Goal: Task Accomplishment & Management: Manage account settings

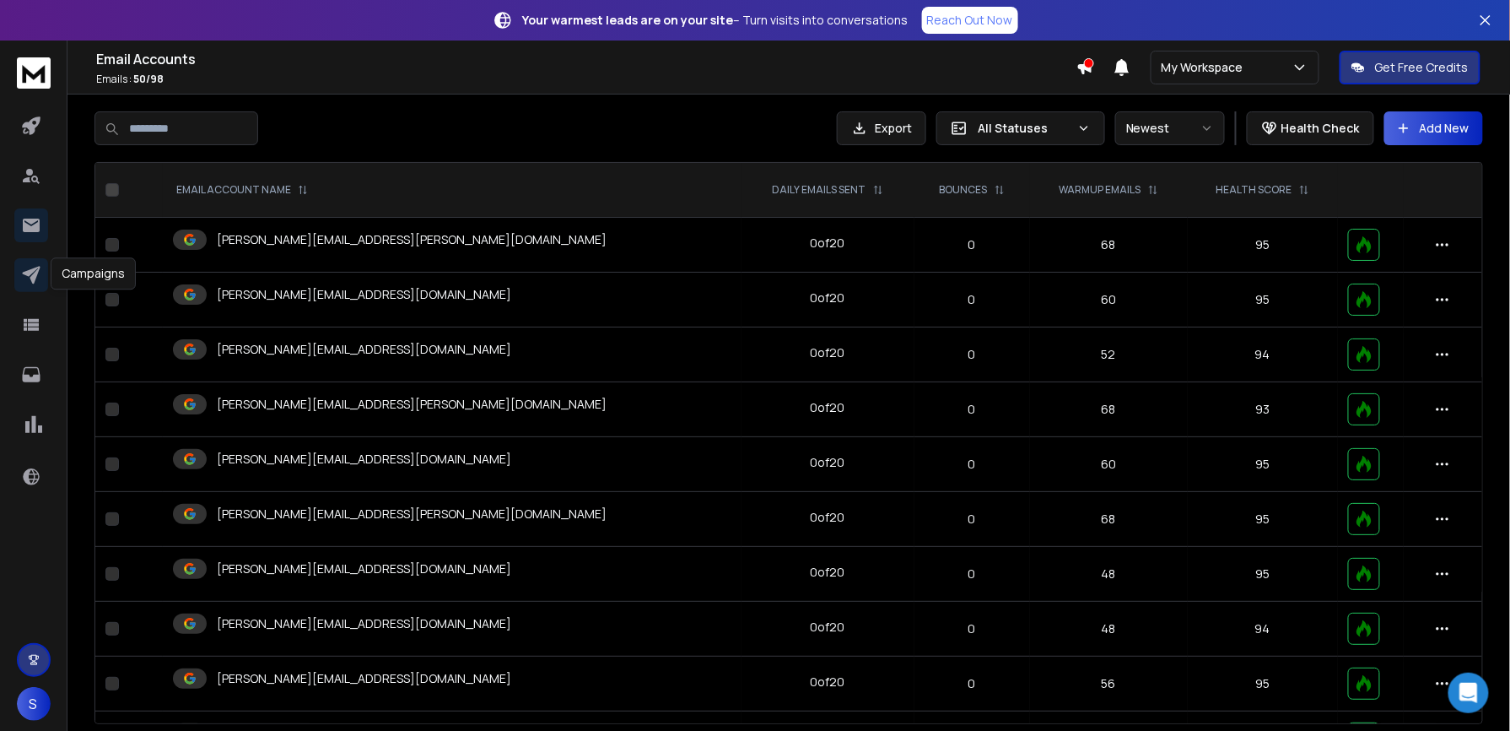
click at [38, 272] on icon at bounding box center [31, 275] width 20 height 20
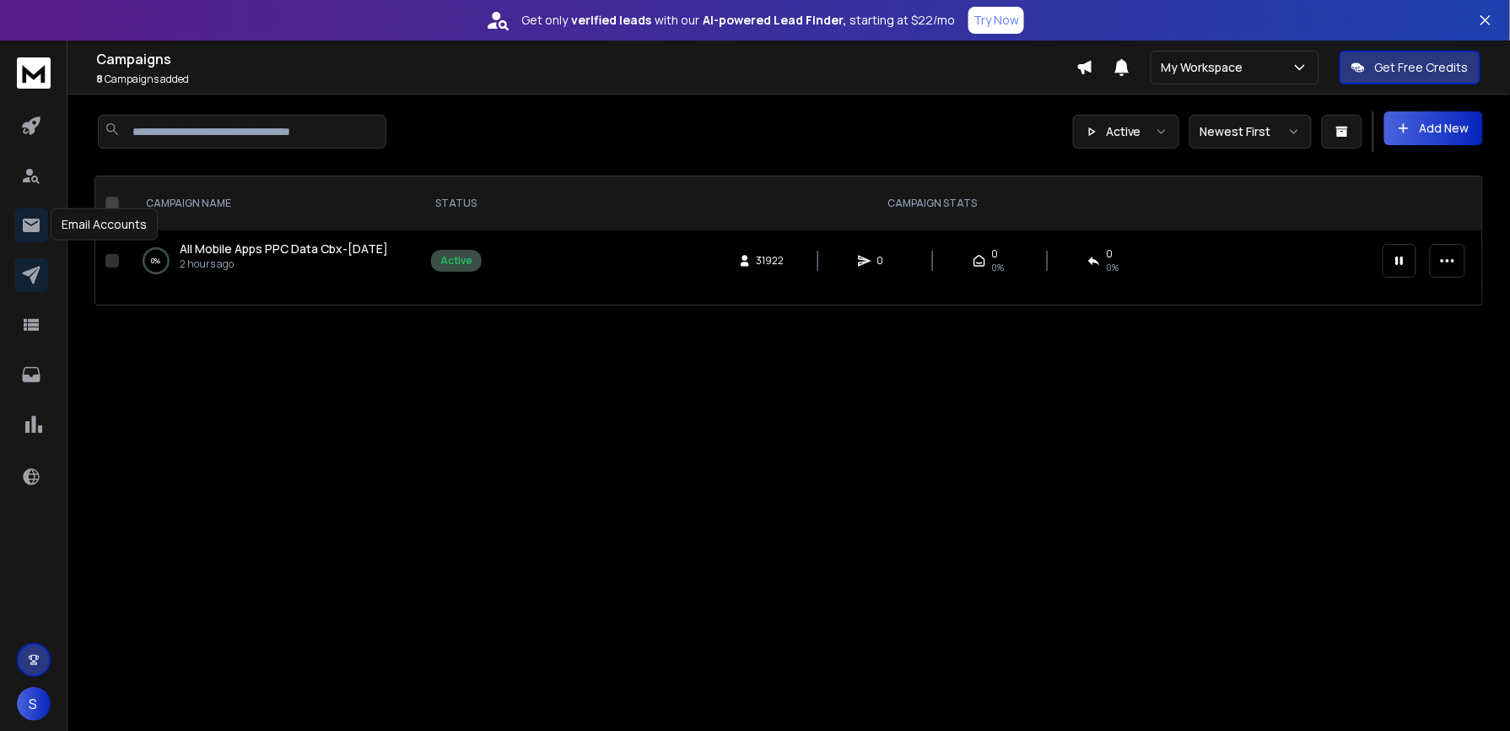
click at [30, 226] on icon at bounding box center [31, 224] width 17 height 13
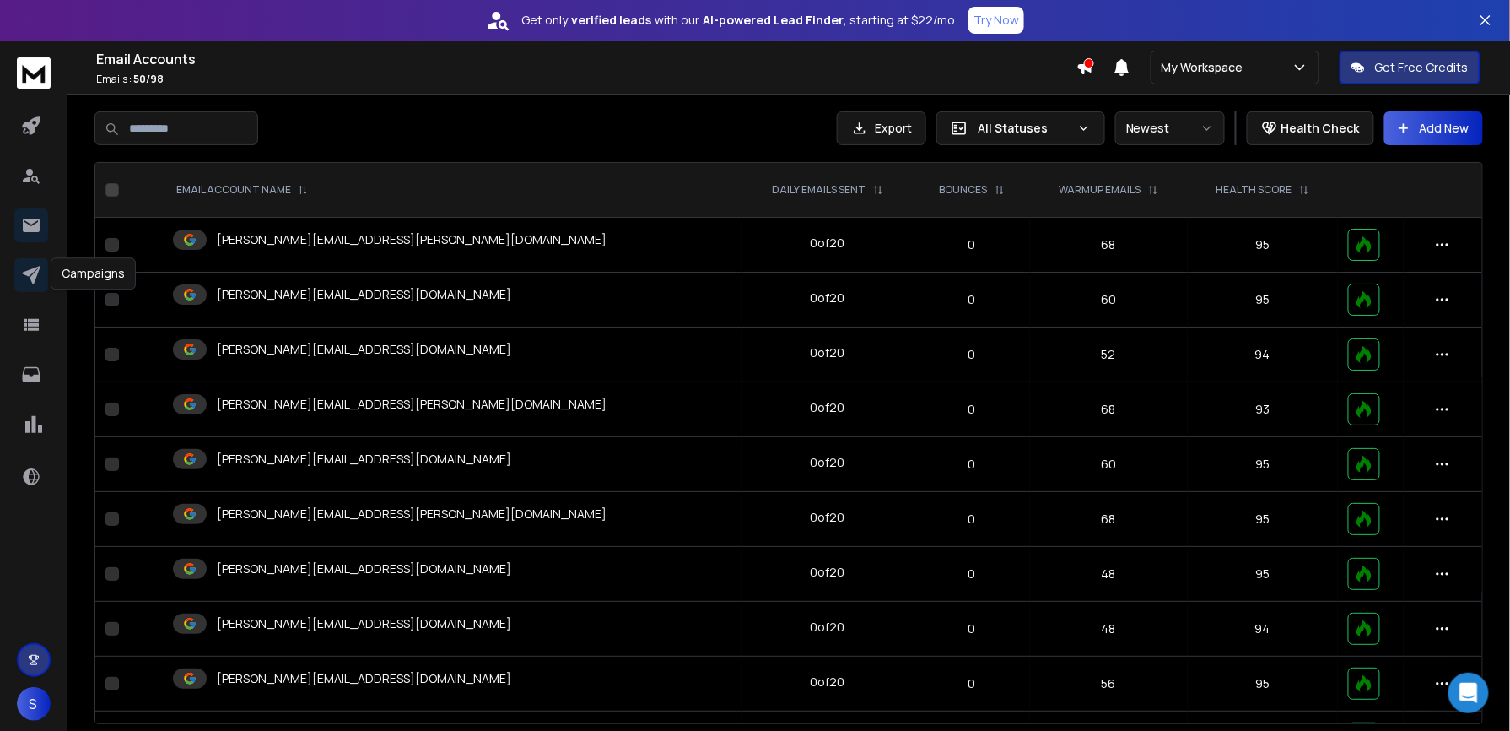
click at [25, 285] on link at bounding box center [31, 275] width 34 height 34
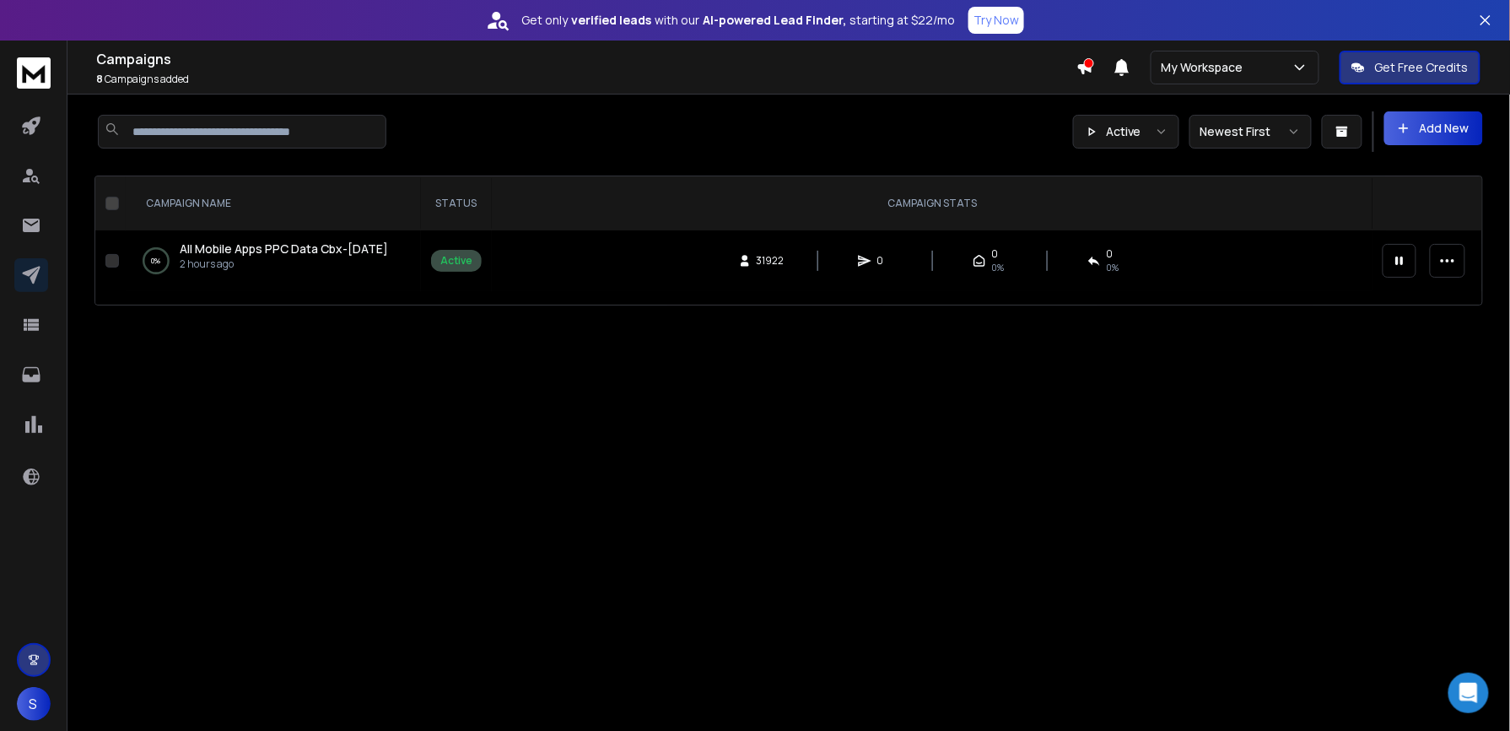
click at [302, 247] on span "All Mobile Apps PPC Data Cbx-[DATE]" at bounding box center [284, 248] width 208 height 16
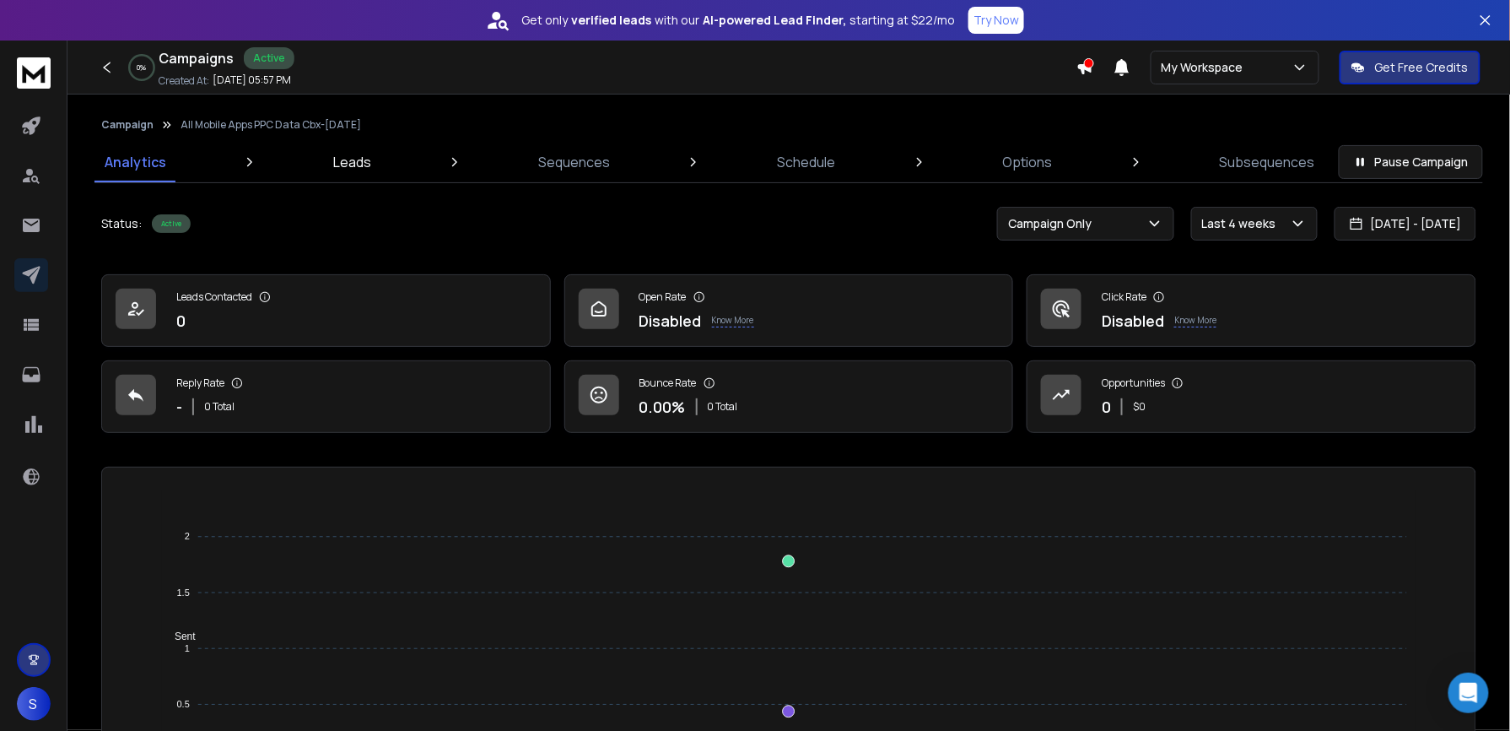
click at [362, 173] on link "Leads" at bounding box center [352, 162] width 58 height 40
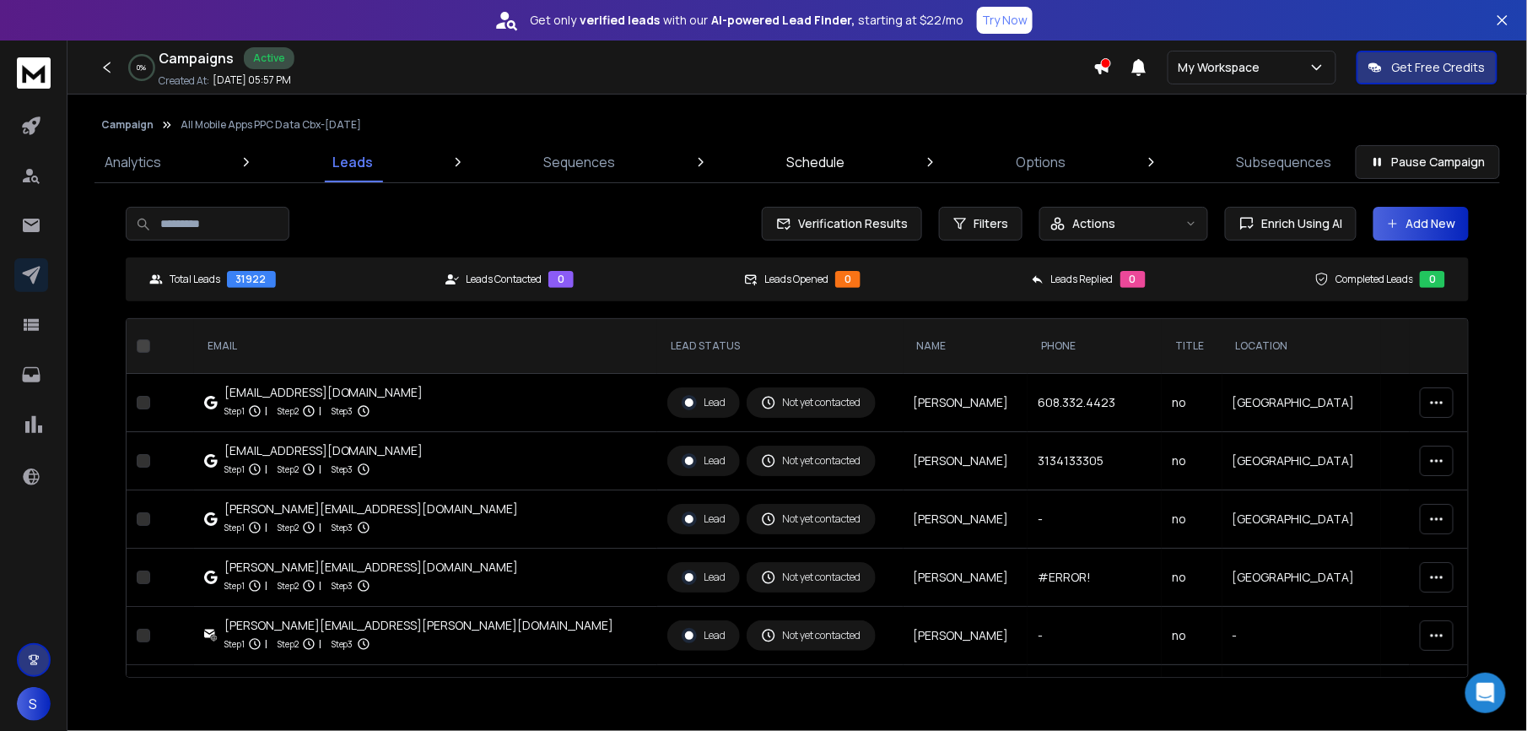
click at [828, 163] on p "Schedule" at bounding box center [815, 162] width 58 height 20
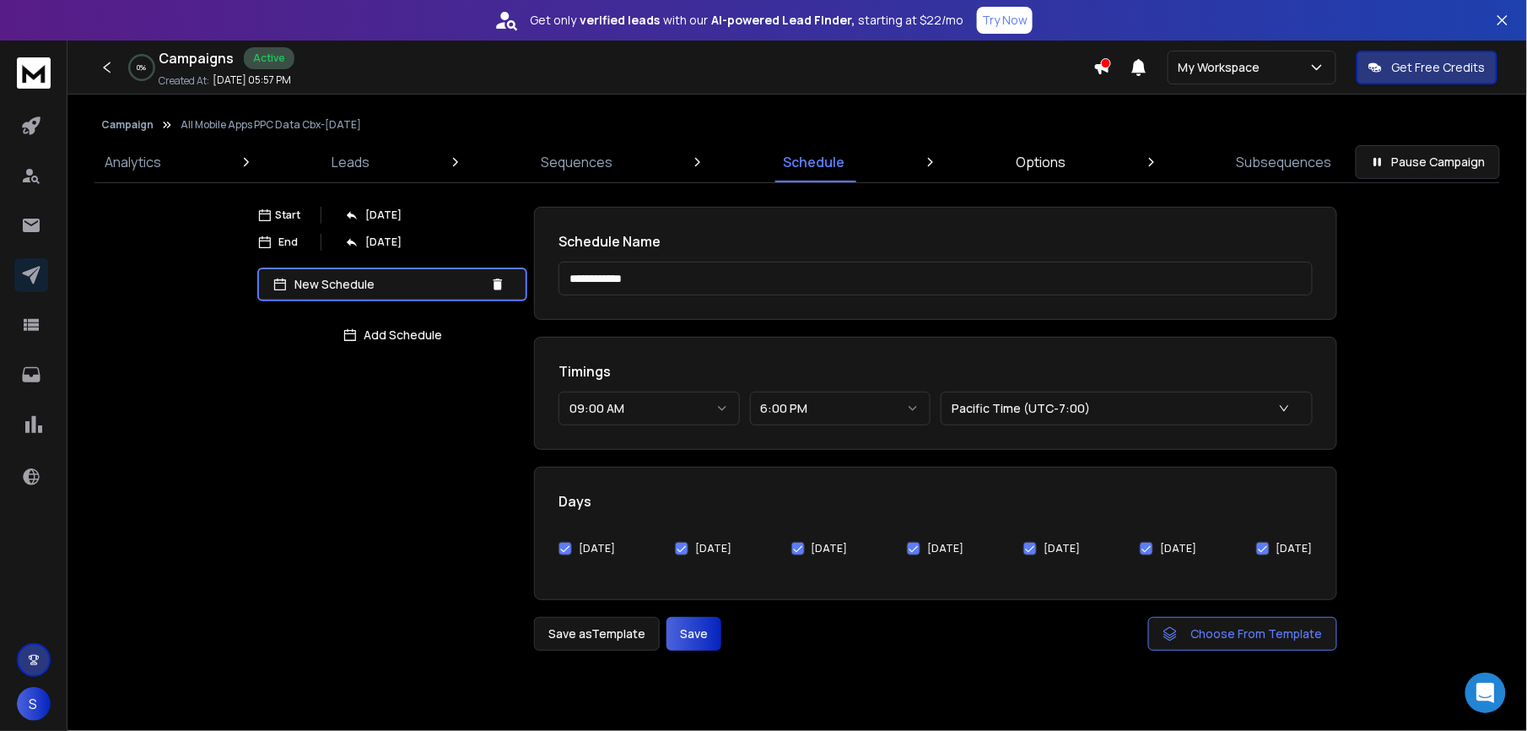
click at [1074, 164] on link "Options" at bounding box center [1041, 162] width 70 height 40
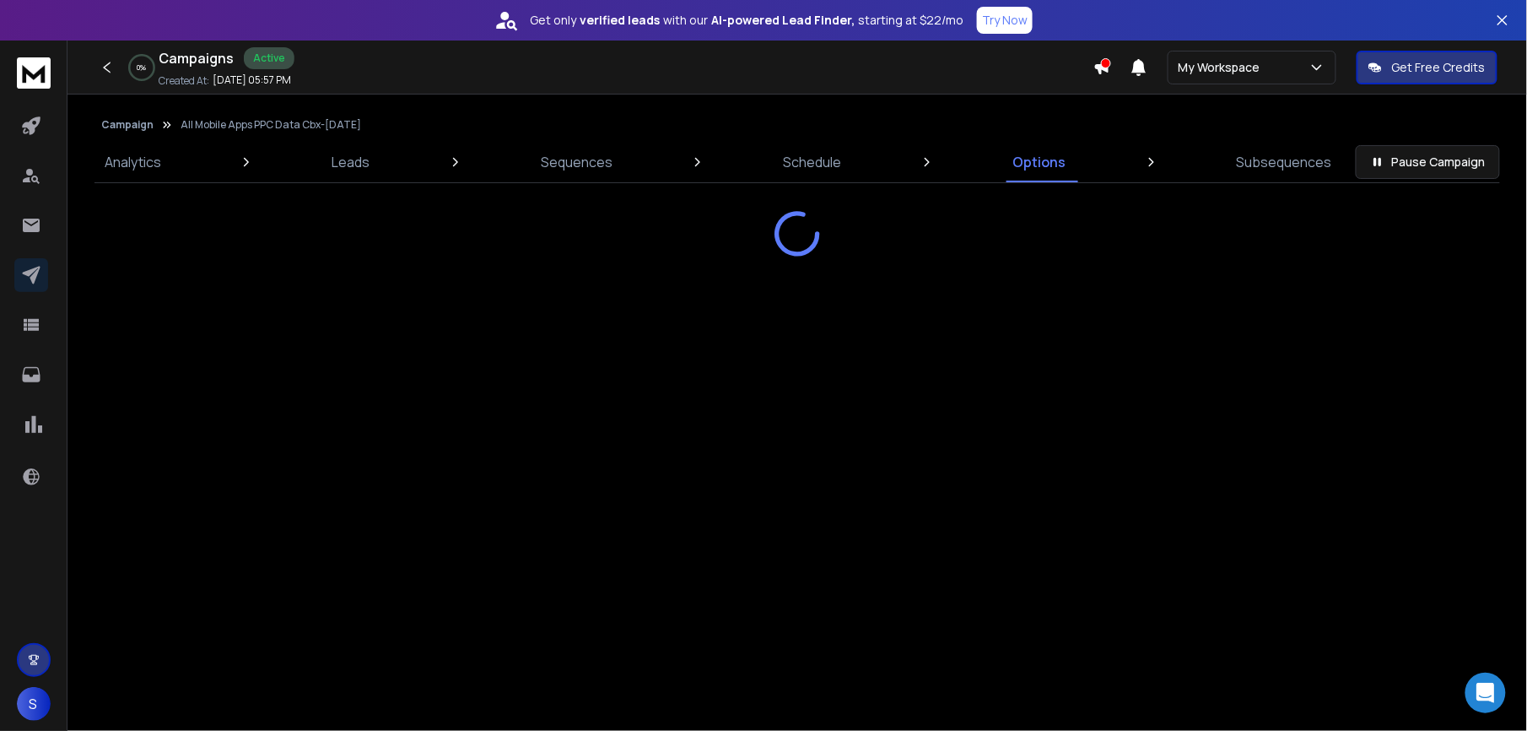
select select "*"
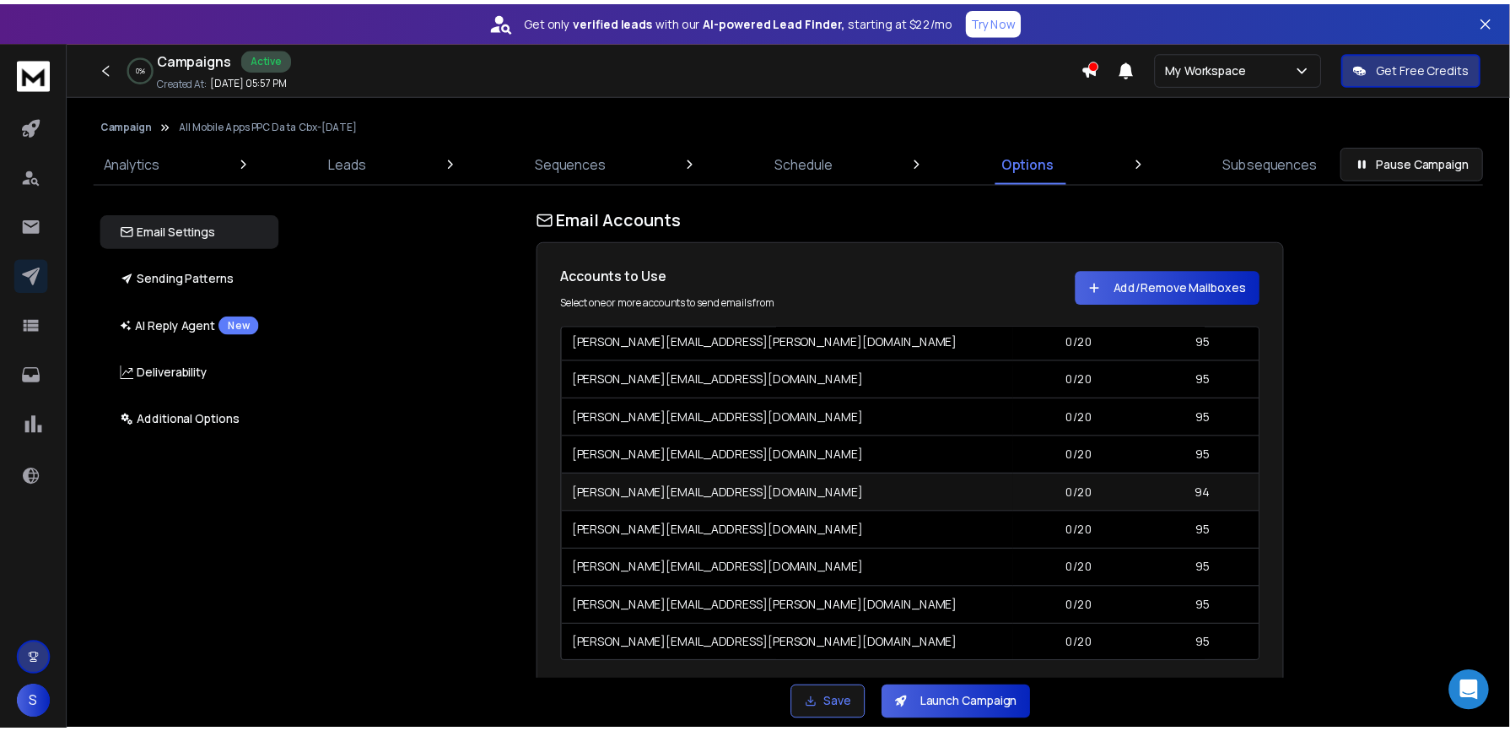
scroll to position [1574, 0]
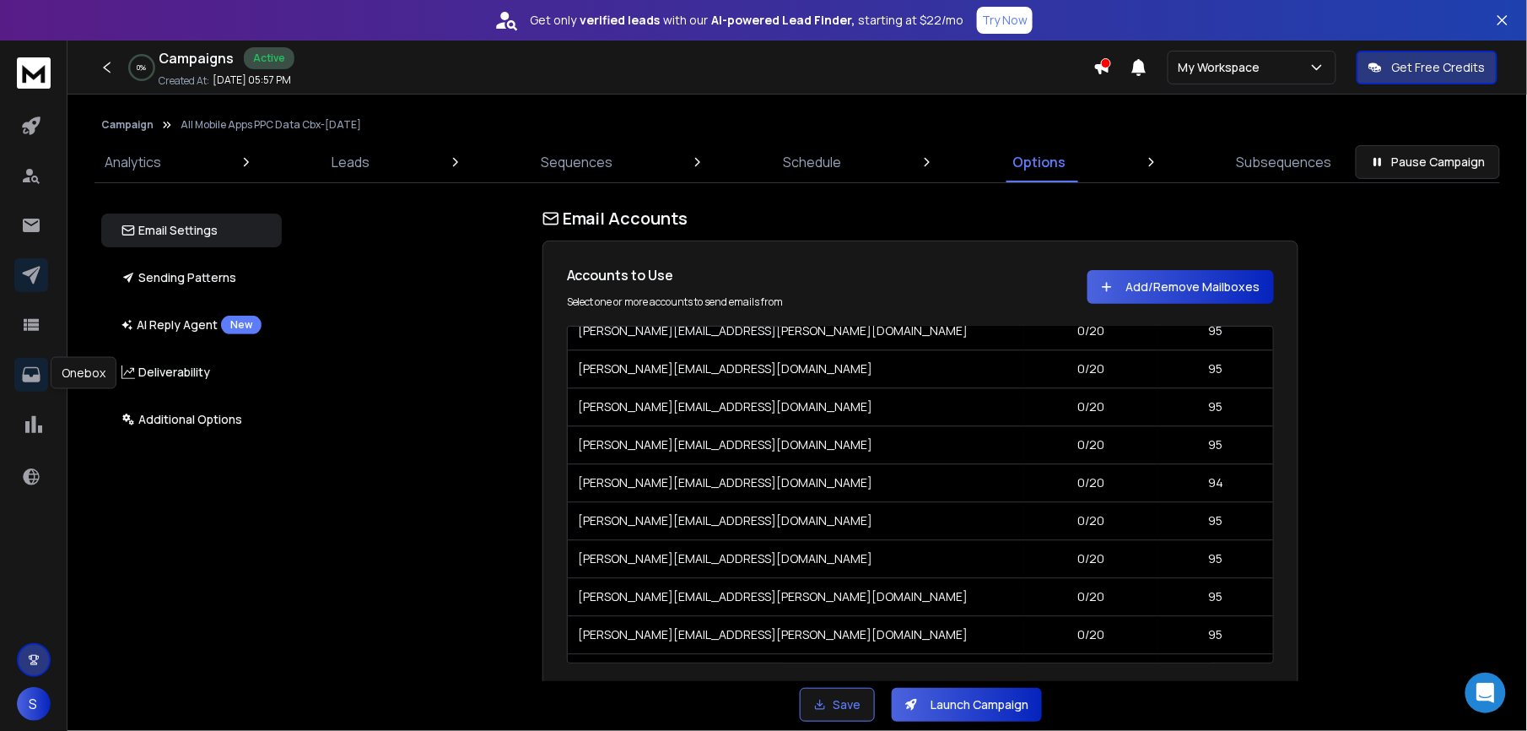
click at [28, 388] on link at bounding box center [31, 375] width 34 height 34
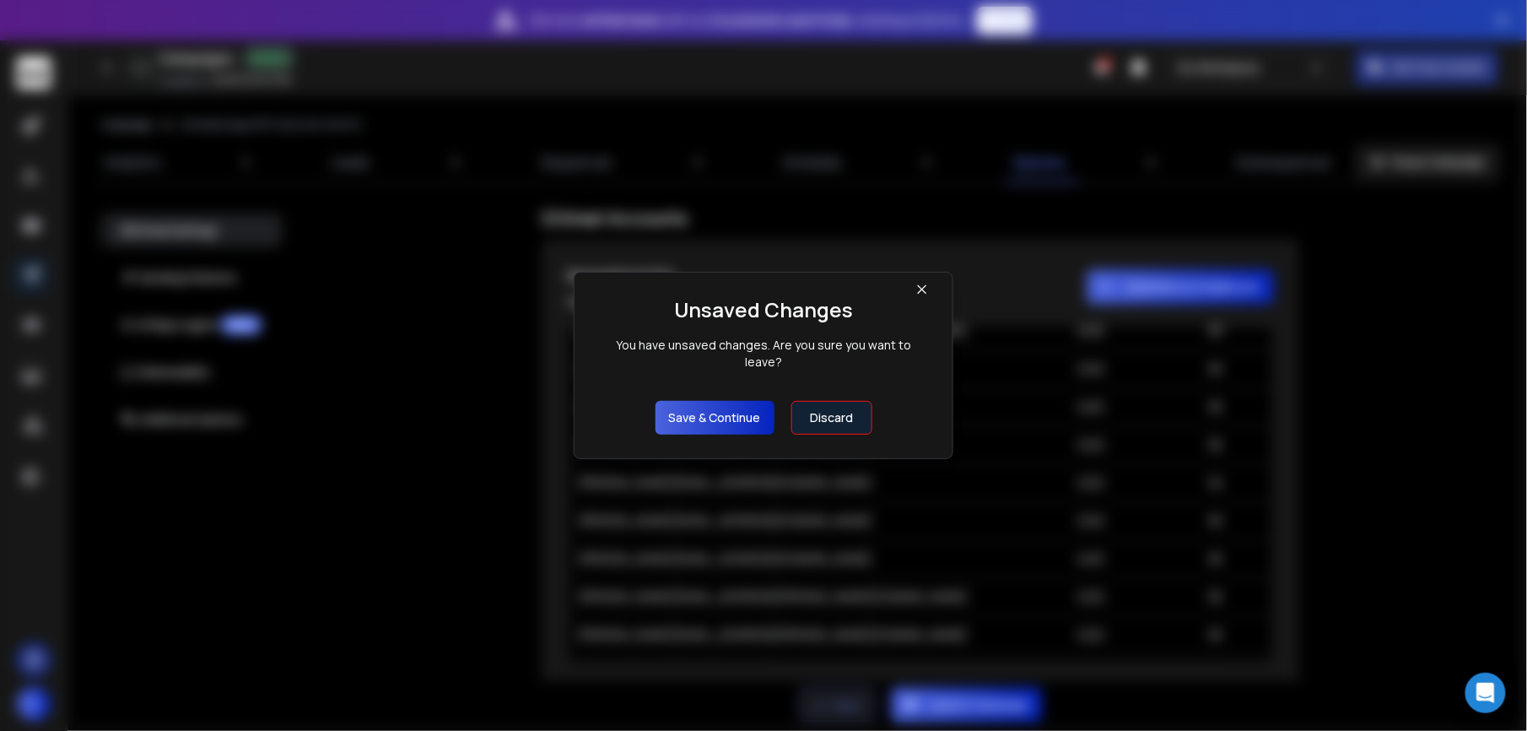
click at [827, 413] on button "Discard" at bounding box center [831, 418] width 81 height 34
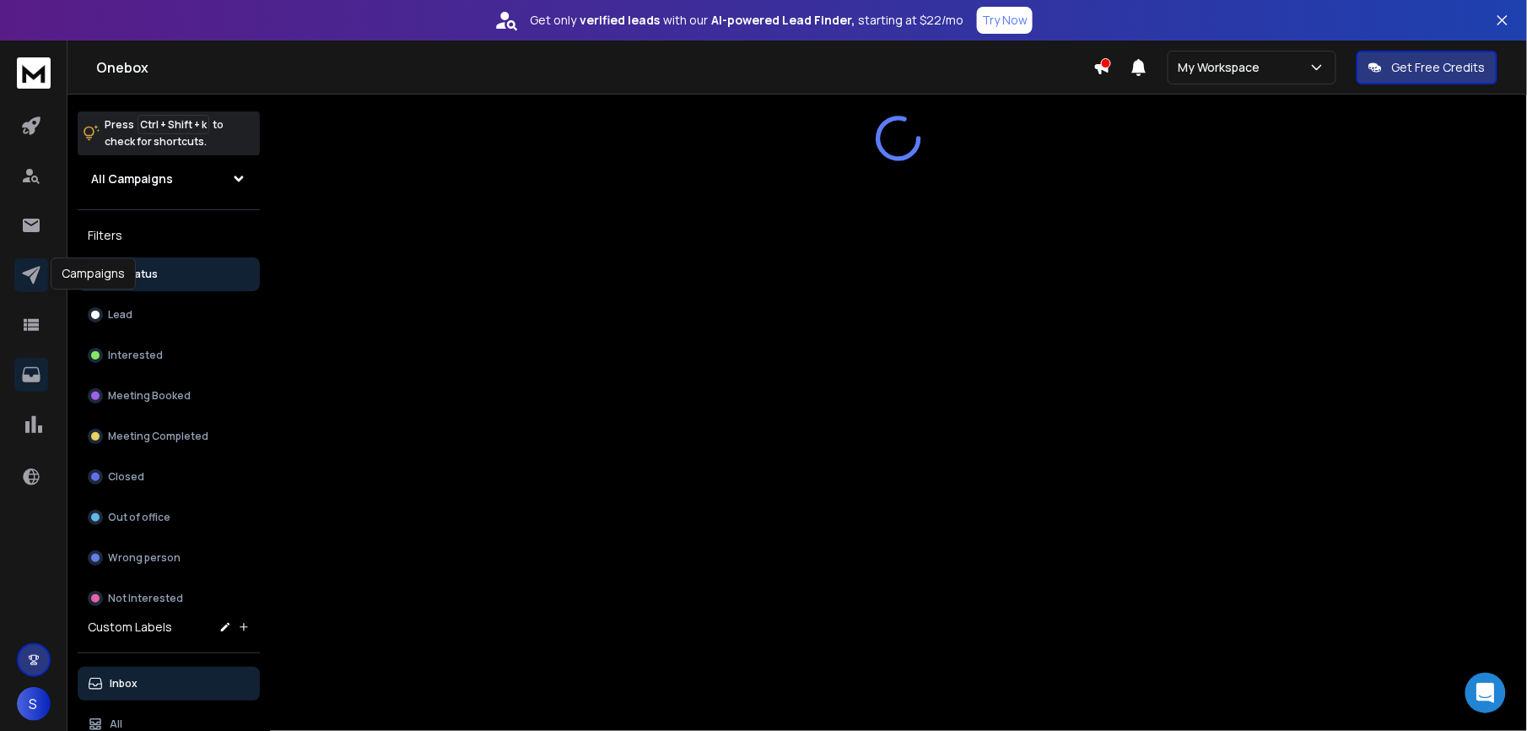
click at [29, 265] on icon at bounding box center [31, 275] width 20 height 20
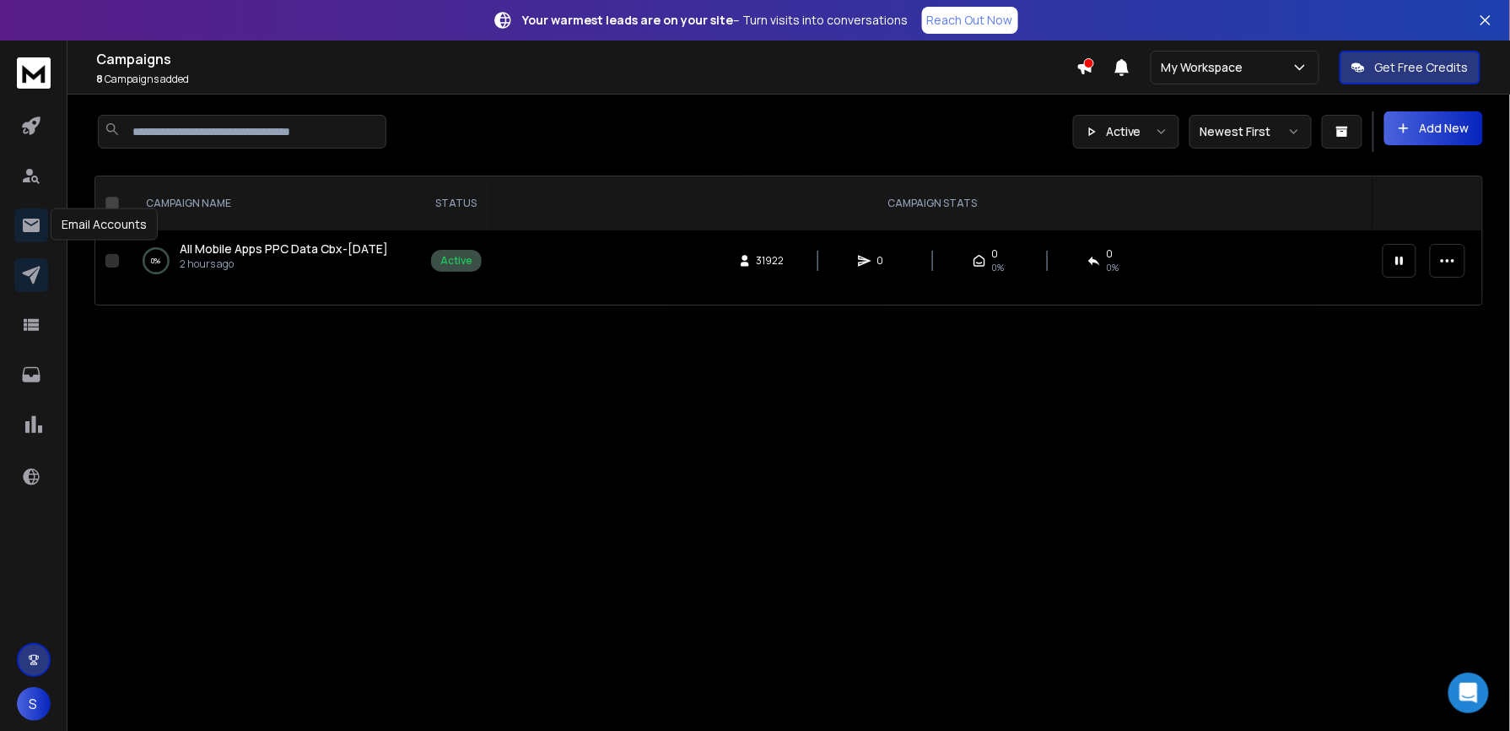
click at [25, 221] on icon at bounding box center [31, 225] width 20 height 20
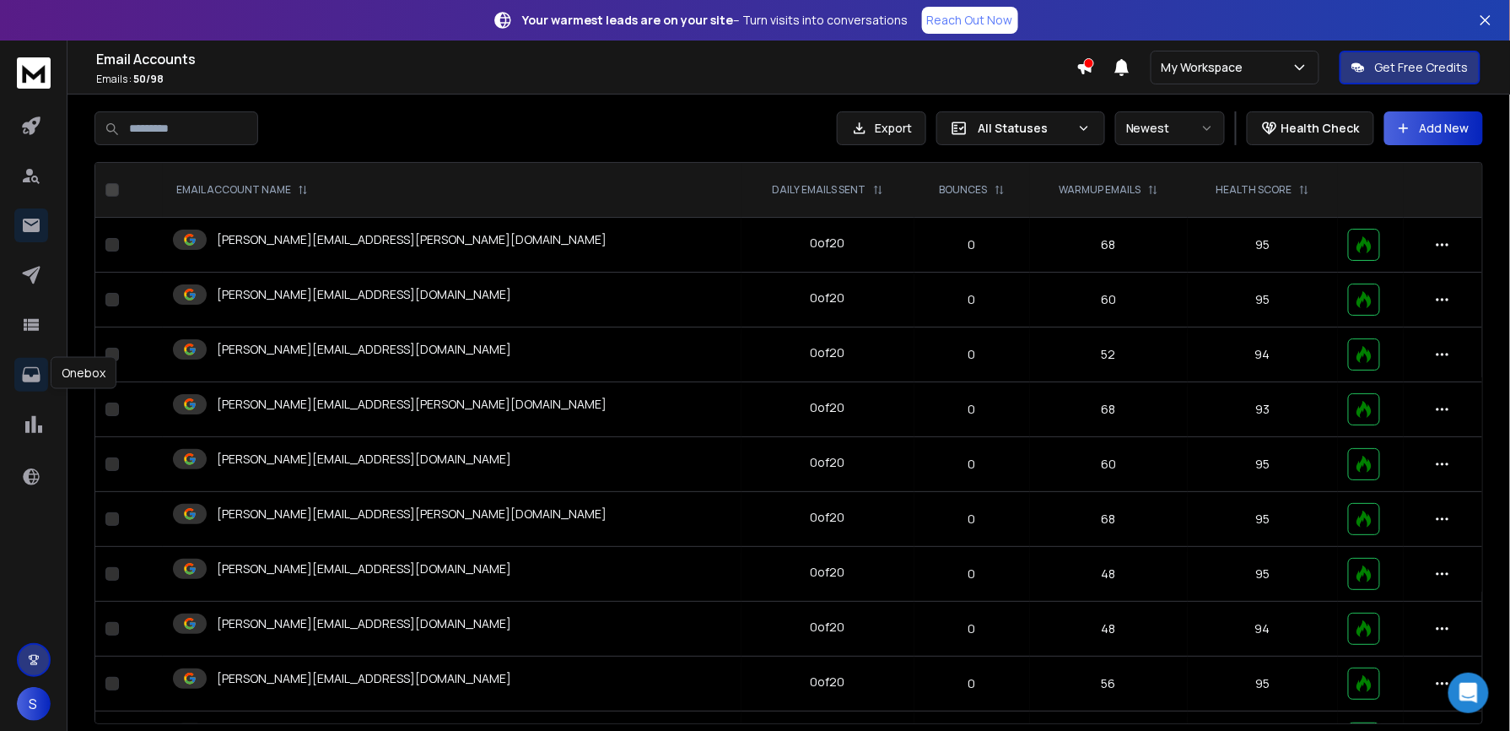
click at [14, 373] on link at bounding box center [31, 375] width 34 height 34
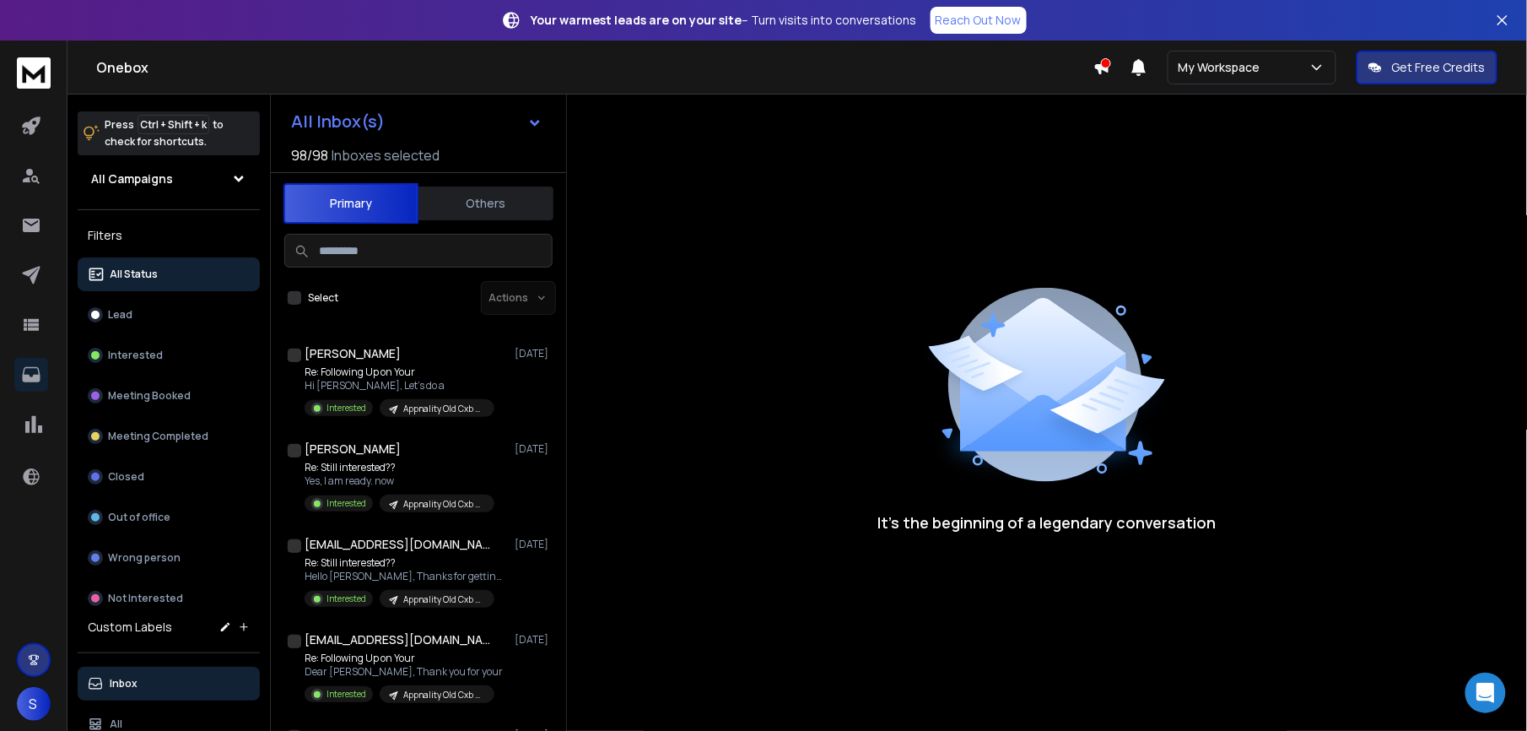
click at [476, 201] on button "Others" at bounding box center [485, 203] width 135 height 37
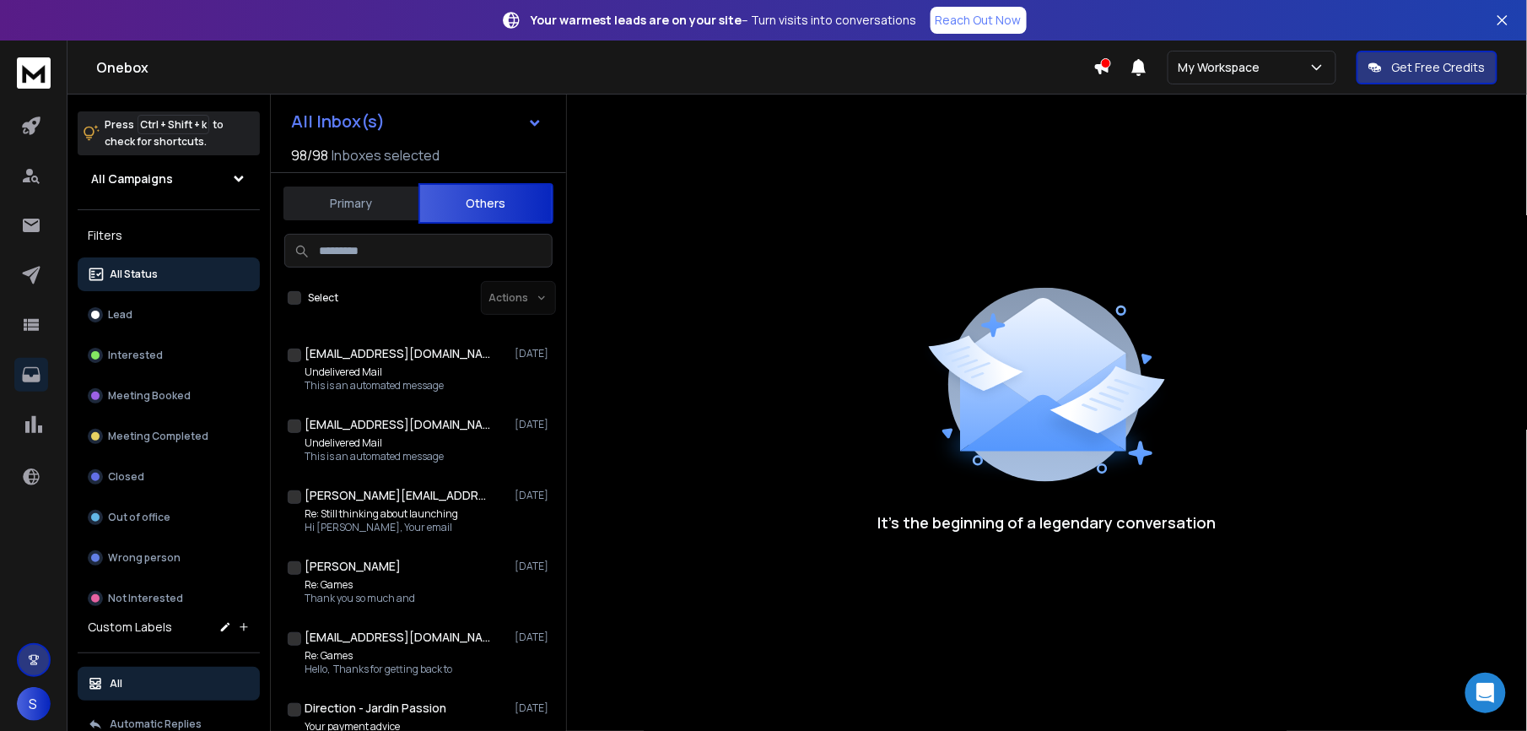
click at [317, 201] on button "Primary" at bounding box center [350, 203] width 135 height 37
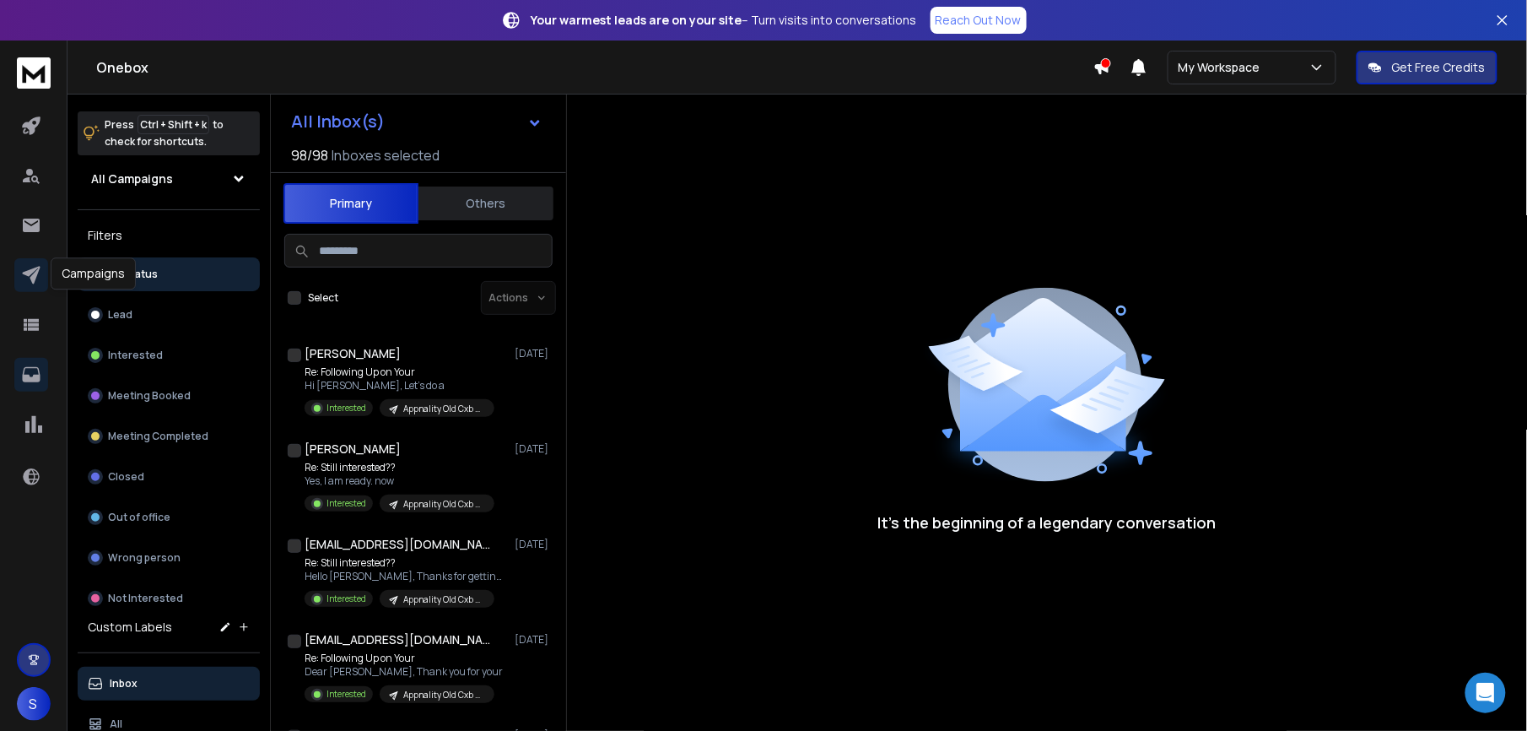
click at [32, 258] on link at bounding box center [31, 275] width 34 height 34
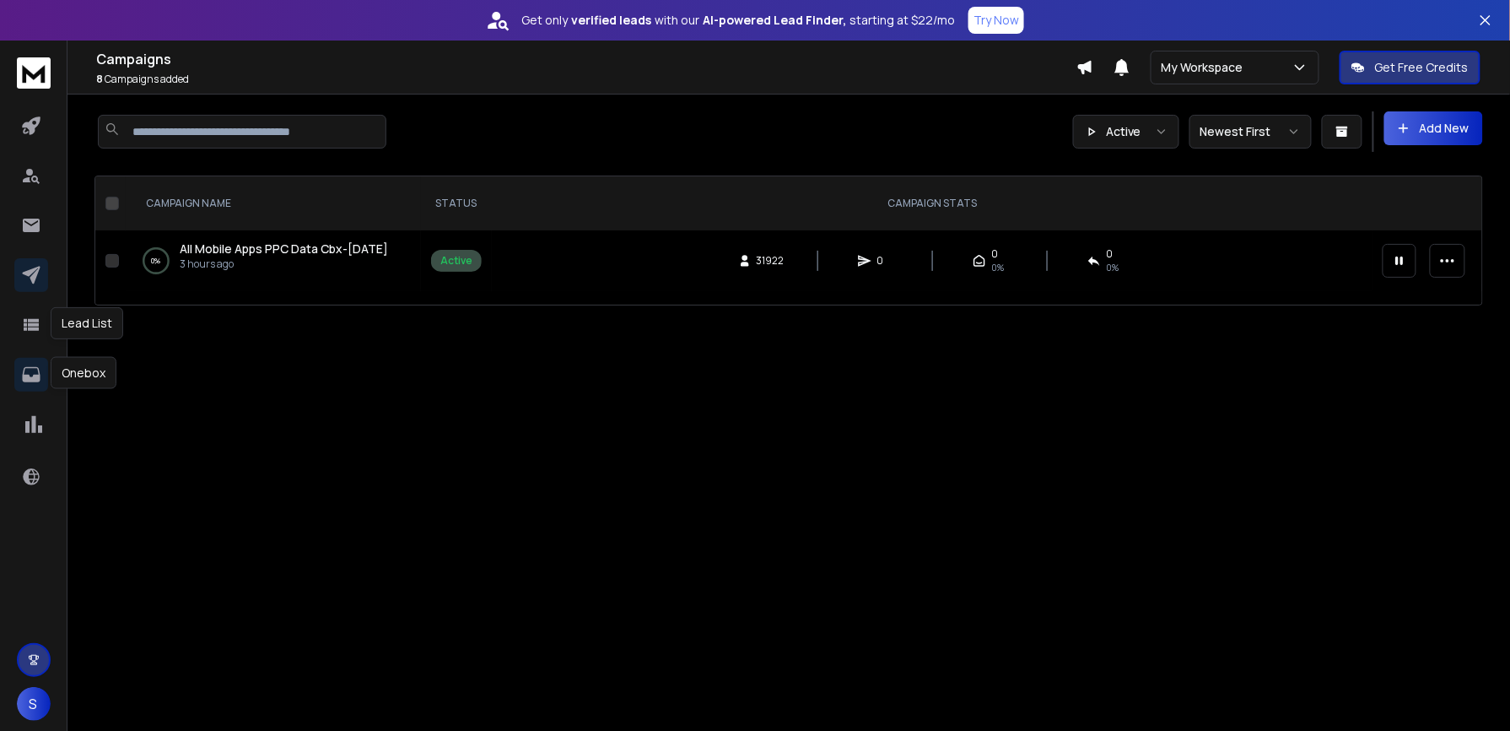
click at [24, 369] on icon at bounding box center [31, 374] width 18 height 15
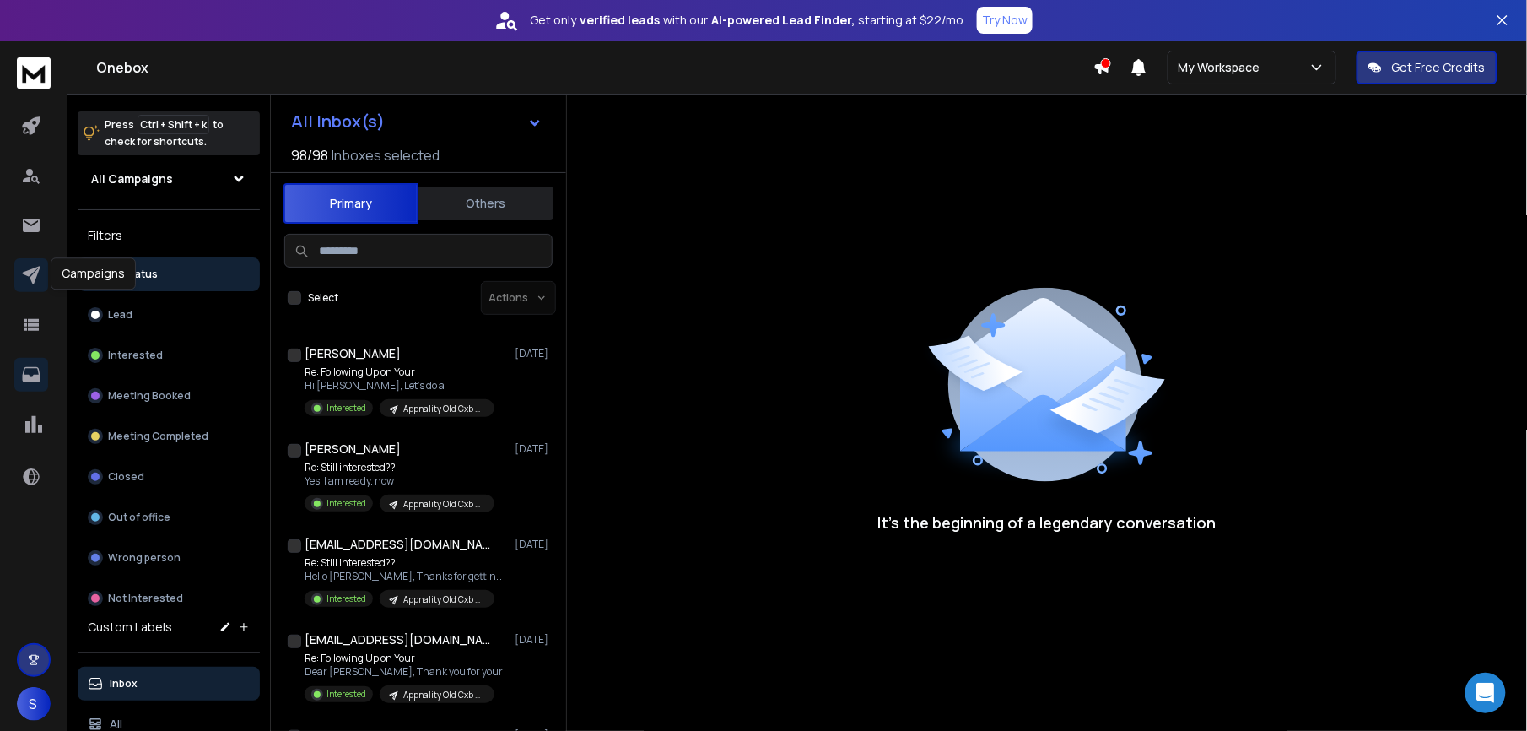
click at [35, 278] on icon at bounding box center [31, 275] width 20 height 20
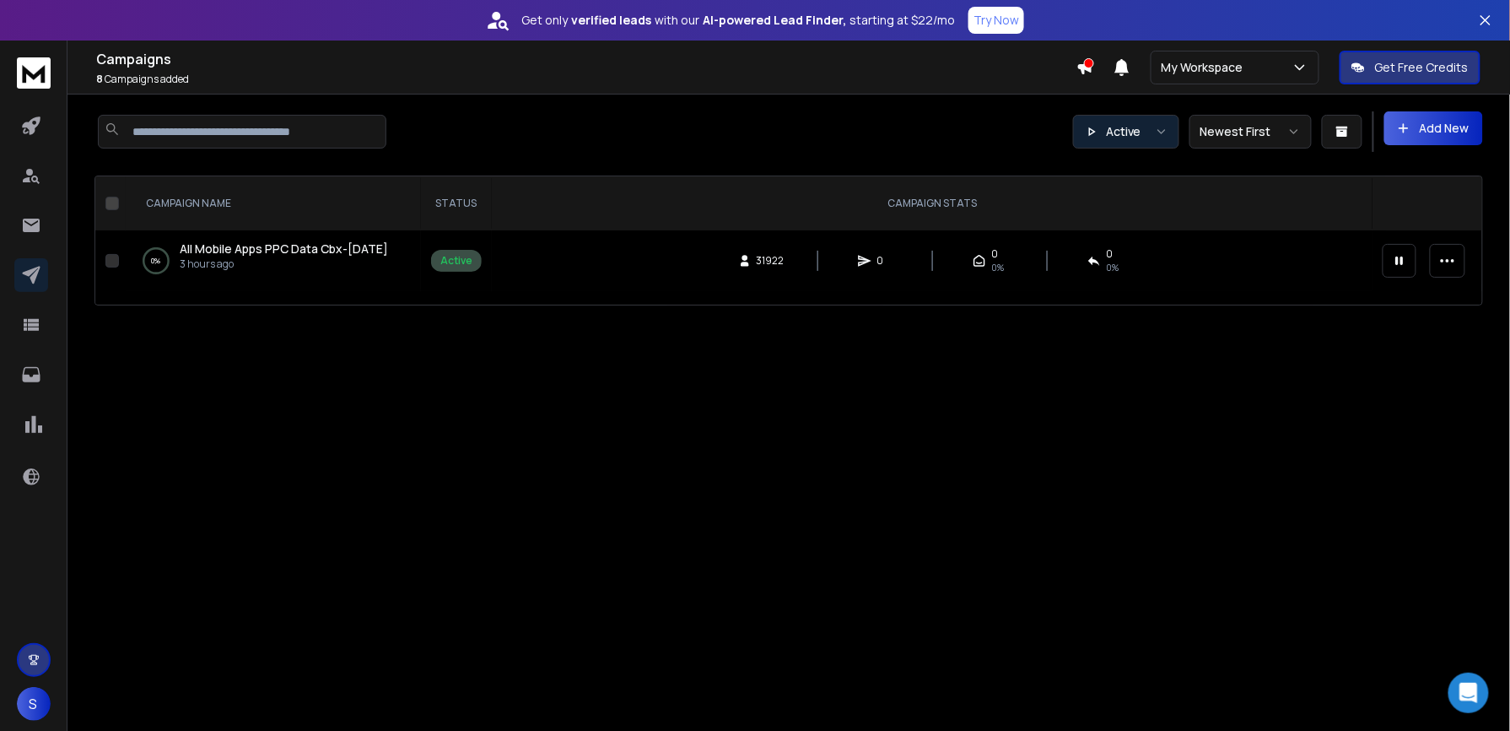
click at [1164, 133] on icon "button" at bounding box center [1161, 131] width 13 height 13
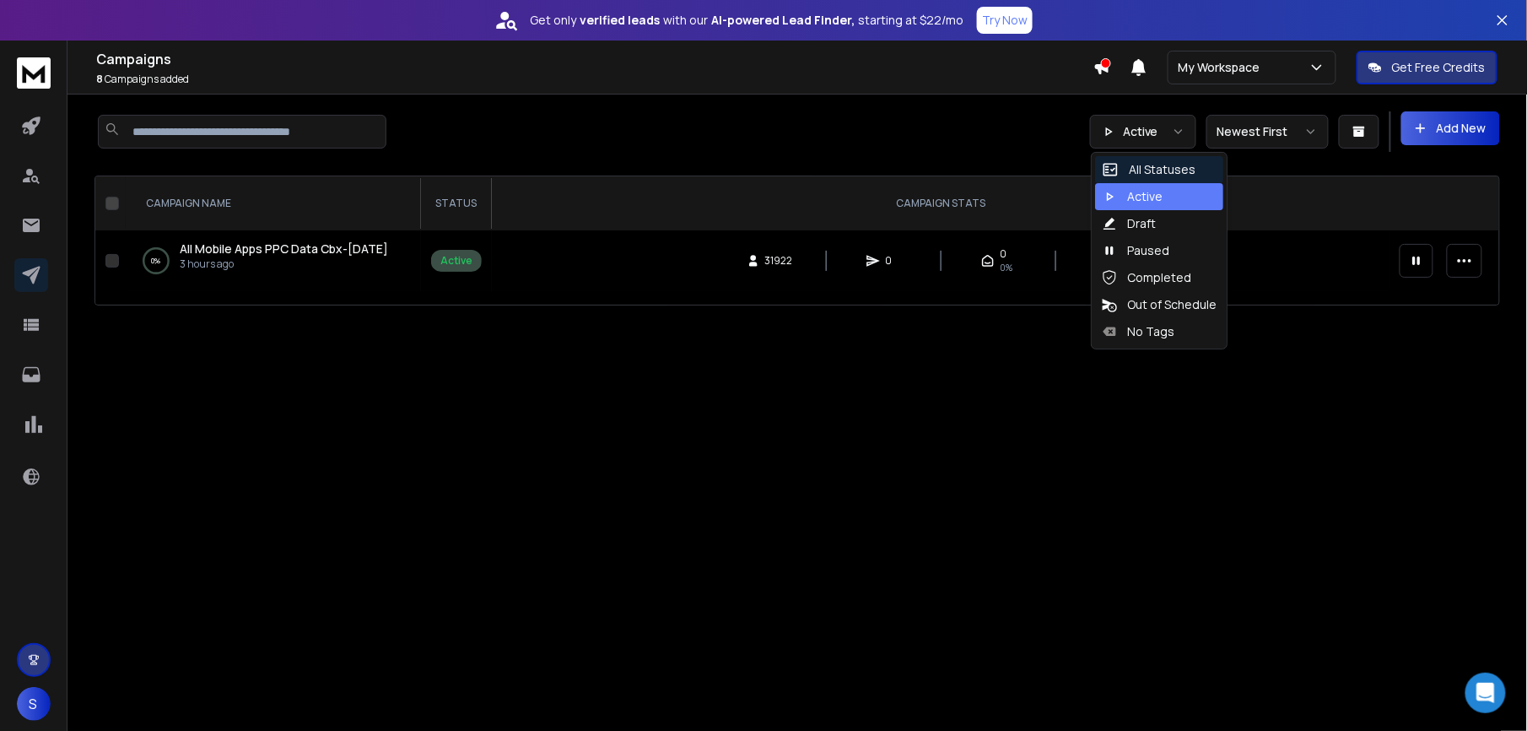
click at [1159, 167] on div "All Statuses" at bounding box center [1149, 169] width 94 height 17
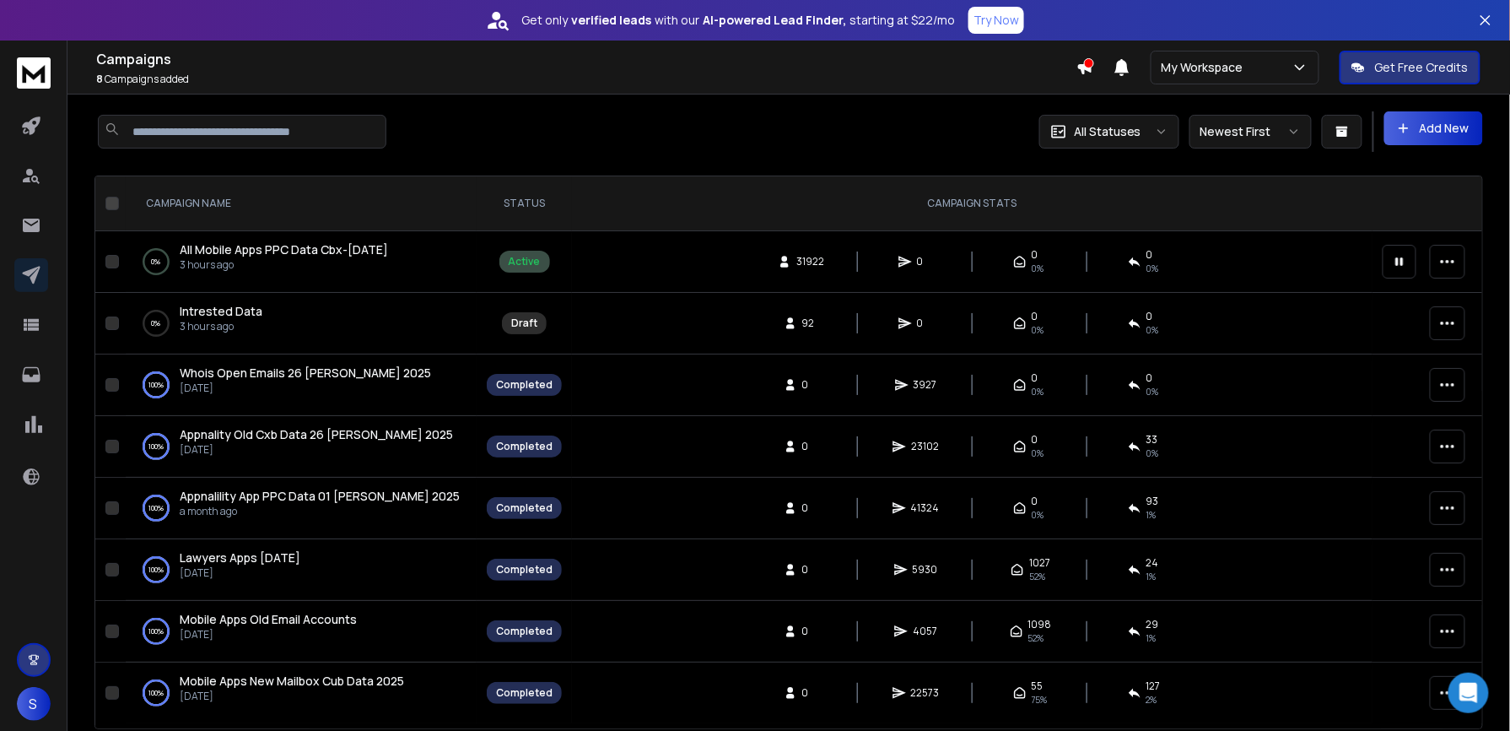
click at [233, 372] on span "Whois Open Emails 26 [PERSON_NAME] 2025" at bounding box center [305, 372] width 251 height 16
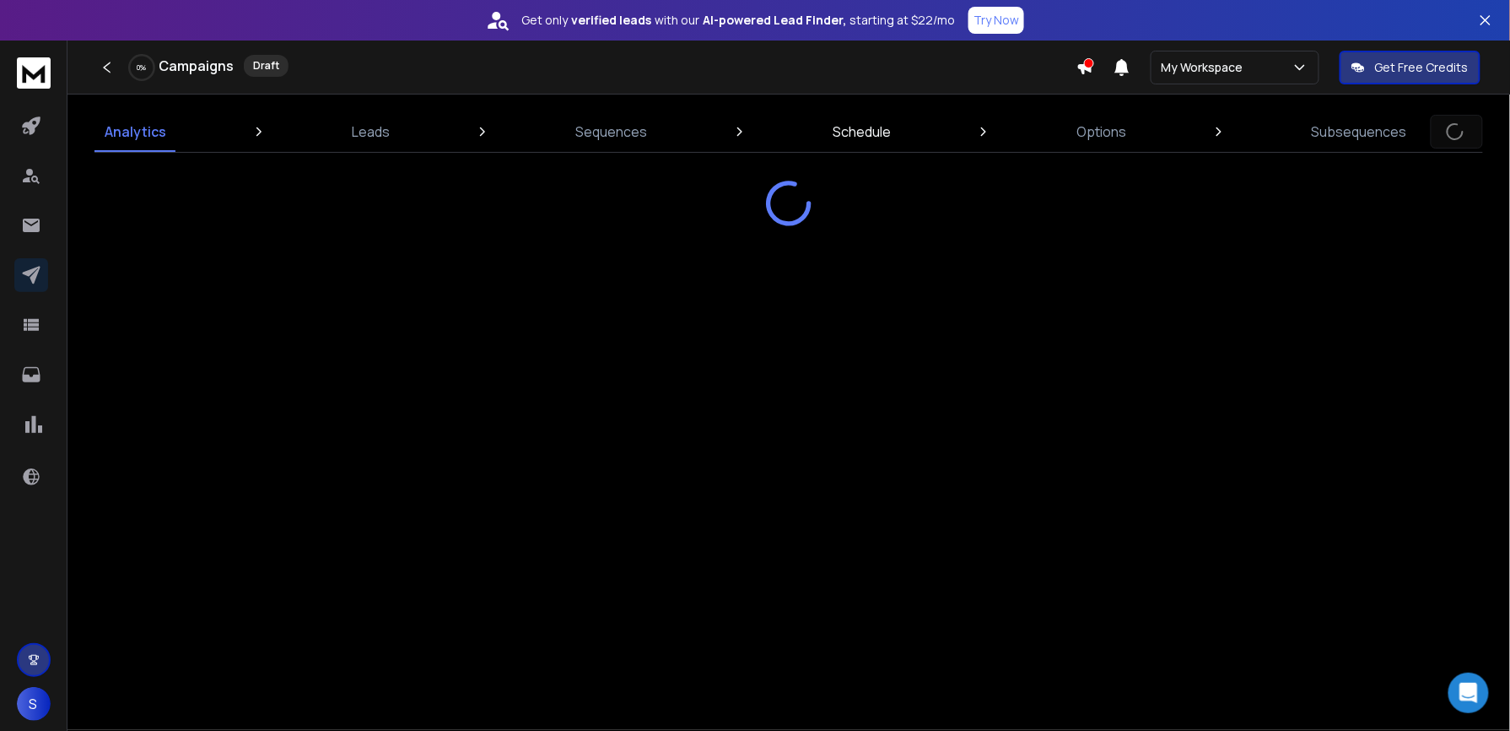
click at [851, 133] on p "Schedule" at bounding box center [862, 131] width 58 height 20
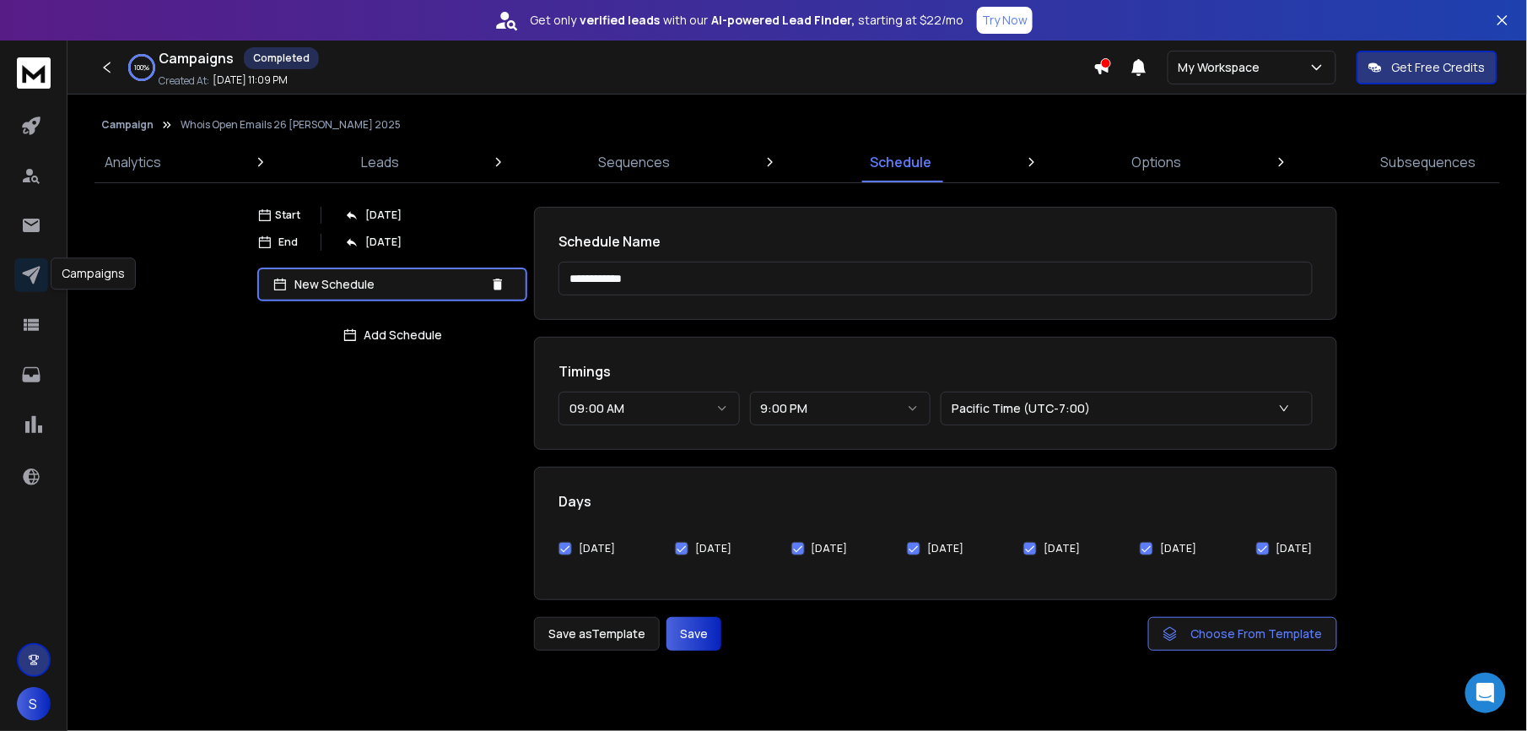
click at [34, 270] on icon at bounding box center [31, 275] width 18 height 18
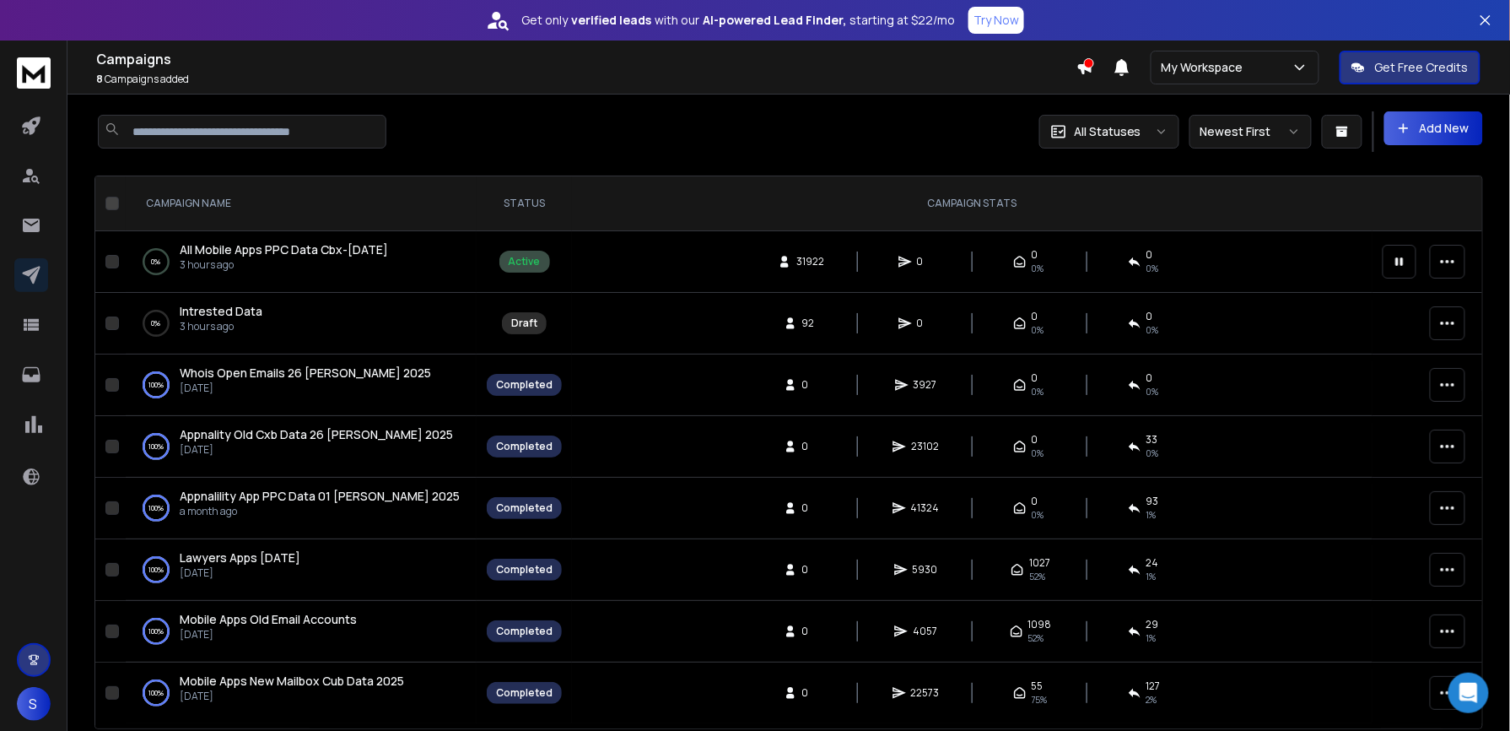
click at [1439, 262] on icon "button" at bounding box center [1447, 261] width 17 height 17
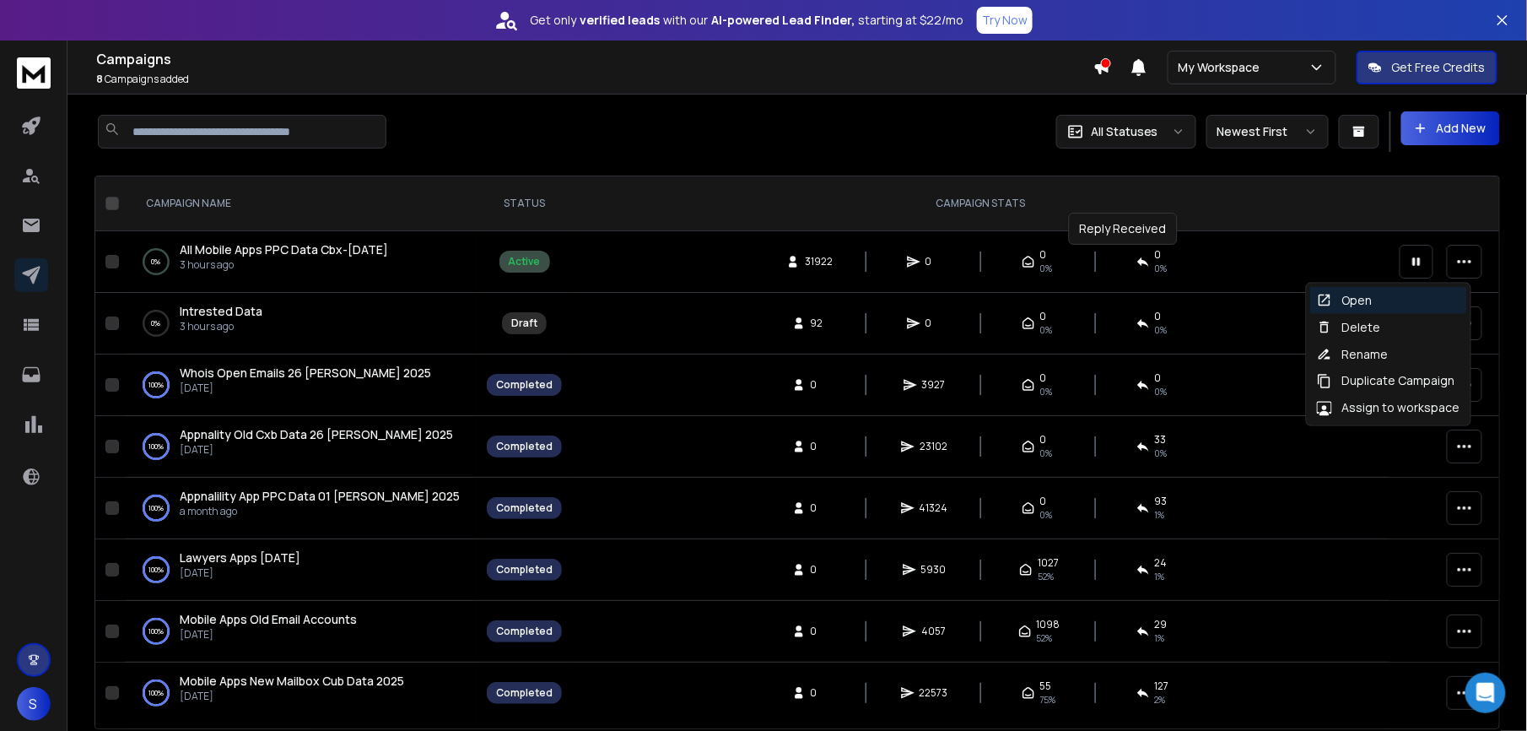
click at [707, 115] on div at bounding box center [445, 131] width 703 height 40
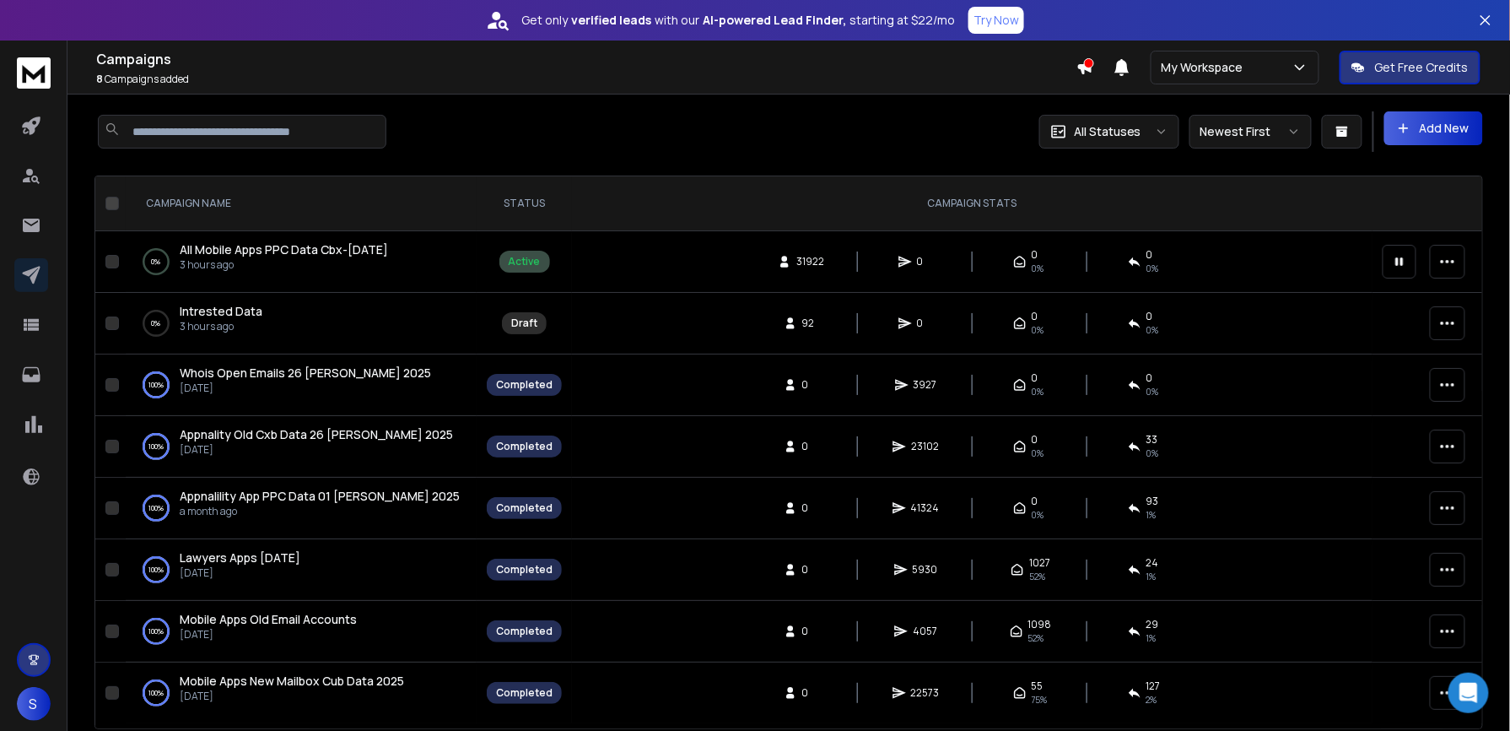
click at [361, 253] on span "All Mobile Apps PPC Data Cbx-[DATE]" at bounding box center [284, 249] width 208 height 16
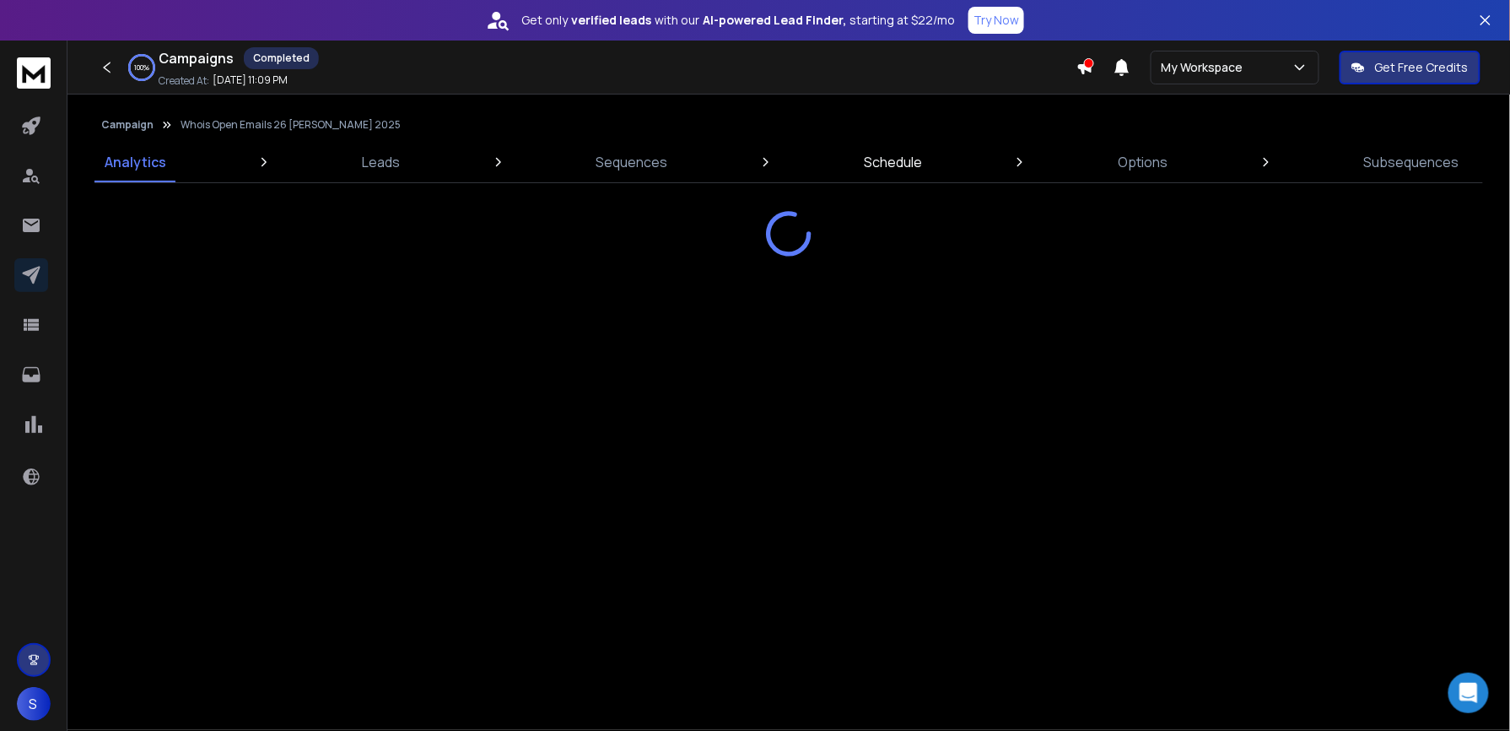
click at [898, 162] on p "Schedule" at bounding box center [893, 162] width 58 height 20
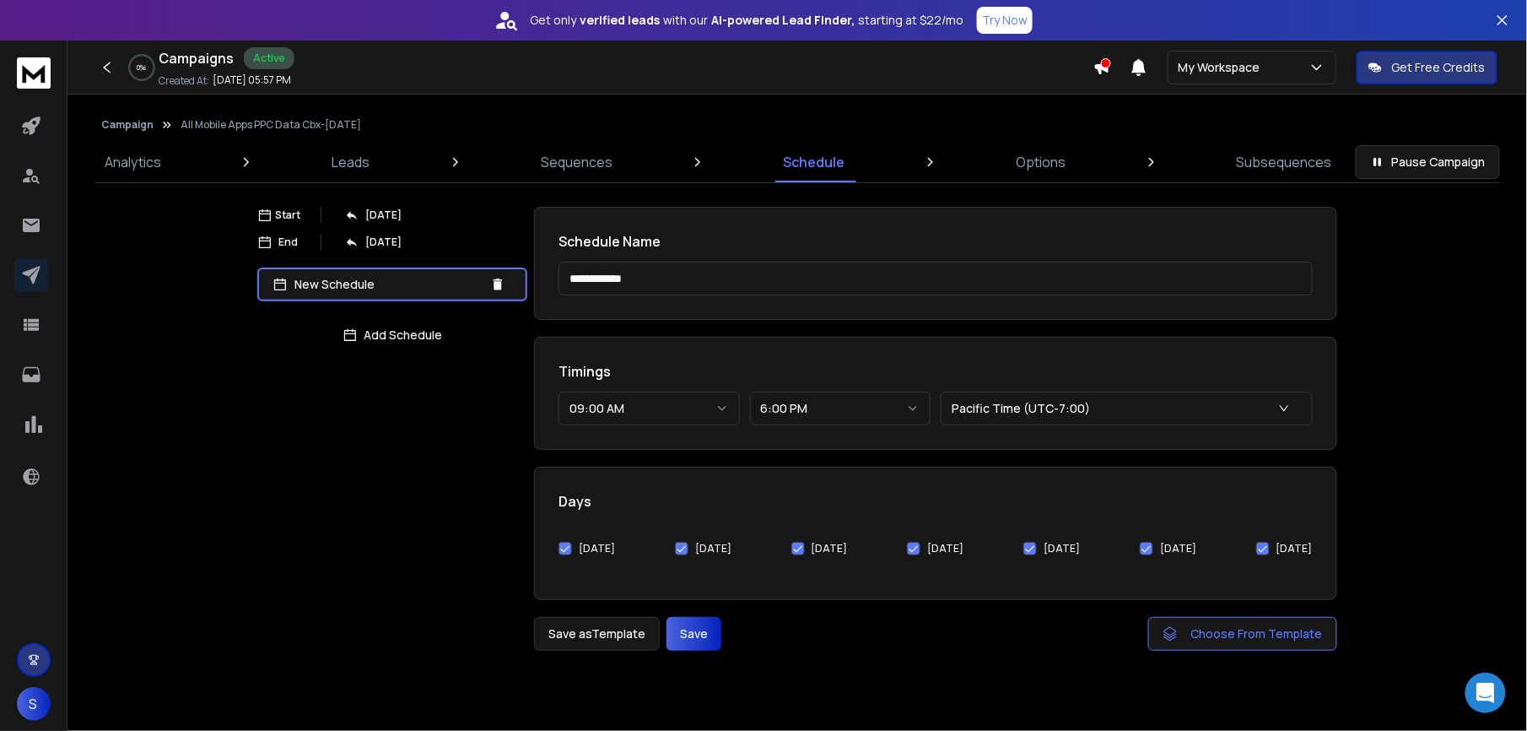
click at [393, 214] on p "[DATE]" at bounding box center [383, 214] width 36 height 13
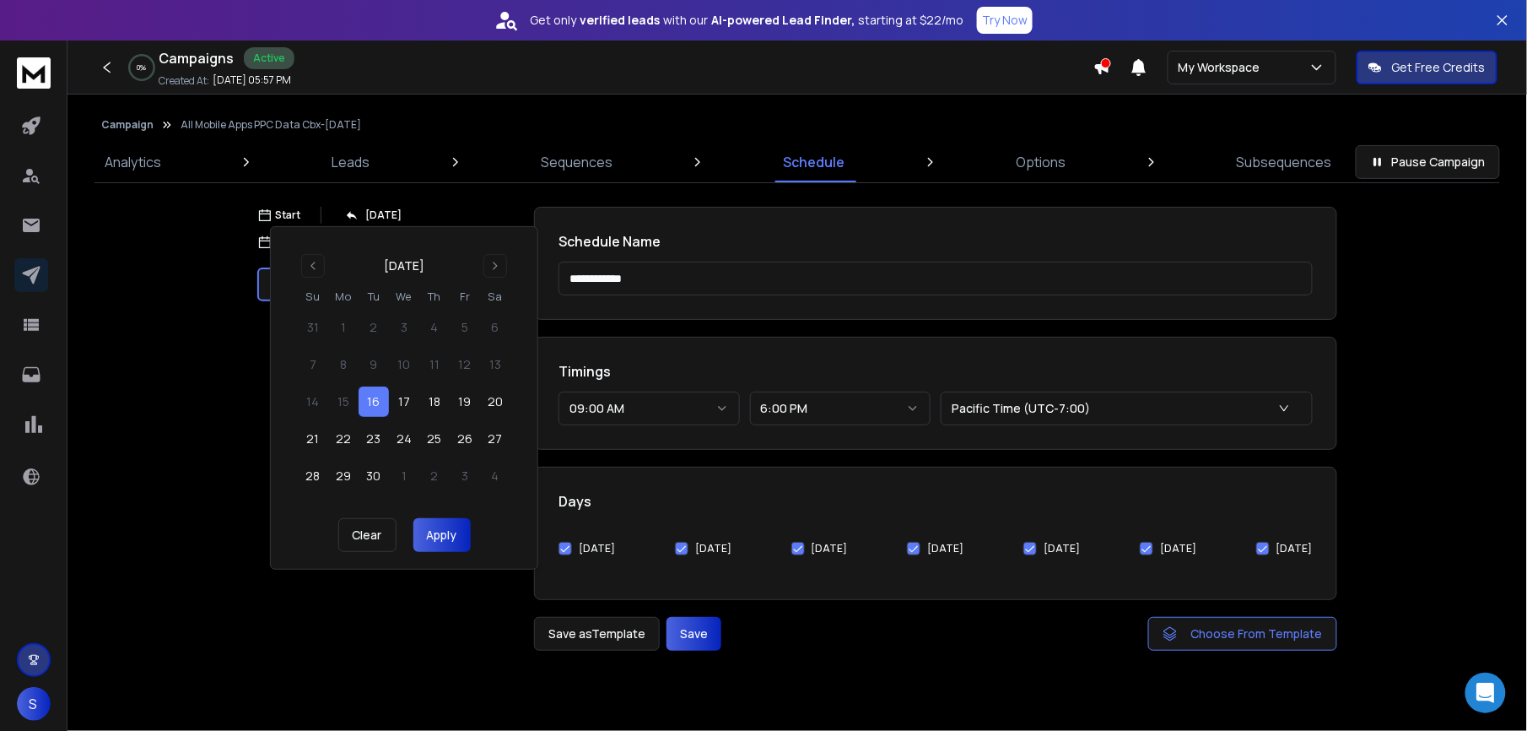
click at [369, 403] on button "16" at bounding box center [374, 401] width 30 height 30
click at [450, 530] on button "Apply" at bounding box center [441, 535] width 57 height 34
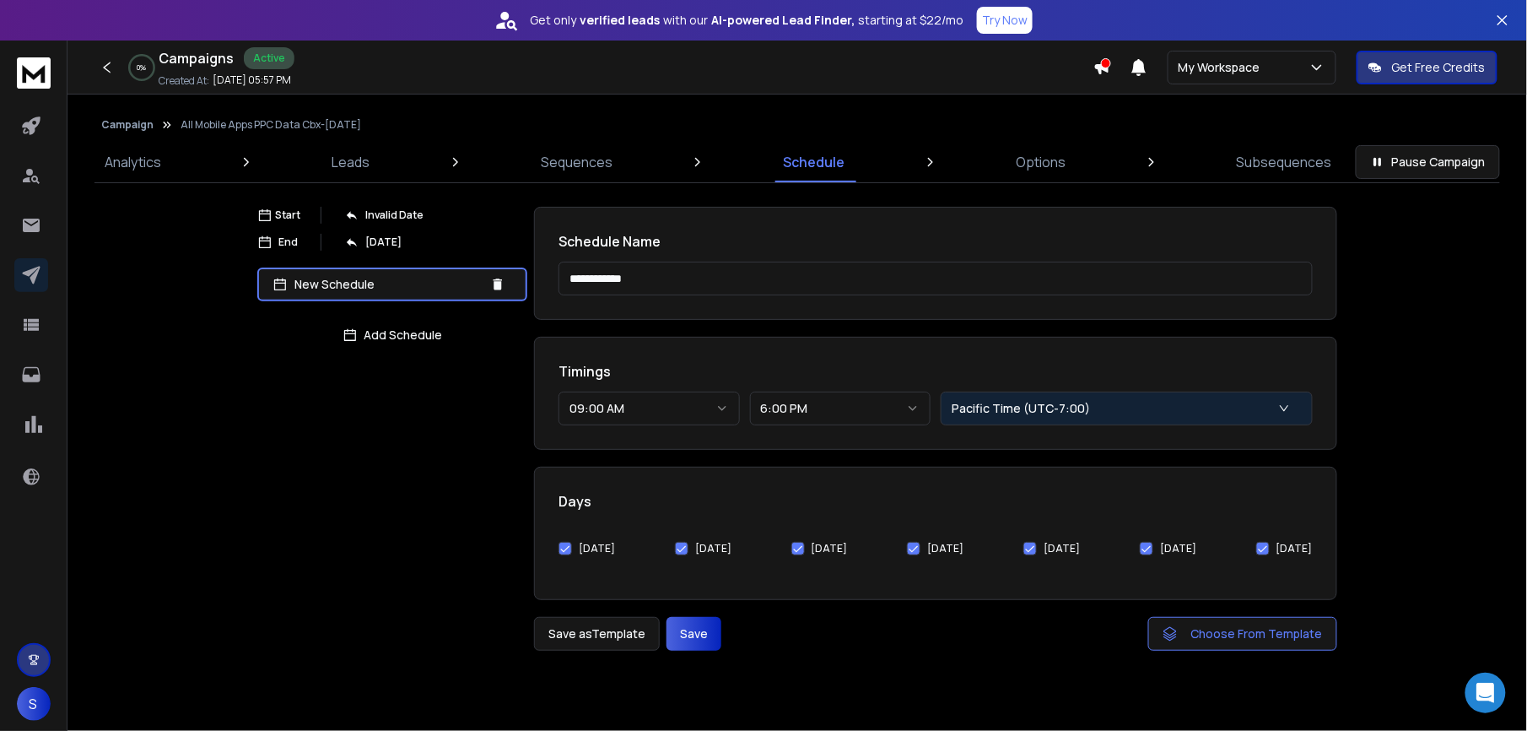
click at [1212, 399] on button "Pacific Time (UTC-7:00)" at bounding box center [1127, 408] width 372 height 34
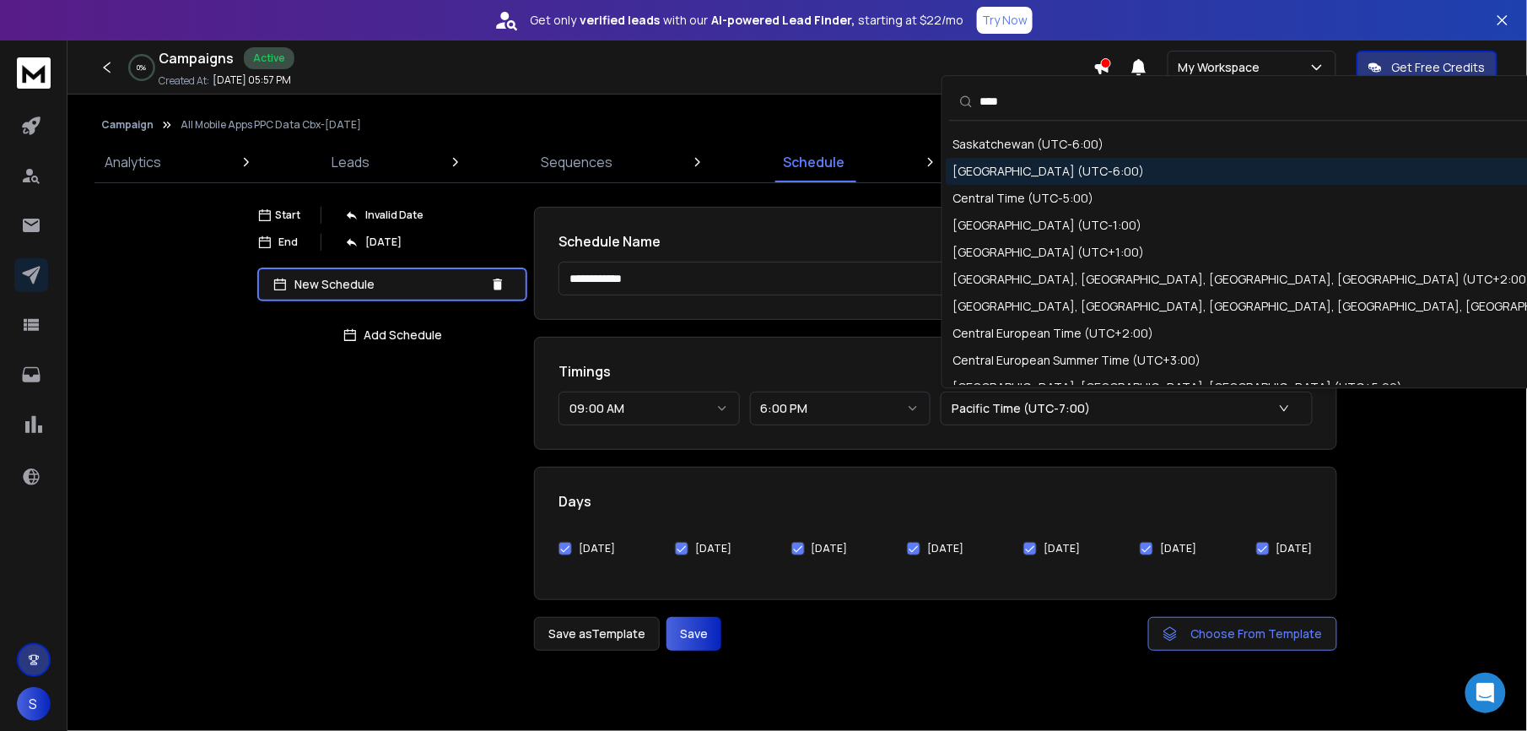
type input "****"
click at [831, 89] on div "0 % Campaigns Active Created At: Sep 16, 2025, 05:57 PM My Workspace Get Free C…" at bounding box center [763, 67] width 1527 height 54
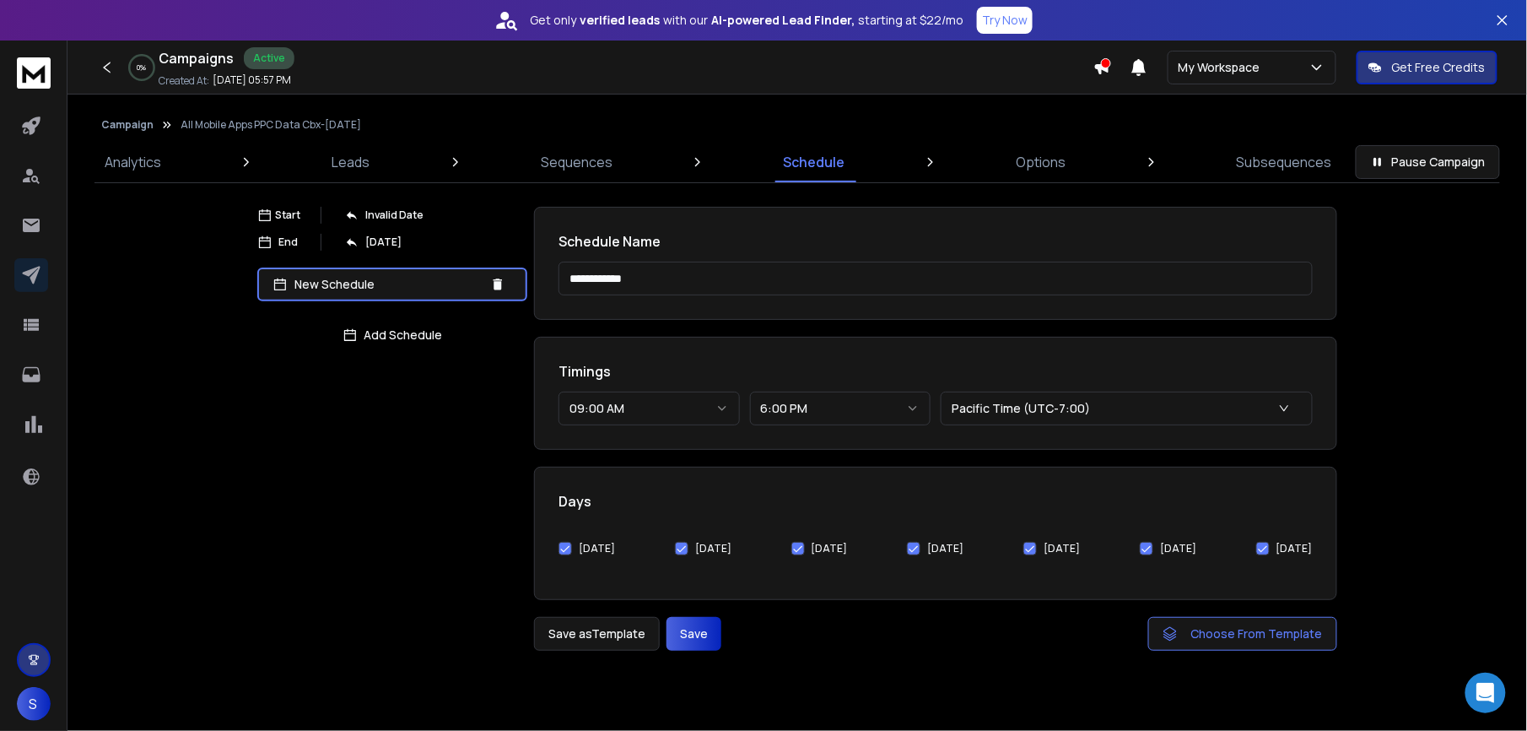
click at [695, 635] on button "Save" at bounding box center [693, 634] width 55 height 34
click at [915, 412] on icon "button" at bounding box center [912, 408] width 13 height 13
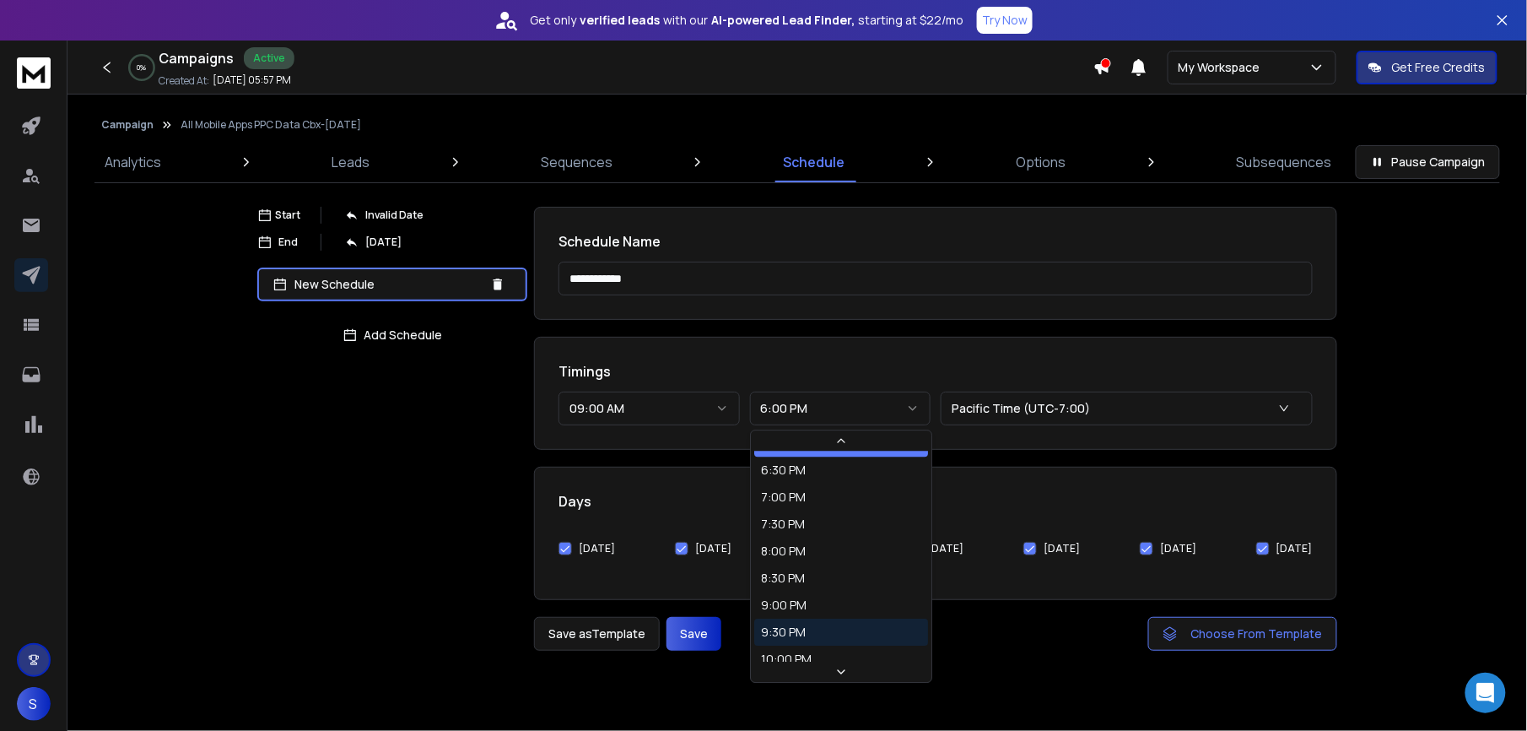
scroll to position [504, 0]
select select "********"
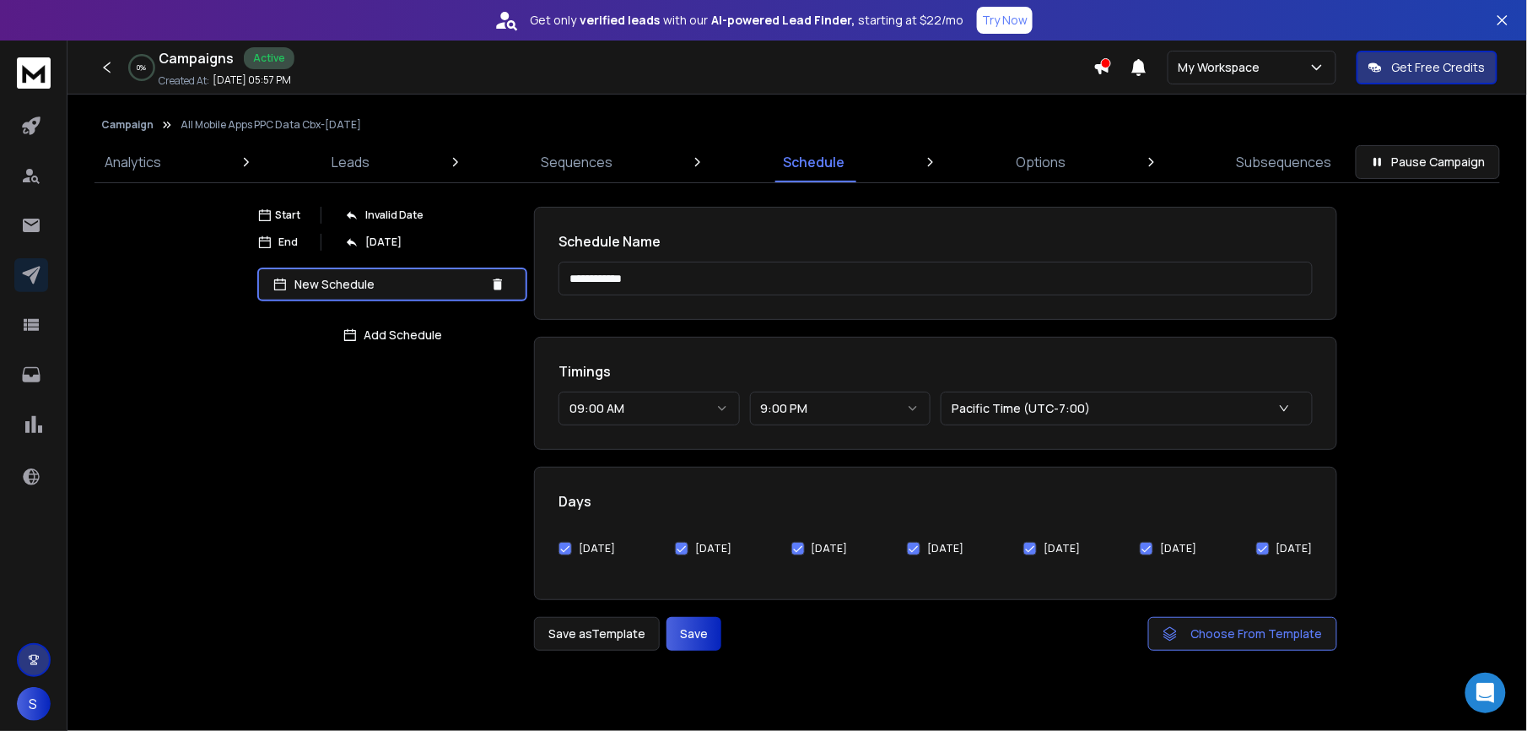
click at [692, 633] on button "Save" at bounding box center [693, 634] width 55 height 34
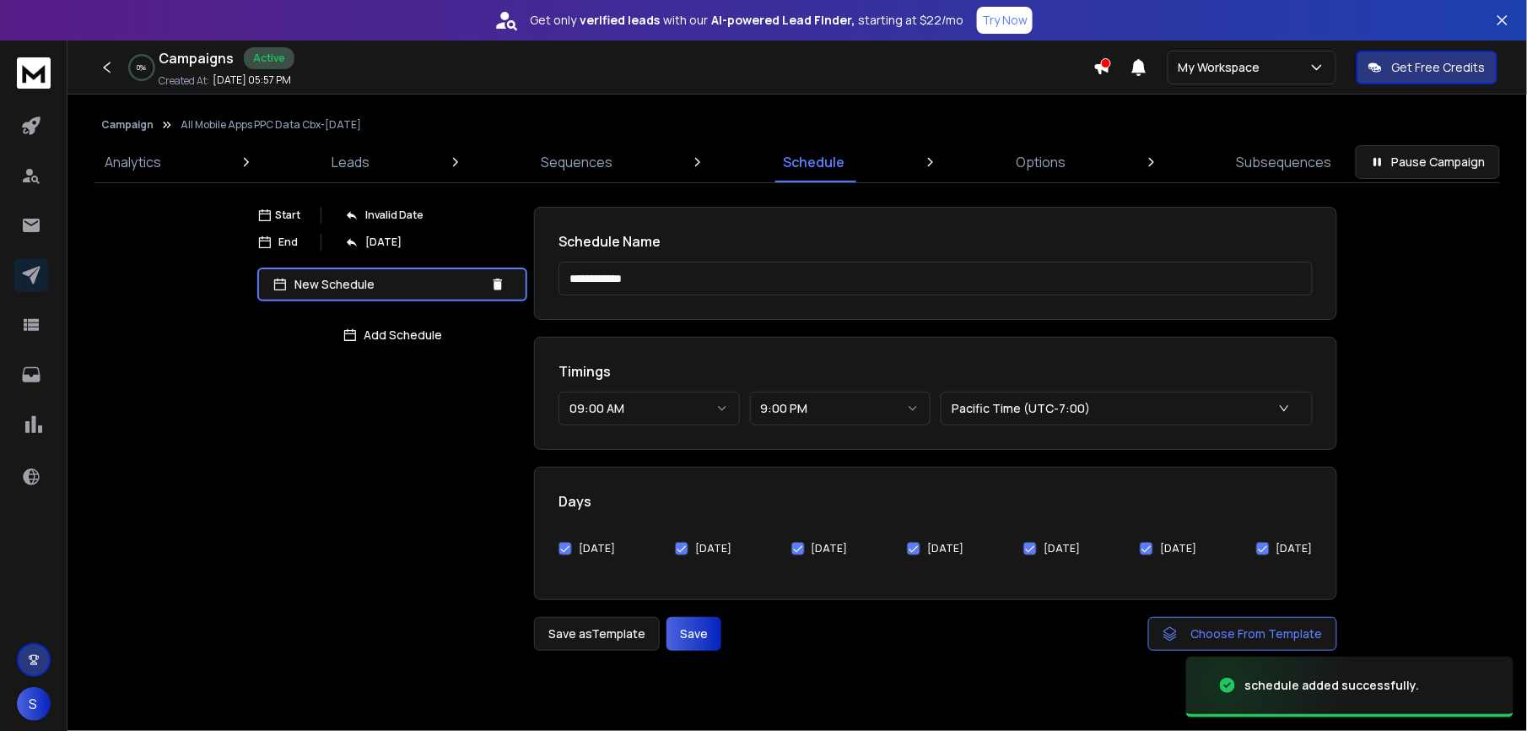
click at [723, 395] on button "09:00 AM" at bounding box center [648, 408] width 181 height 34
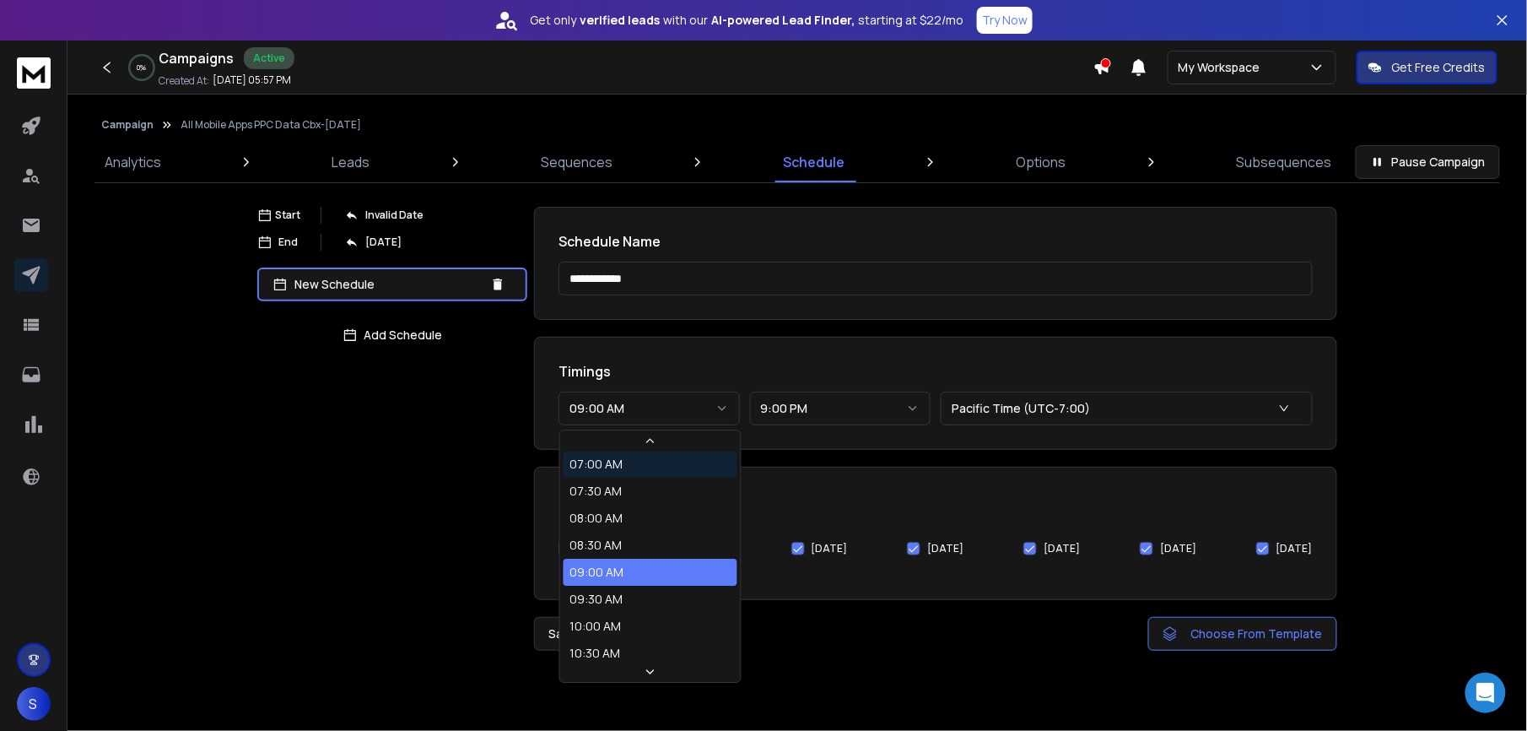
scroll to position [418, 0]
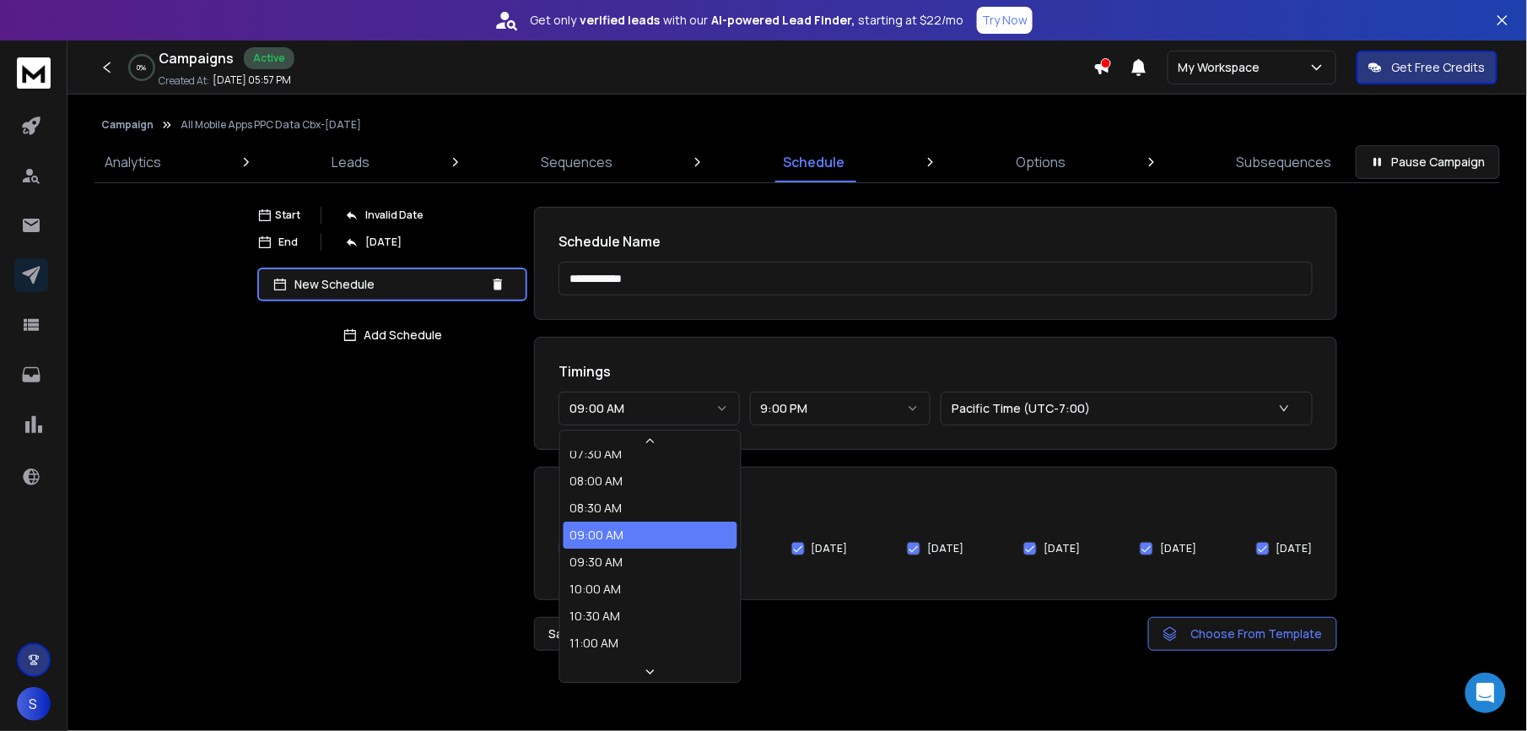
click at [879, 58] on div "0 % Campaigns Active Created At: Sep 16, 2025, 05:57 PM My Workspace Get Free C…" at bounding box center [763, 67] width 1527 height 54
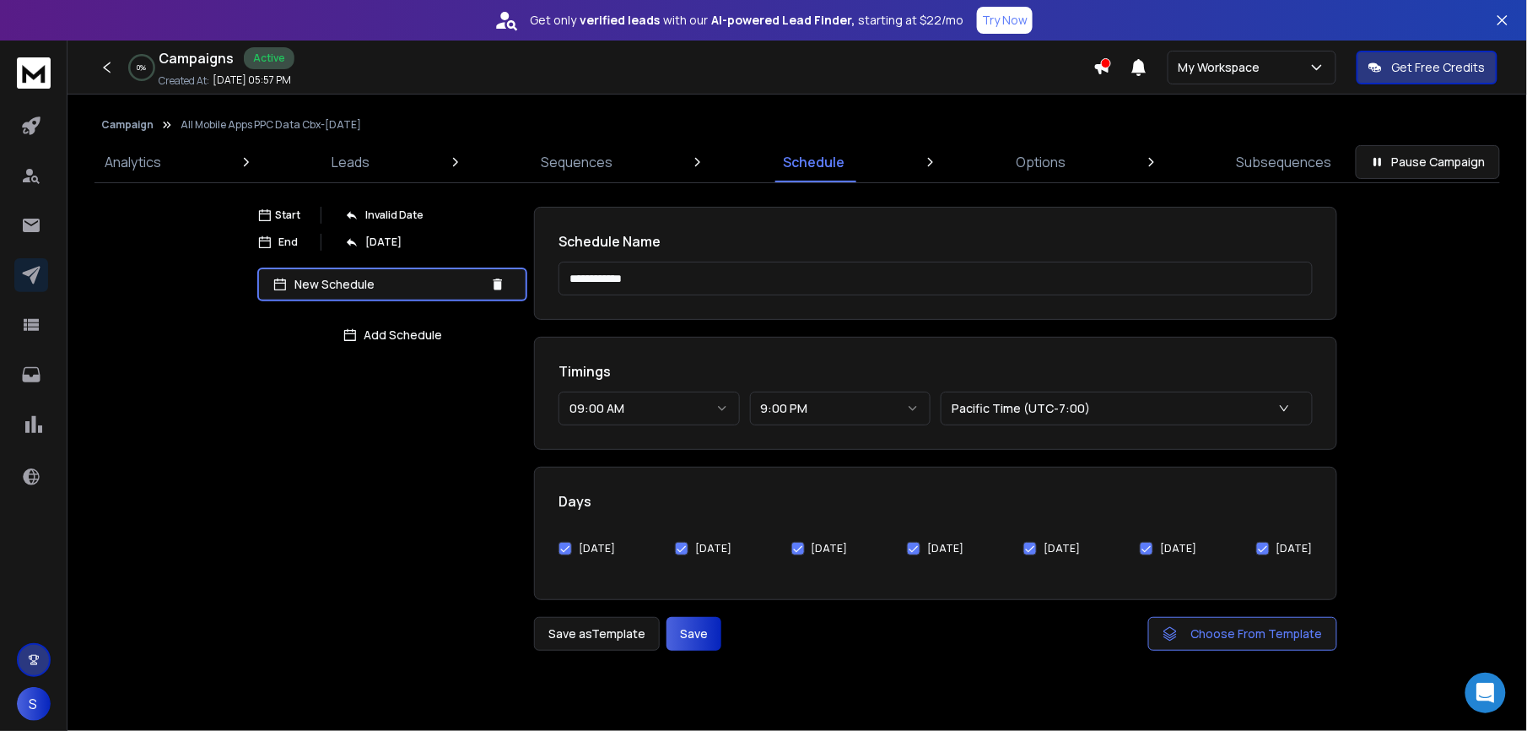
click at [687, 626] on button "Save" at bounding box center [693, 634] width 55 height 34
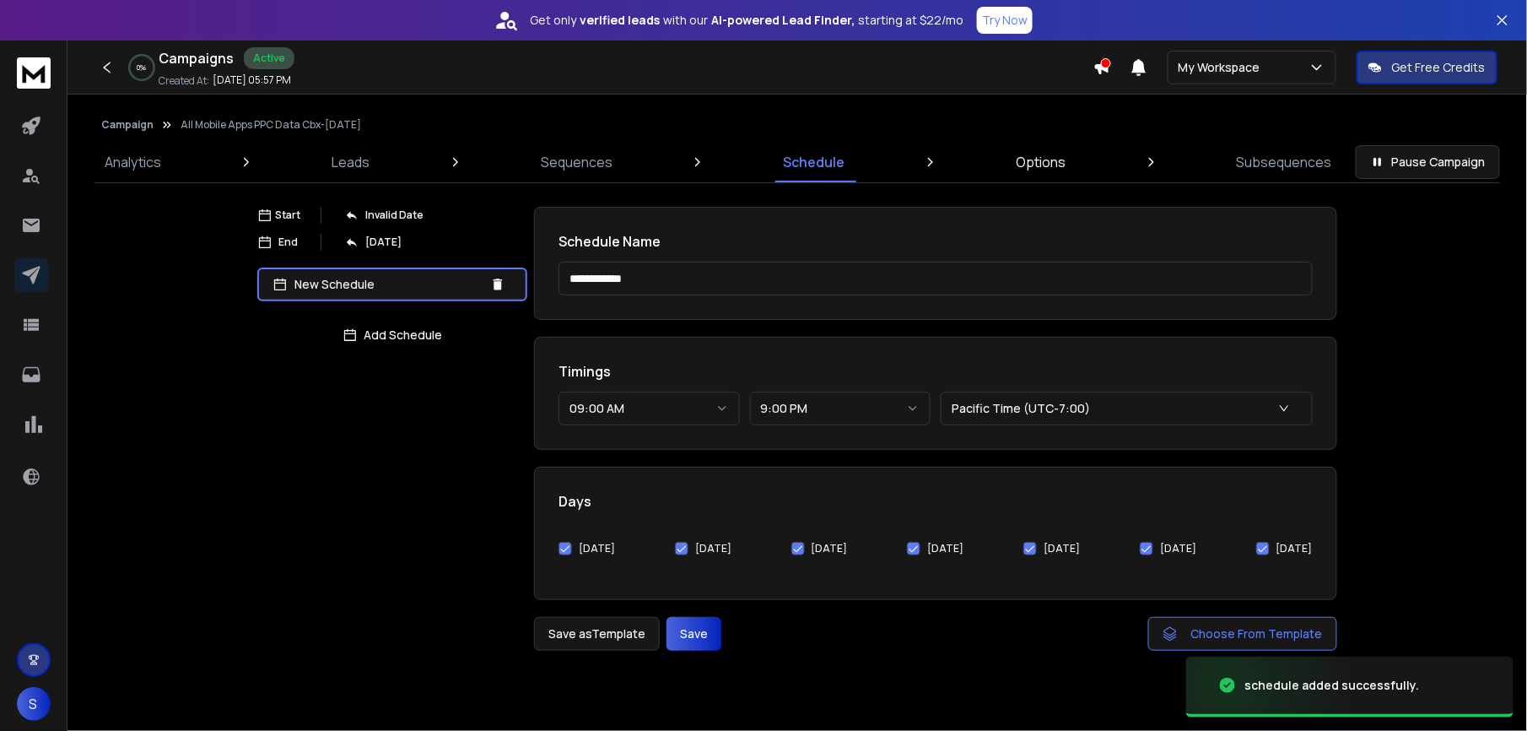
click at [1040, 163] on p "Options" at bounding box center [1041, 162] width 50 height 20
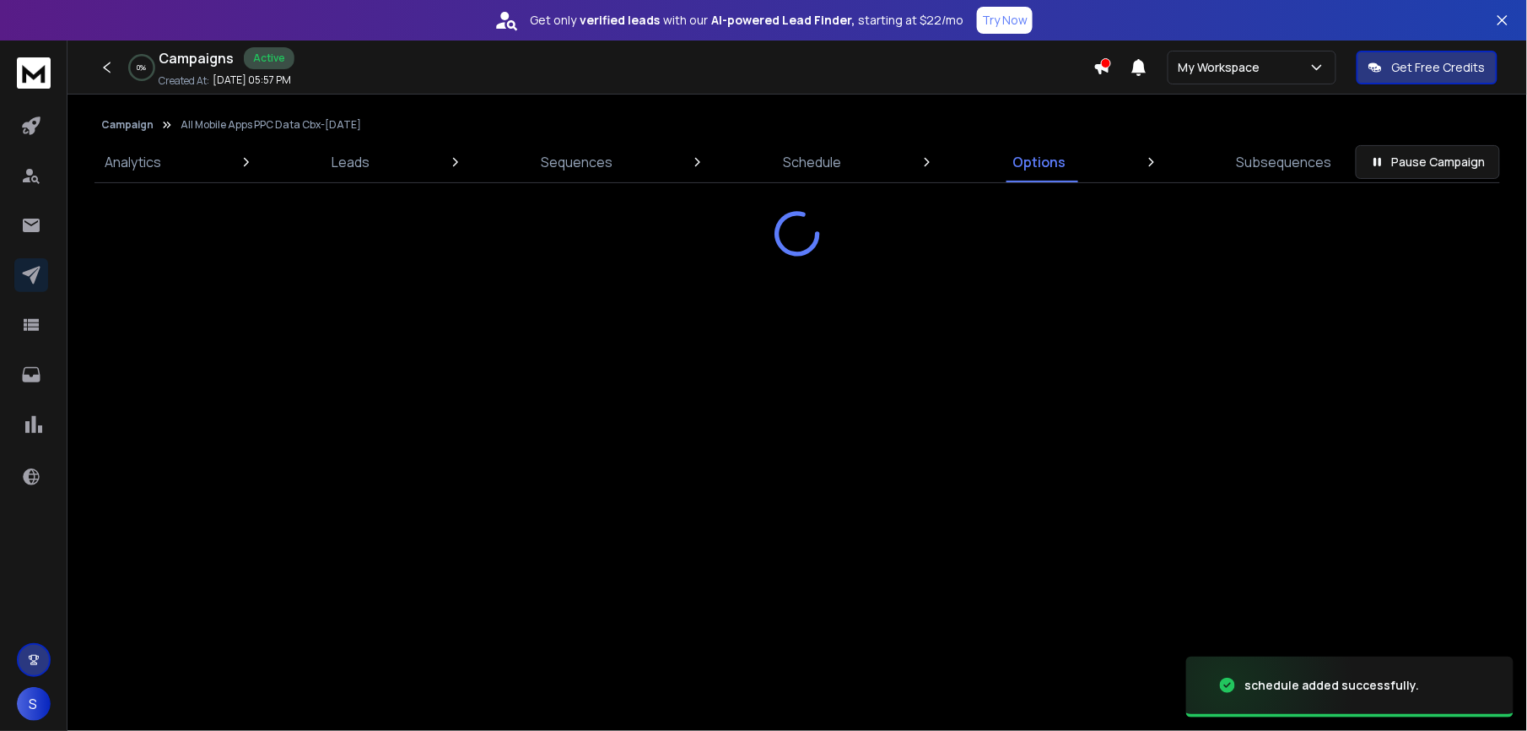
select select "*"
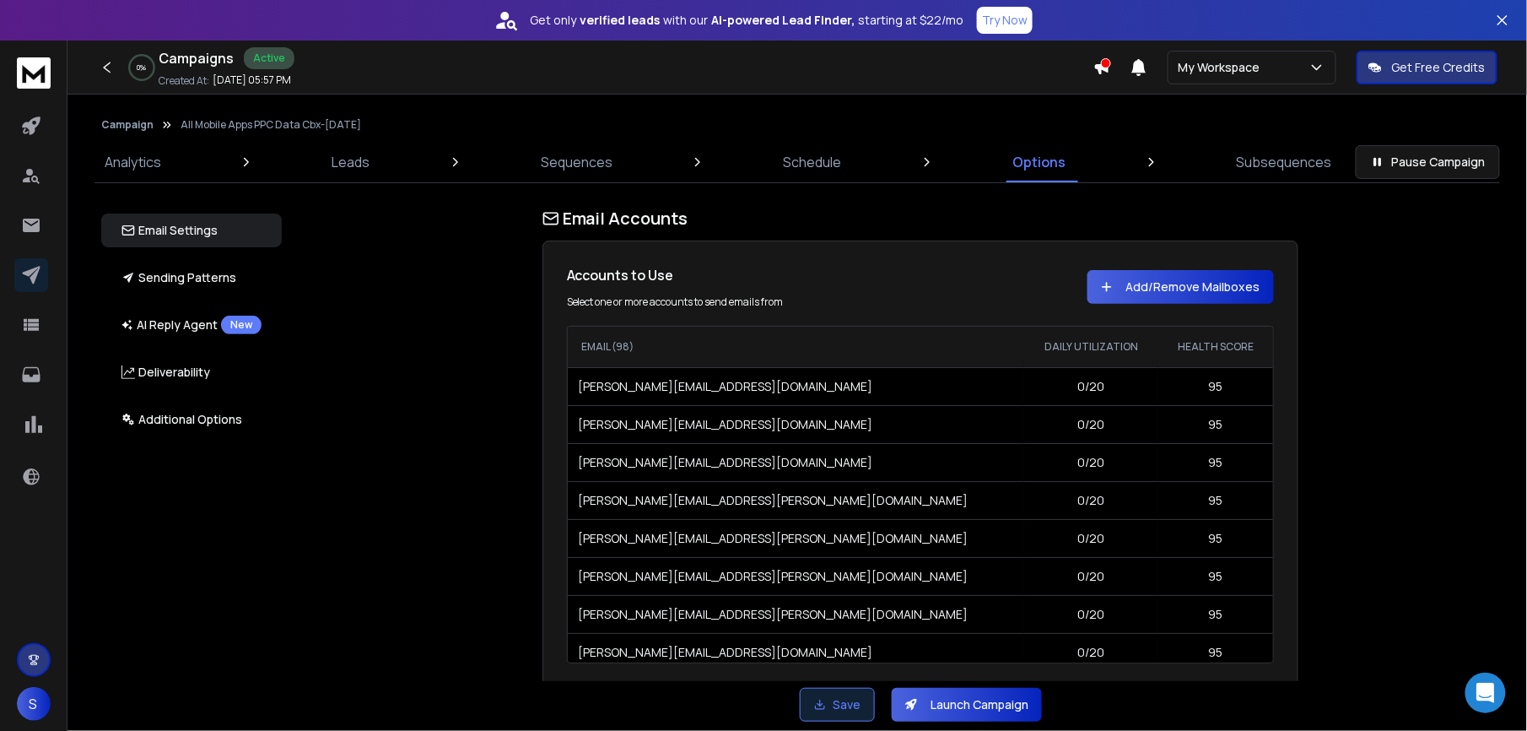
click at [828, 714] on button "Save" at bounding box center [837, 705] width 75 height 34
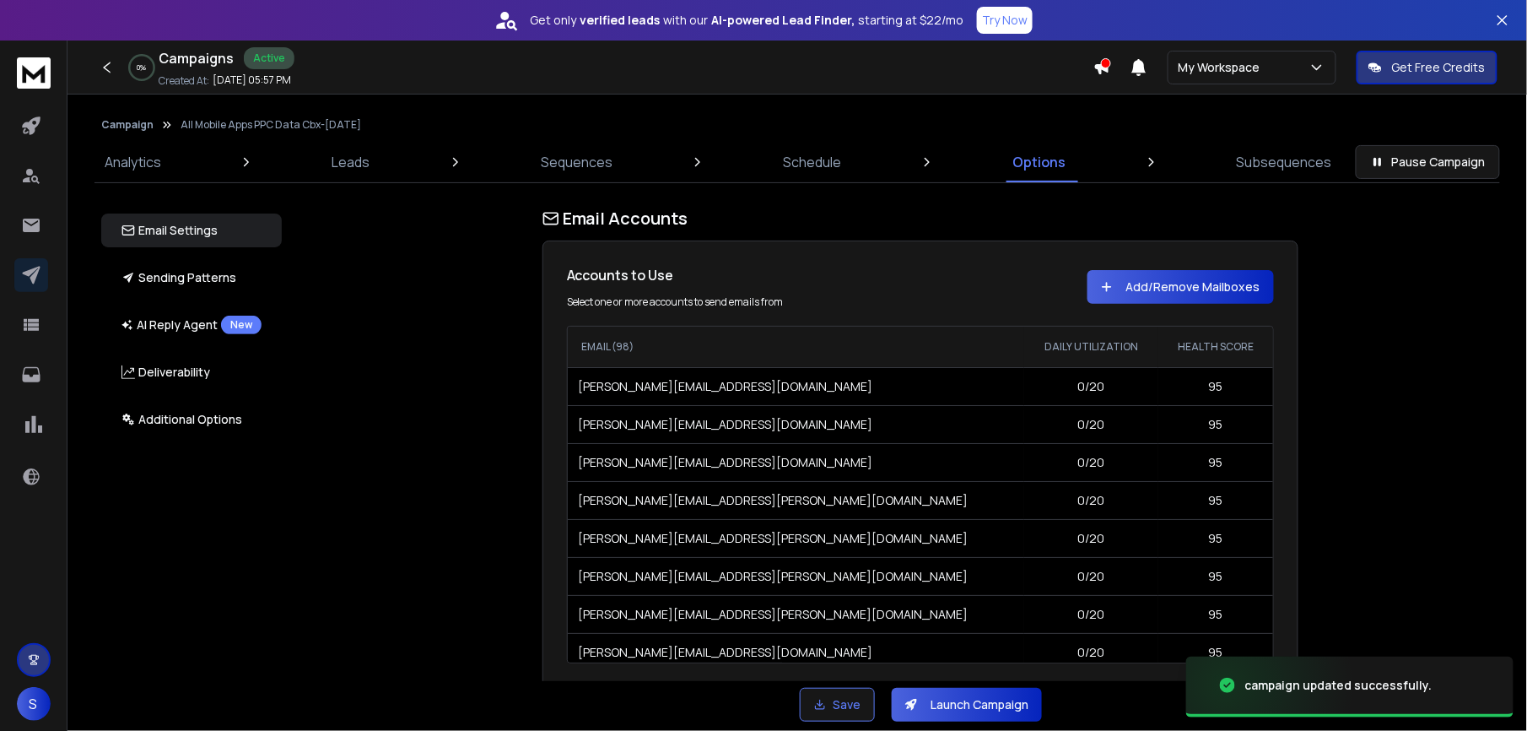
click at [980, 703] on button "Launch Campaign" at bounding box center [967, 705] width 150 height 34
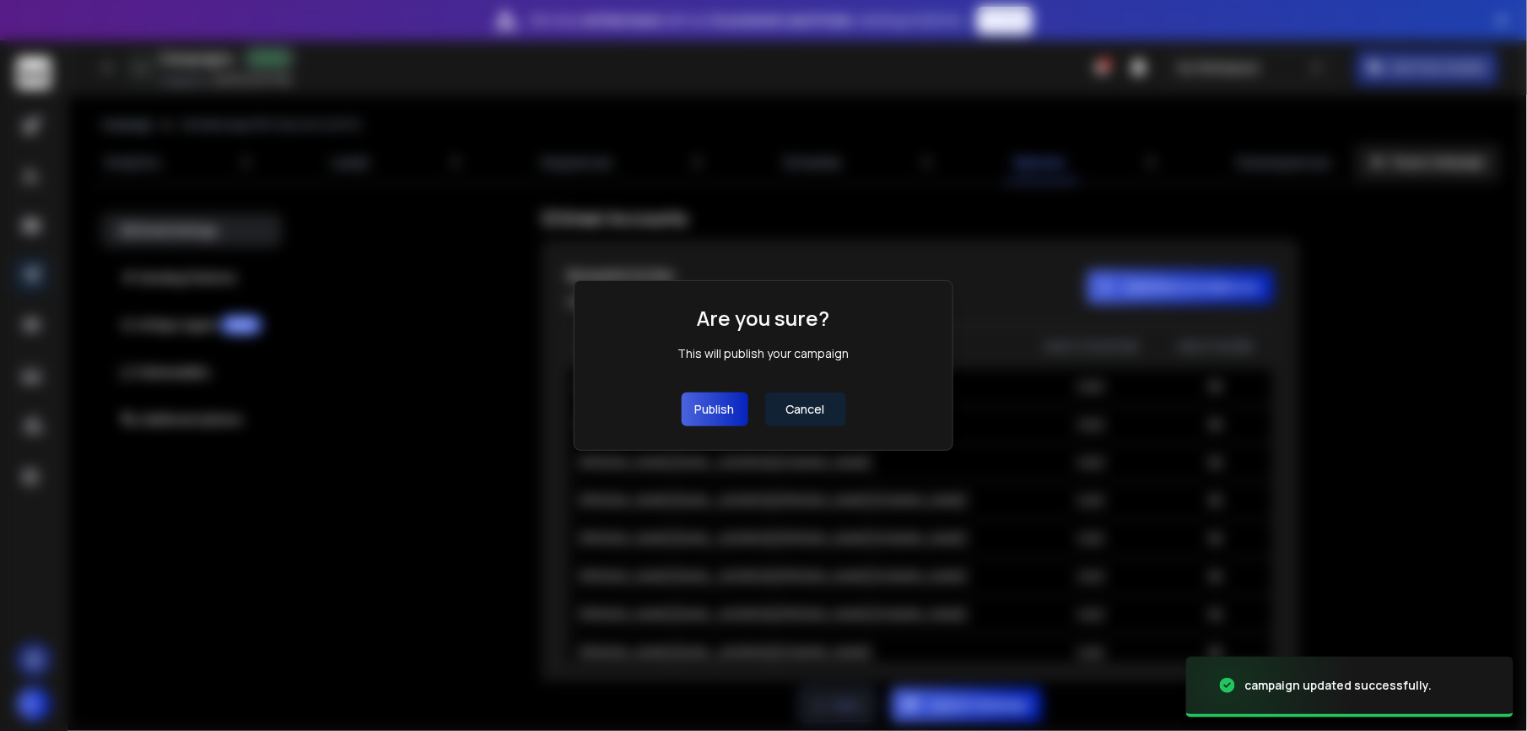
click at [696, 407] on button "Publish" at bounding box center [715, 409] width 67 height 34
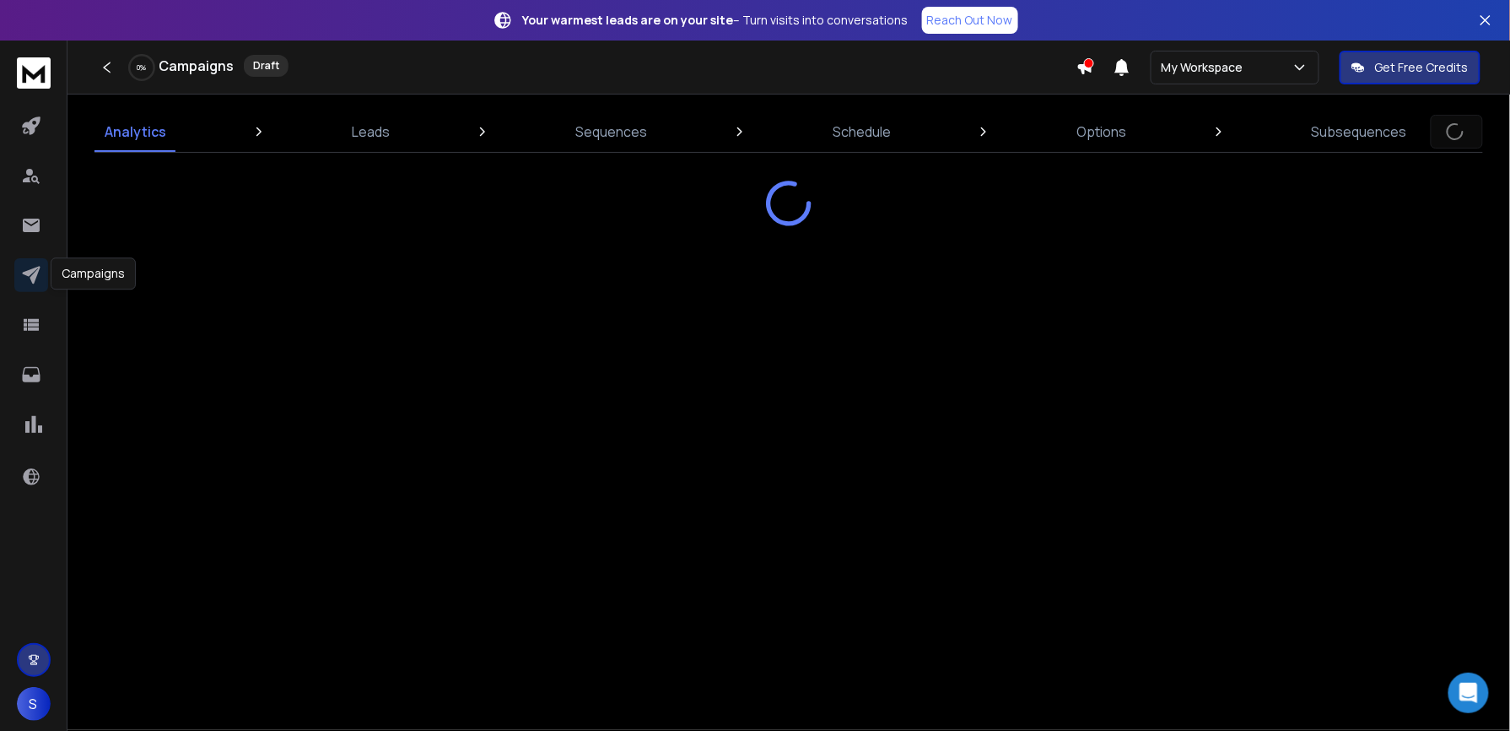
click at [35, 271] on icon at bounding box center [31, 275] width 18 height 18
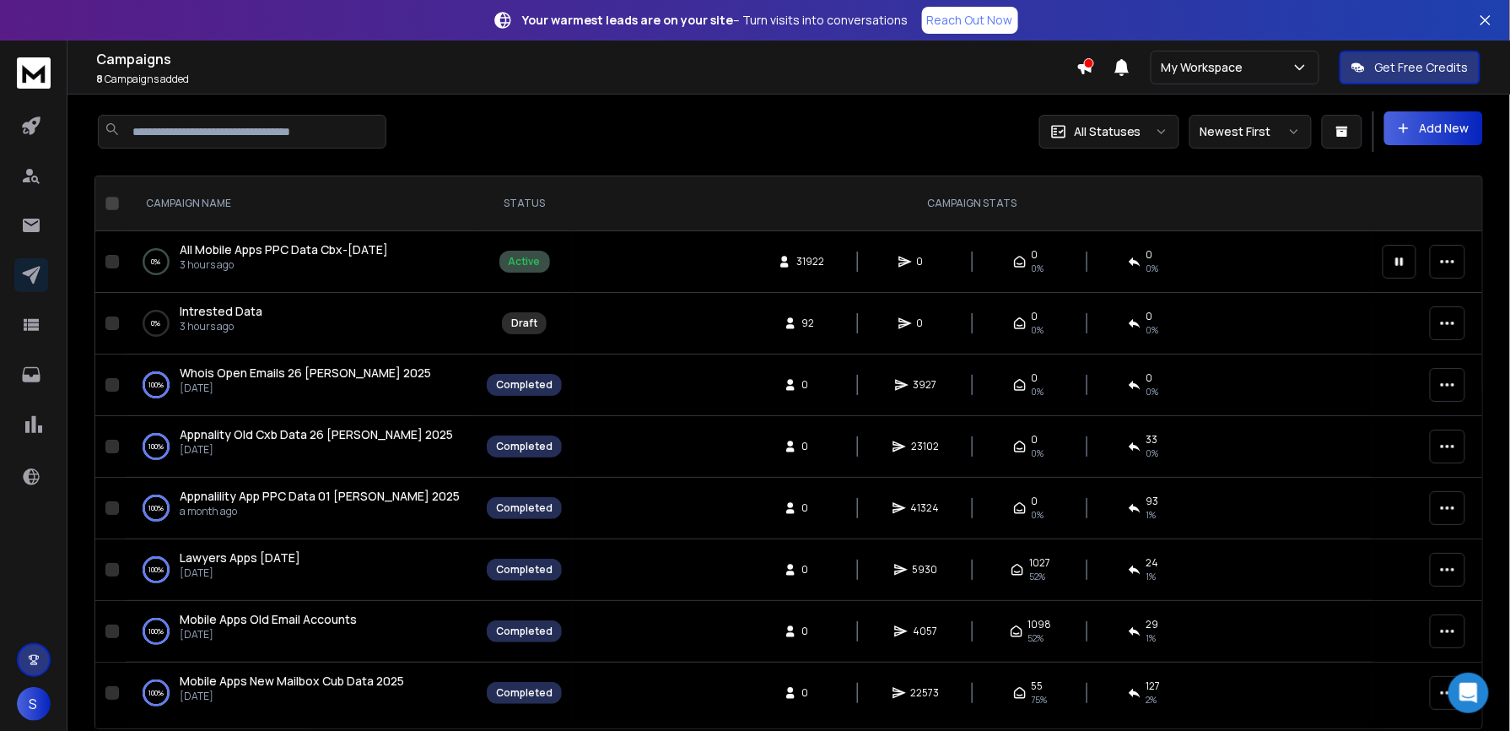
click at [314, 256] on span "All Mobile Apps PPC Data Cbx-[DATE]" at bounding box center [284, 249] width 208 height 16
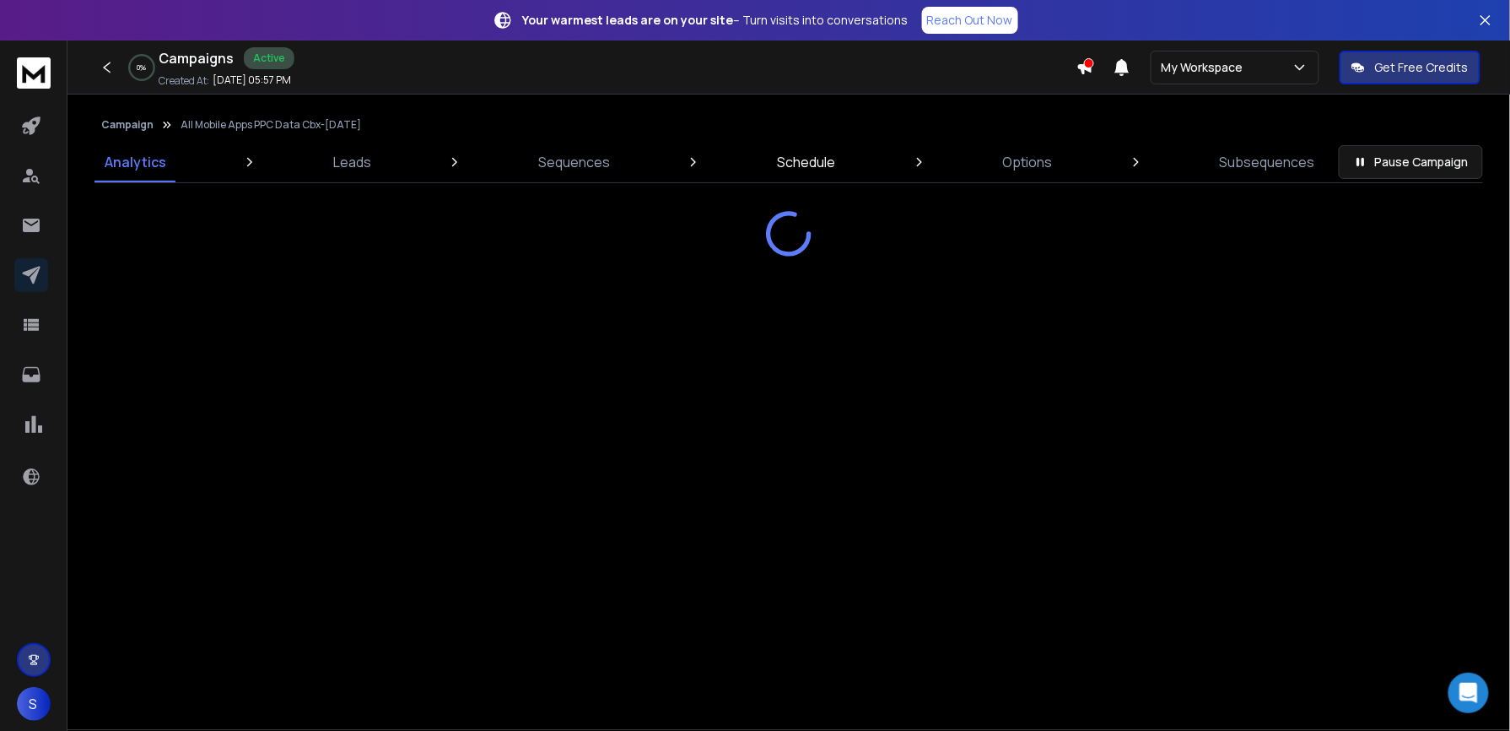
click at [820, 172] on link "Schedule" at bounding box center [807, 162] width 78 height 40
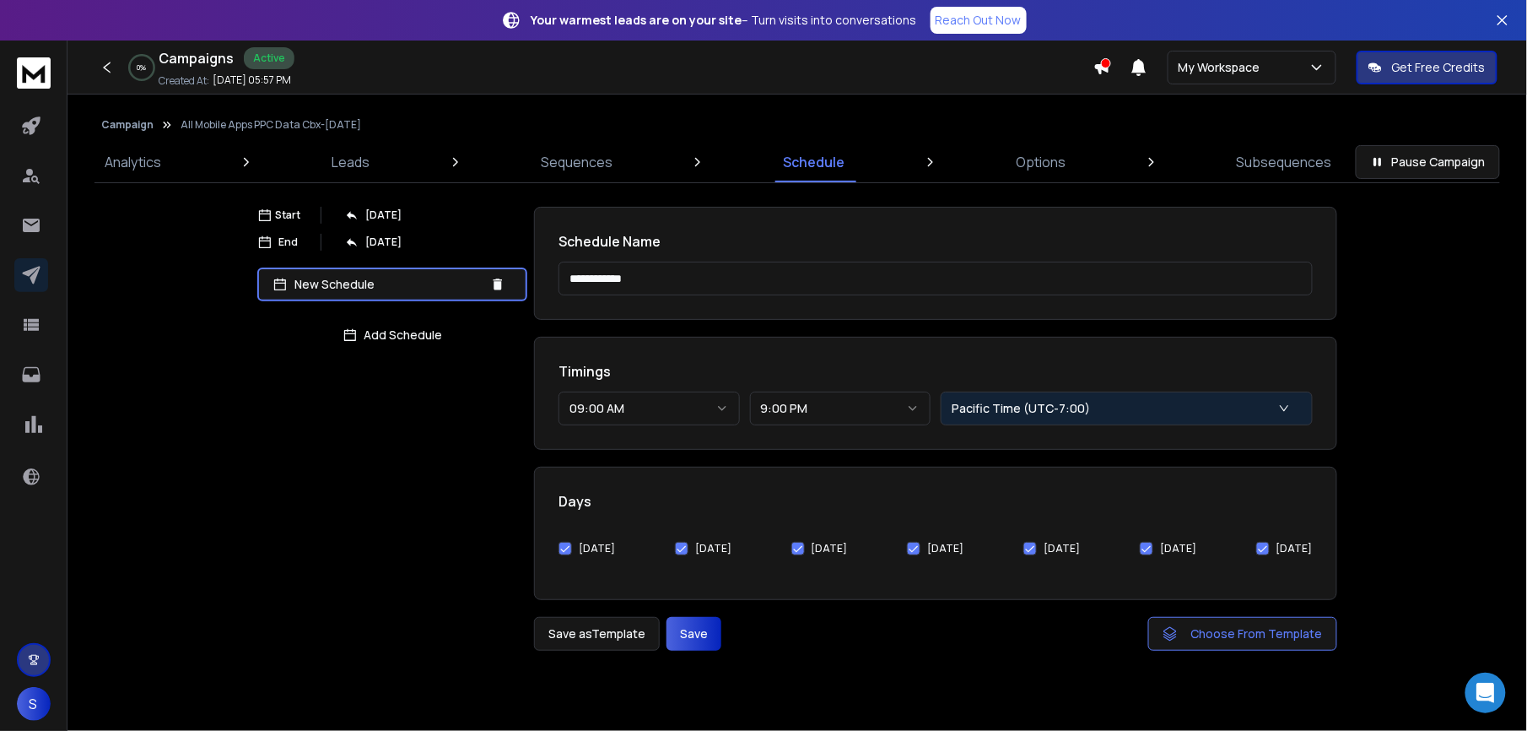
click at [1242, 413] on div "Pacific Time (UTC-7:00)" at bounding box center [1106, 408] width 309 height 17
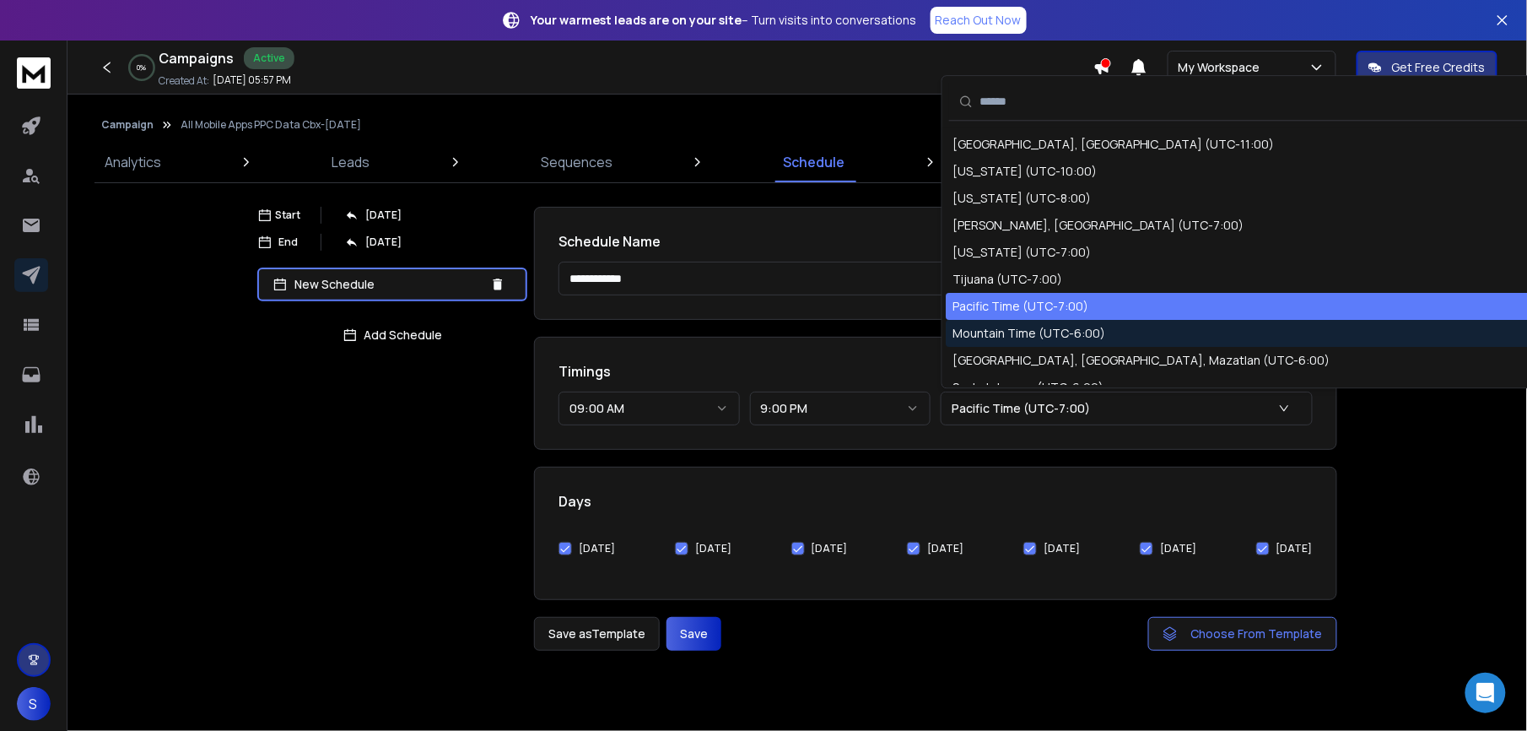
click at [1365, 331] on div "**********" at bounding box center [796, 428] width 1405 height 457
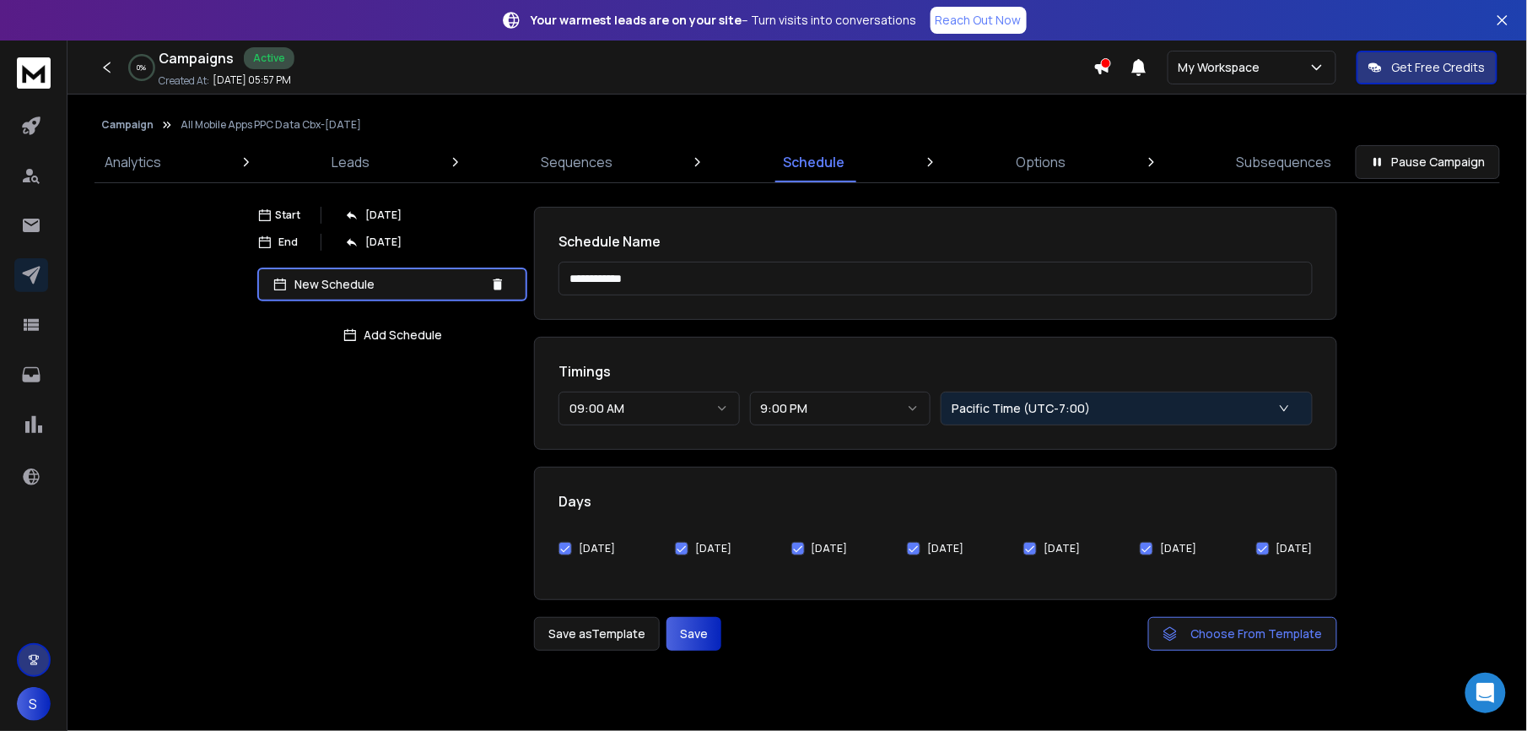
click at [1255, 398] on button "Pacific Time (UTC-7:00)" at bounding box center [1127, 408] width 372 height 34
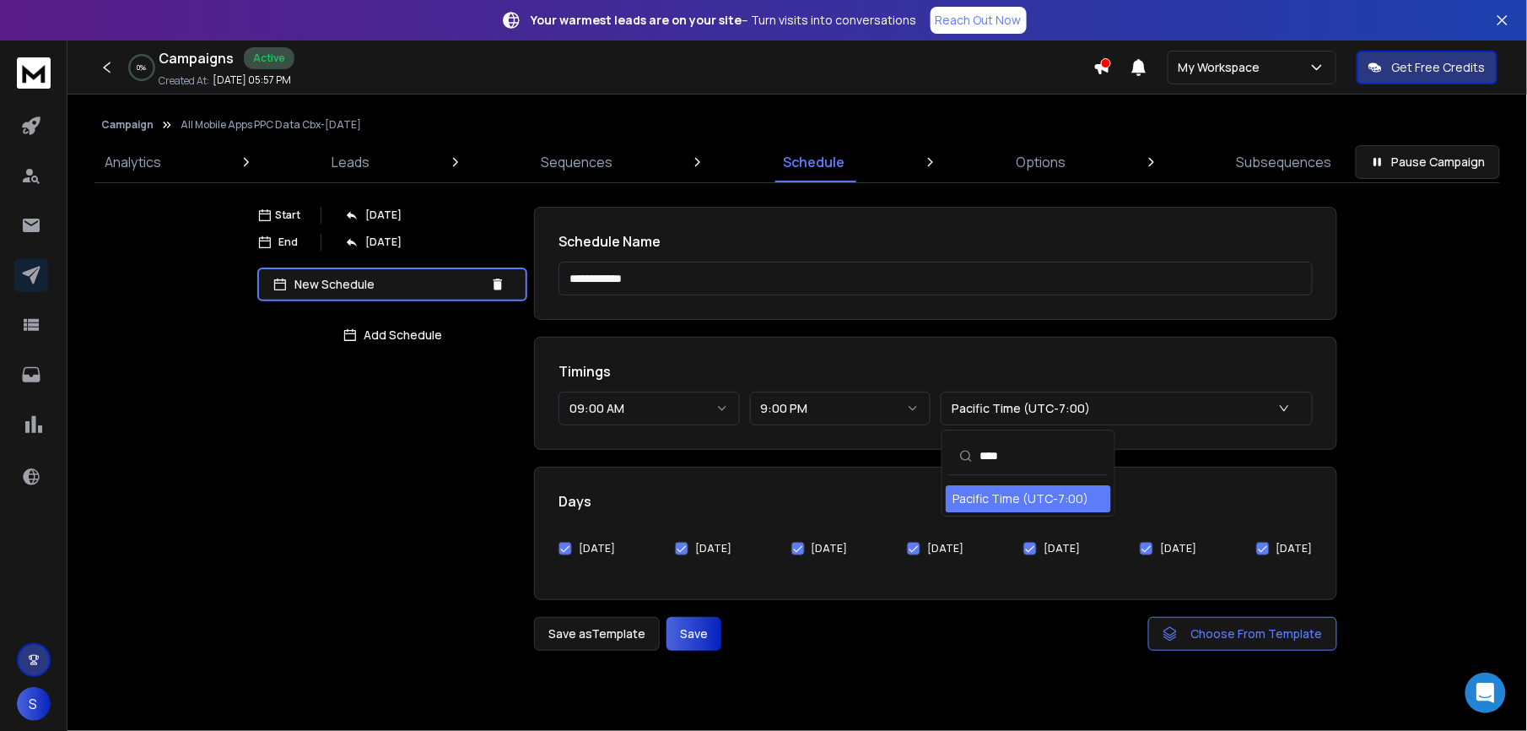
type input "****"
click at [1472, 324] on div "**********" at bounding box center [796, 428] width 1405 height 457
click at [682, 633] on button "Save" at bounding box center [693, 634] width 55 height 34
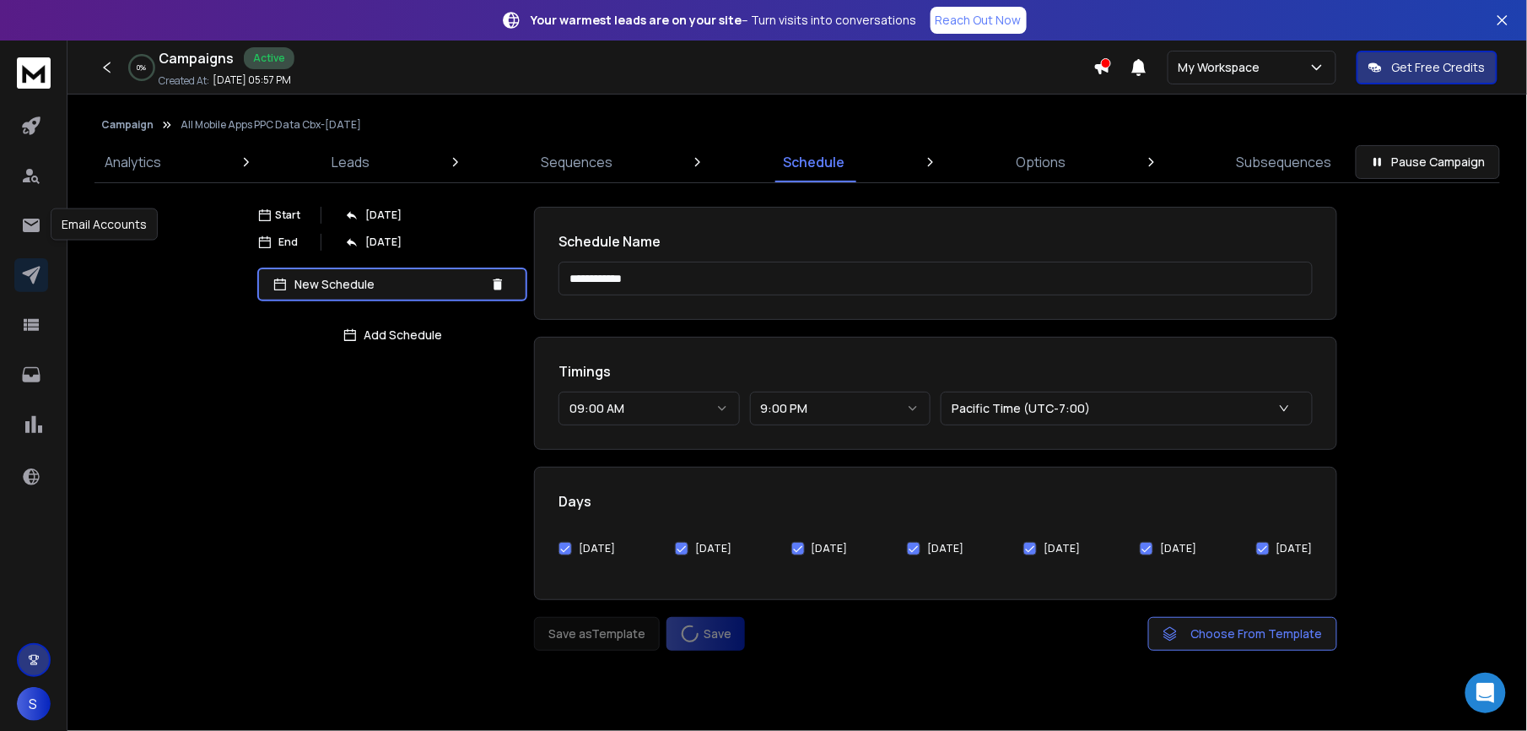
click at [41, 204] on div at bounding box center [33, 304] width 39 height 391
click at [8, 237] on div "S" at bounding box center [33, 388] width 67 height 697
click at [35, 223] on icon at bounding box center [31, 224] width 17 height 13
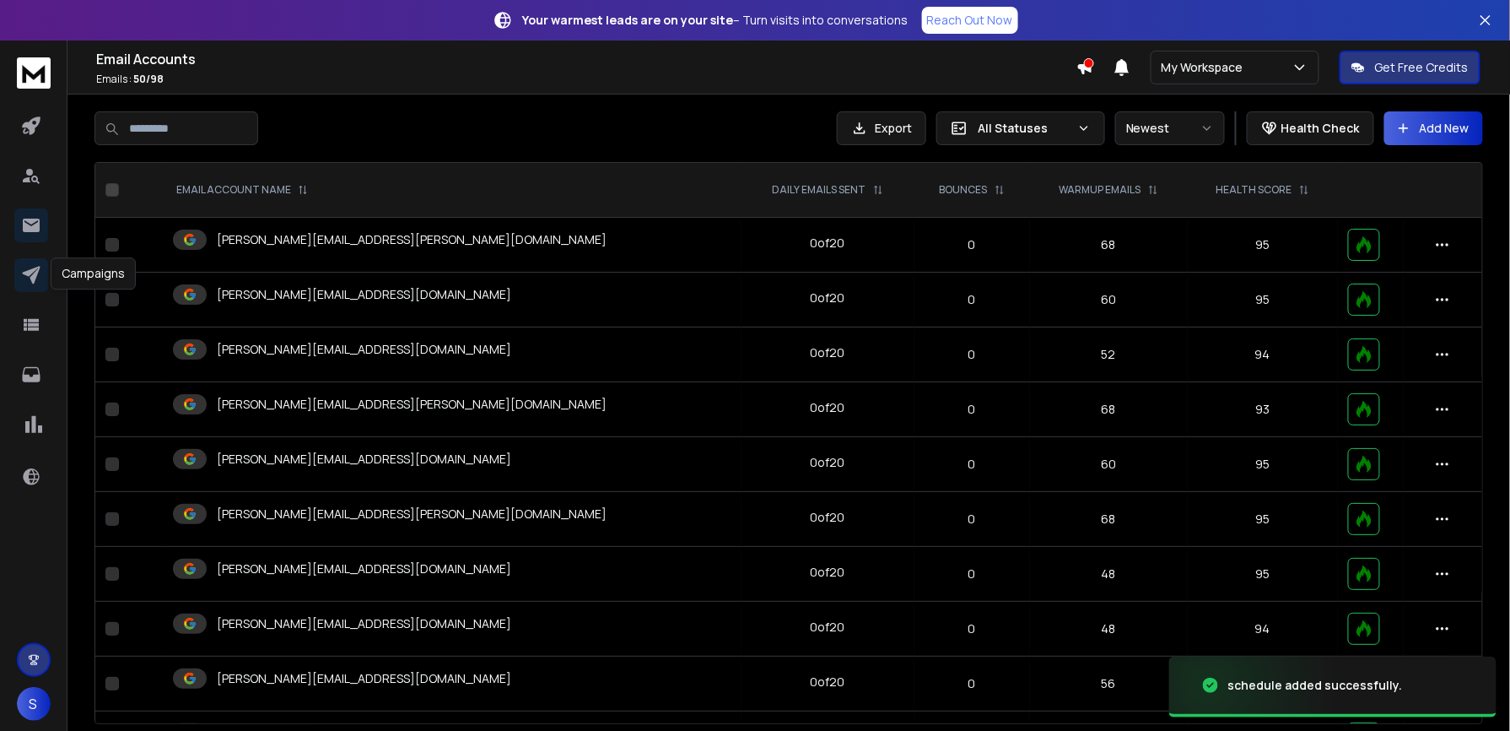
click at [46, 275] on body "Your warmest leads are on your site – Turn visits into conversations Reach Out …" at bounding box center [755, 365] width 1510 height 731
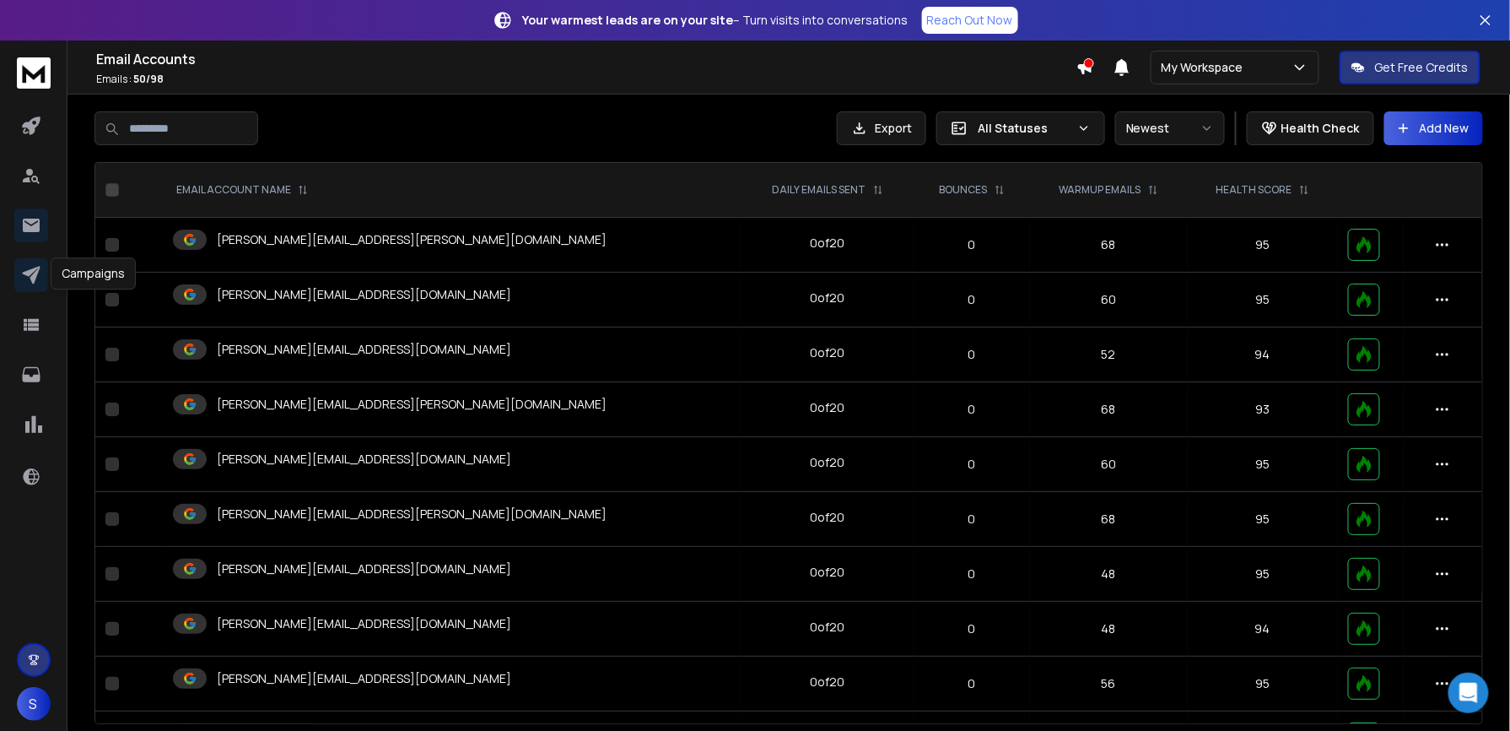
click at [45, 277] on link at bounding box center [31, 275] width 34 height 34
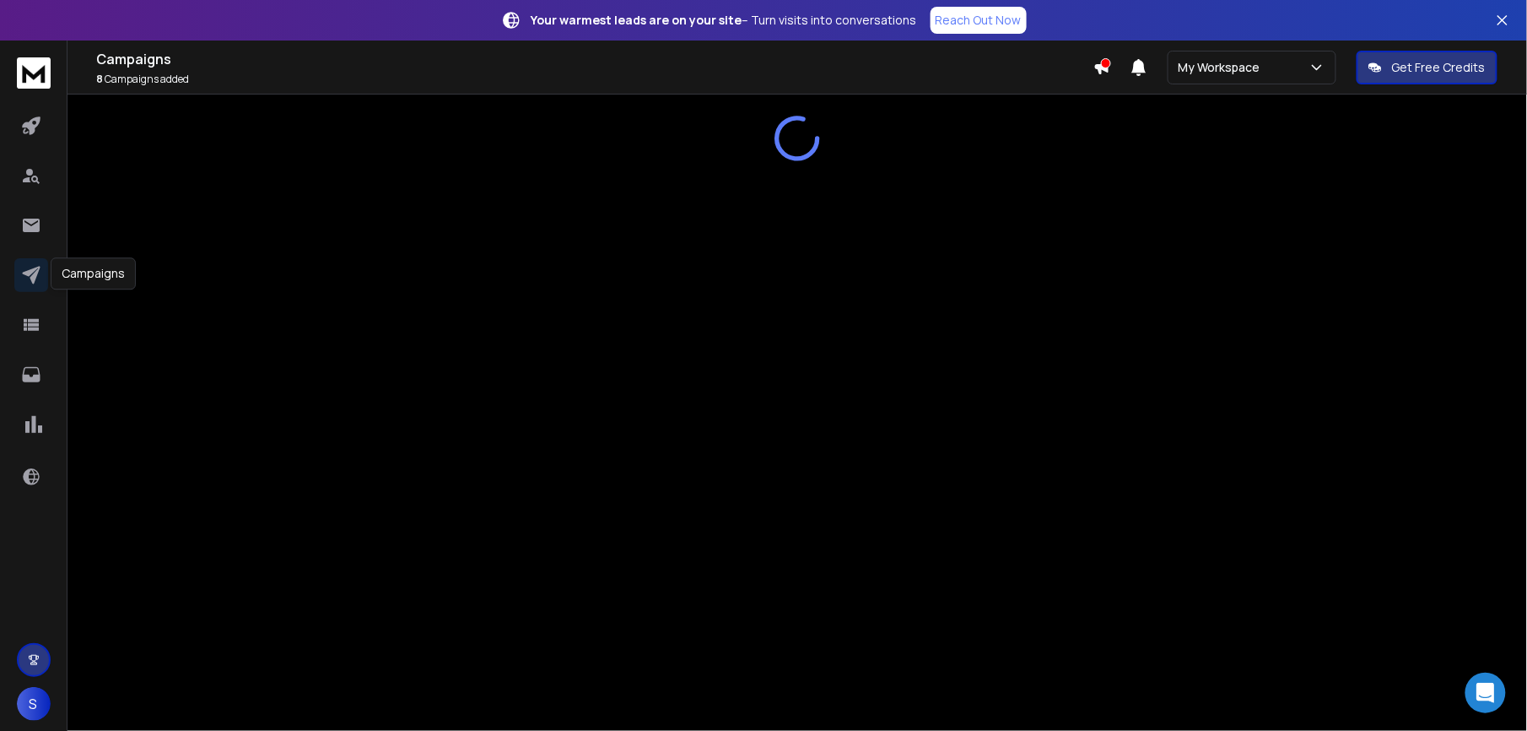
click at [28, 280] on icon at bounding box center [31, 275] width 20 height 20
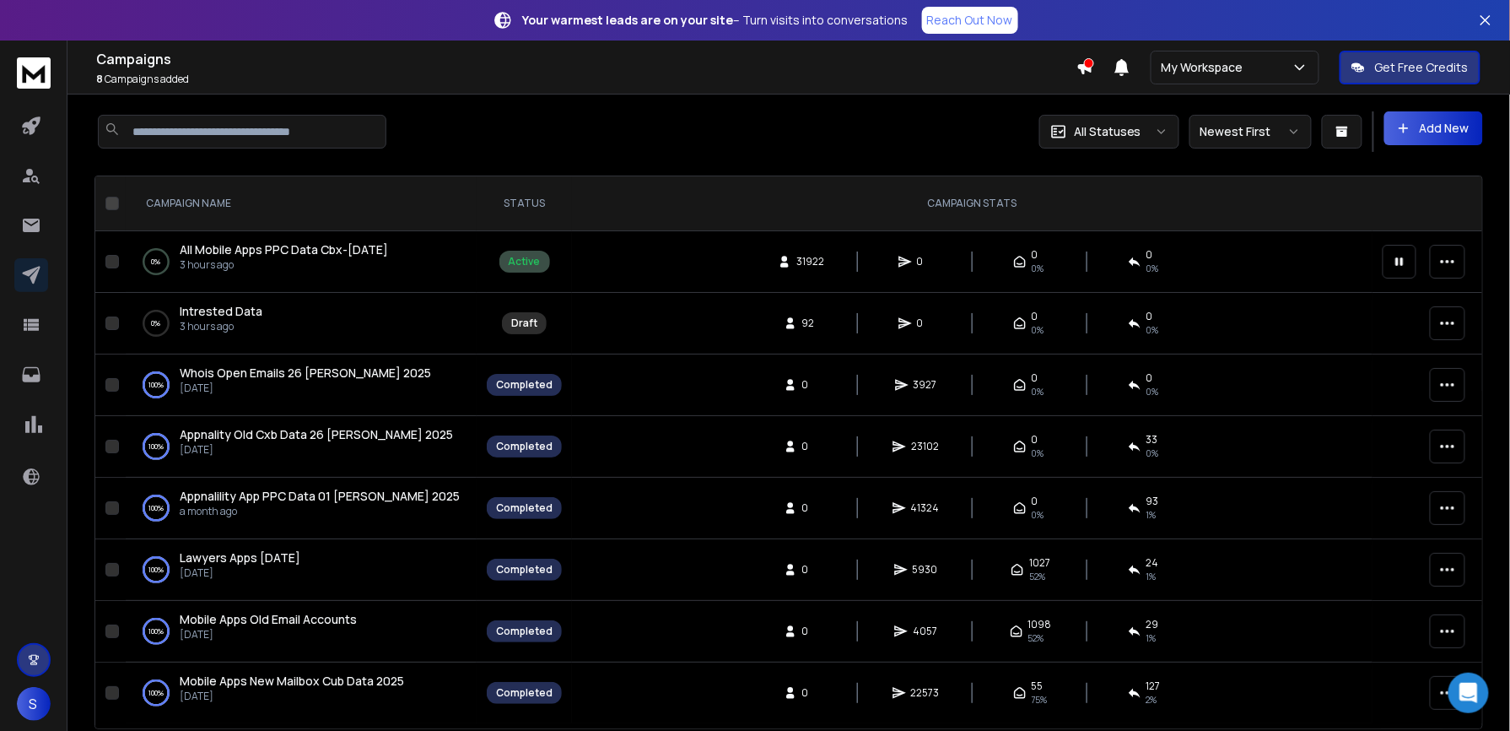
click at [302, 246] on span "All Mobile Apps PPC Data Cbx-[DATE]" at bounding box center [284, 249] width 208 height 16
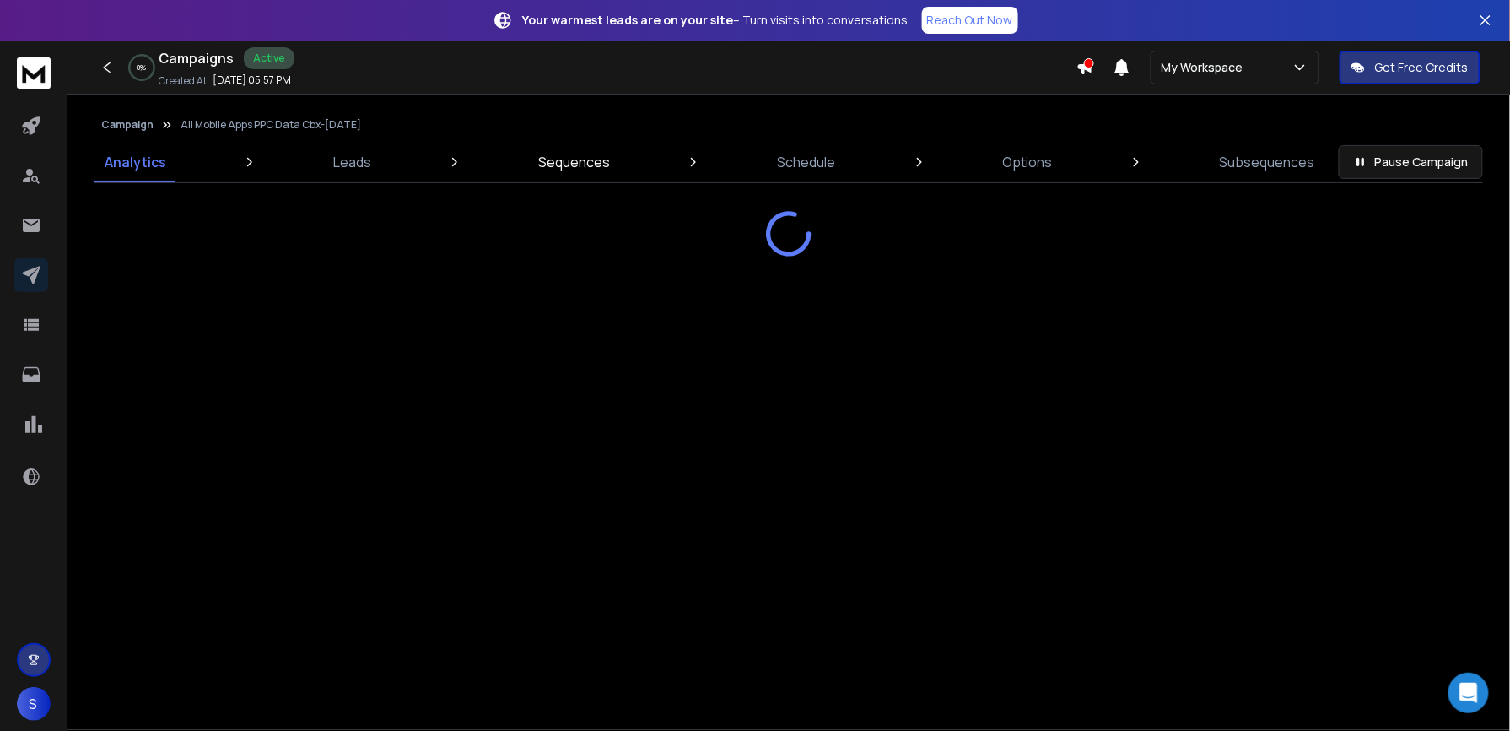
click at [587, 170] on p "Sequences" at bounding box center [574, 162] width 72 height 20
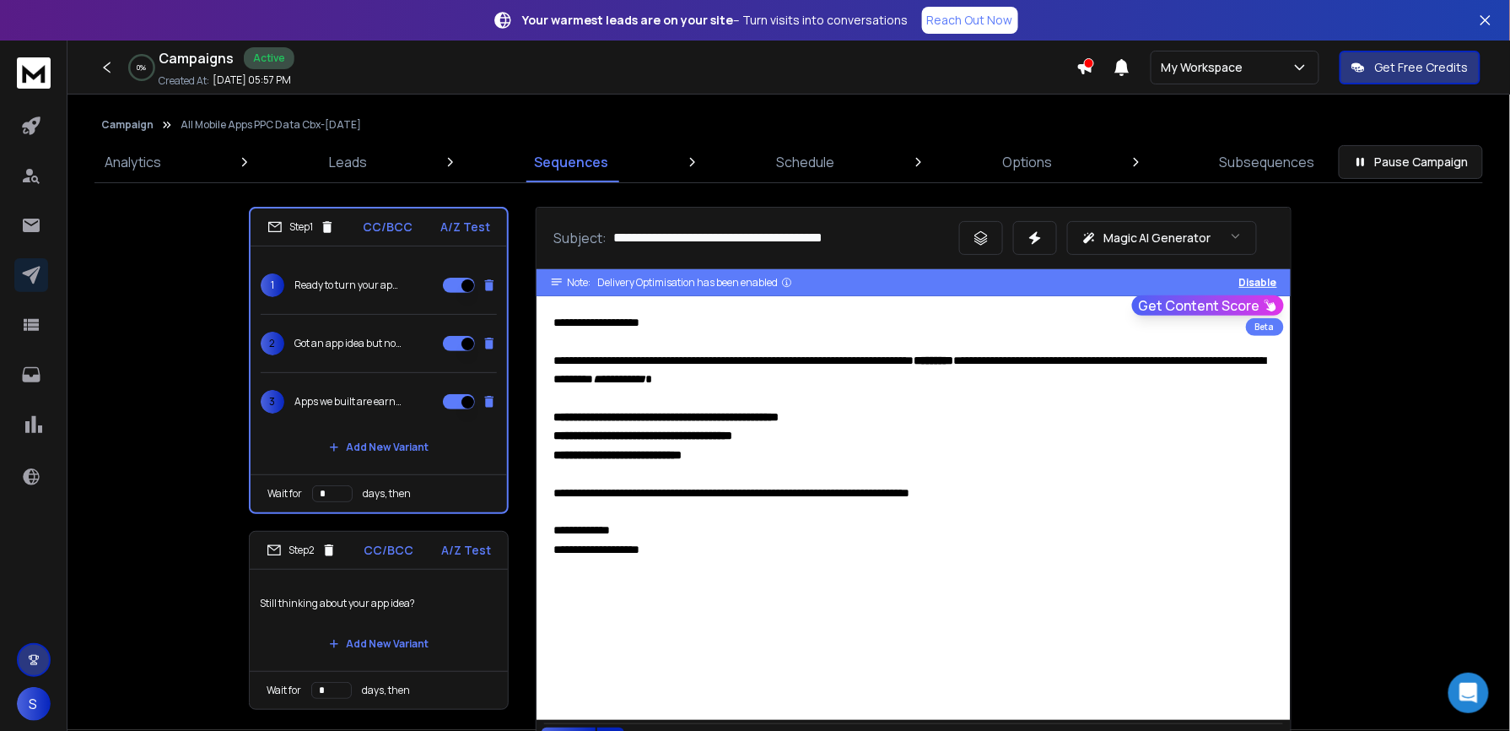
click at [352, 341] on p "Got an app idea but not sure where to start?" at bounding box center [348, 343] width 108 height 13
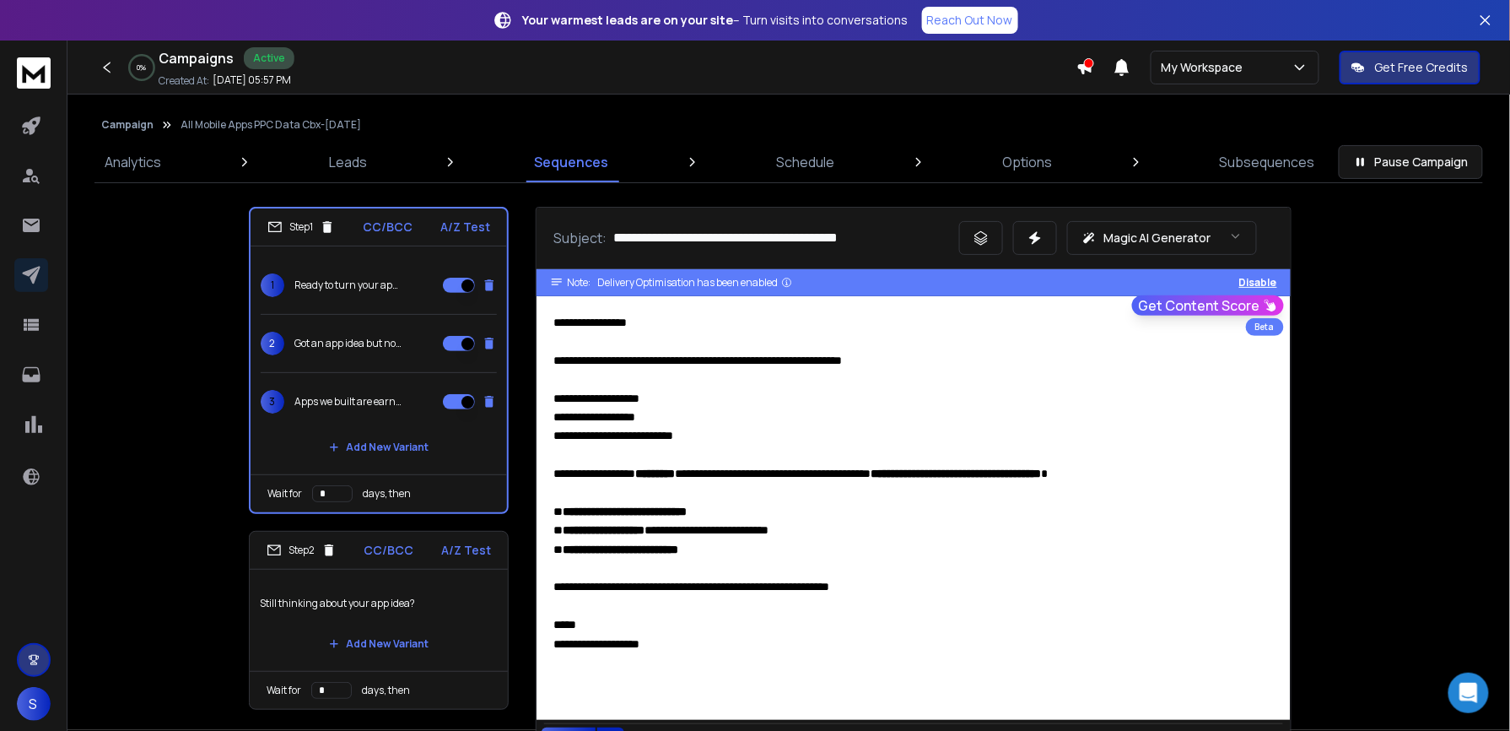
click at [344, 400] on p "Apps we built are earning $10K–$20K/month" at bounding box center [348, 401] width 108 height 13
type input "**********"
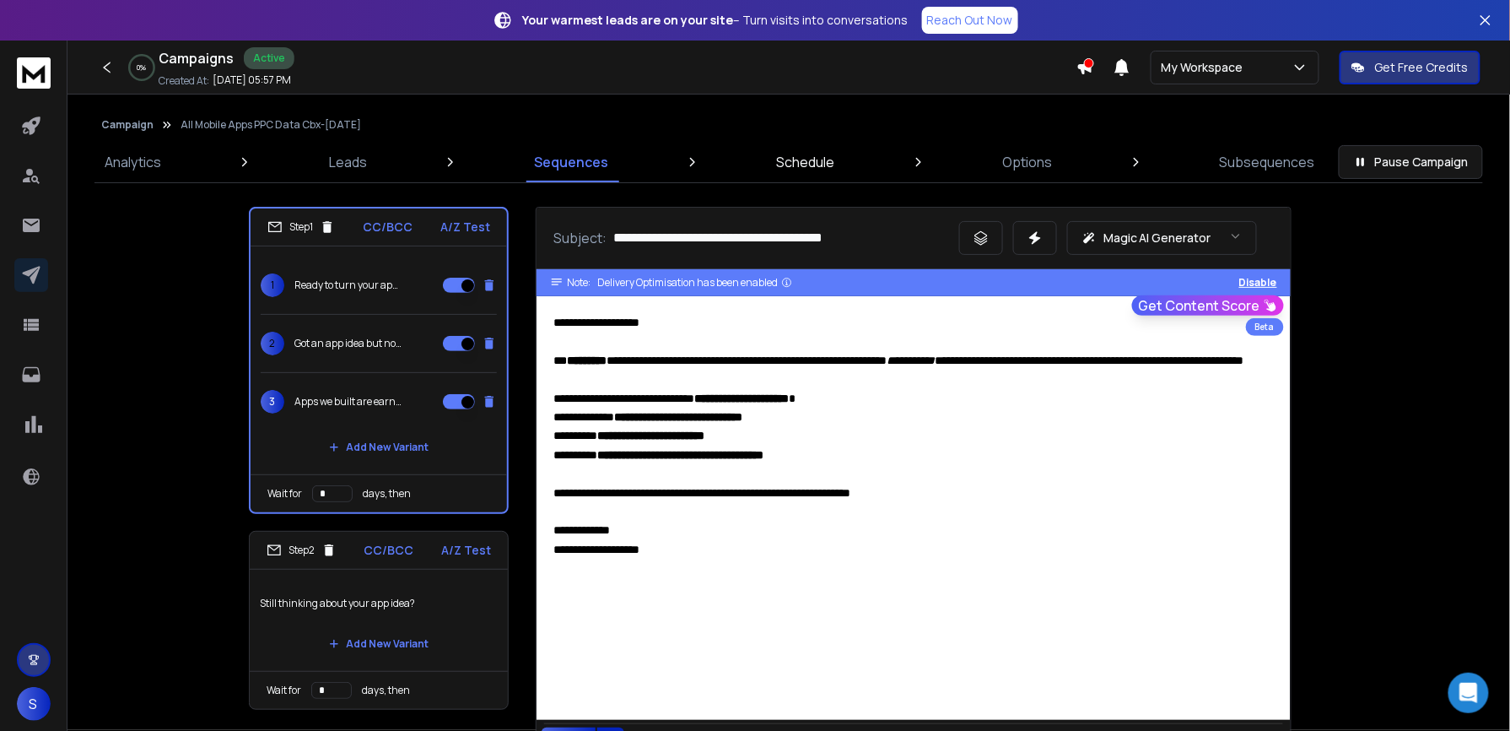
click at [806, 149] on link "Schedule" at bounding box center [805, 162] width 78 height 40
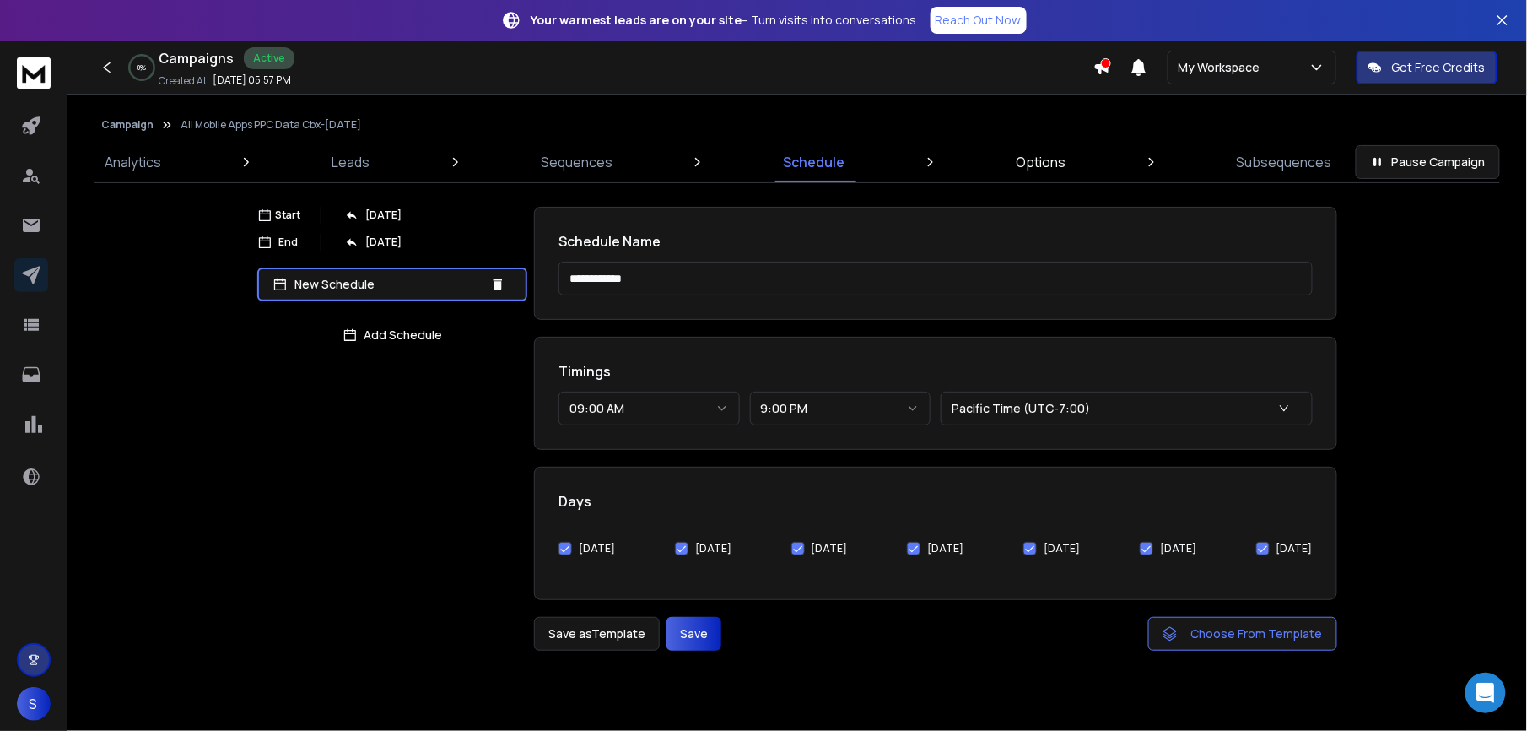
click at [1034, 163] on p "Options" at bounding box center [1041, 162] width 50 height 20
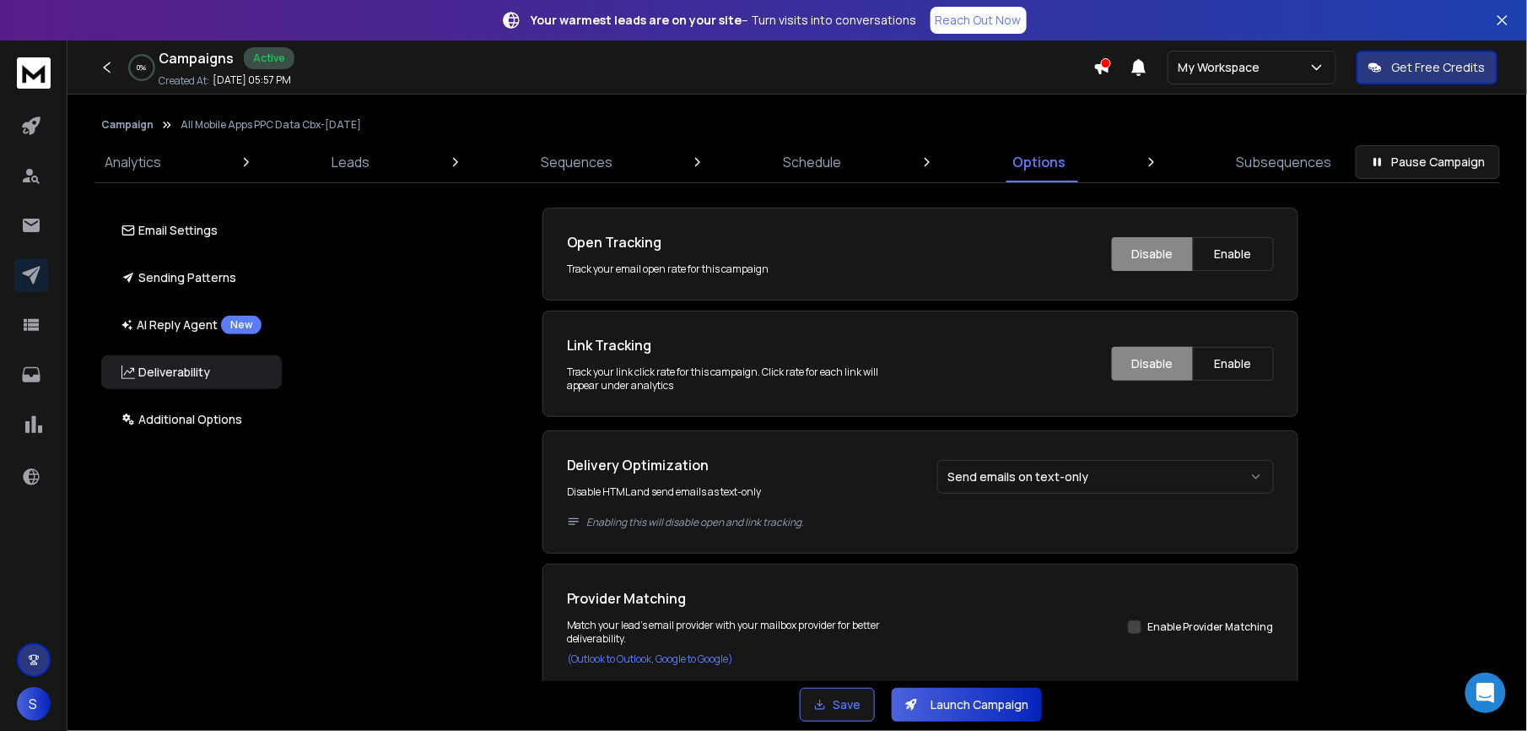
scroll to position [1951, 0]
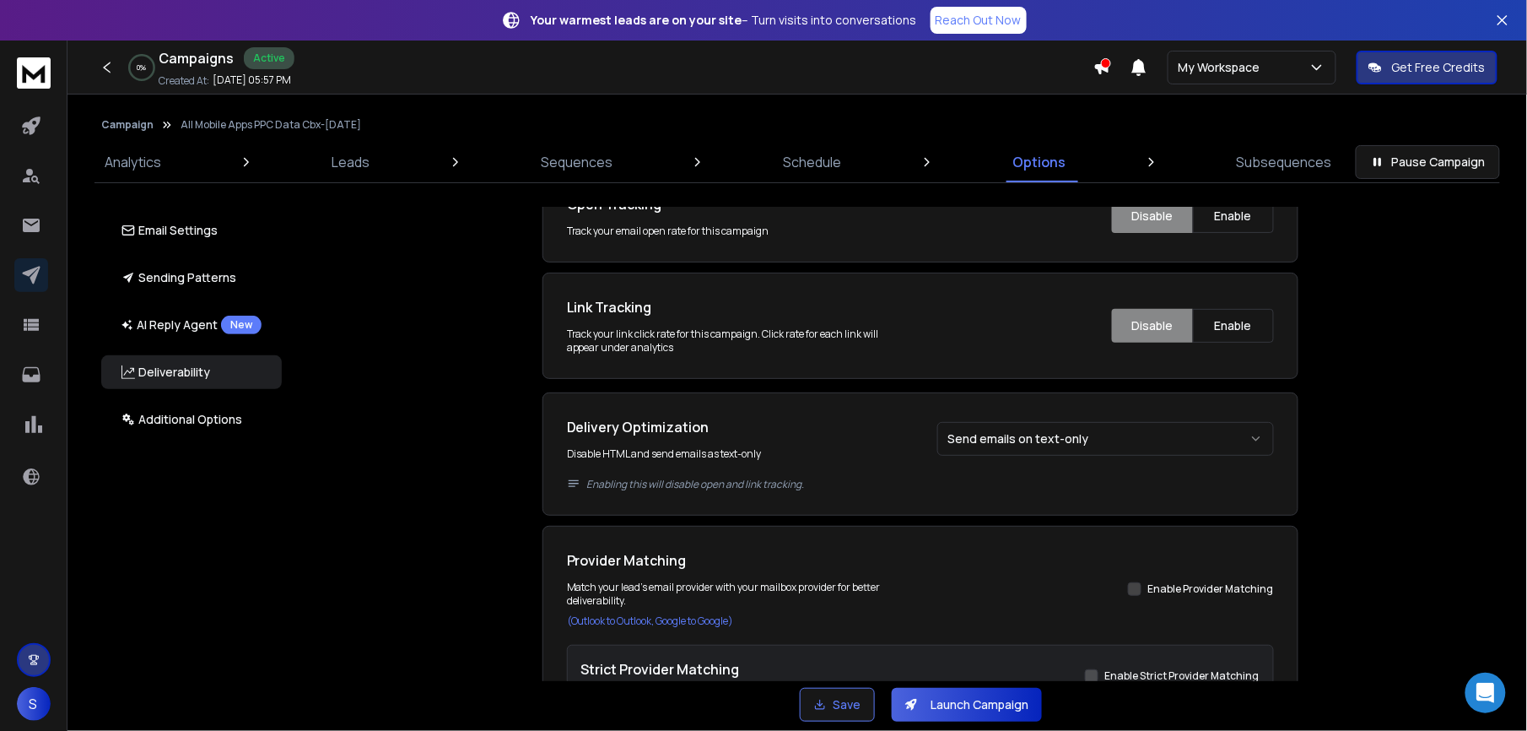
click at [1254, 443] on button "Send emails on text-only" at bounding box center [1105, 439] width 337 height 34
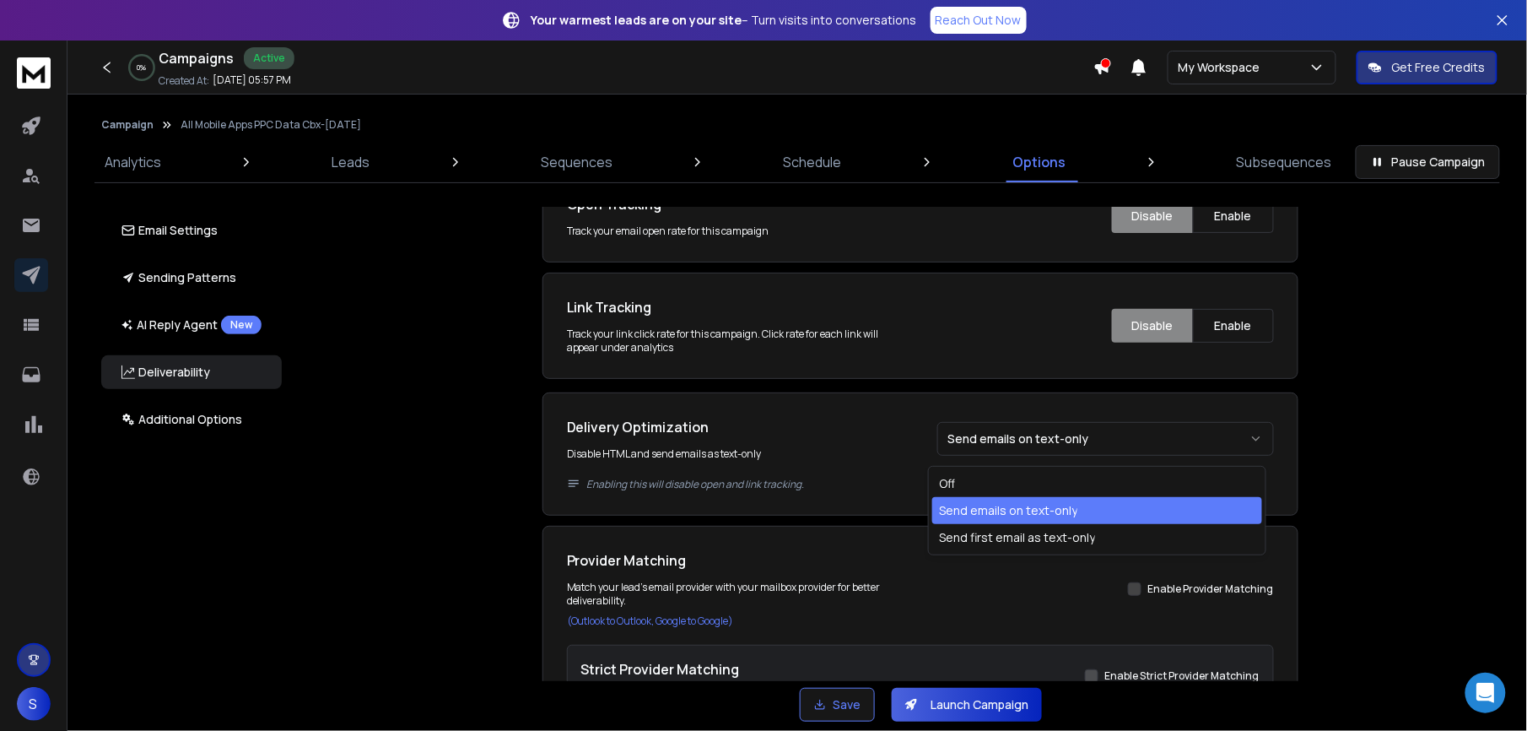
select select "*"
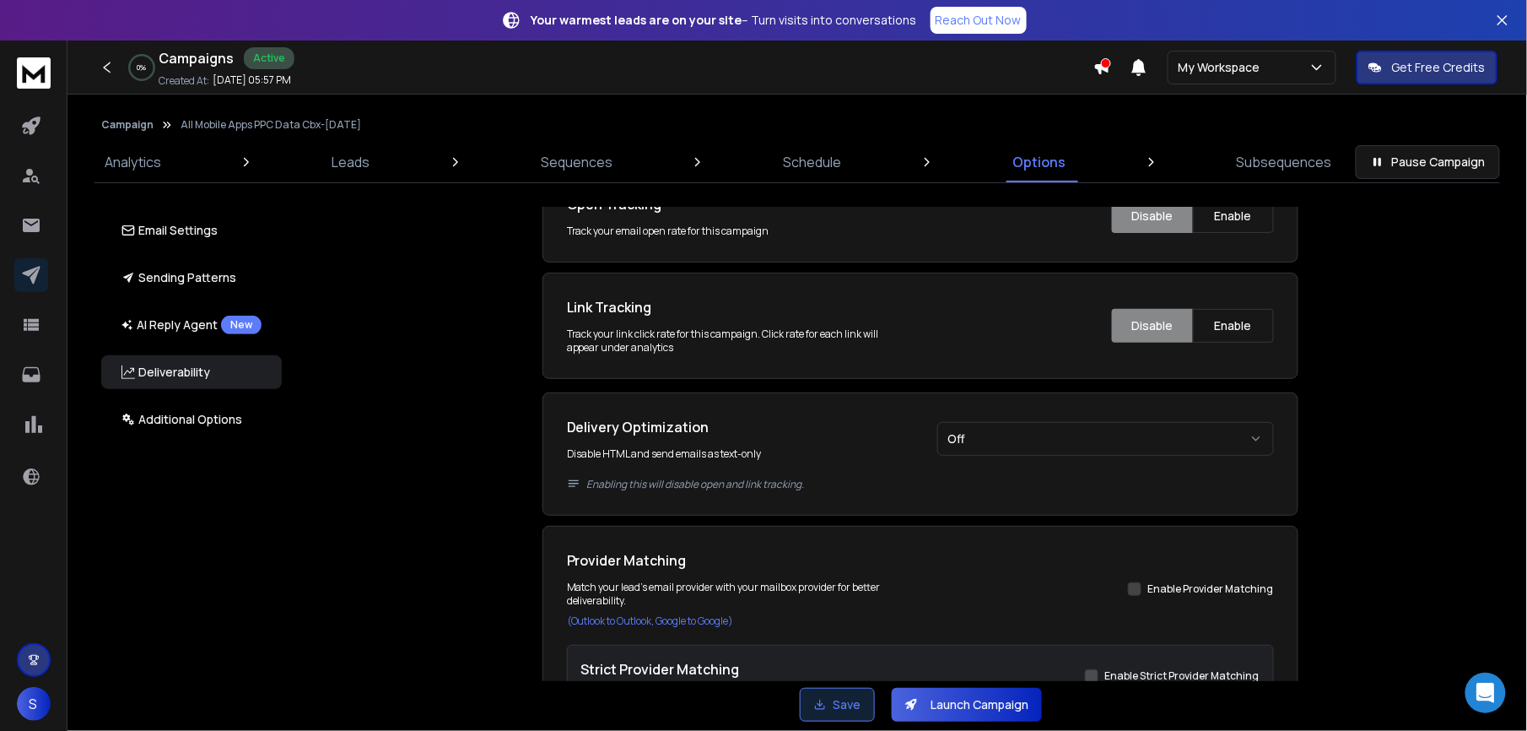
click at [817, 705] on icon "submit" at bounding box center [820, 704] width 12 height 12
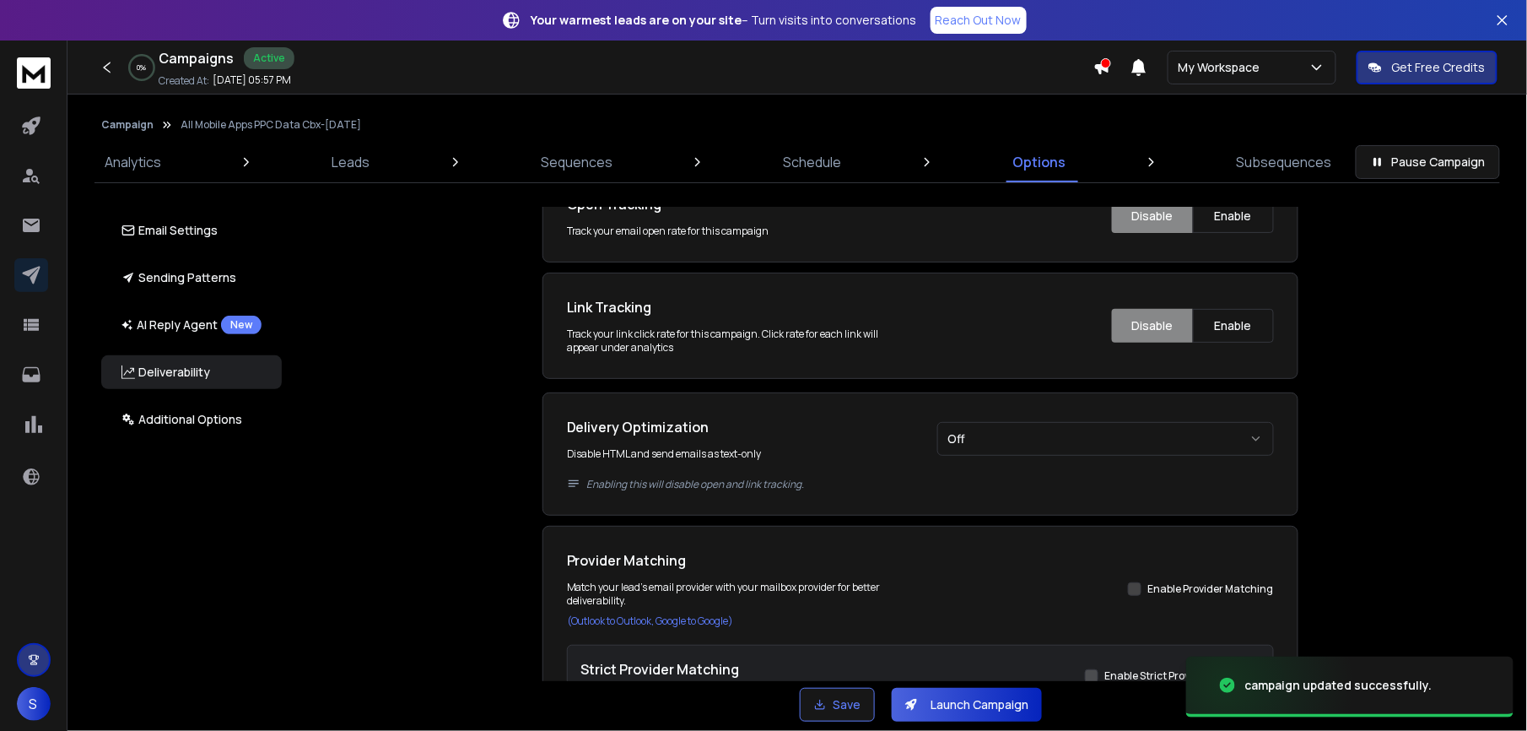
click at [976, 702] on button "Launch Campaign" at bounding box center [967, 705] width 150 height 34
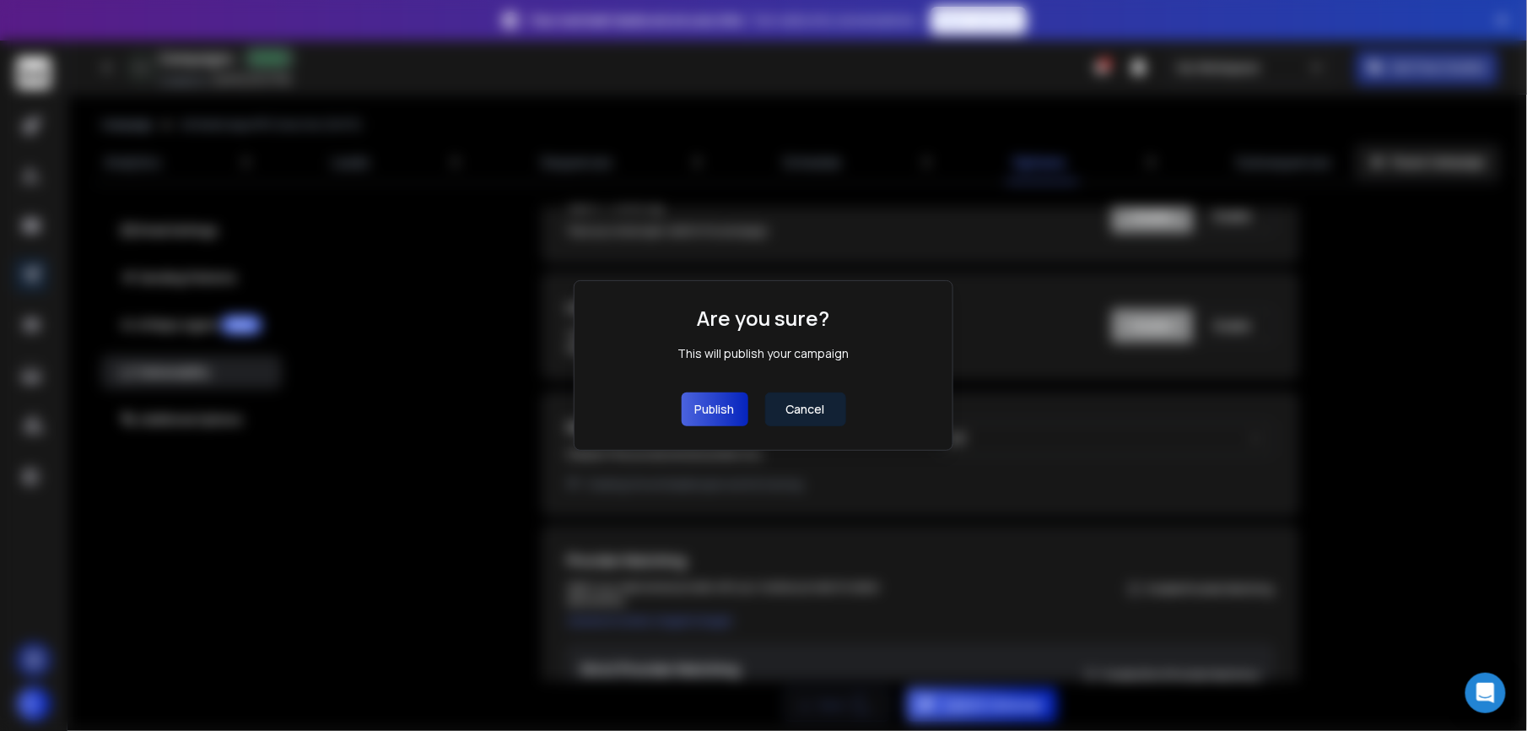
click at [707, 406] on button "Publish" at bounding box center [715, 409] width 67 height 34
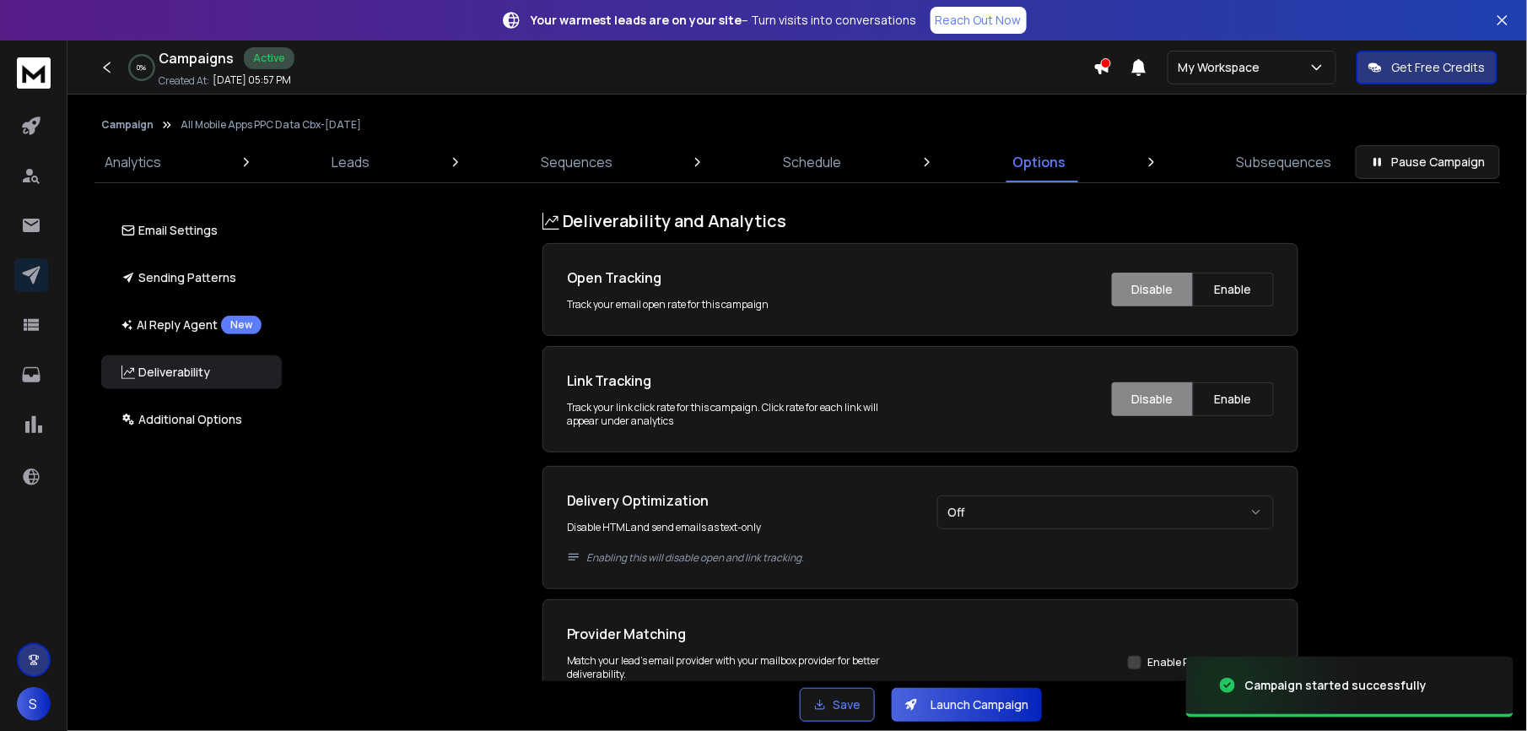
scroll to position [1839, 0]
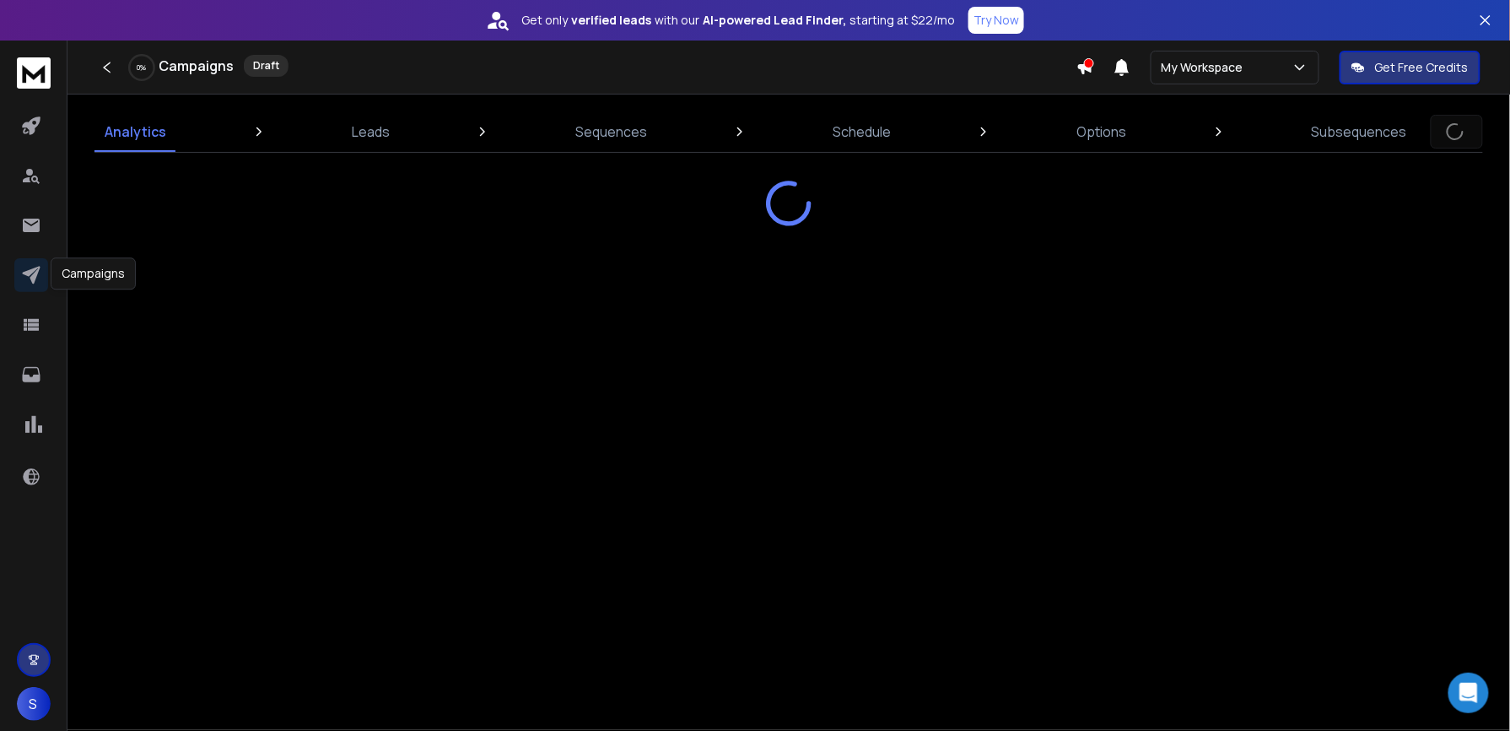
click at [31, 274] on icon at bounding box center [31, 275] width 18 height 18
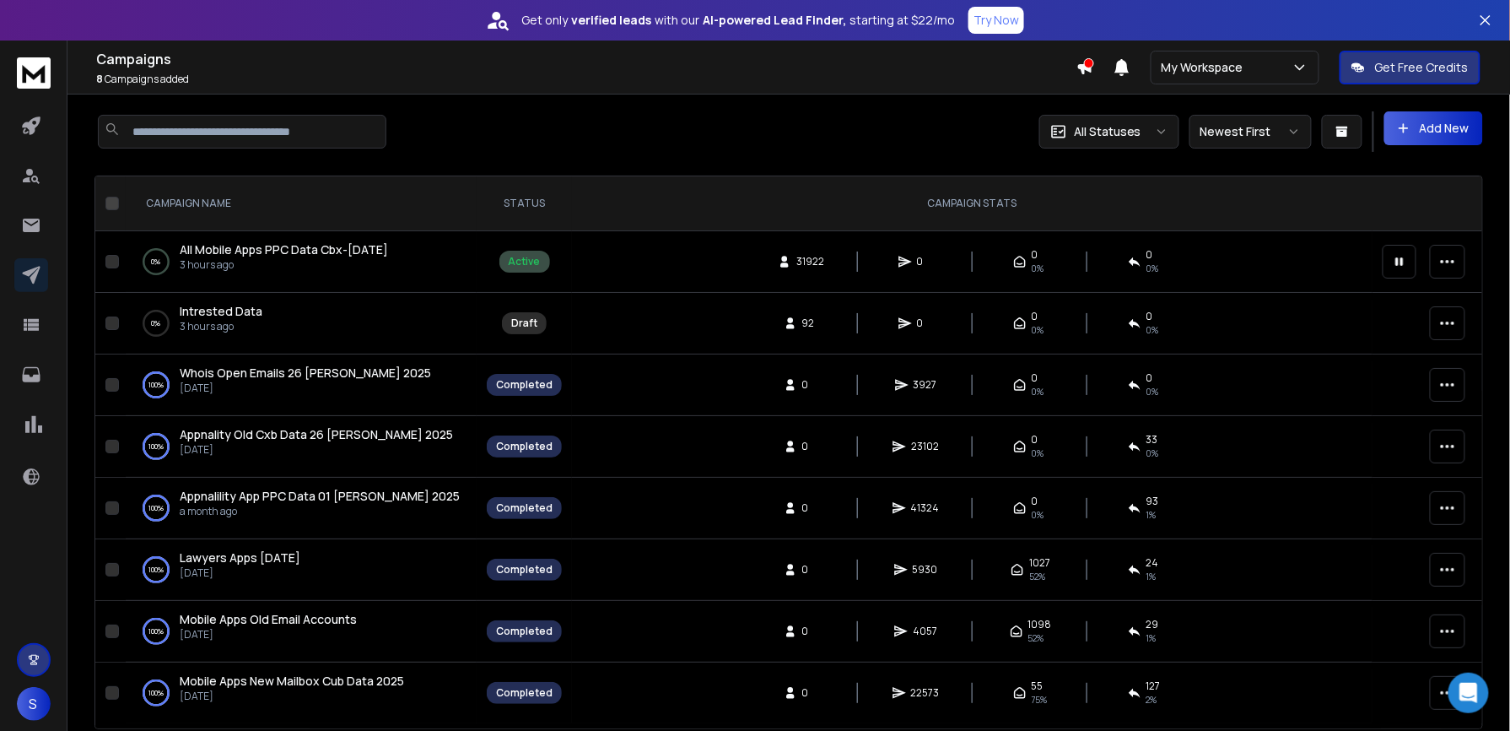
click at [240, 246] on span "All Mobile Apps PPC Data Cbx-[DATE]" at bounding box center [284, 249] width 208 height 16
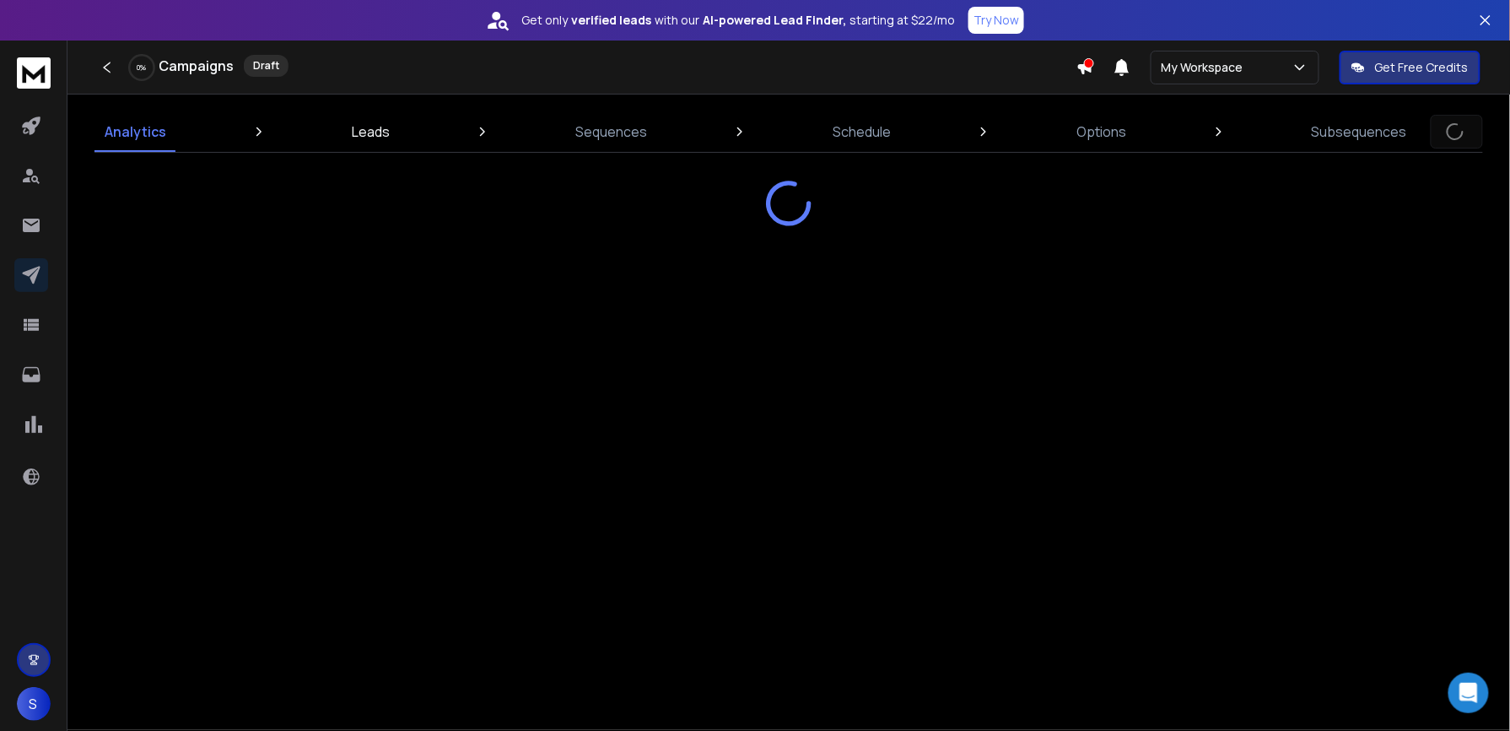
click at [363, 128] on p "Leads" at bounding box center [371, 131] width 38 height 20
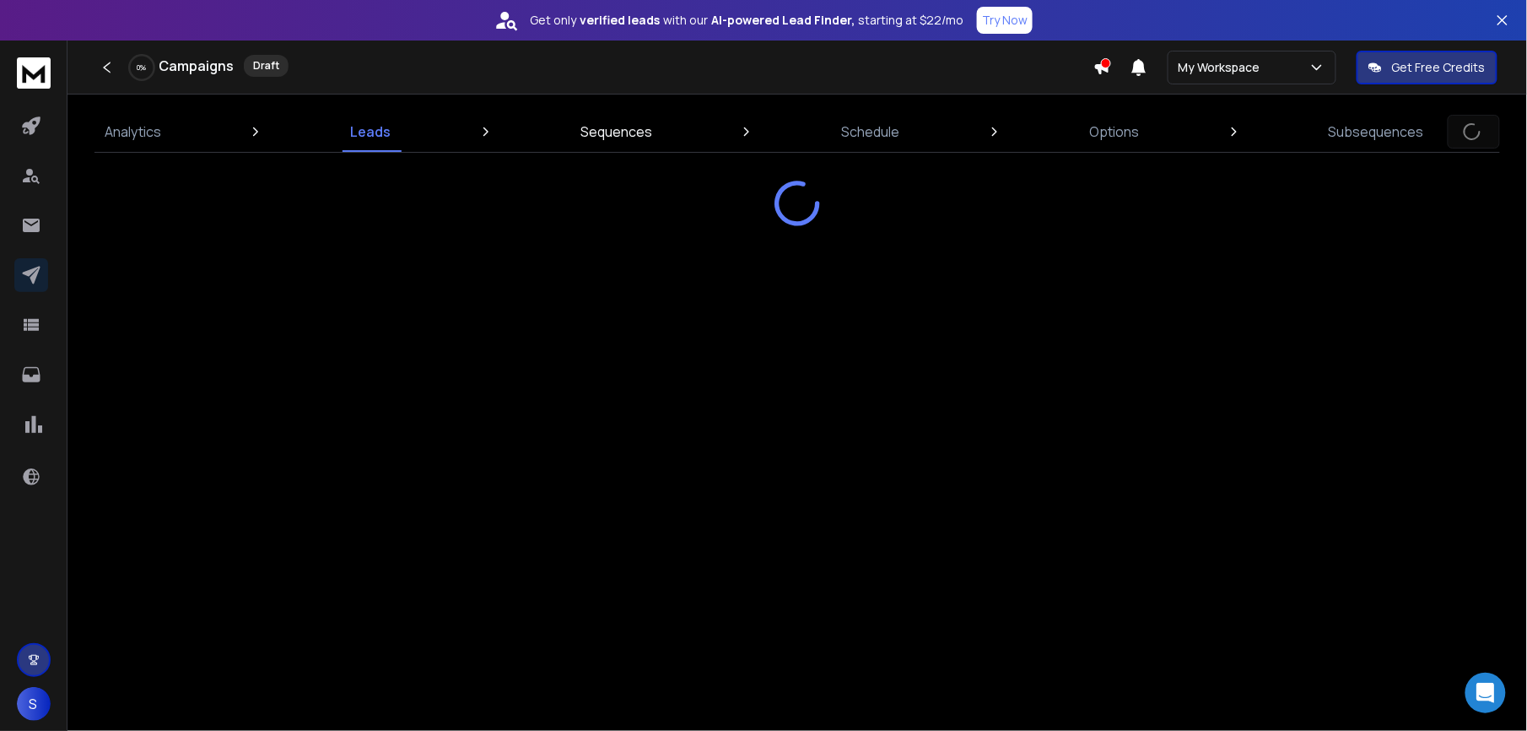
click at [604, 125] on p "Sequences" at bounding box center [616, 131] width 72 height 20
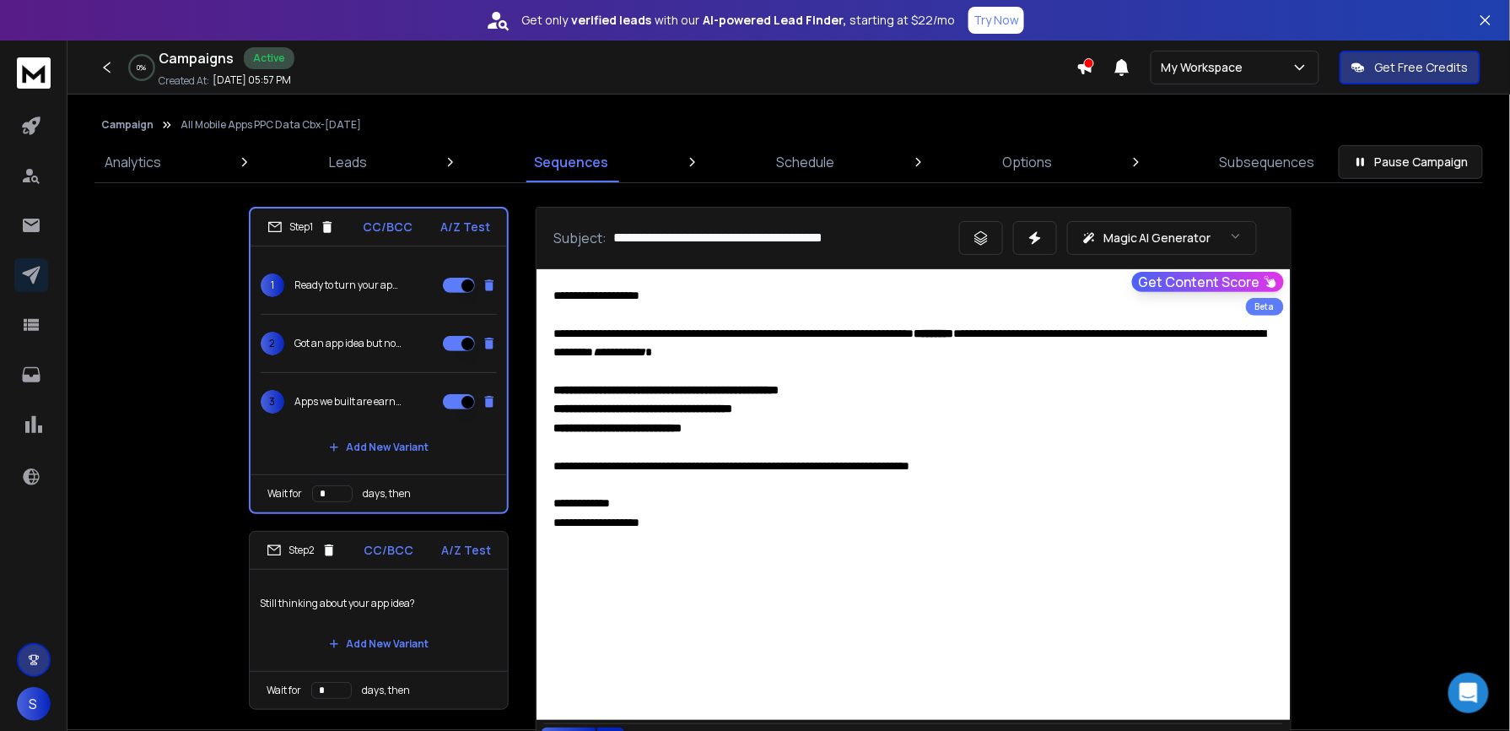
click at [356, 291] on p "Ready to turn your app idea into reality?" at bounding box center [348, 284] width 108 height 13
click at [356, 345] on p "Got an app idea but not sure where to start?" at bounding box center [348, 343] width 108 height 13
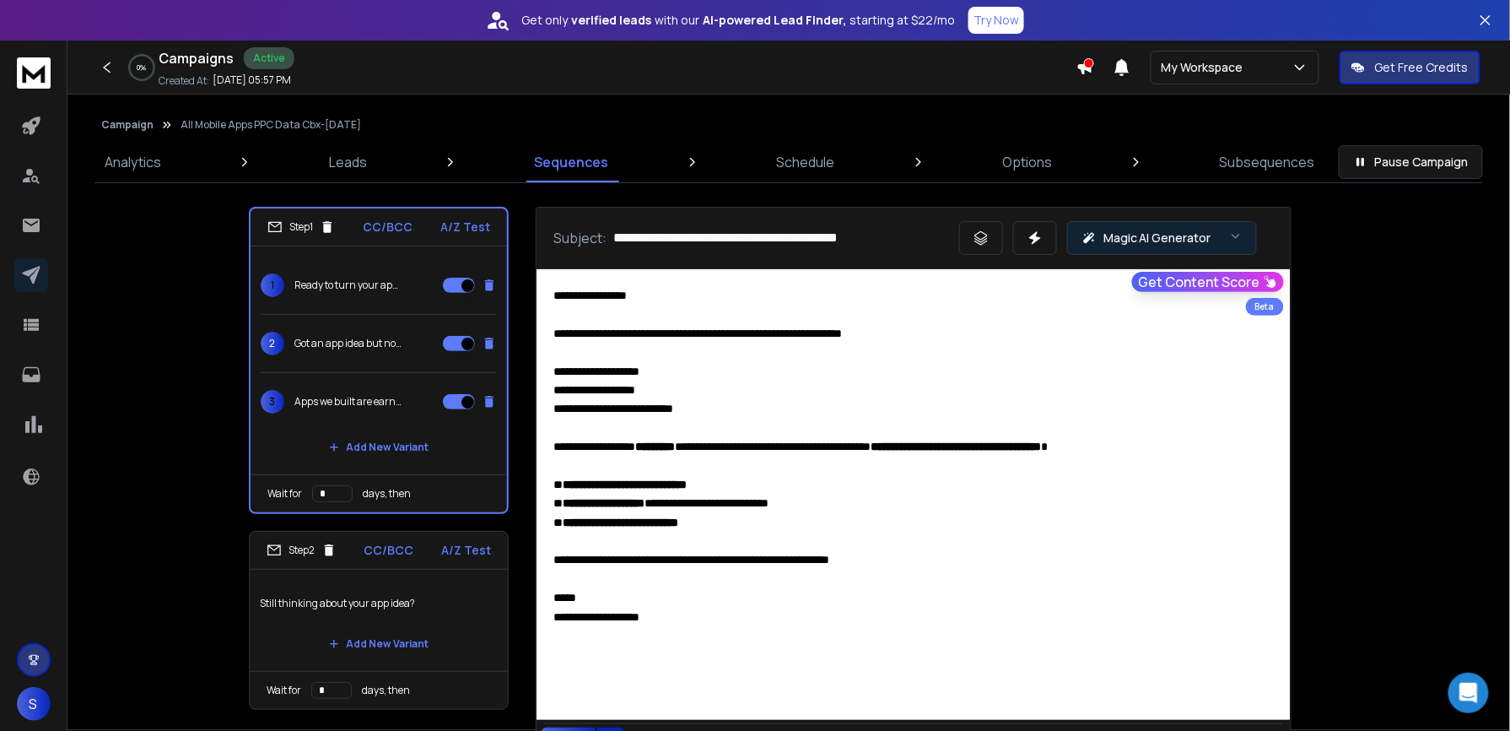
click at [1229, 237] on icon "button" at bounding box center [1235, 235] width 13 height 13
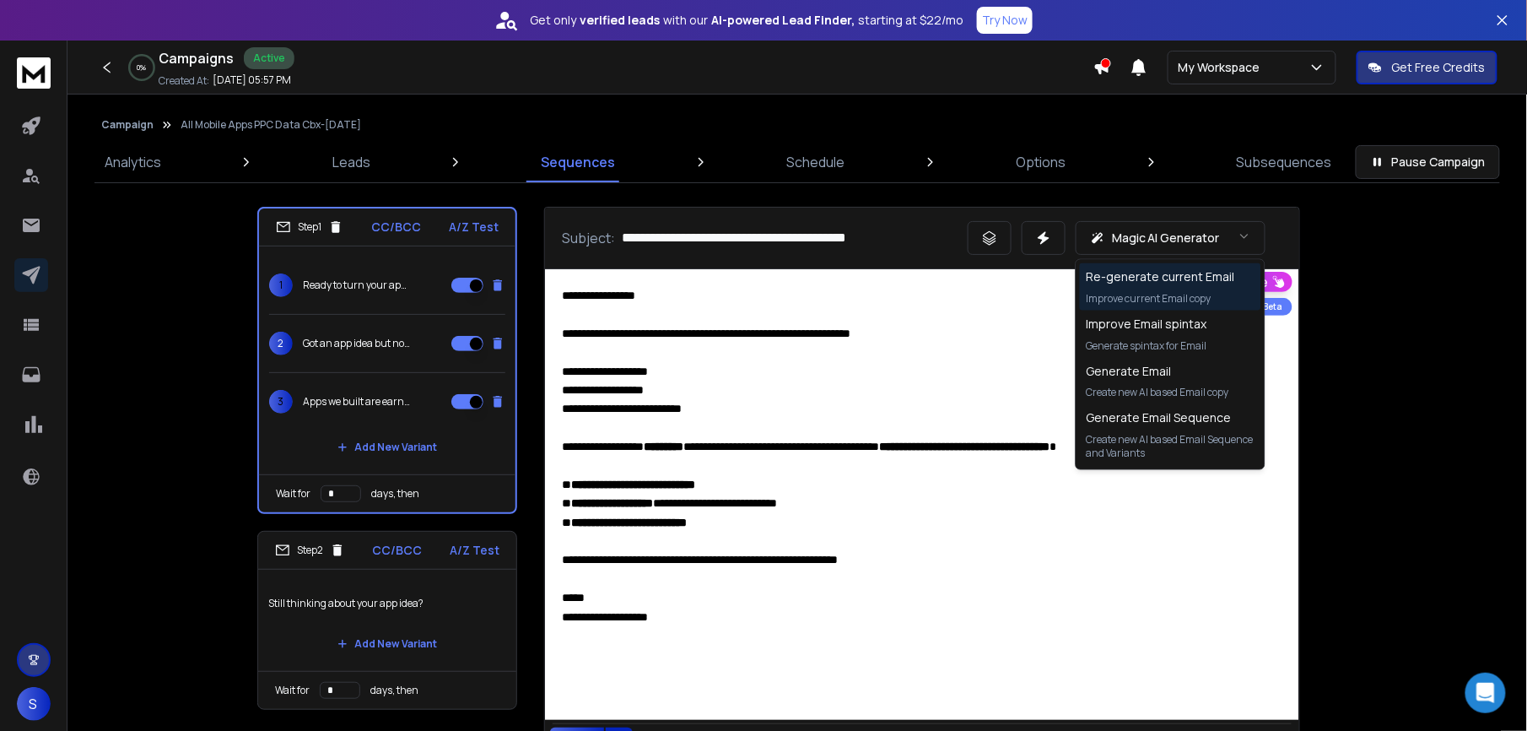
click at [899, 312] on div "**********" at bounding box center [922, 305] width 720 height 38
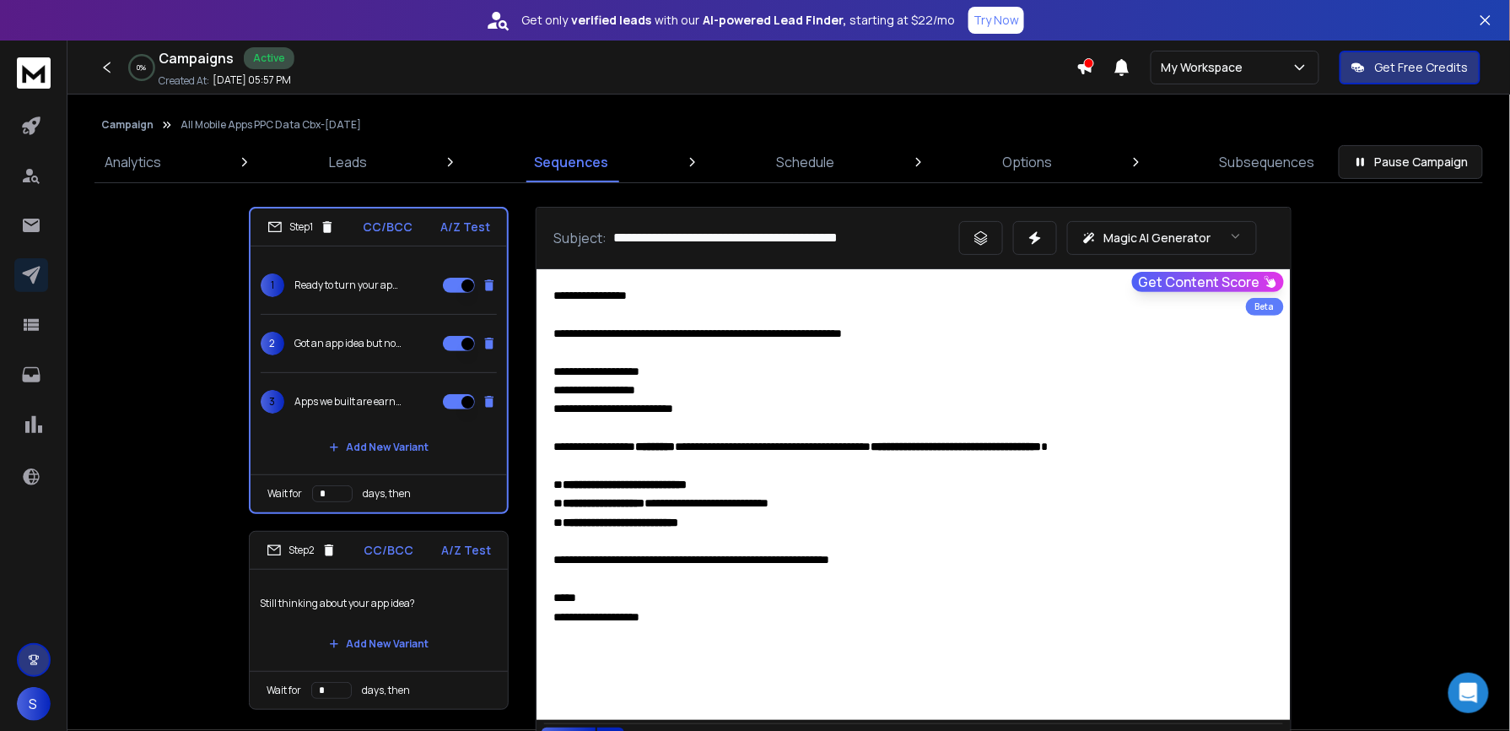
click at [355, 391] on div "3 Apps we built are earning $10K–$20K/month" at bounding box center [332, 402] width 142 height 24
type input "**********"
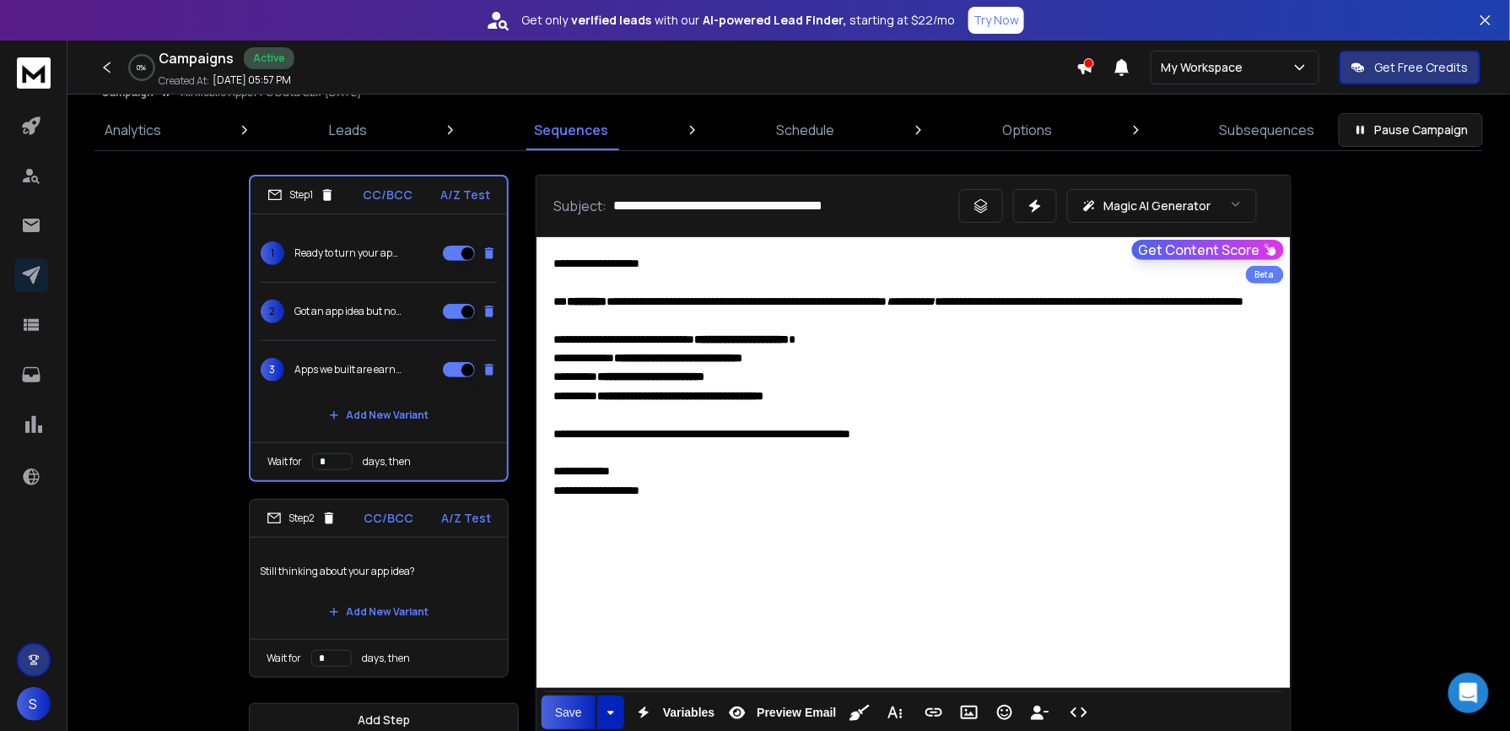
scroll to position [62, 0]
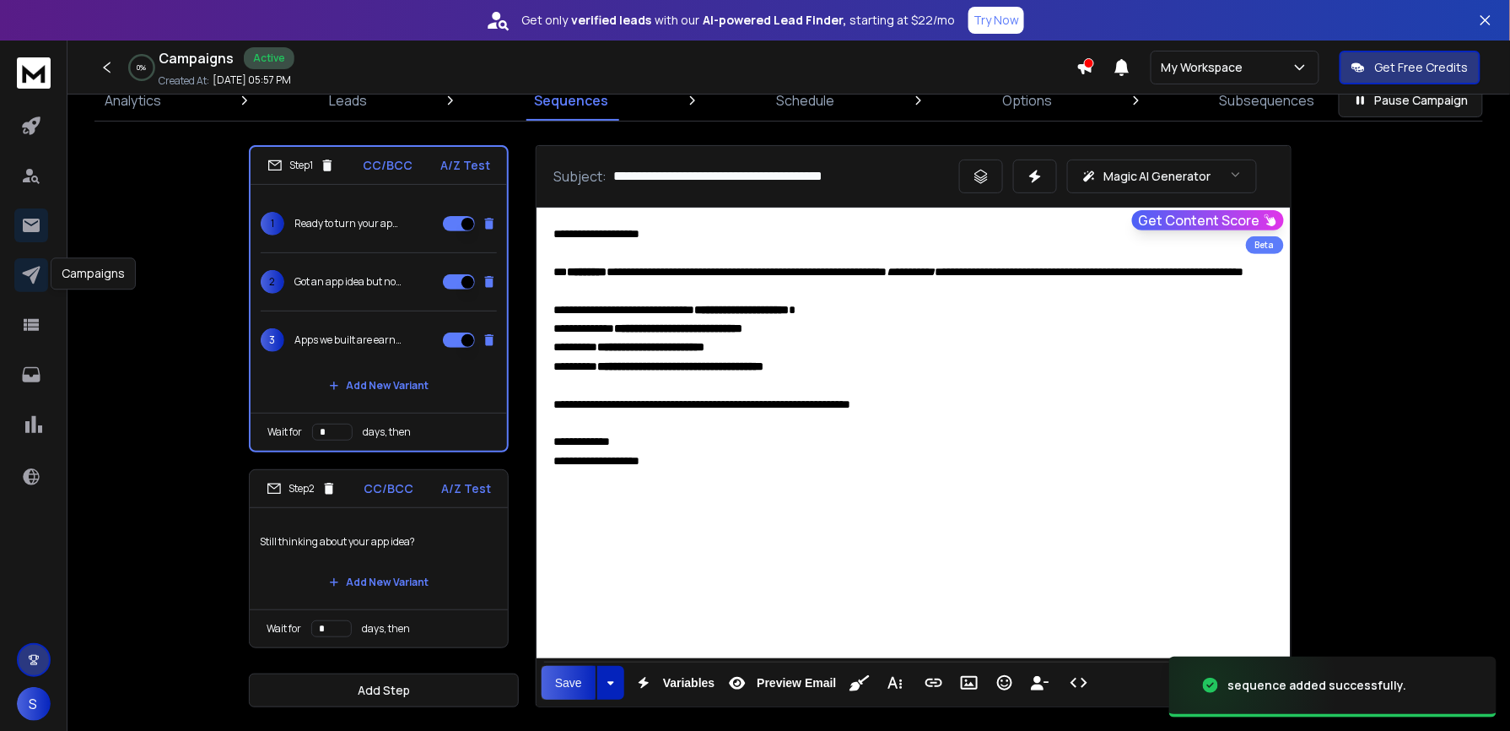
click at [35, 240] on link at bounding box center [31, 225] width 34 height 34
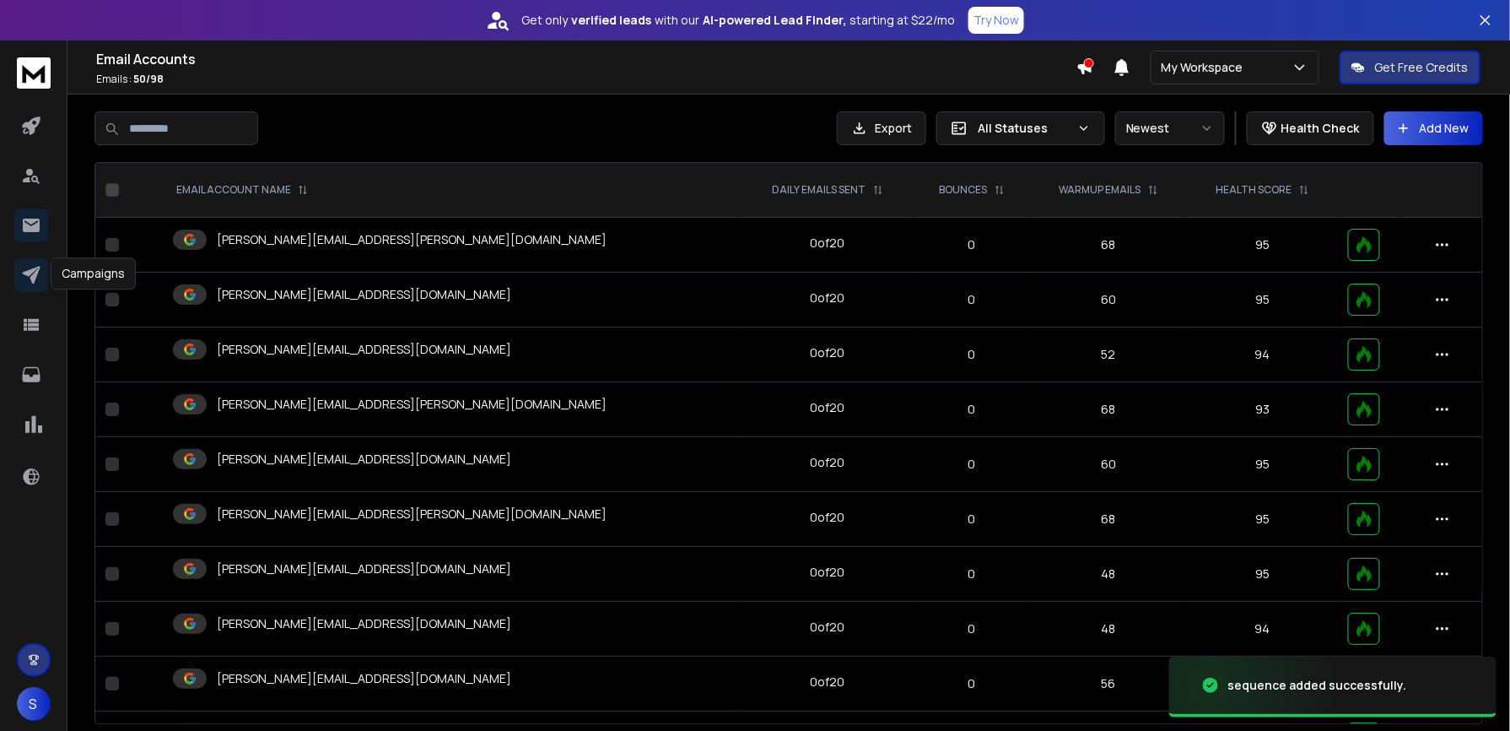
click at [35, 284] on link at bounding box center [31, 275] width 34 height 34
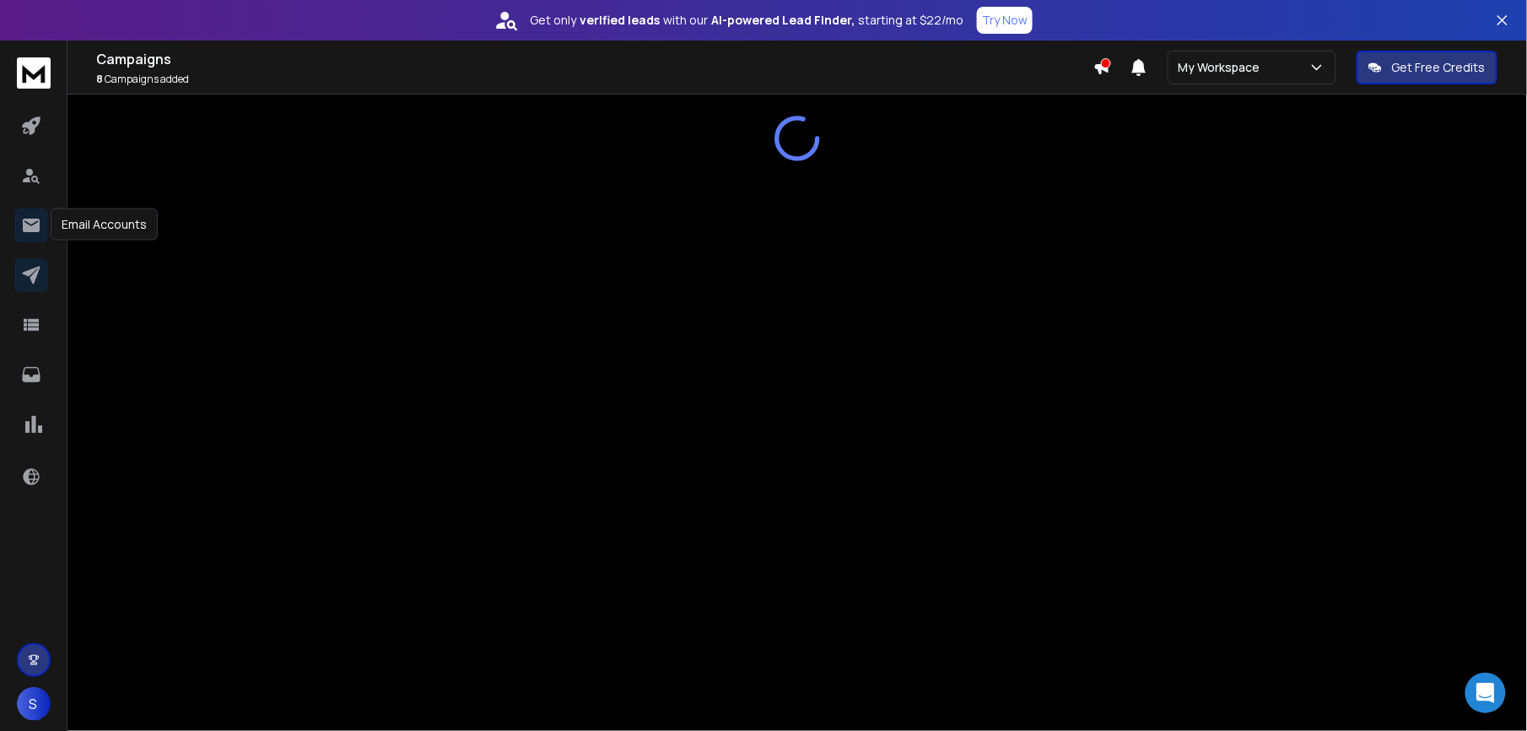
click at [25, 229] on icon at bounding box center [31, 224] width 17 height 13
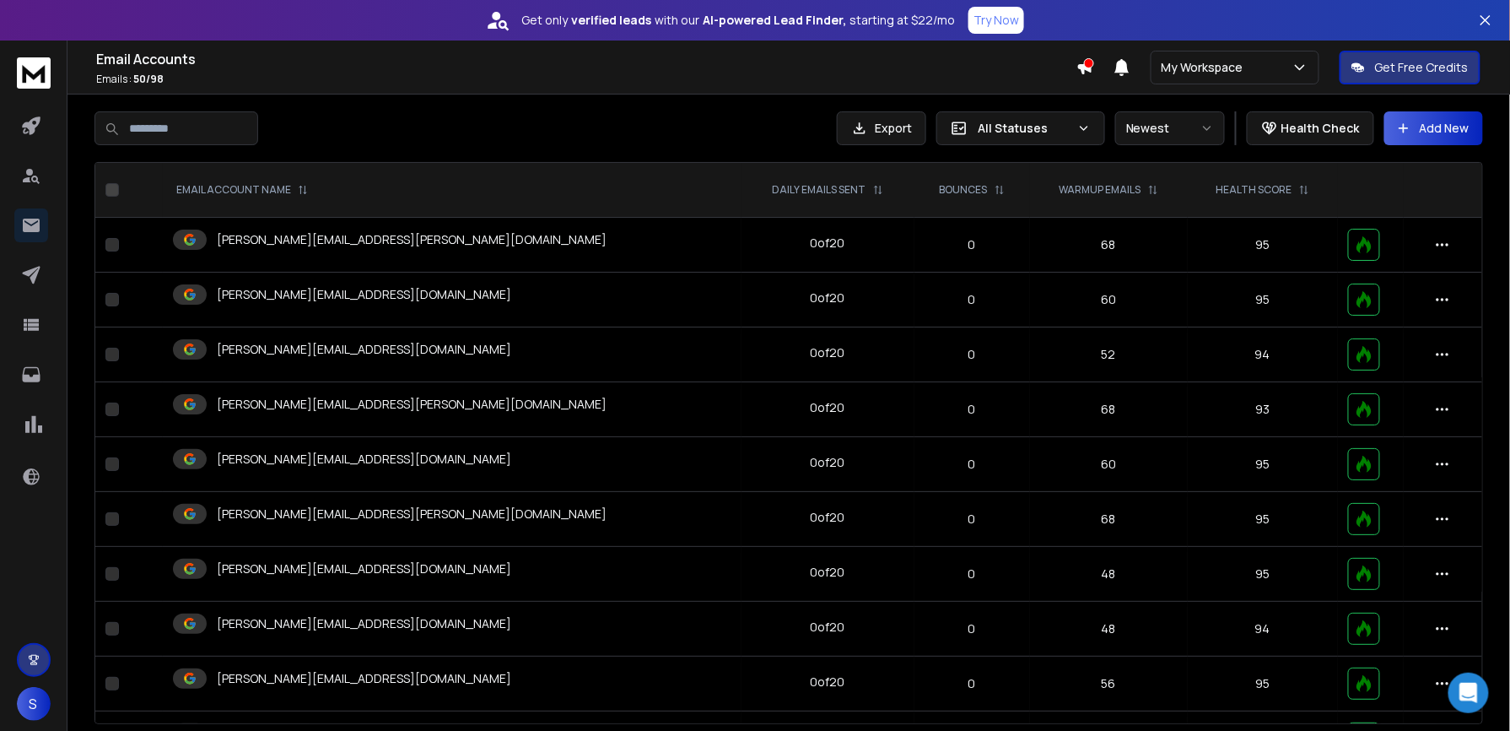
click at [318, 358] on p "[PERSON_NAME][EMAIL_ADDRESS][DOMAIN_NAME]" at bounding box center [364, 349] width 294 height 17
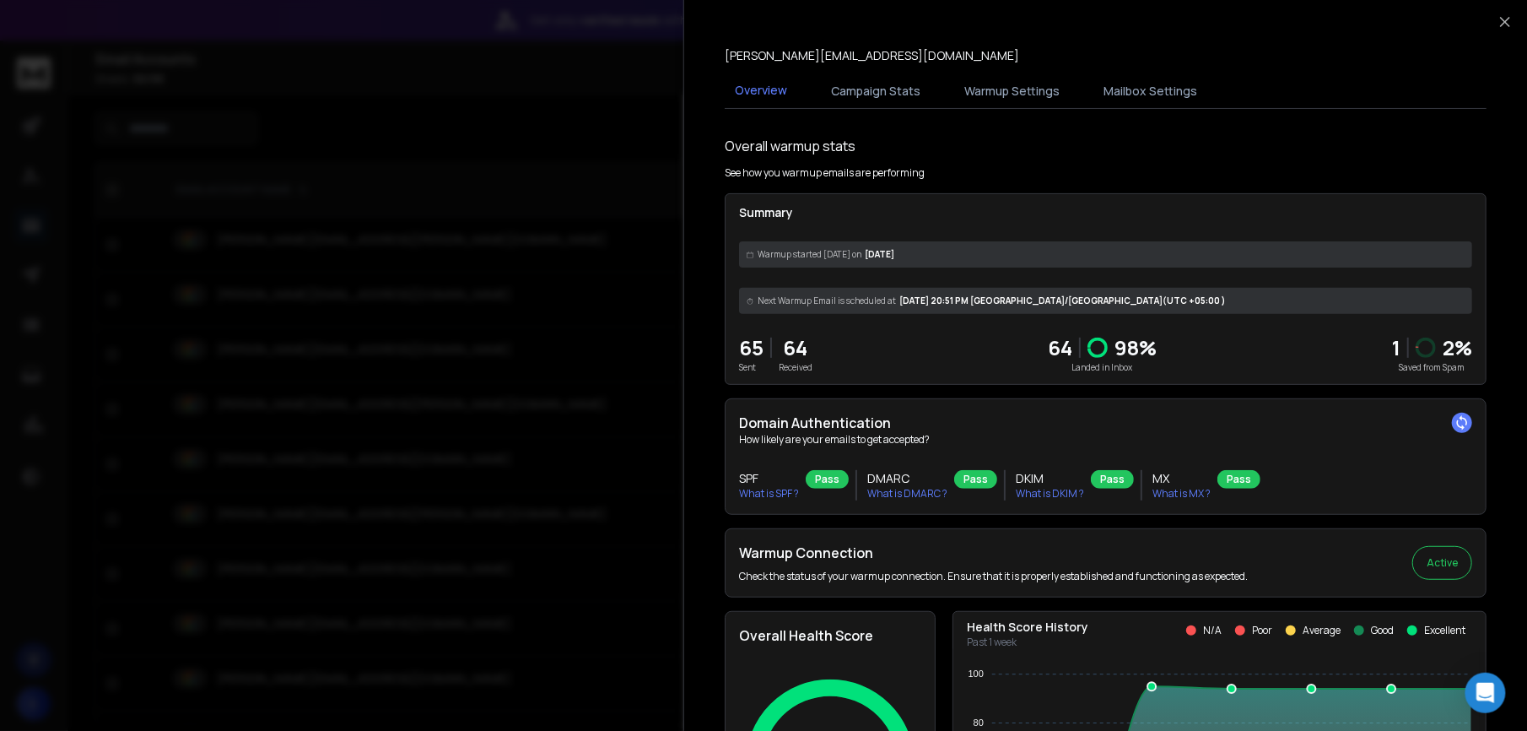
click at [879, 85] on button "Campaign Stats" at bounding box center [876, 91] width 110 height 37
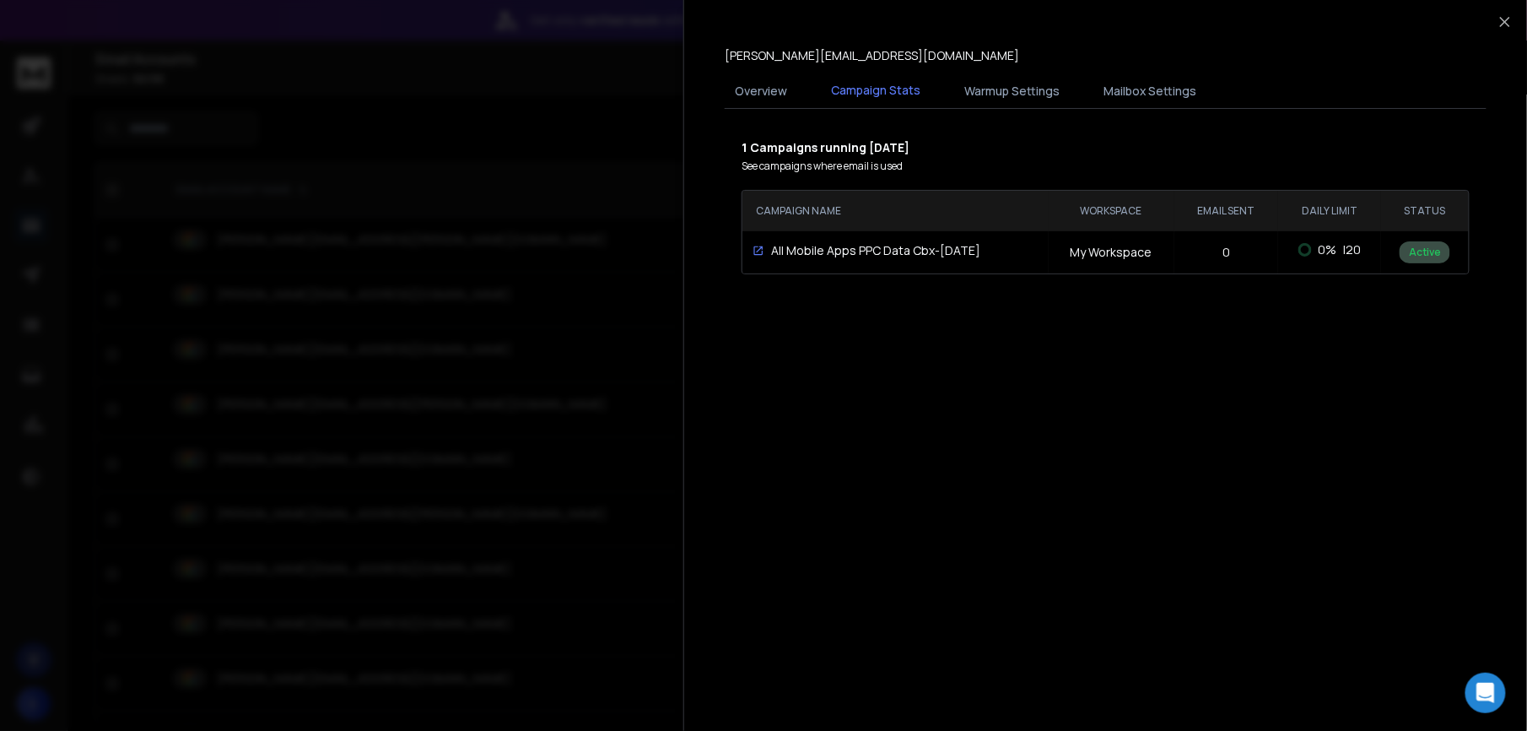
click at [752, 81] on button "Overview" at bounding box center [761, 91] width 73 height 37
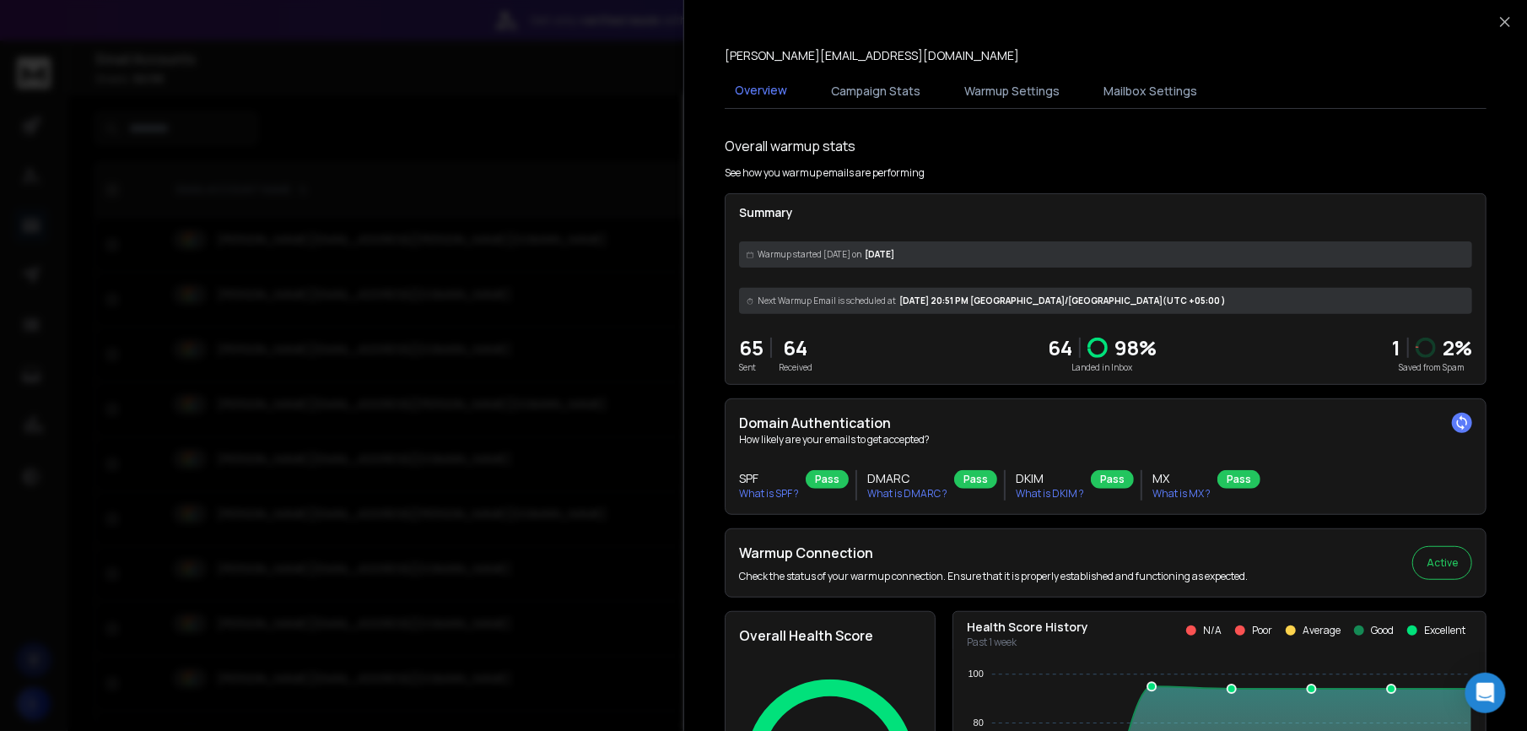
click at [1146, 84] on button "Mailbox Settings" at bounding box center [1150, 91] width 114 height 37
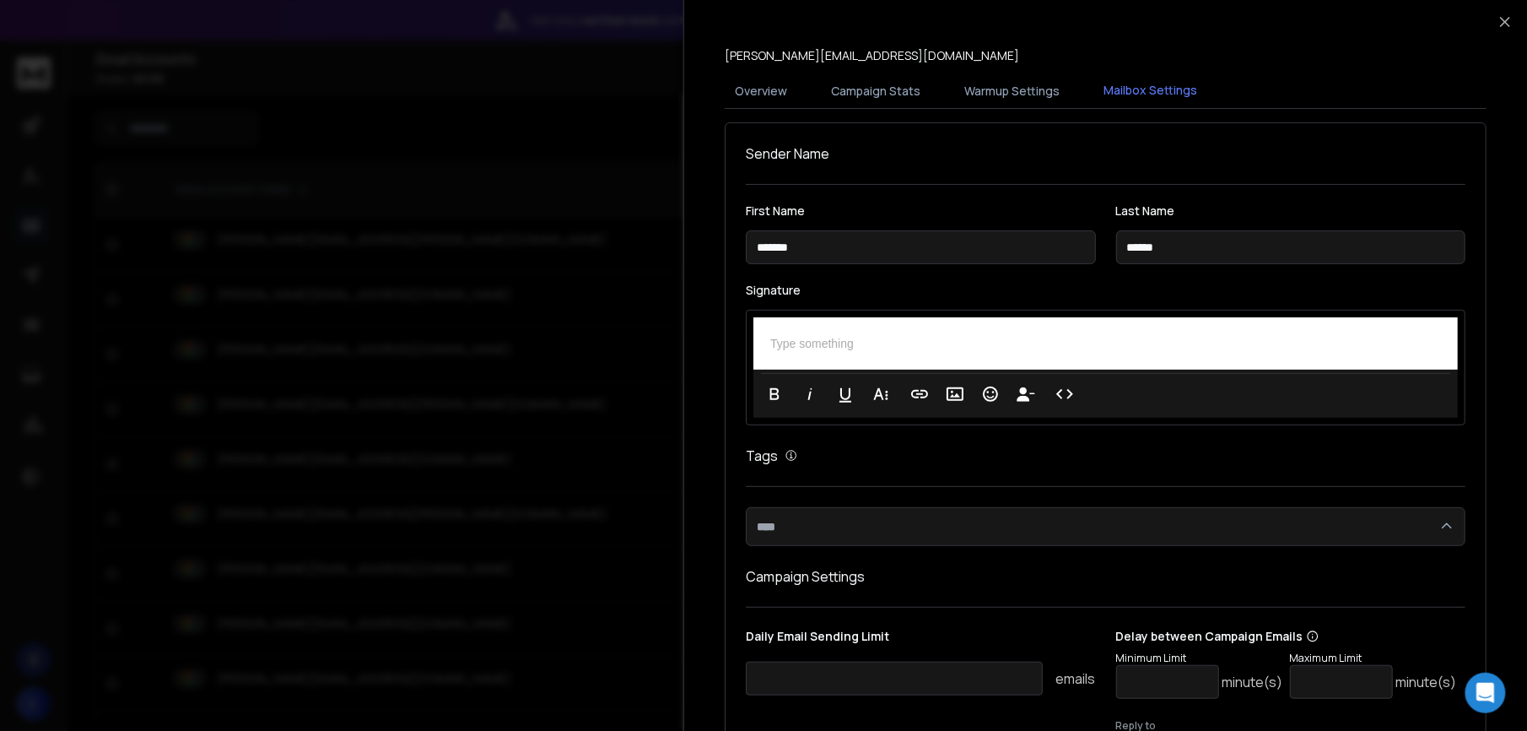
click at [511, 35] on div at bounding box center [763, 365] width 1527 height 731
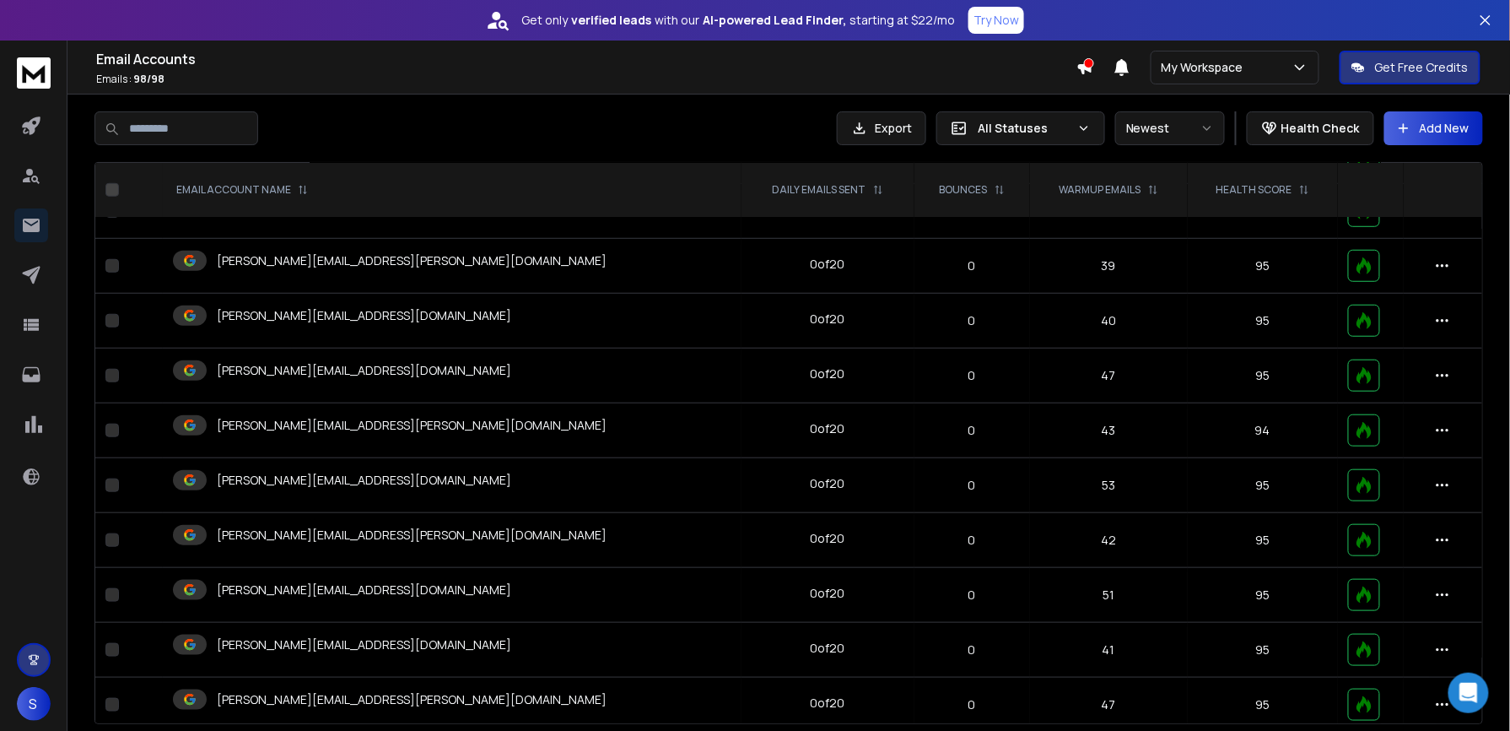
scroll to position [2740, 0]
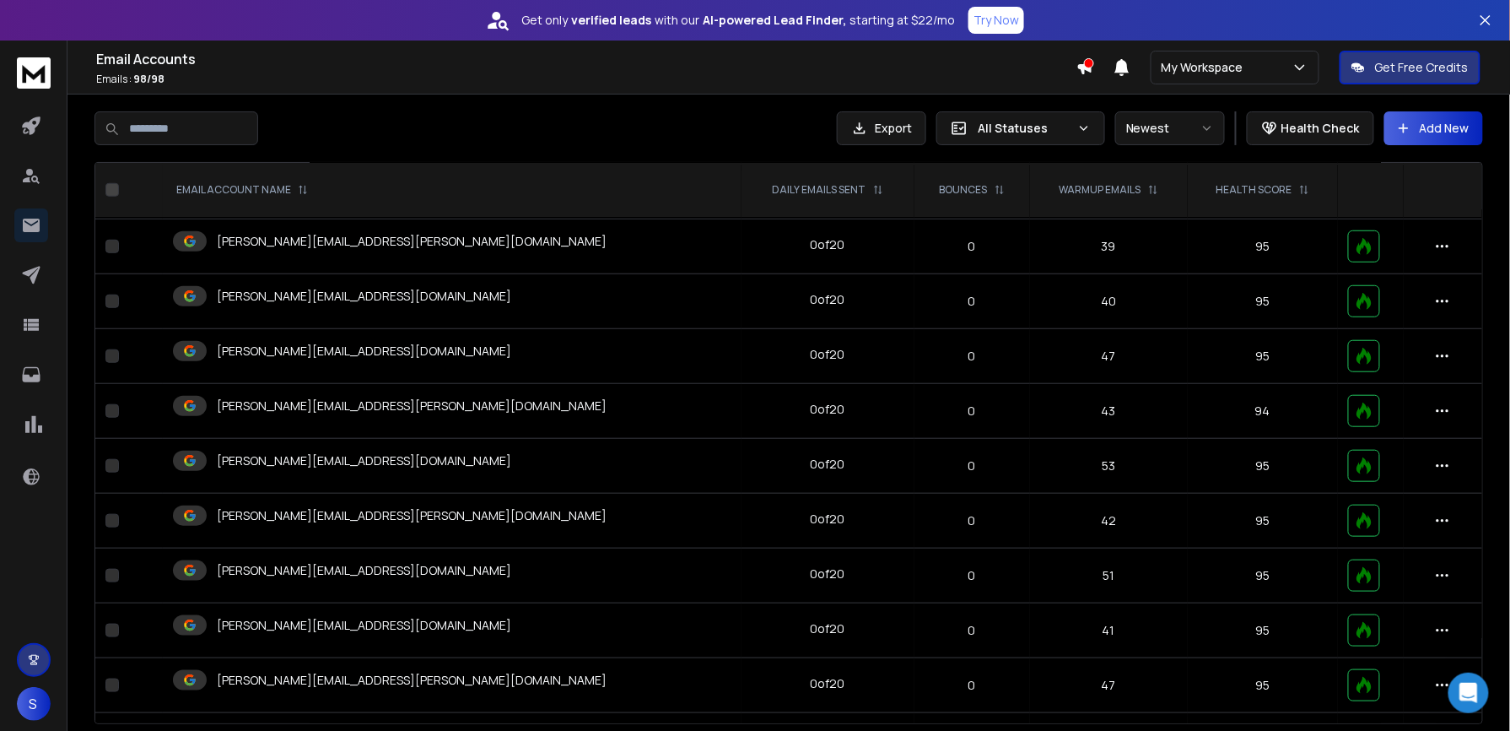
click at [280, 575] on div "[PERSON_NAME][EMAIL_ADDRESS][DOMAIN_NAME]" at bounding box center [342, 570] width 338 height 20
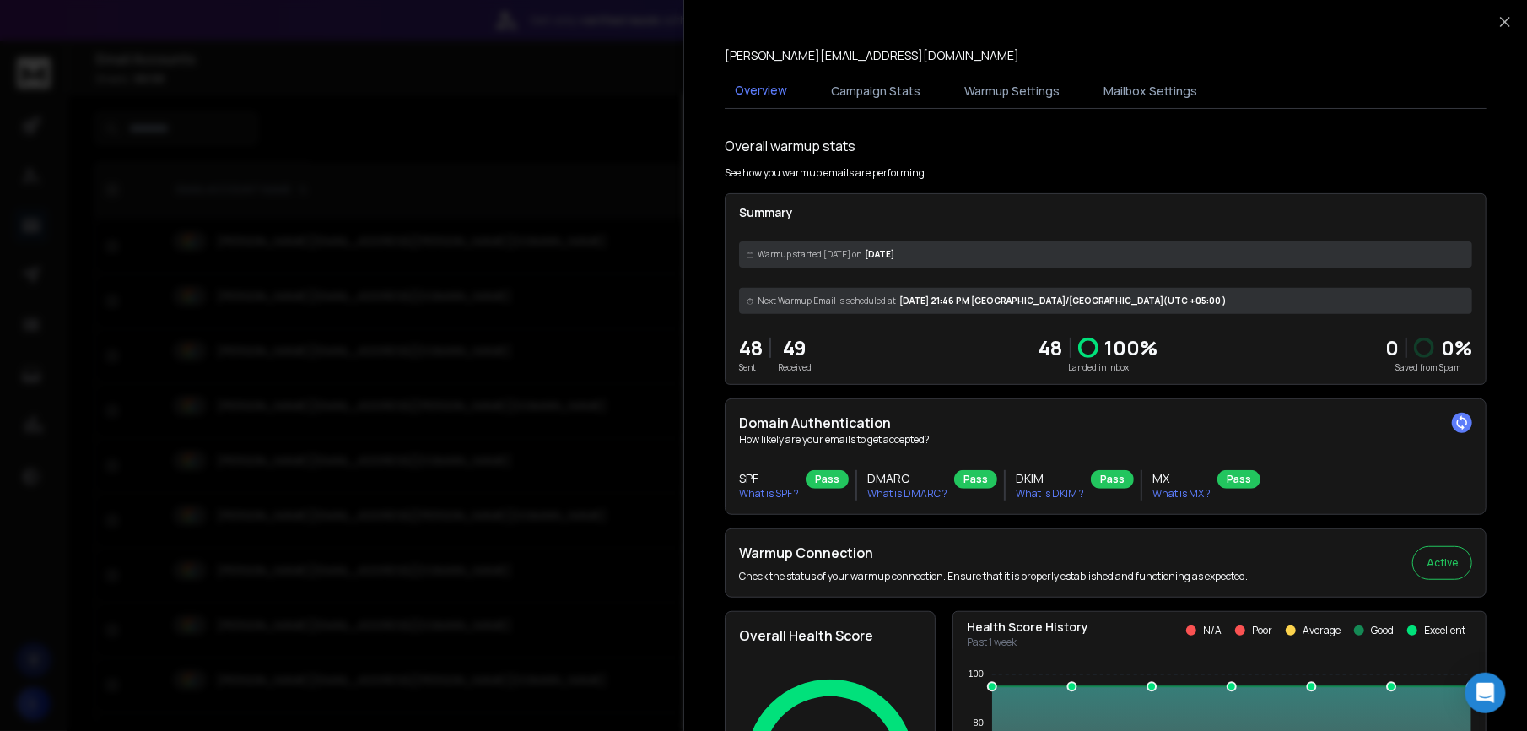
click at [1158, 83] on button "Mailbox Settings" at bounding box center [1150, 91] width 114 height 37
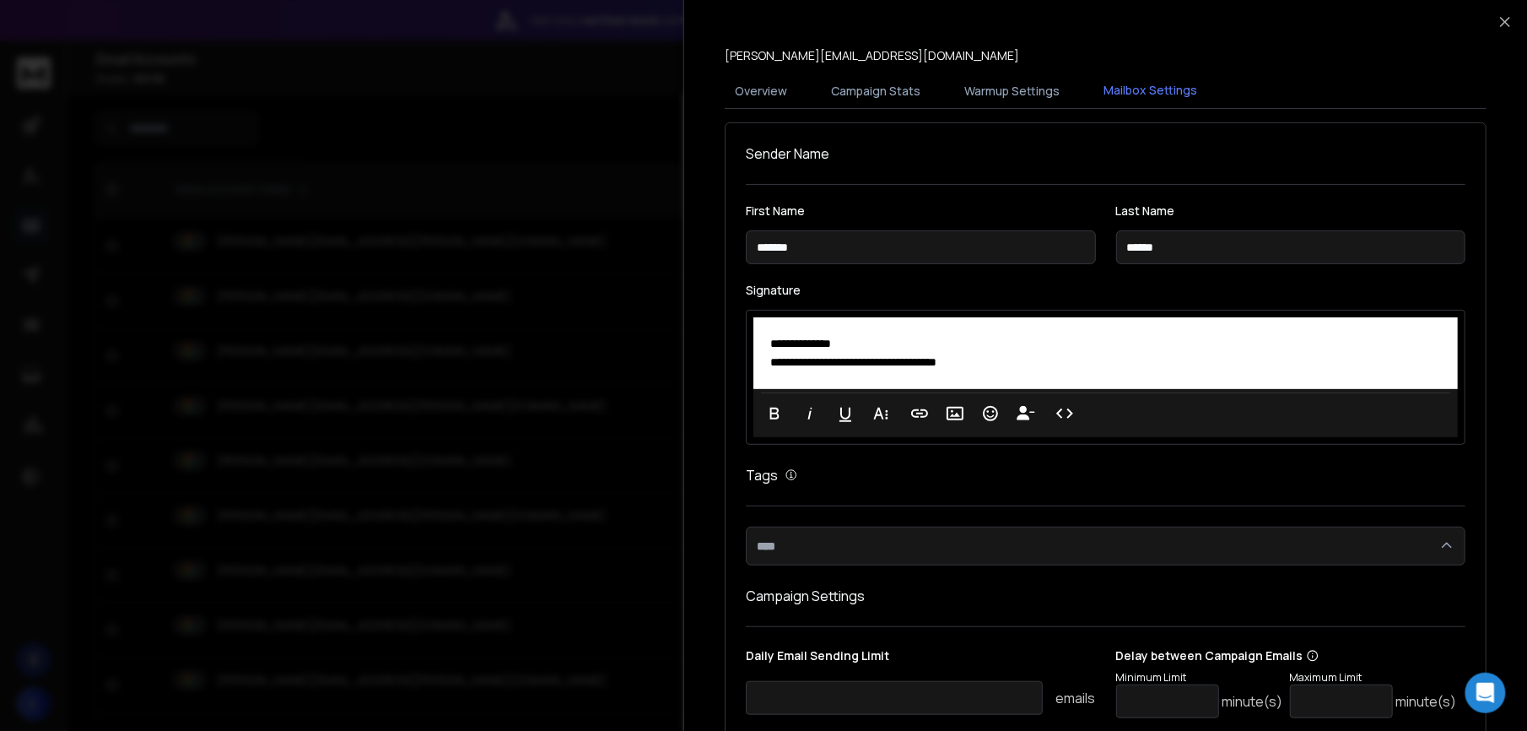
click at [1040, 359] on div "**********" at bounding box center [1105, 353] width 671 height 38
copy span "**********"
click at [490, 156] on div at bounding box center [763, 365] width 1527 height 731
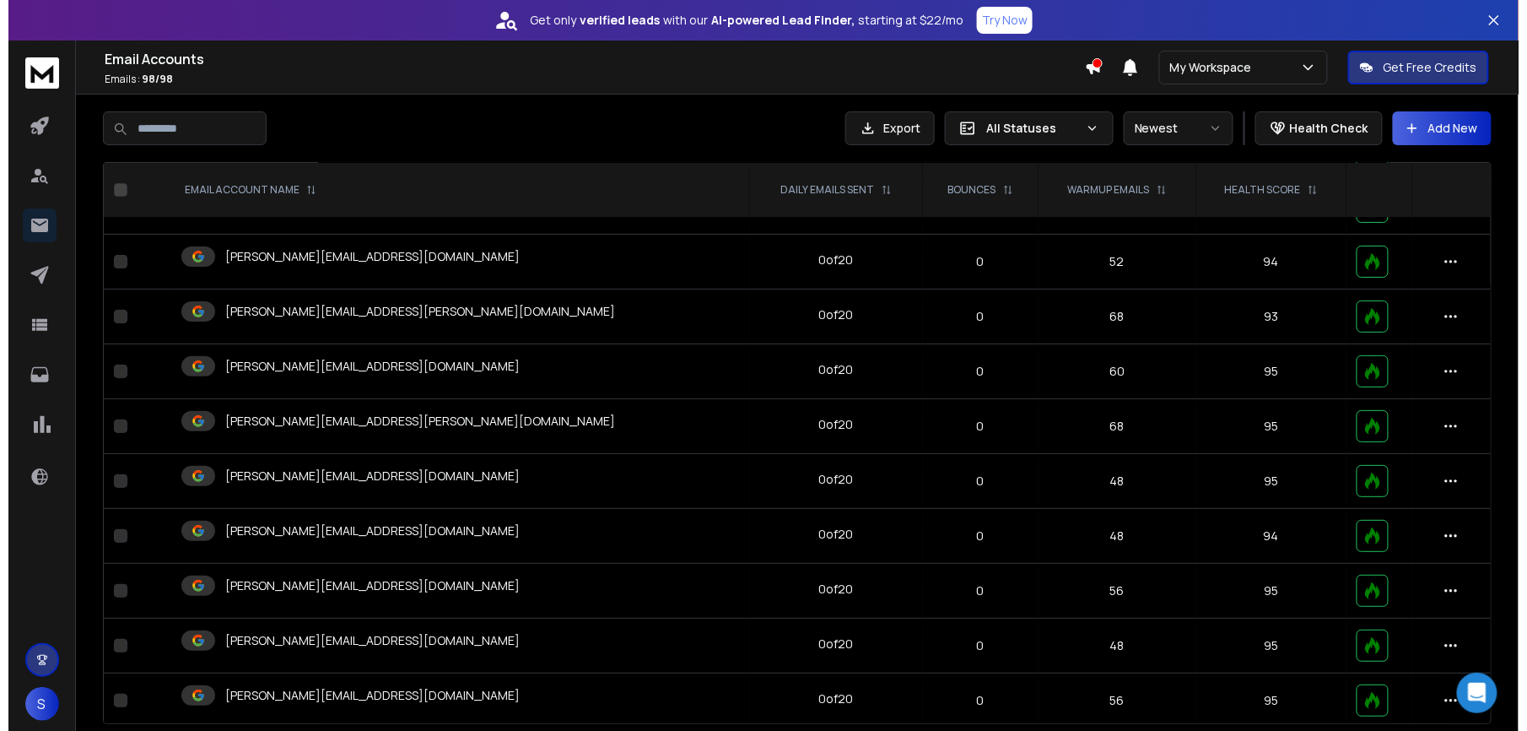
scroll to position [0, 0]
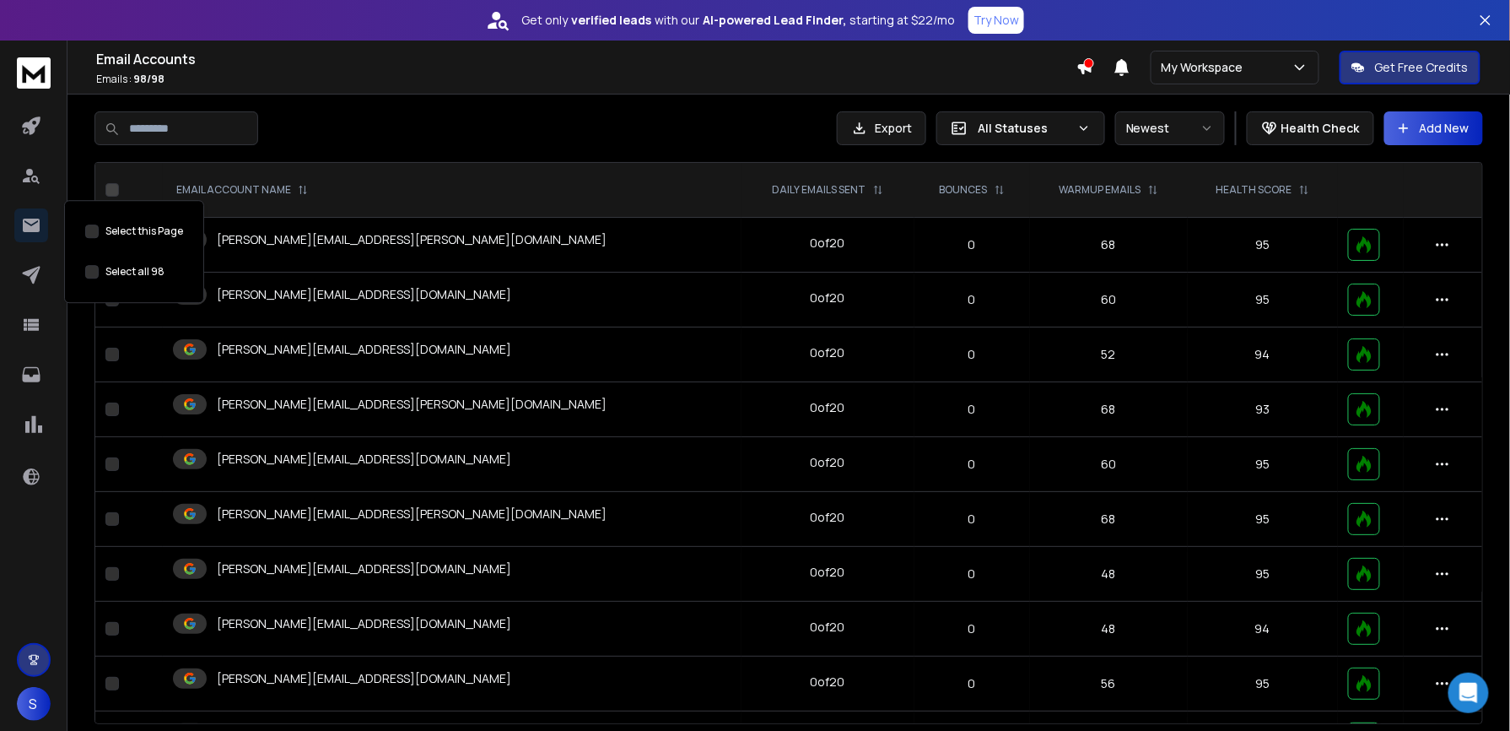
click at [116, 192] on button "Select this Page" at bounding box center [111, 189] width 13 height 13
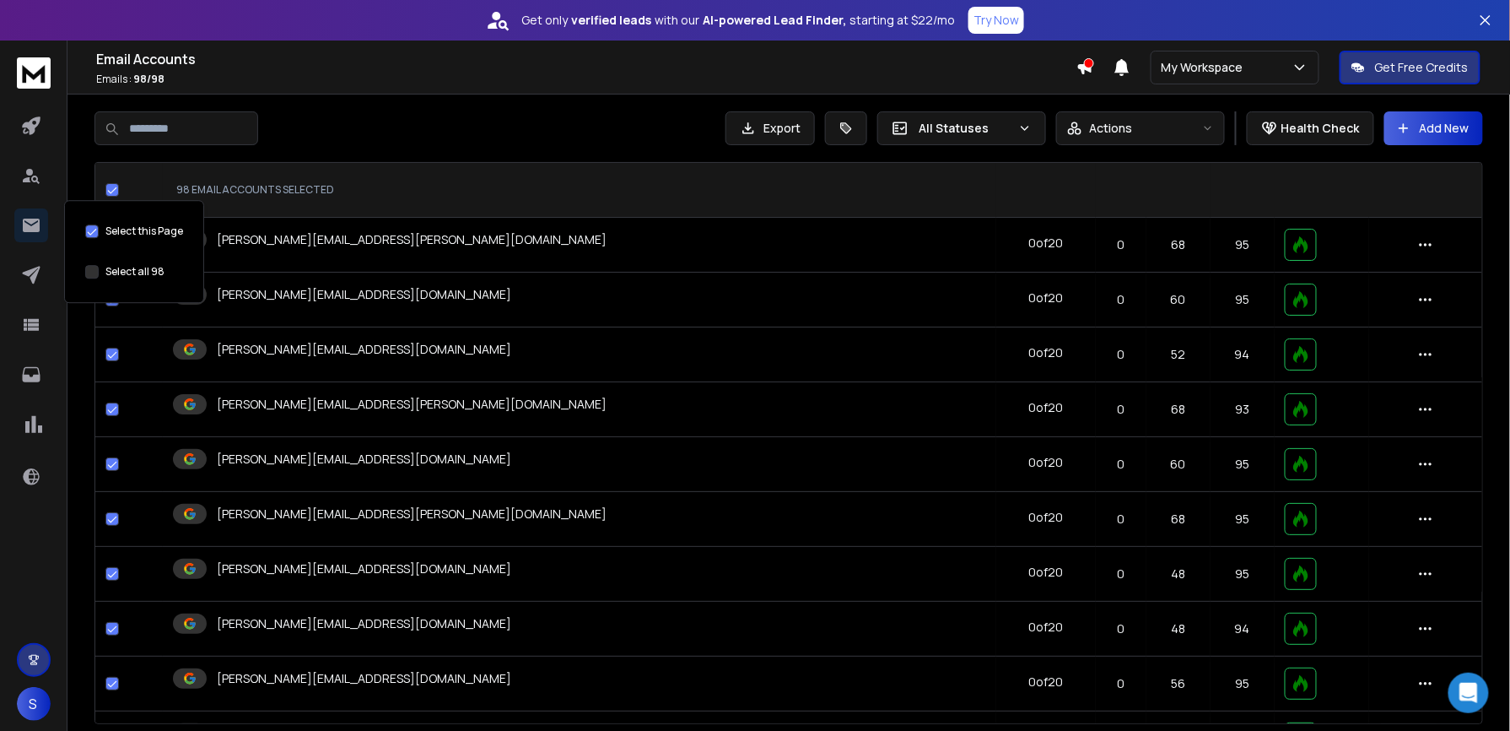
click at [93, 272] on button "Select this Page" at bounding box center [91, 271] width 13 height 13
click at [1218, 127] on button "Actions" at bounding box center [1140, 128] width 169 height 34
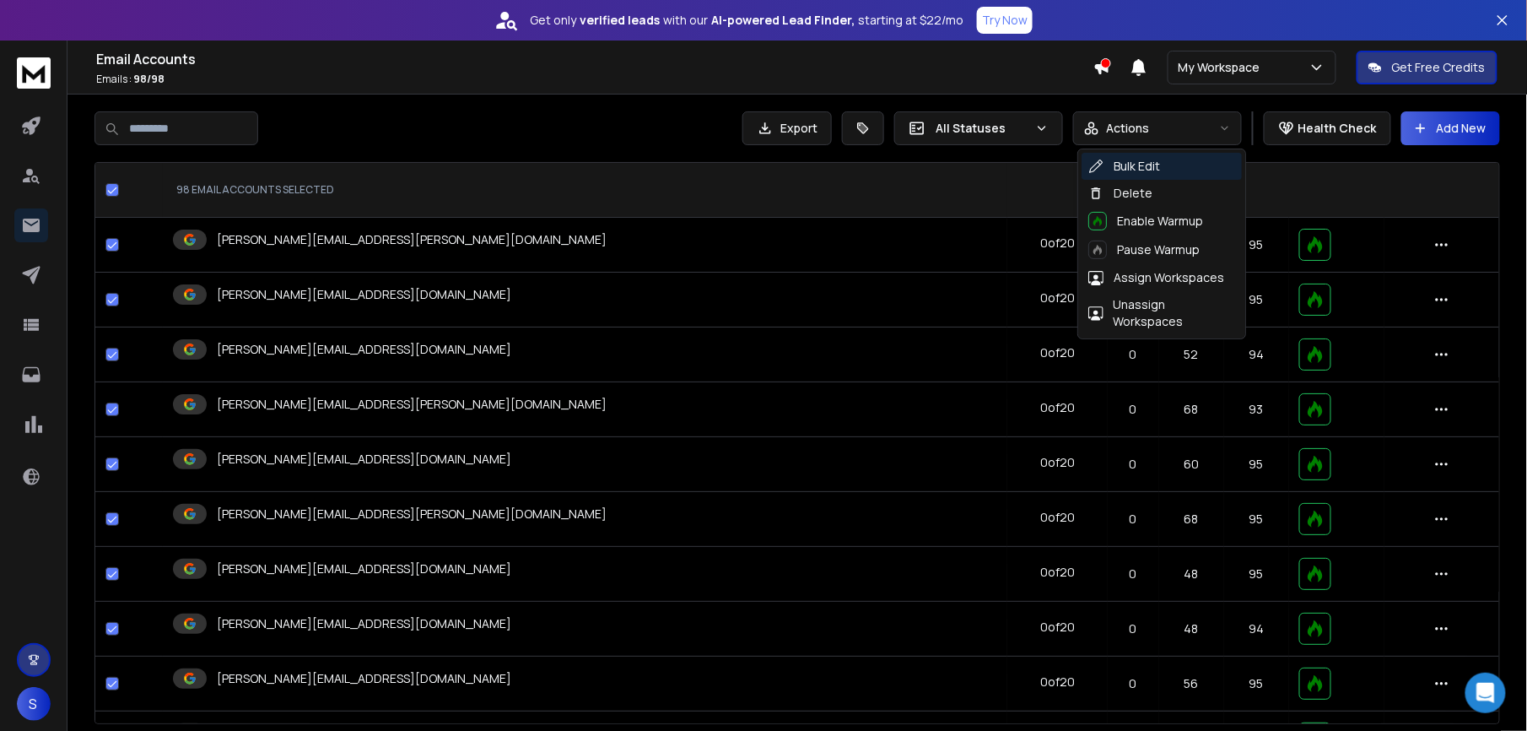
click at [1162, 162] on div "Bulk Edit" at bounding box center [1161, 166] width 160 height 27
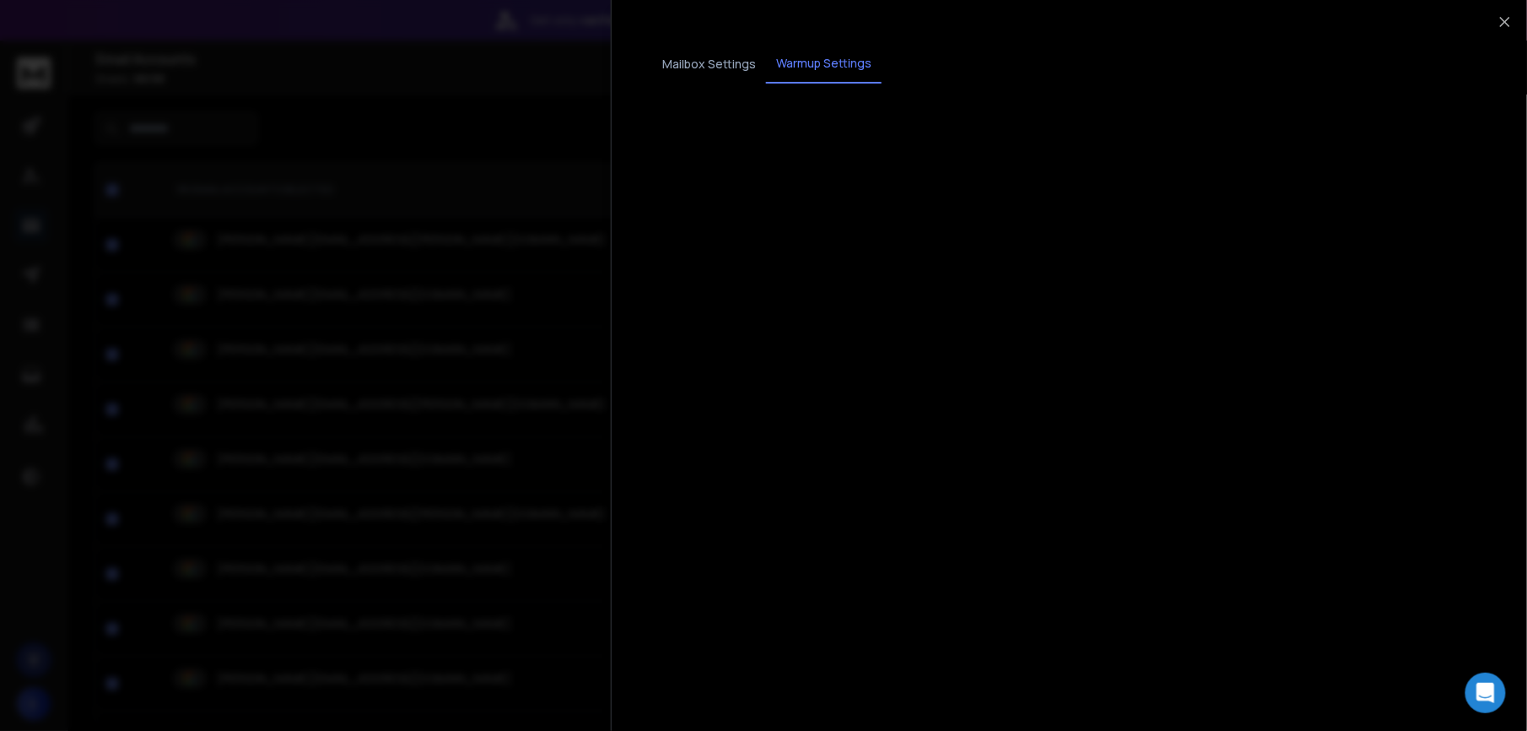
click at [791, 66] on button "Warmup Settings" at bounding box center [824, 64] width 116 height 39
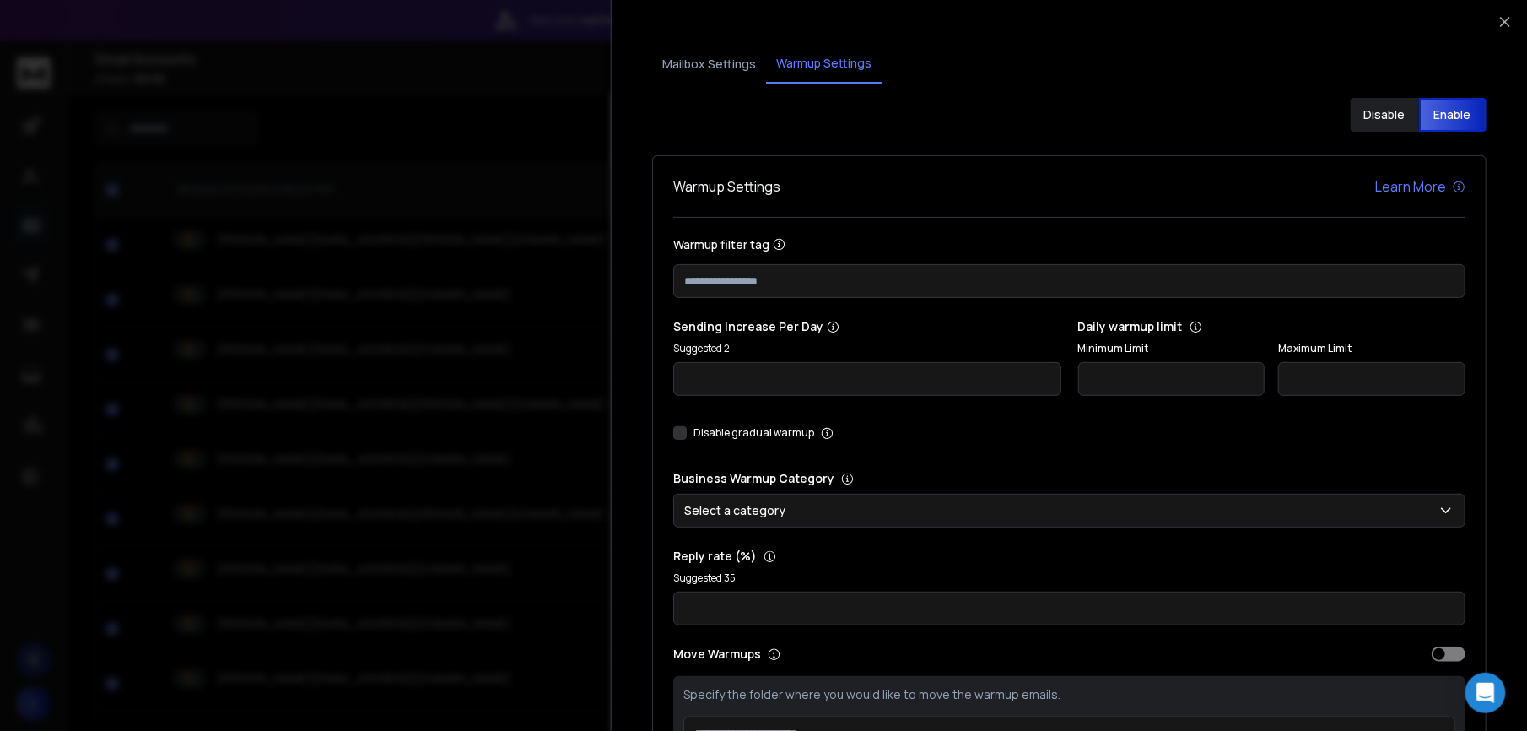
click at [700, 59] on button "Mailbox Settings" at bounding box center [709, 64] width 114 height 37
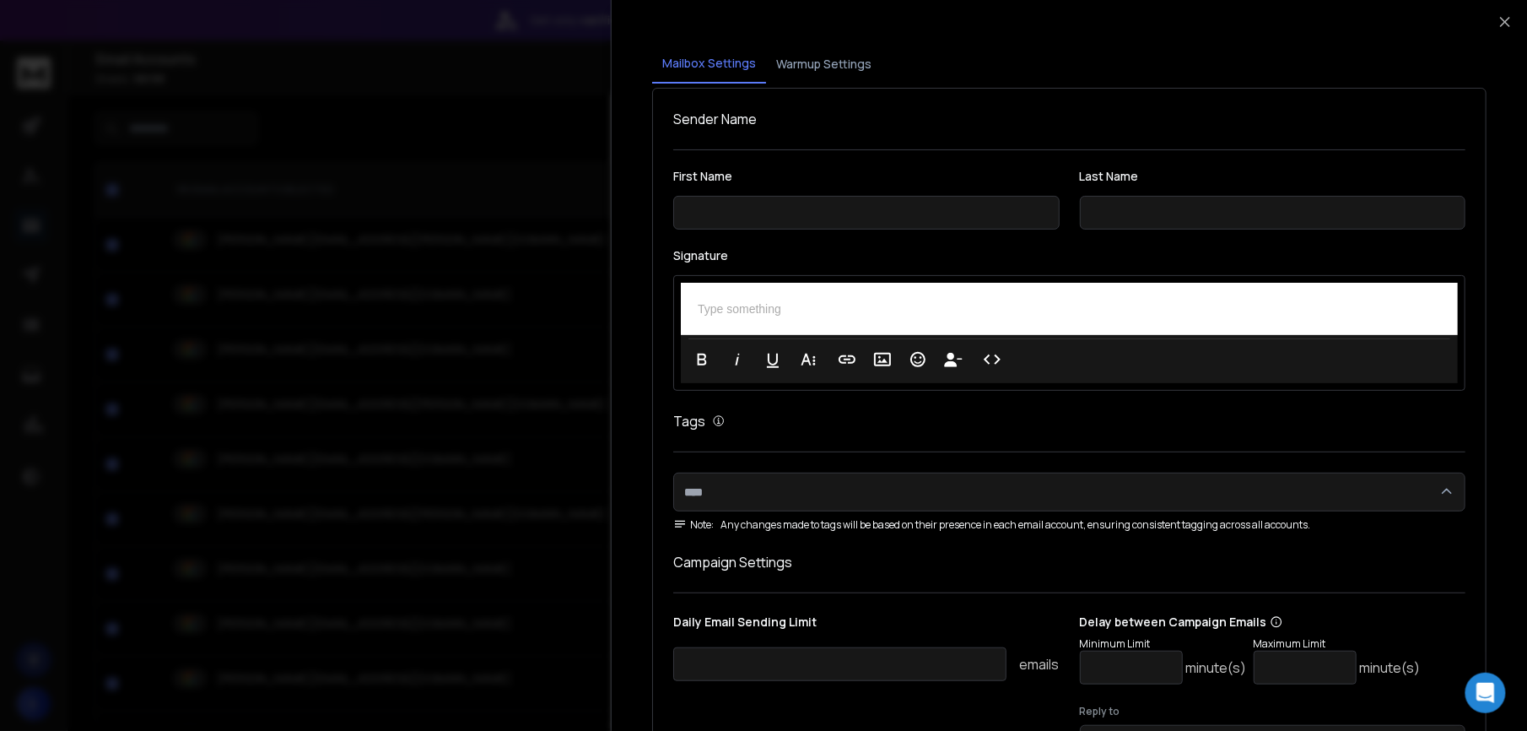
click at [831, 311] on div at bounding box center [1069, 308] width 743 height 19
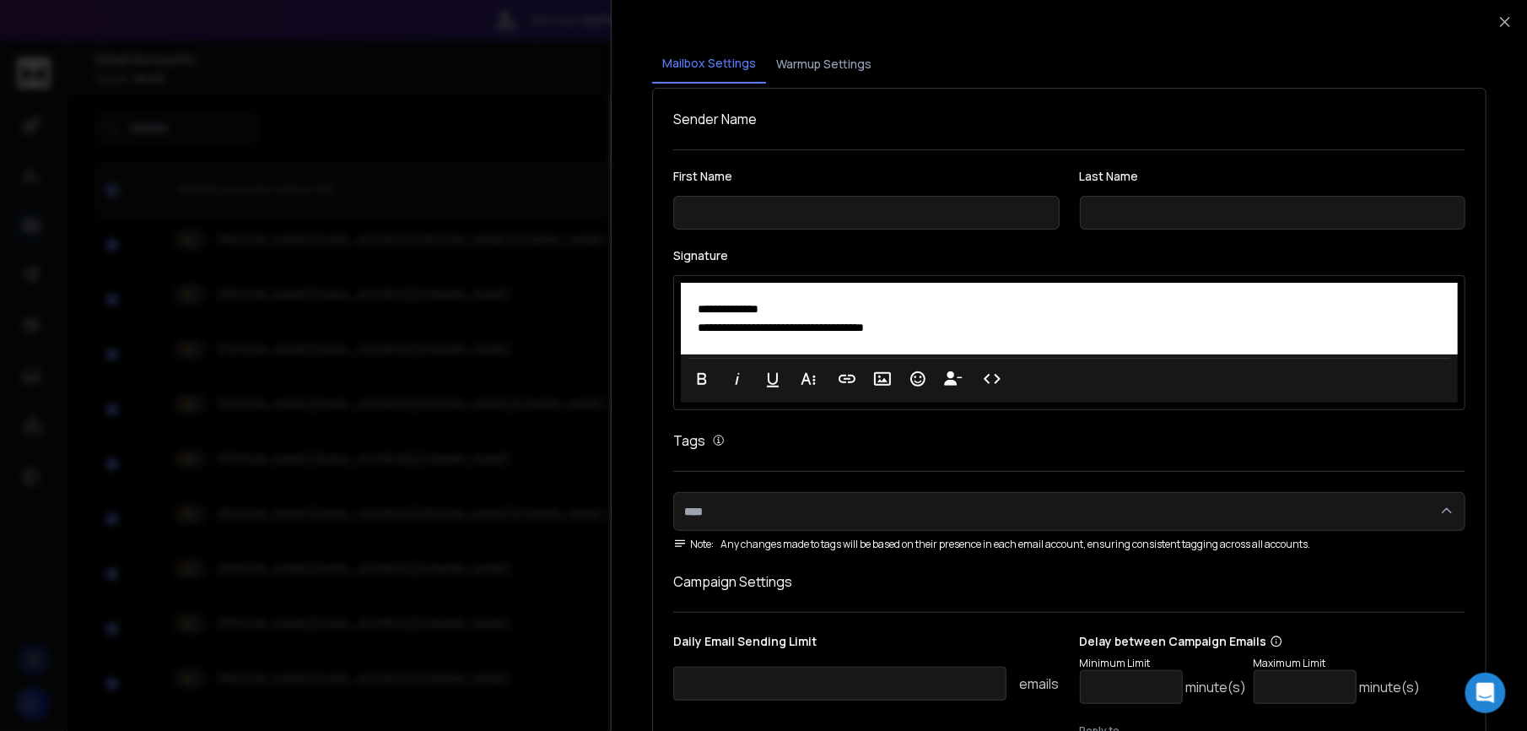
click at [963, 335] on div "**********" at bounding box center [1066, 318] width 737 height 38
click at [815, 381] on icon "button" at bounding box center [808, 379] width 14 height 12
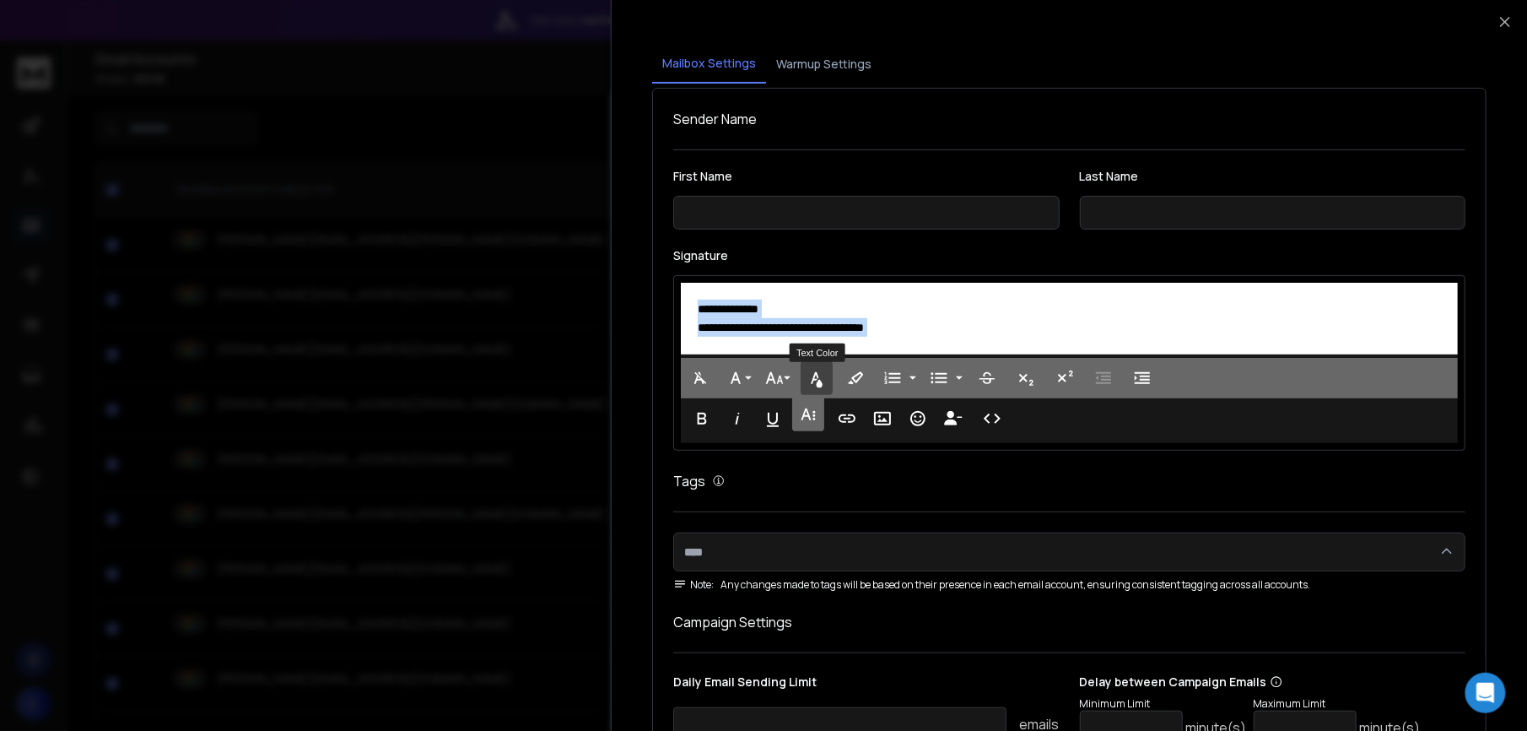
click at [817, 380] on icon "button" at bounding box center [816, 378] width 20 height 20
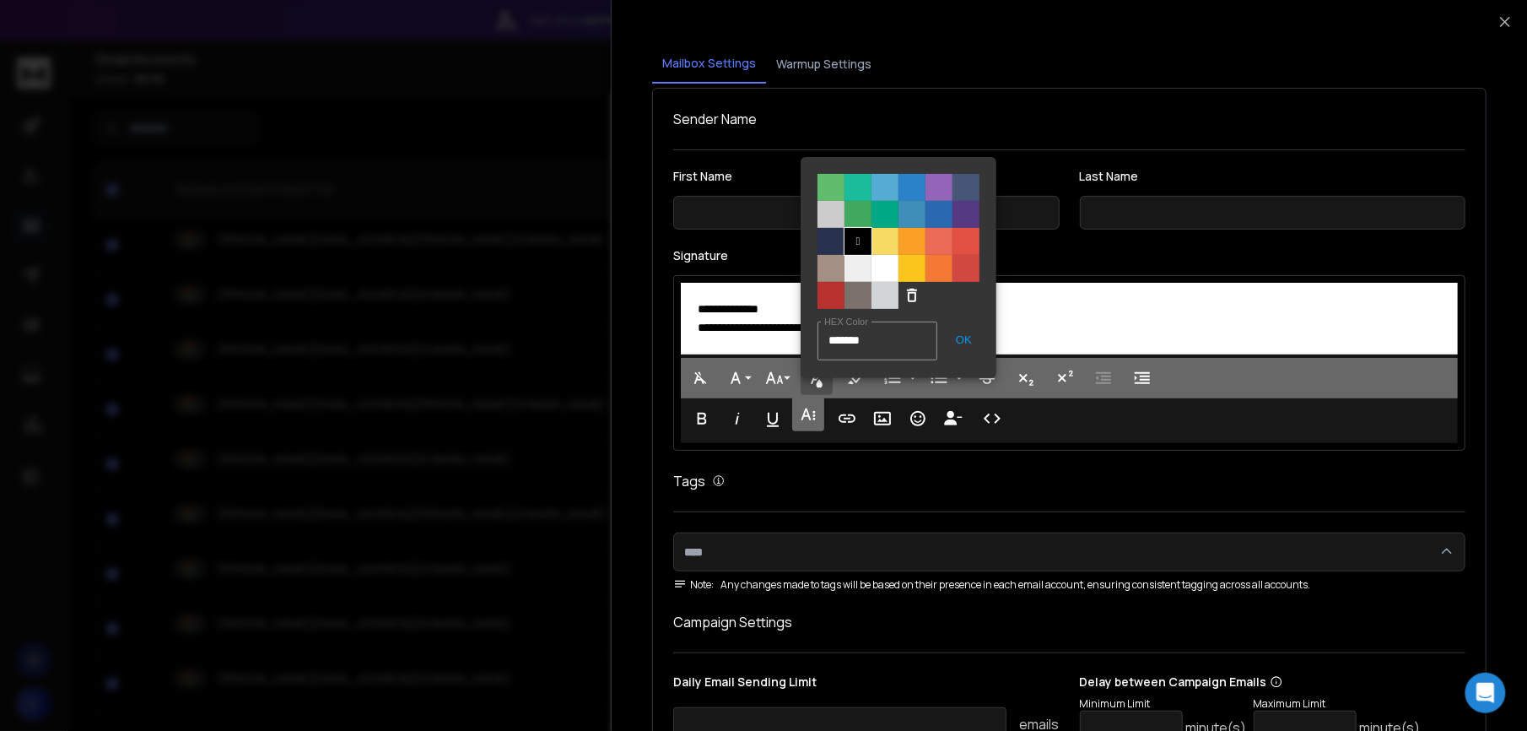
click at [859, 240] on span "" at bounding box center [857, 241] width 27 height 27
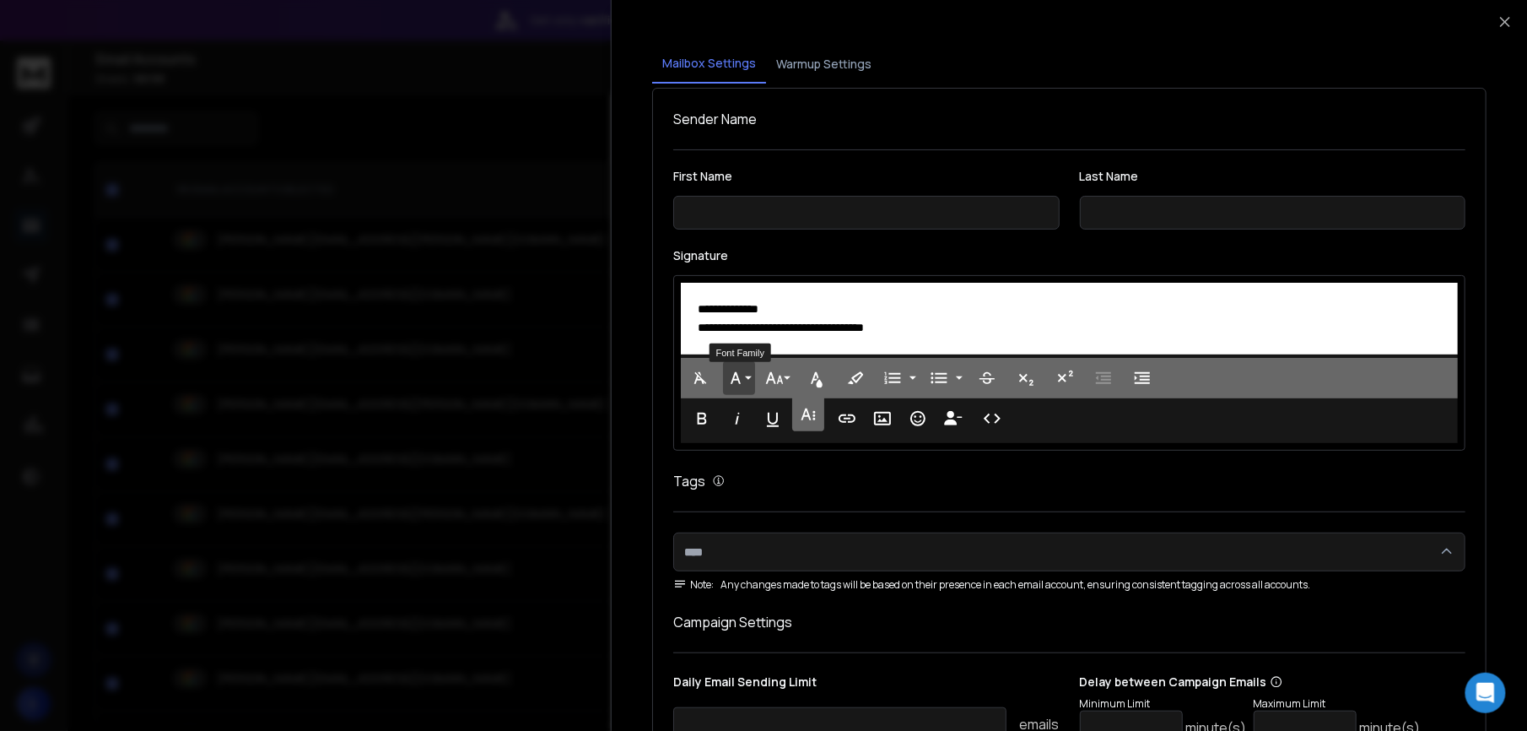
click at [752, 381] on button "Font Family" at bounding box center [739, 378] width 32 height 34
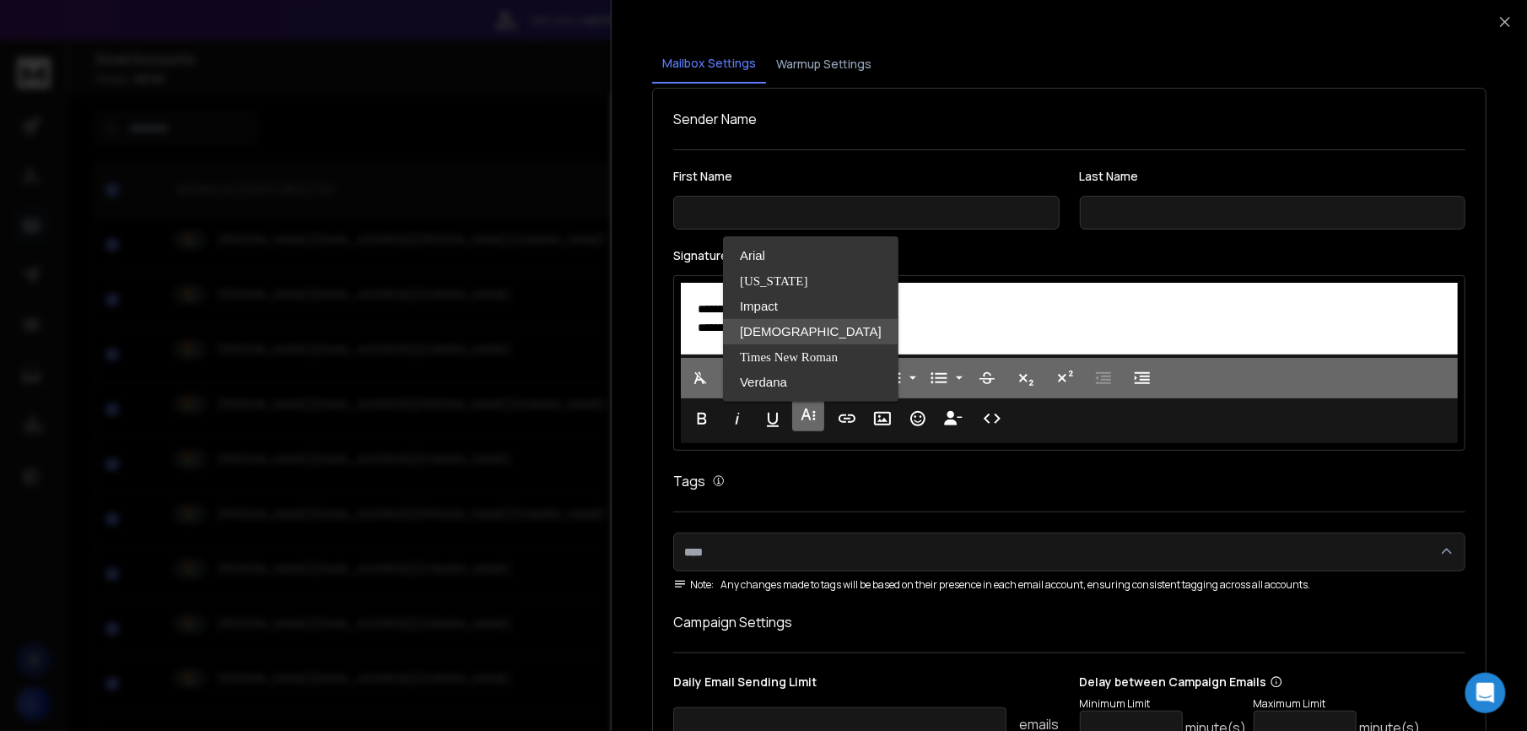
click at [764, 326] on link "Tahoma" at bounding box center [810, 331] width 175 height 25
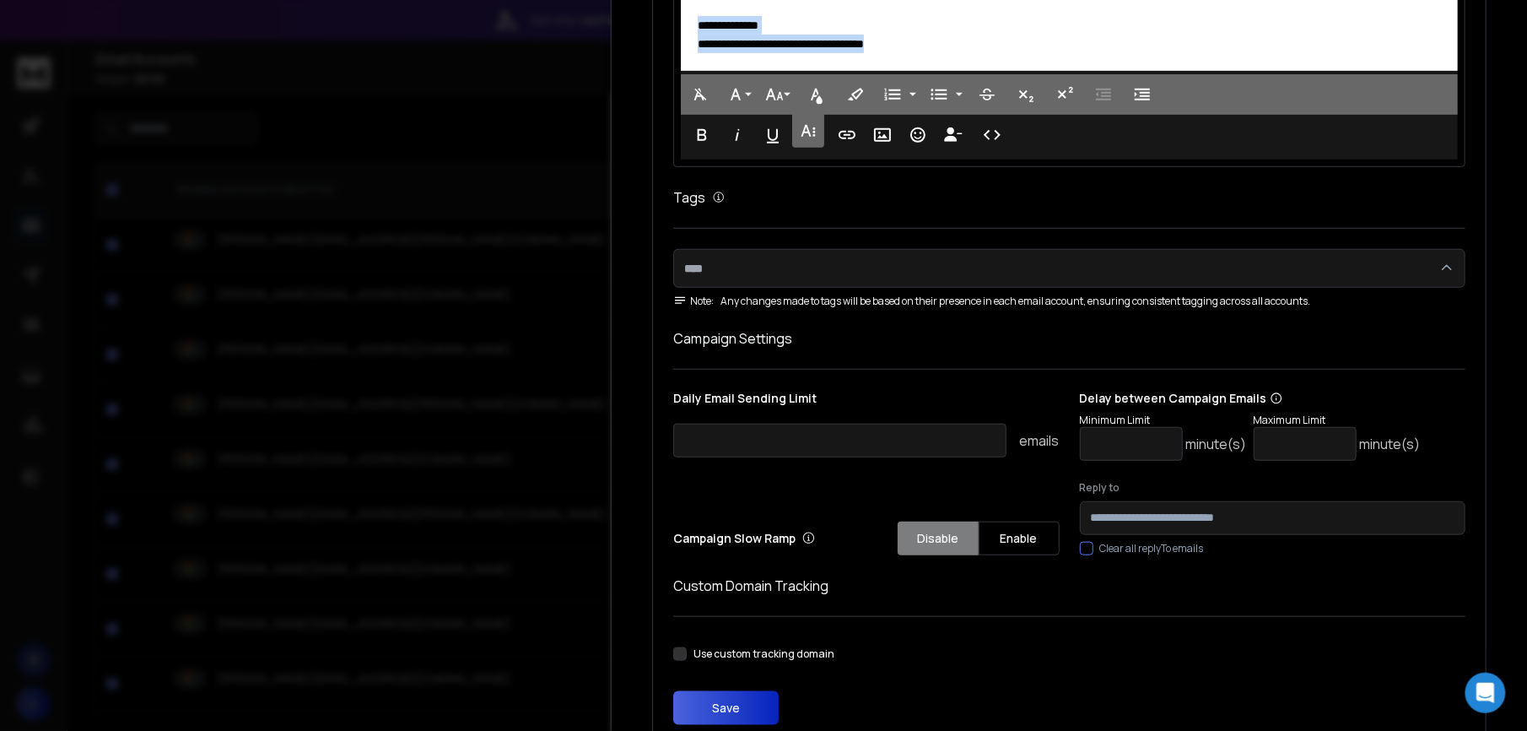
scroll to position [337, 0]
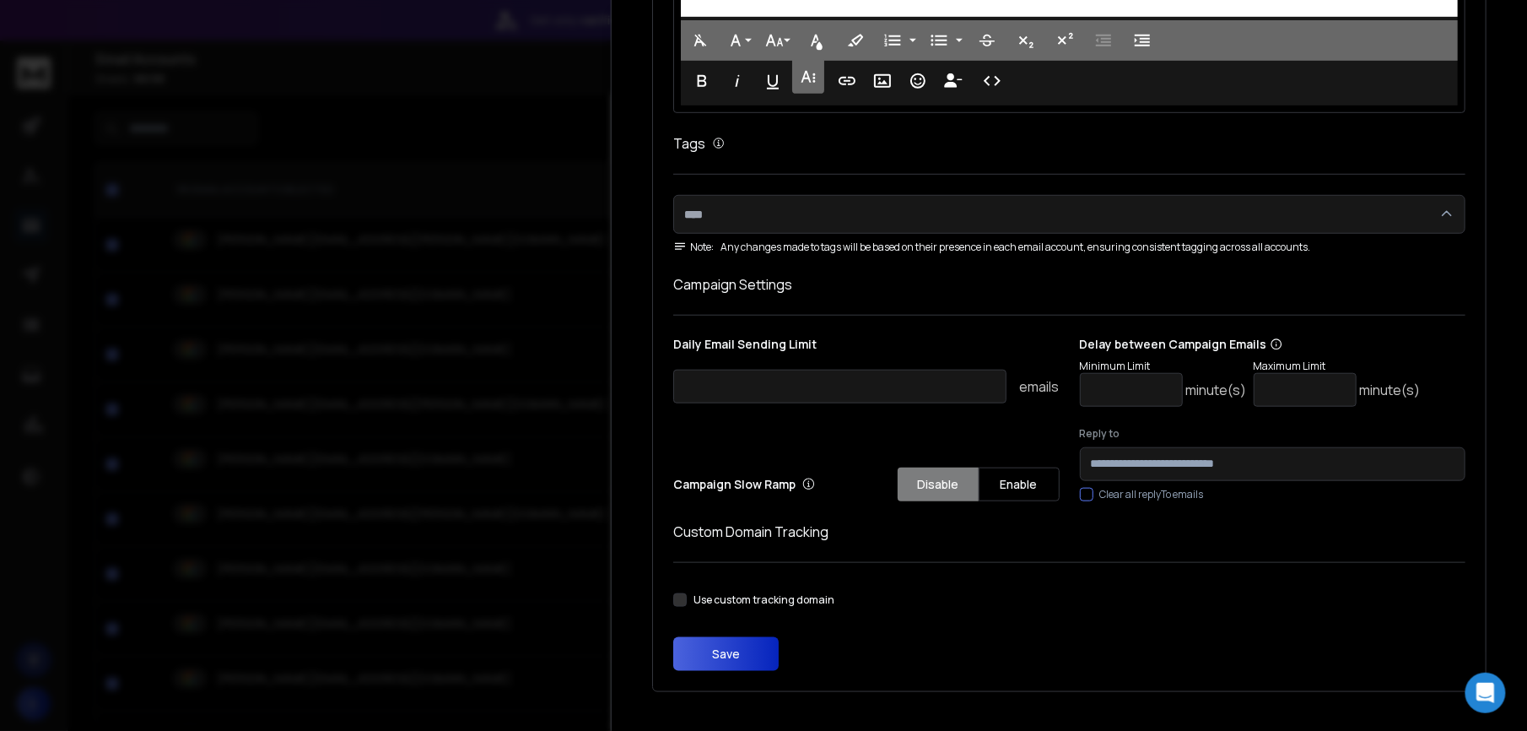
click at [727, 390] on input "number" at bounding box center [839, 386] width 333 height 34
type input "**"
click at [1182, 393] on div "minute(s)" at bounding box center [1163, 390] width 167 height 34
click at [1125, 391] on input "number" at bounding box center [1131, 390] width 103 height 34
type input "*"
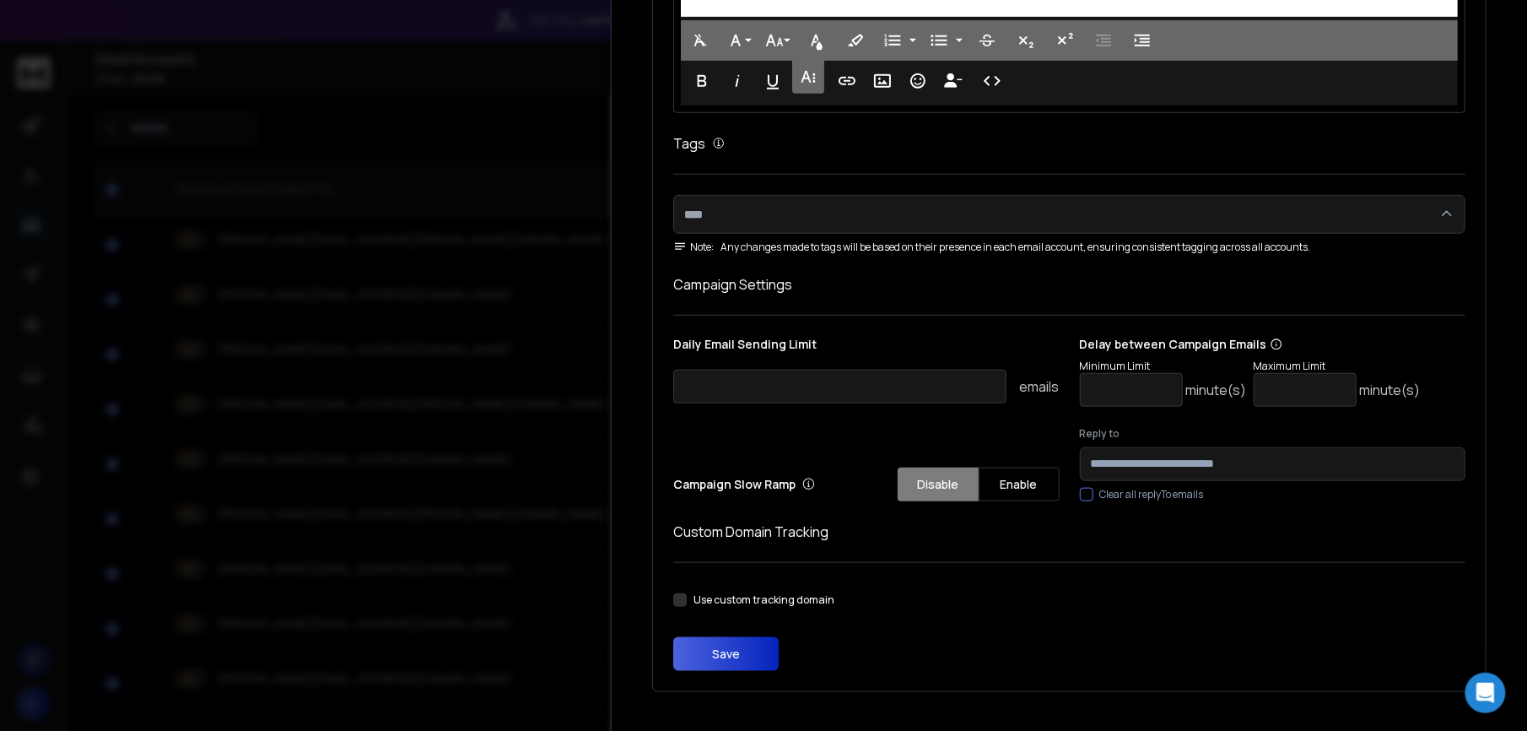
click at [1321, 380] on input "number" at bounding box center [1305, 390] width 103 height 34
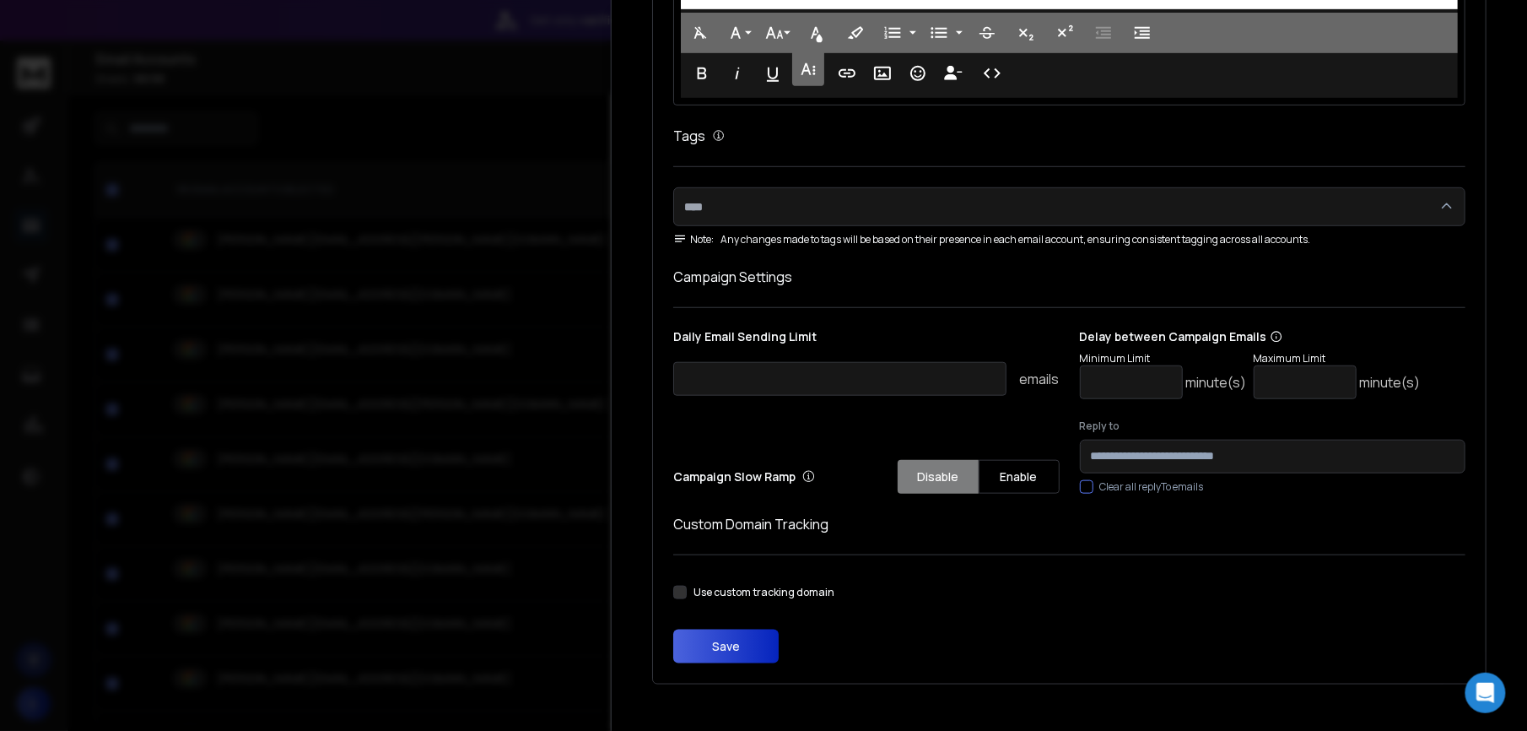
scroll to position [346, 0]
type input "*"
click at [675, 582] on div "Use custom tracking domain" at bounding box center [1069, 591] width 792 height 34
click at [678, 587] on button "Reply to" at bounding box center [679, 591] width 13 height 13
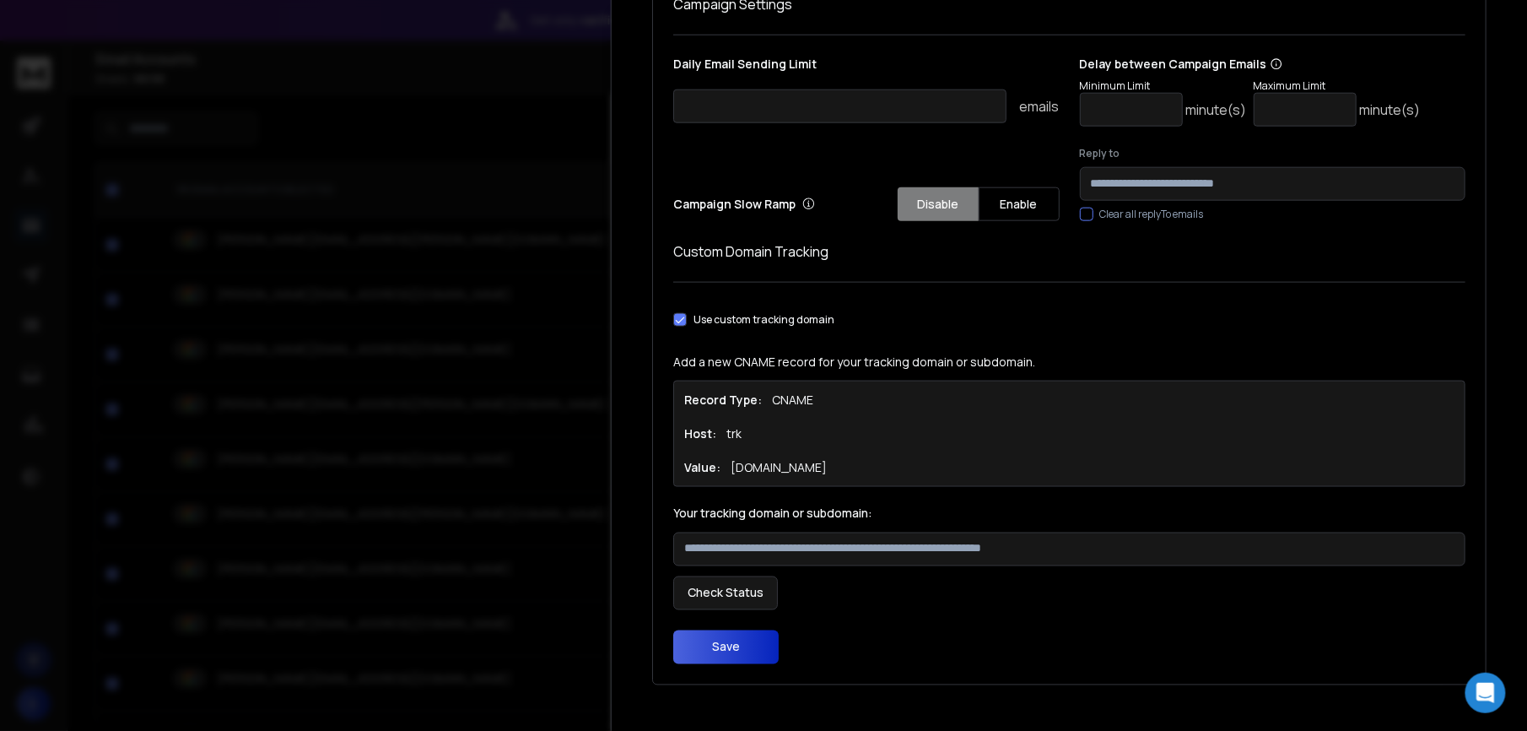
scroll to position [621, 0]
click at [722, 652] on button "Save" at bounding box center [725, 645] width 105 height 34
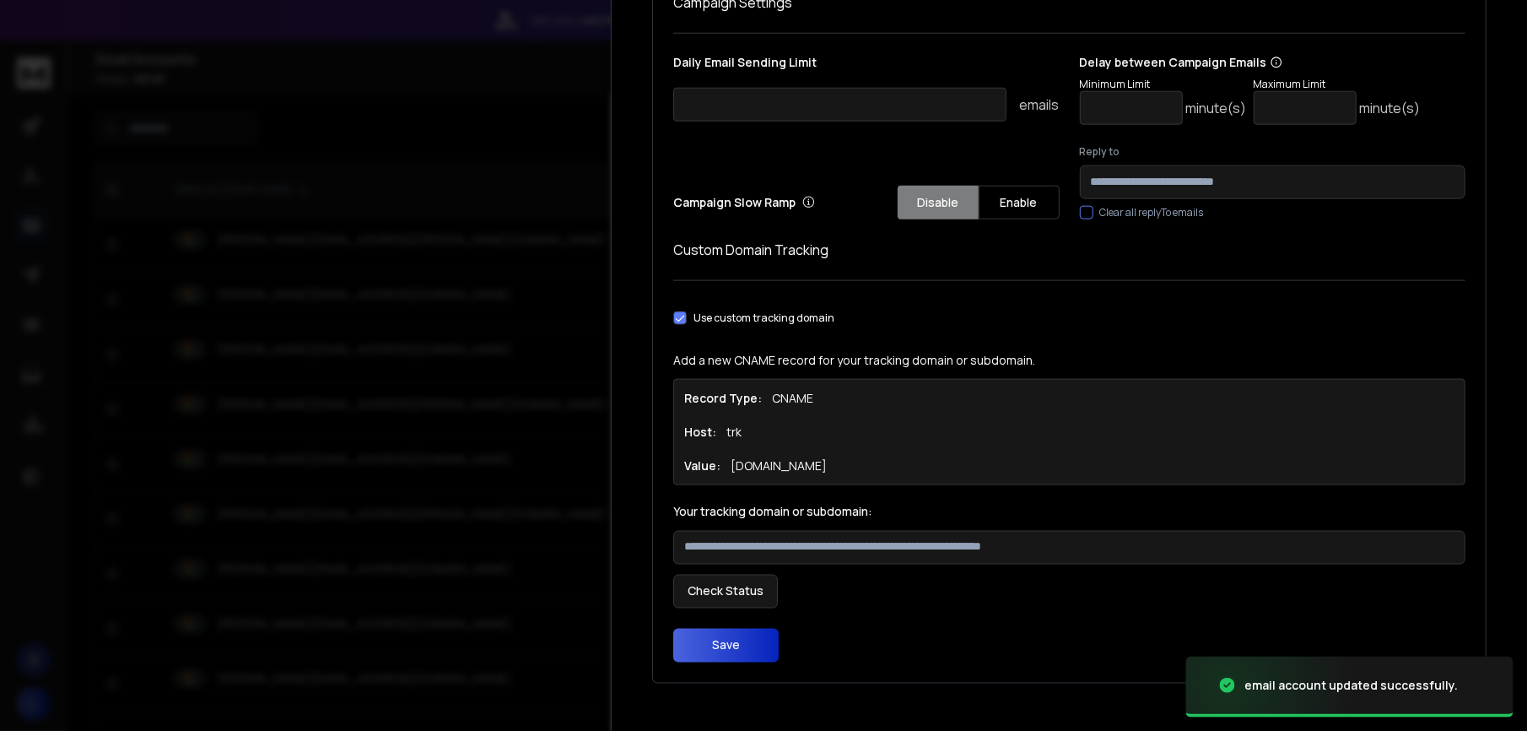
scroll to position [601, 0]
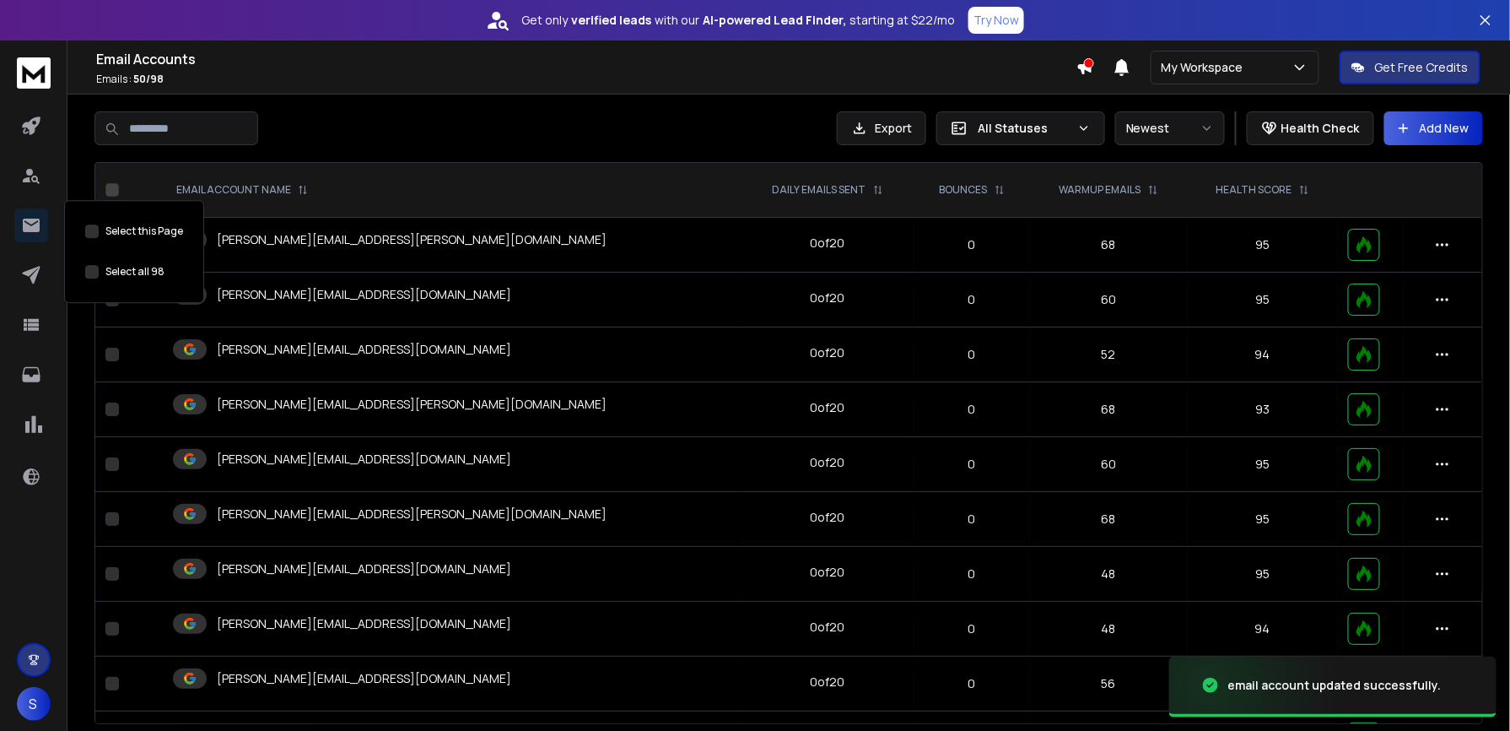
click at [92, 270] on button "Select this Page" at bounding box center [91, 271] width 13 height 13
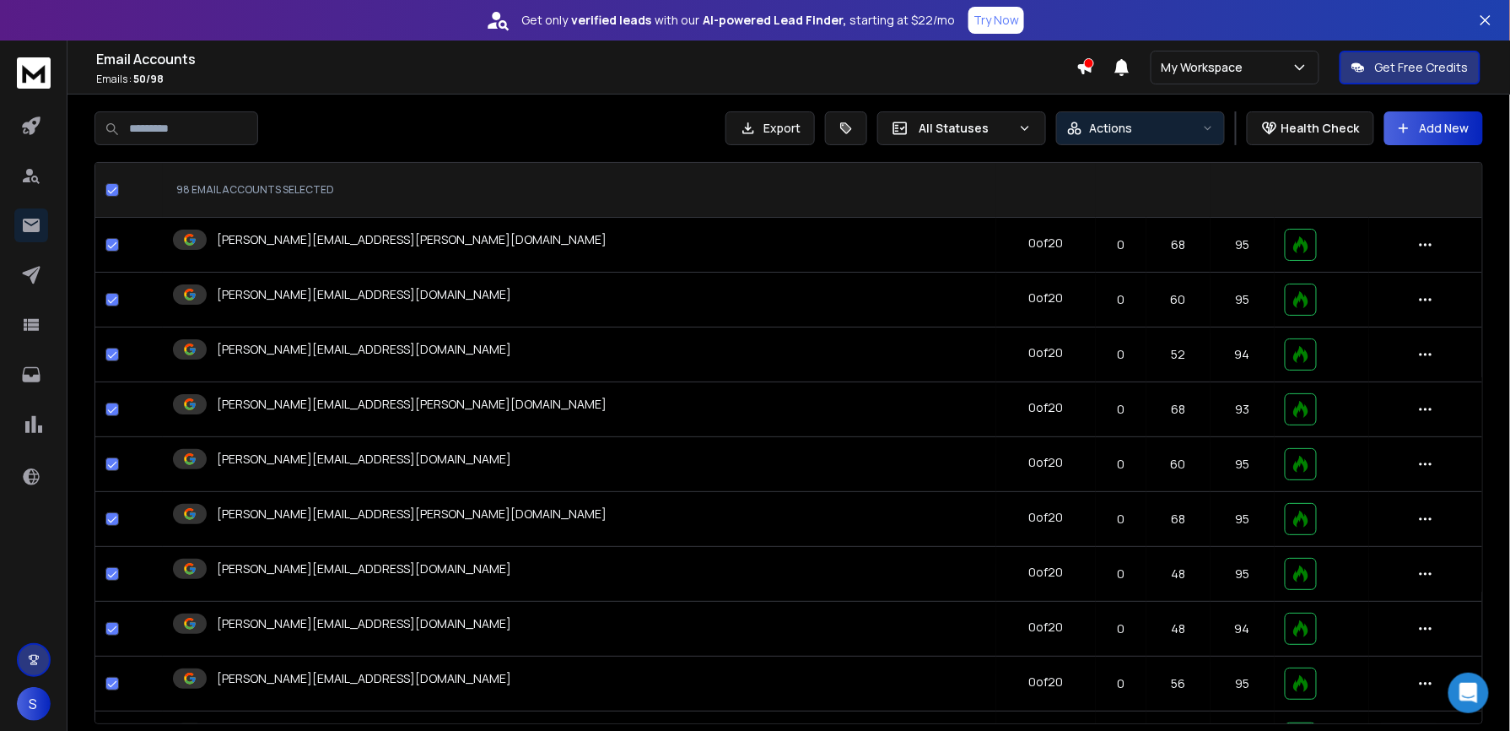
click at [1195, 130] on div "Actions" at bounding box center [1131, 128] width 128 height 17
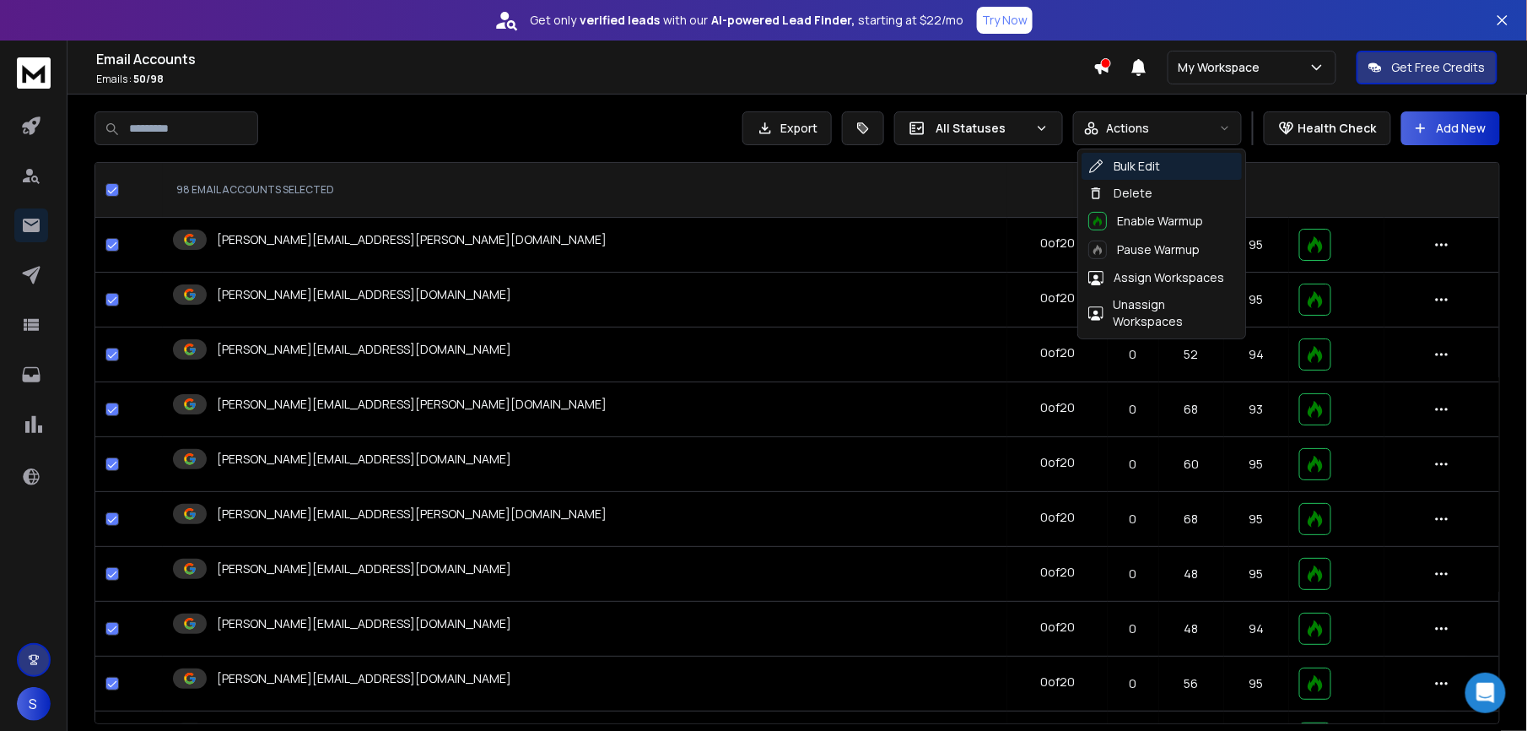
click at [1132, 164] on div "Bulk Edit" at bounding box center [1124, 166] width 72 height 17
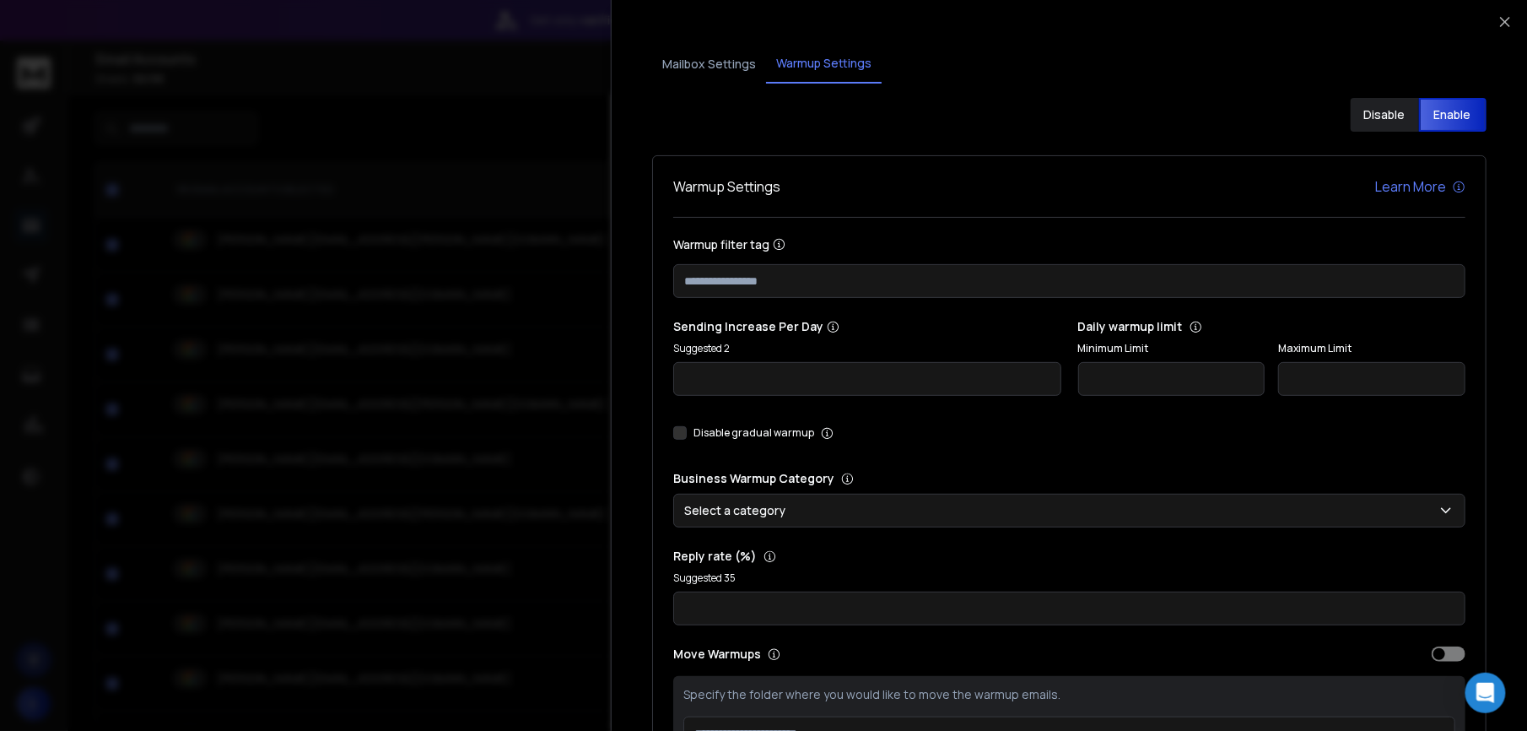
click at [820, 68] on button "Warmup Settings" at bounding box center [824, 64] width 116 height 39
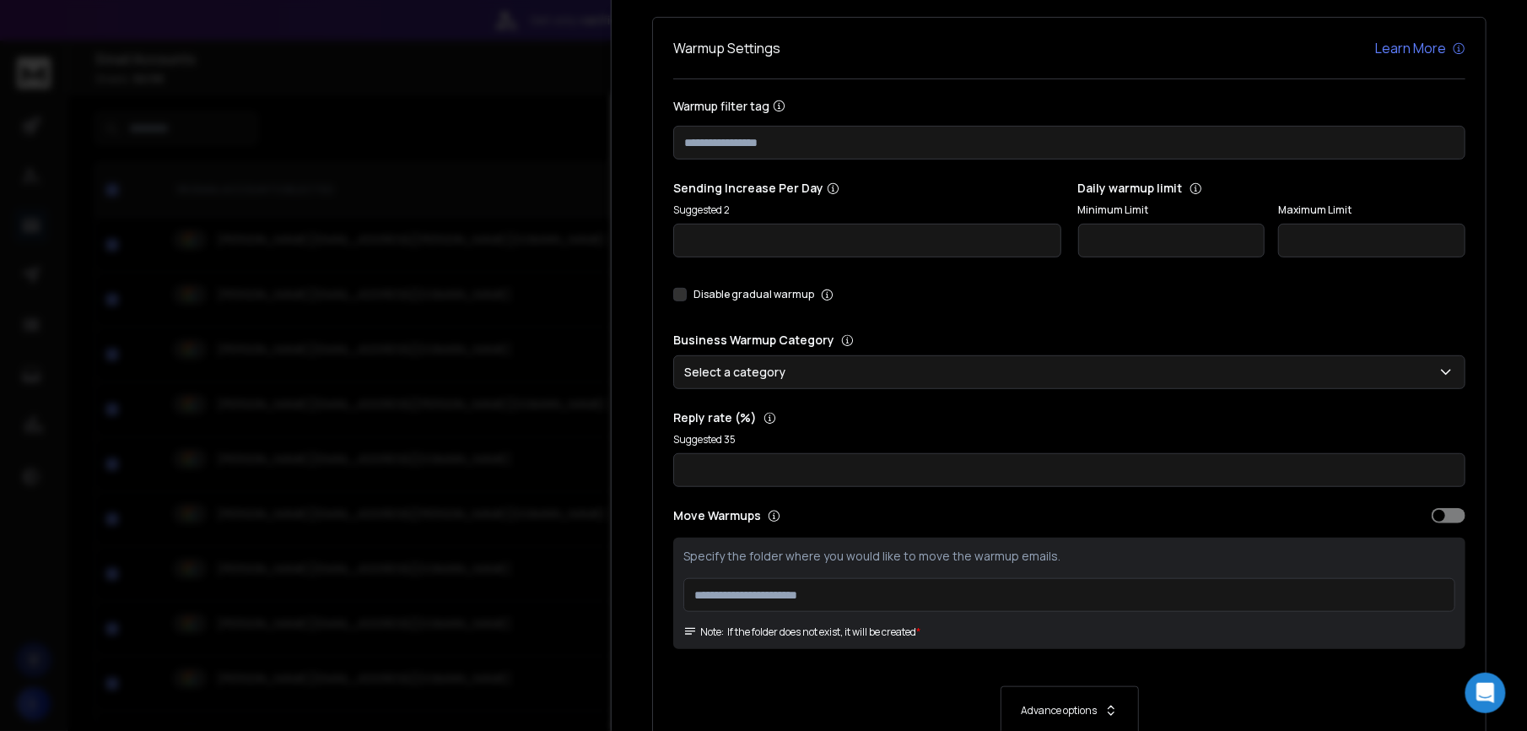
scroll to position [56, 0]
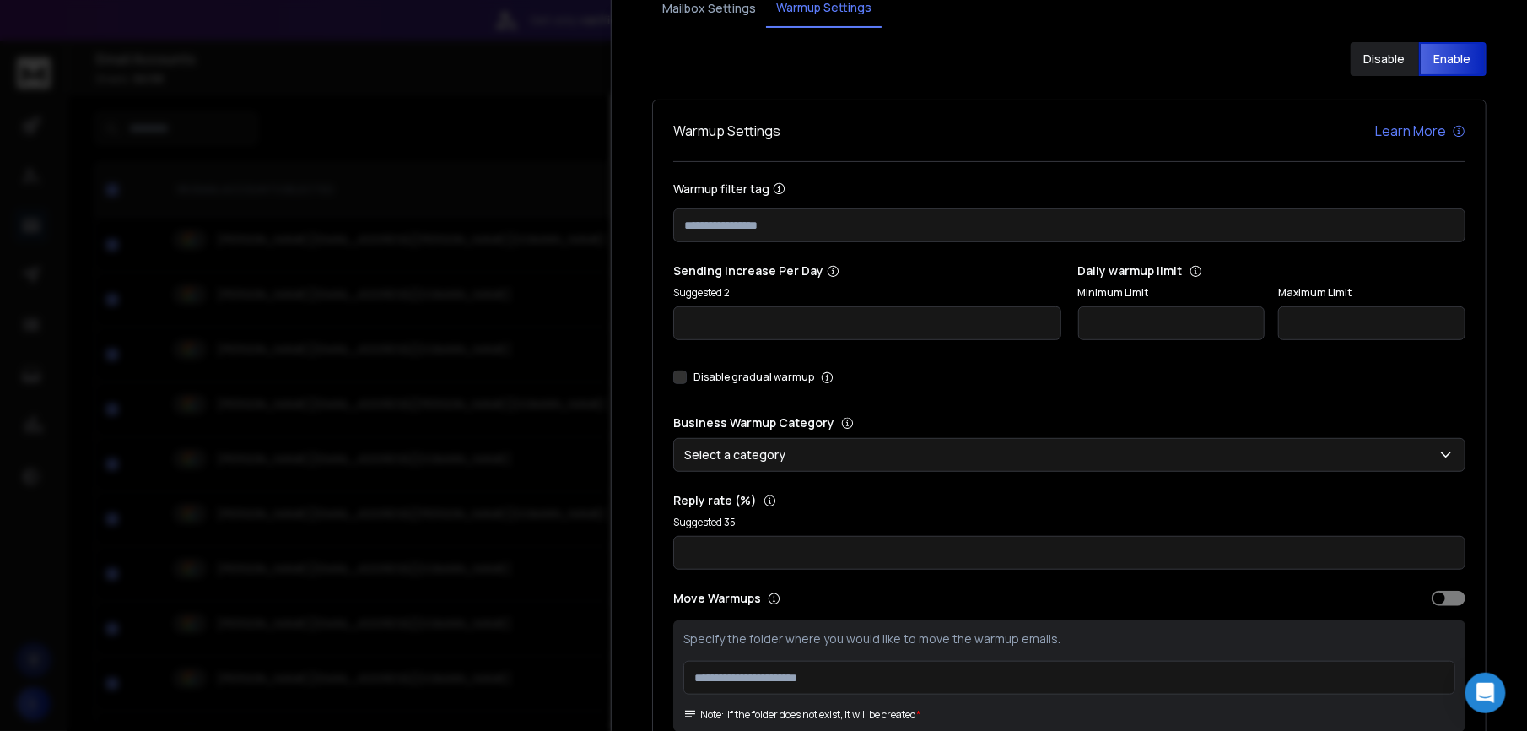
click at [747, 331] on input "number" at bounding box center [867, 323] width 388 height 34
type input "*"
click at [1103, 331] on input "number" at bounding box center [1171, 323] width 187 height 34
type input "*"
click at [1381, 317] on input "number" at bounding box center [1371, 323] width 187 height 34
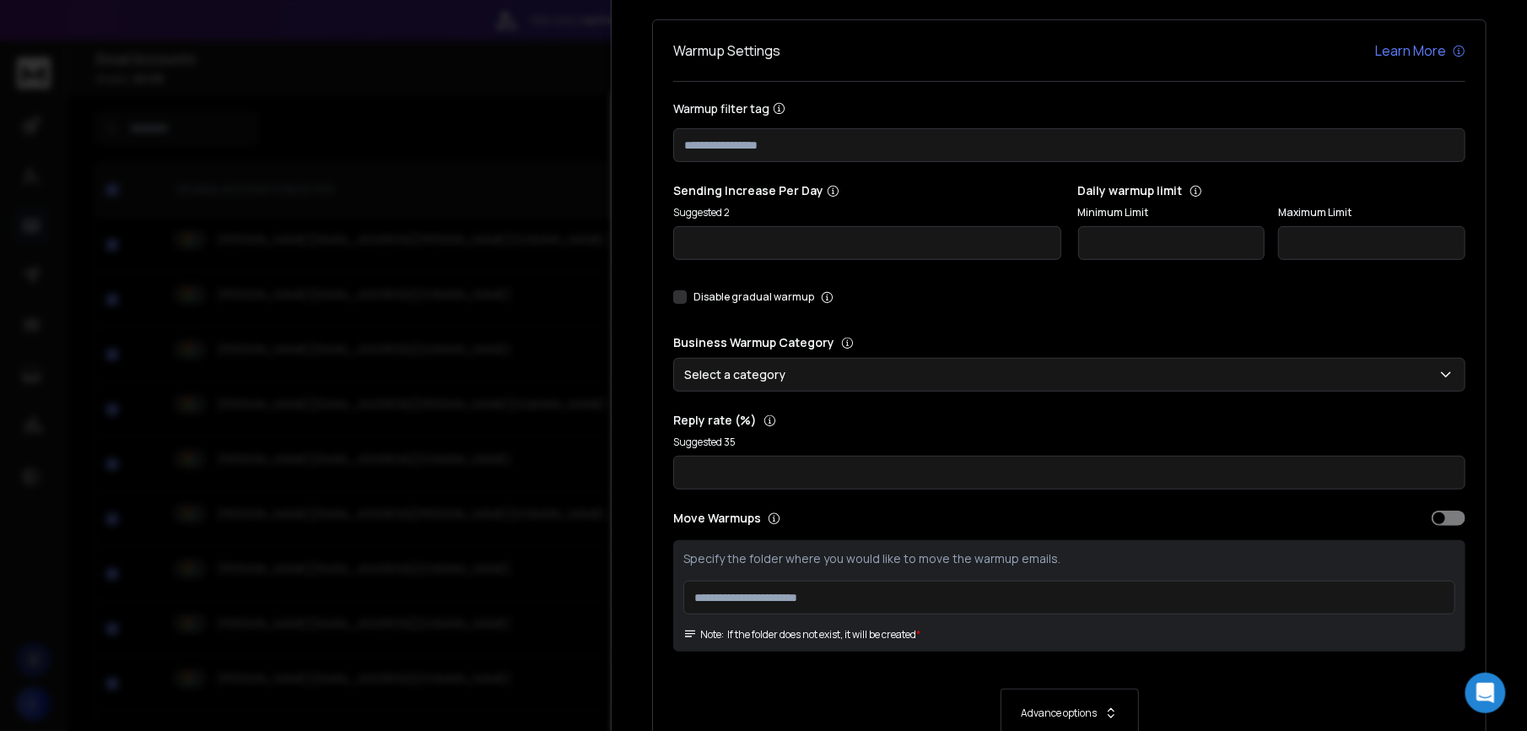
scroll to position [169, 0]
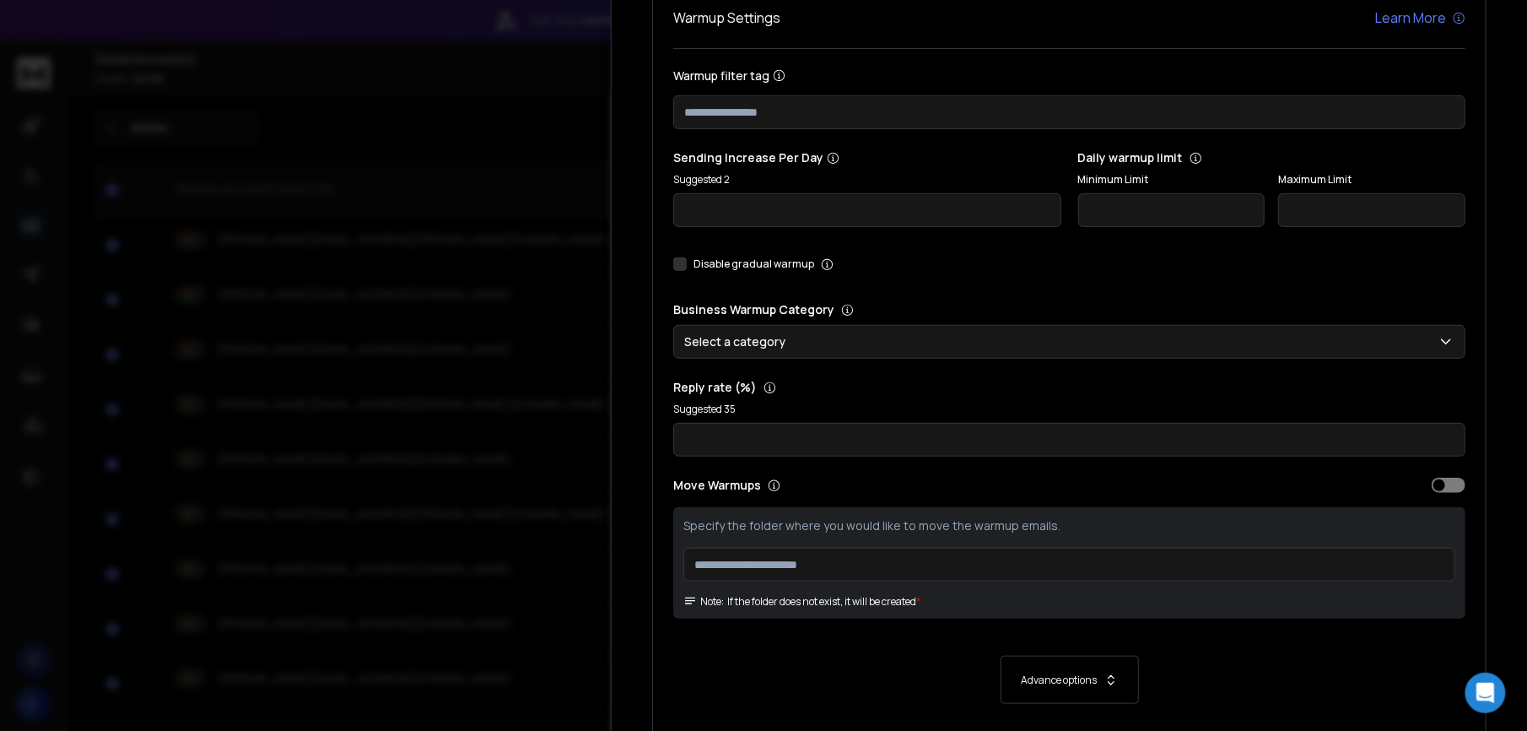
type input "**"
click at [750, 439] on input "number" at bounding box center [1069, 440] width 792 height 34
type input "**"
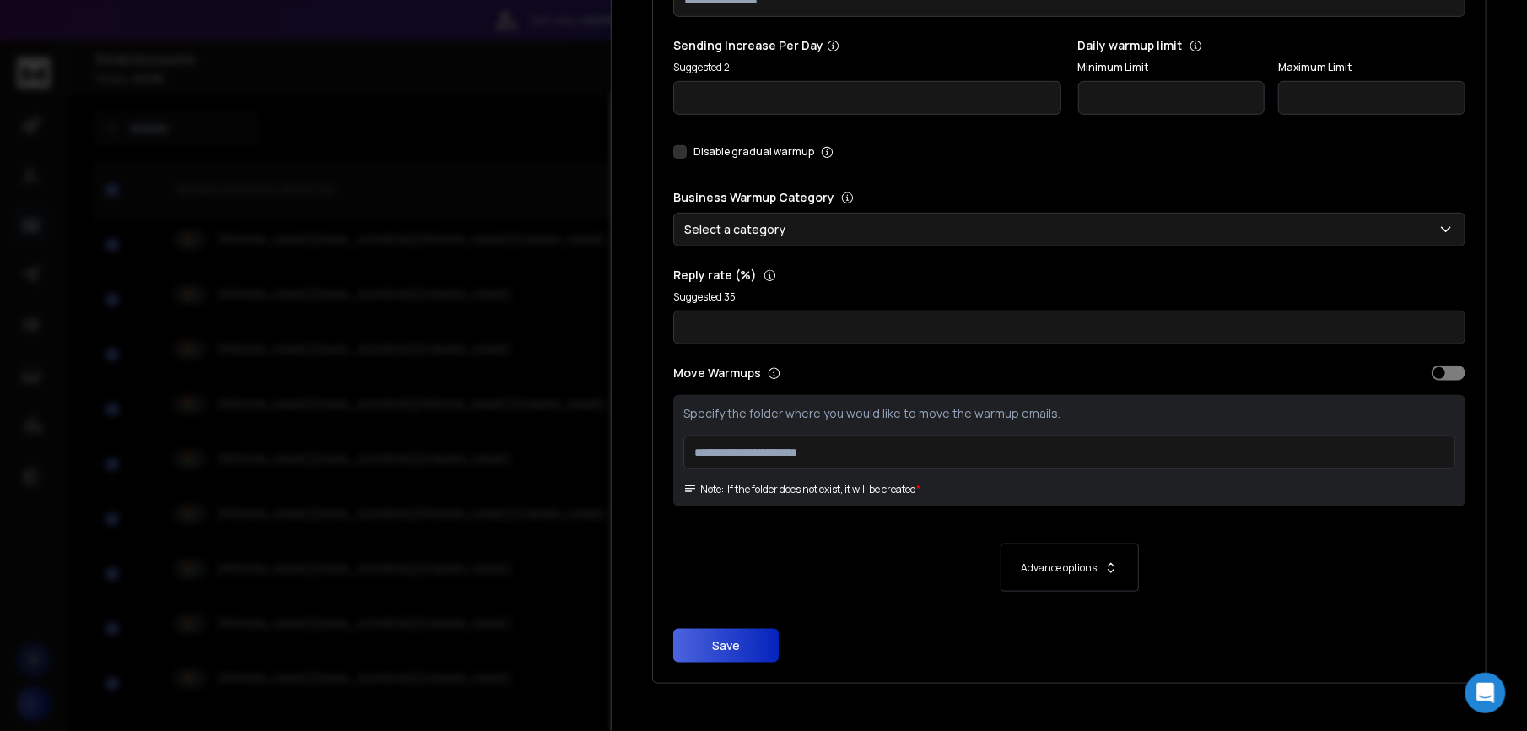
click at [1085, 568] on p "Advance options" at bounding box center [1060, 567] width 76 height 13
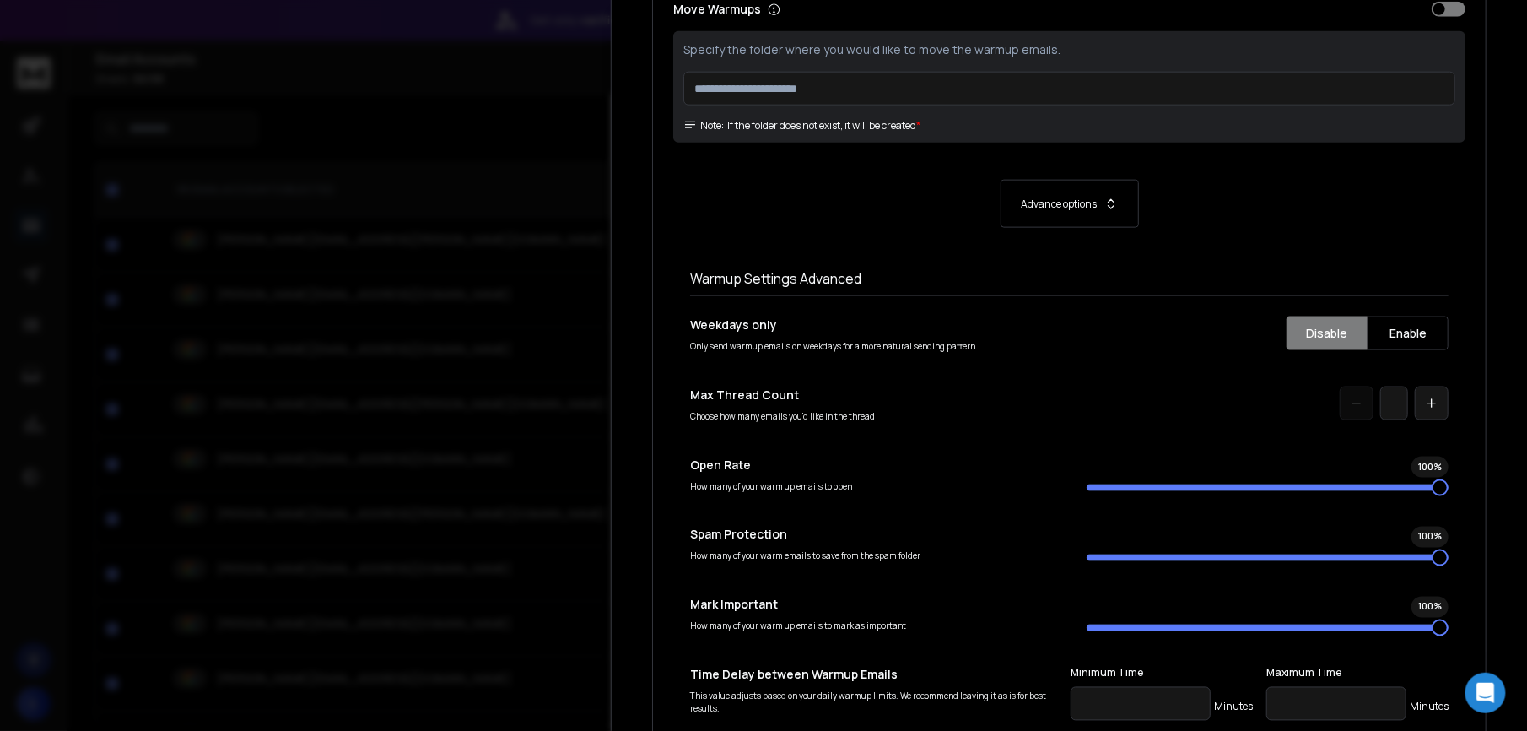
scroll to position [731, 0]
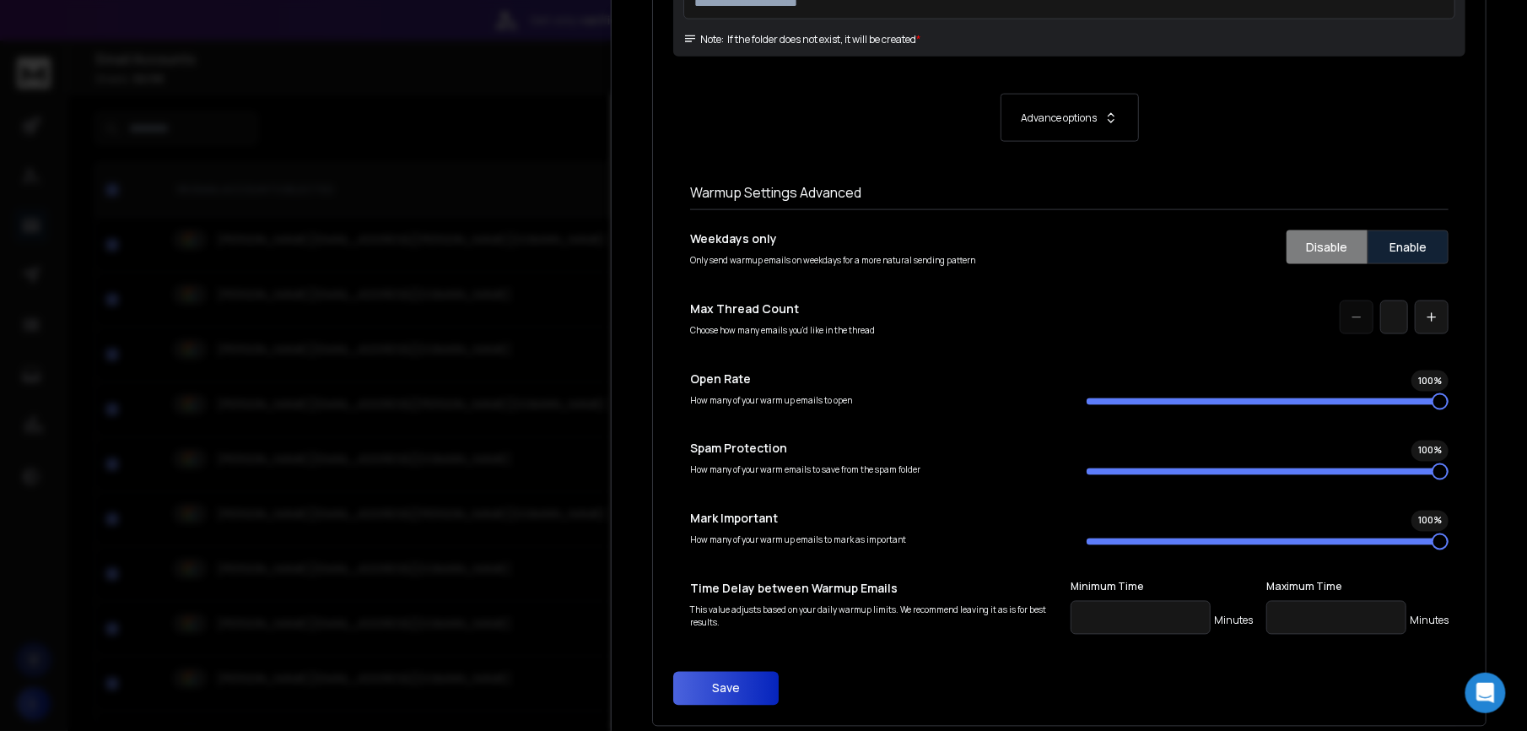
click at [1387, 258] on button "Enable" at bounding box center [1407, 247] width 81 height 34
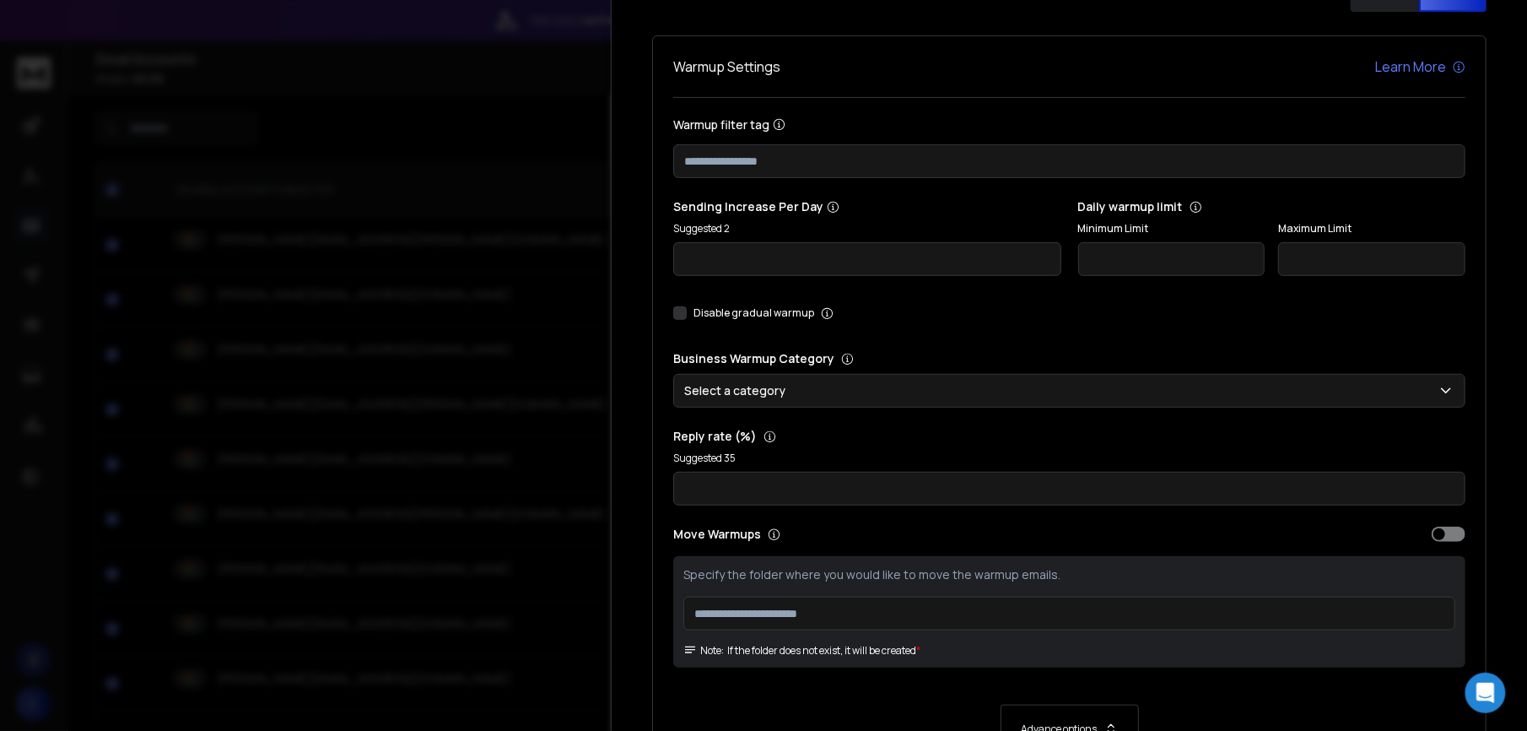
scroll to position [0, 0]
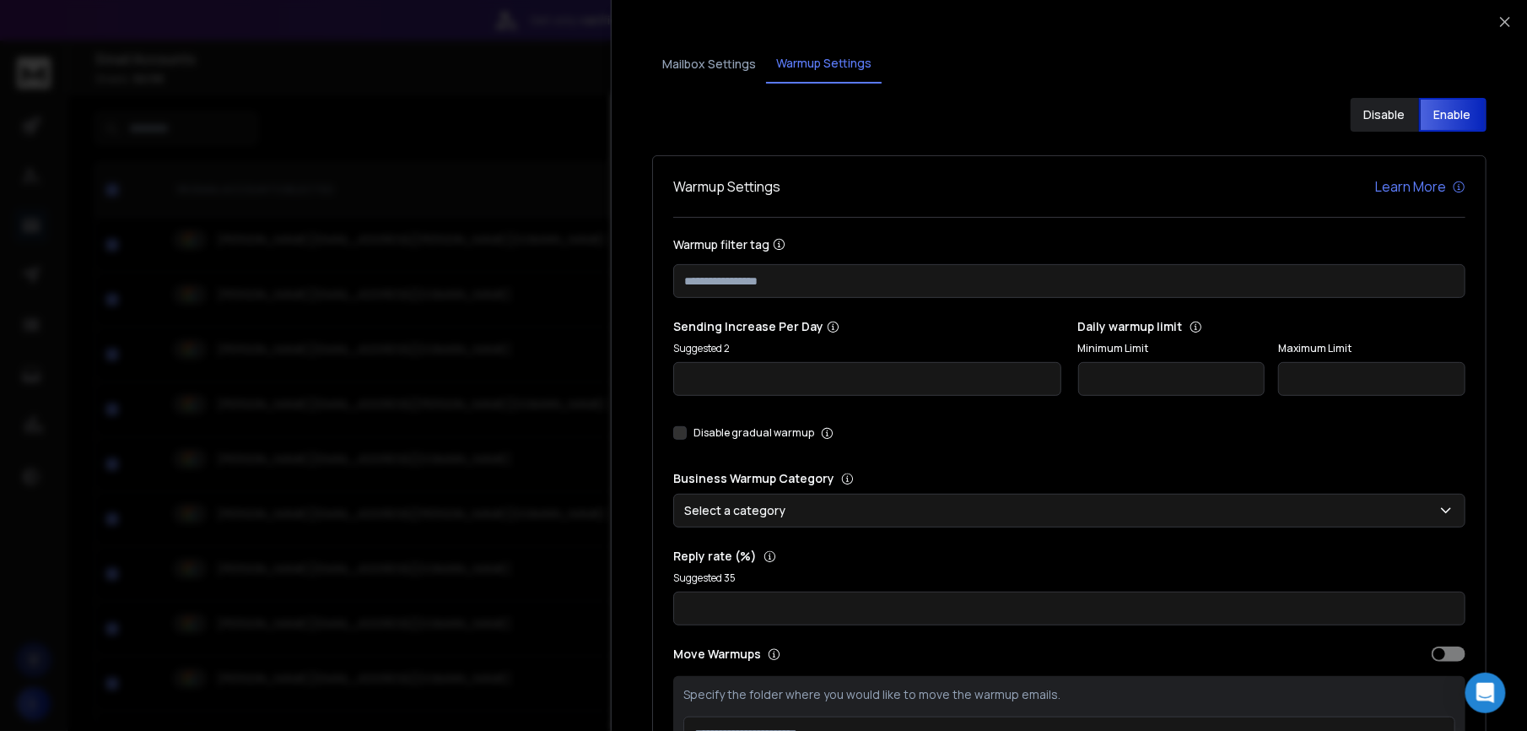
click at [1132, 281] on input at bounding box center [1069, 281] width 792 height 34
type input "**********"
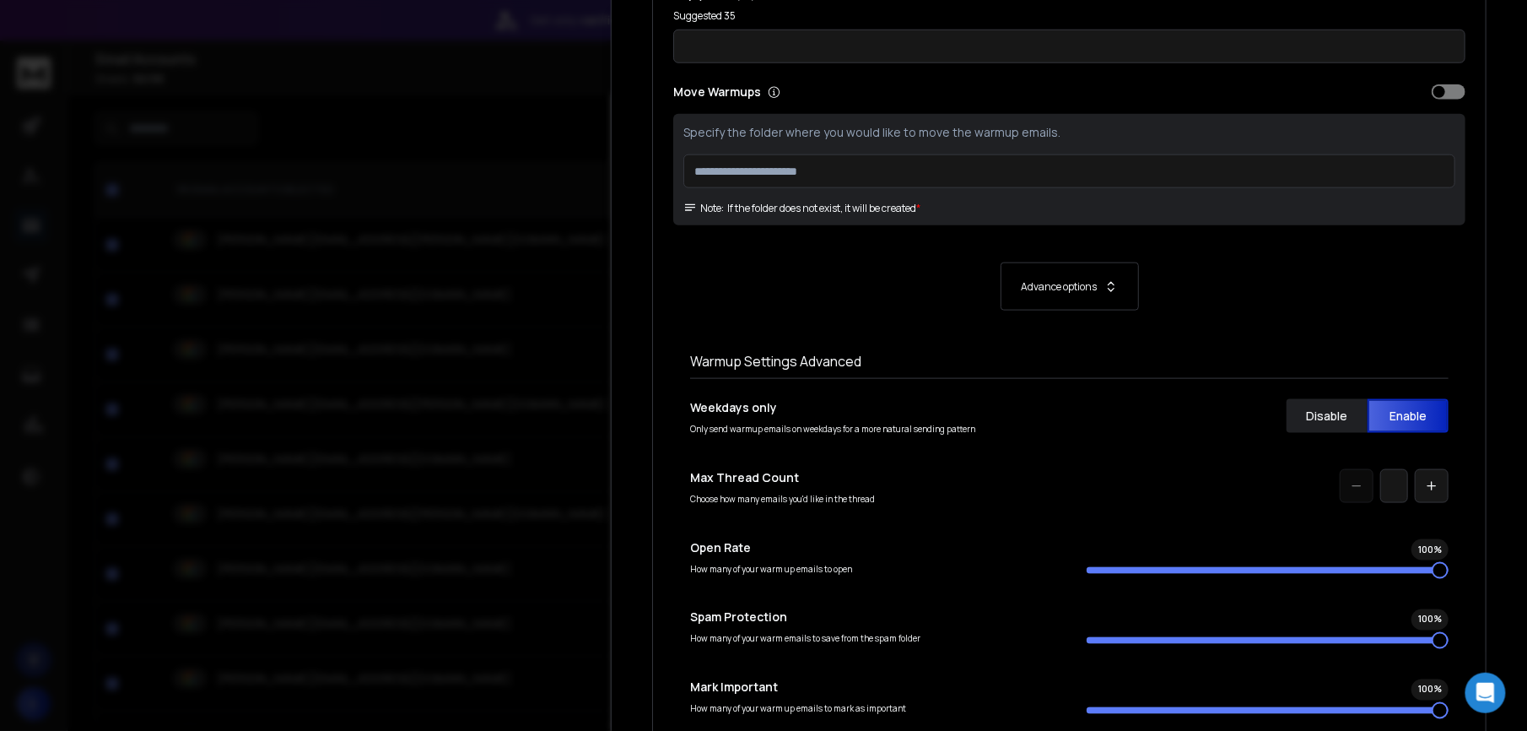
scroll to position [774, 0]
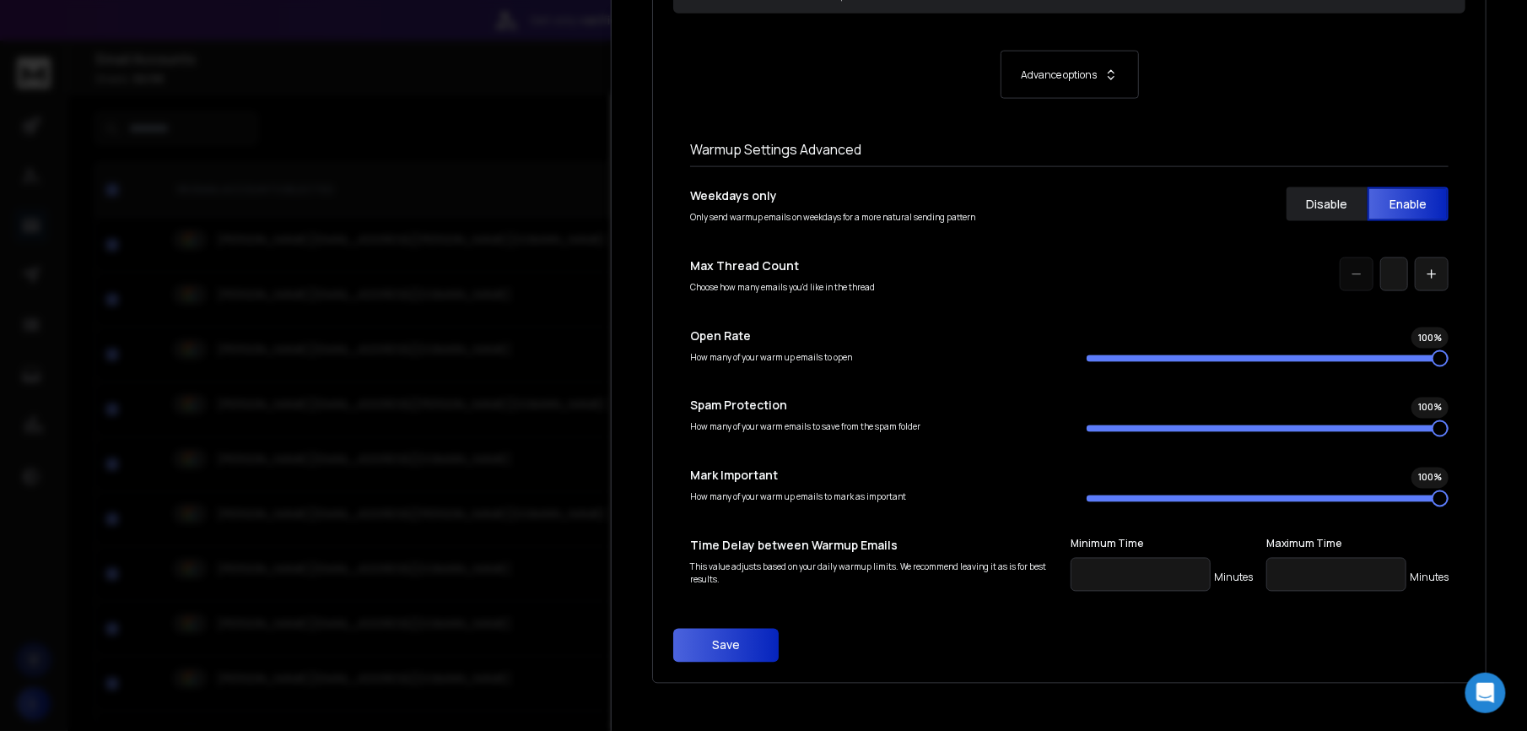
click at [709, 645] on button "Save" at bounding box center [725, 645] width 105 height 34
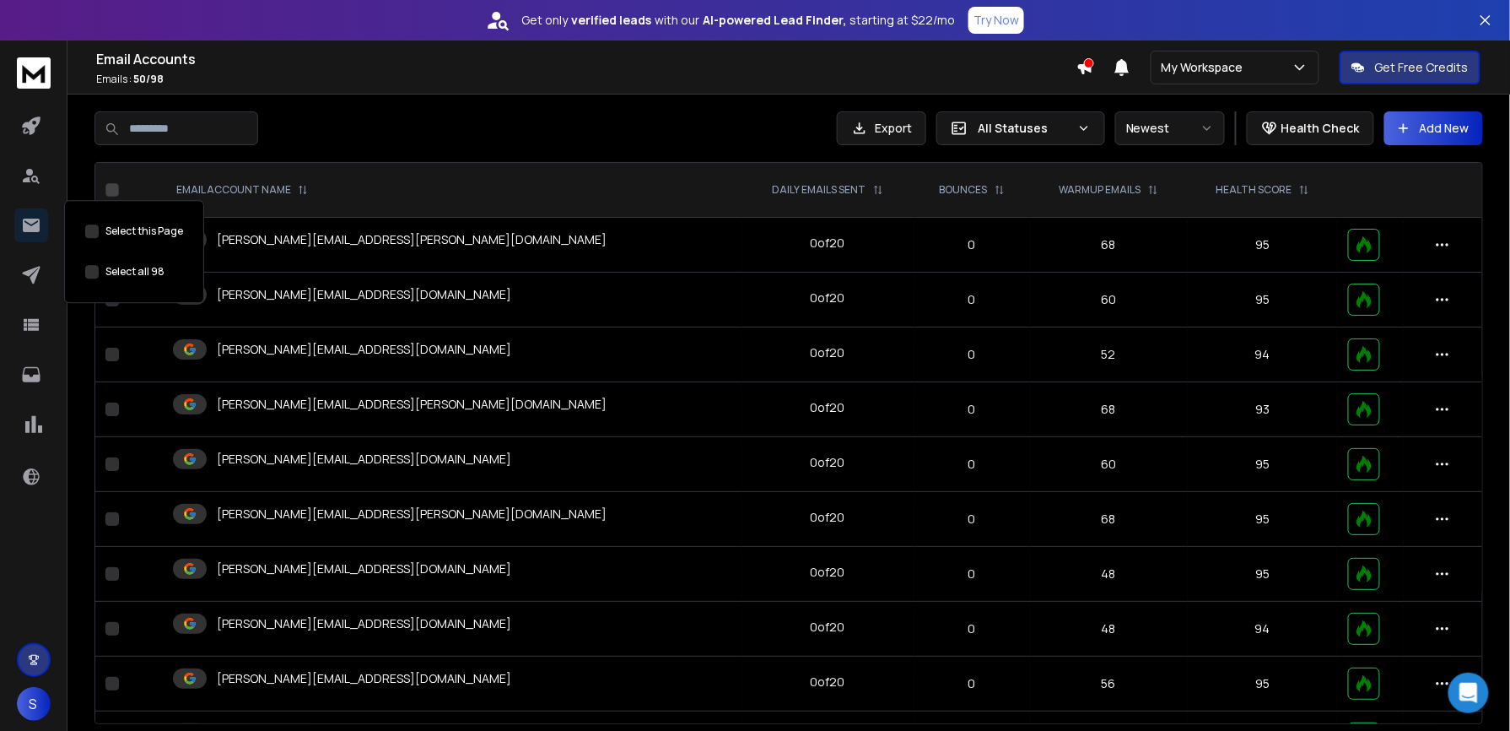
click at [93, 267] on button "Select this Page" at bounding box center [91, 271] width 13 height 13
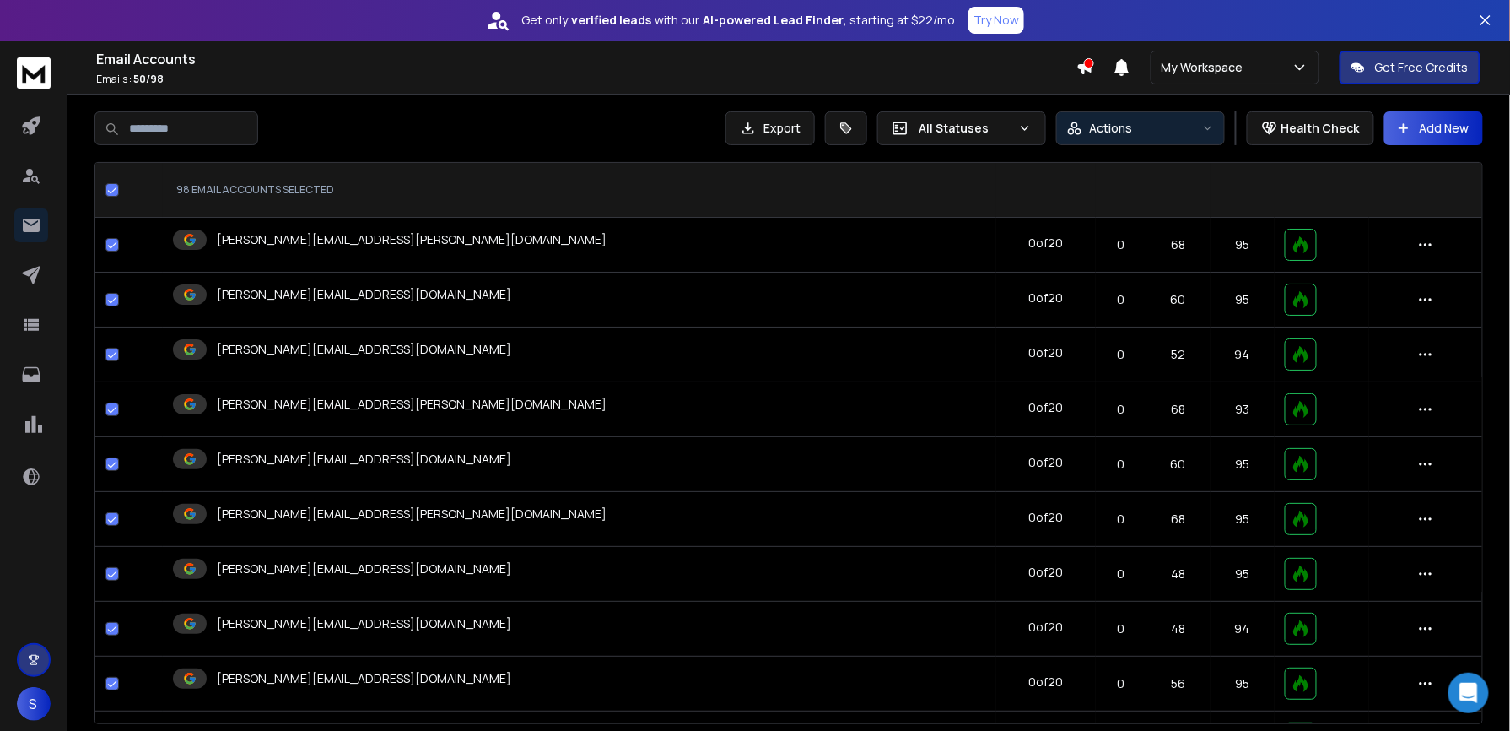
click at [1205, 128] on icon "button" at bounding box center [1208, 127] width 12 height 13
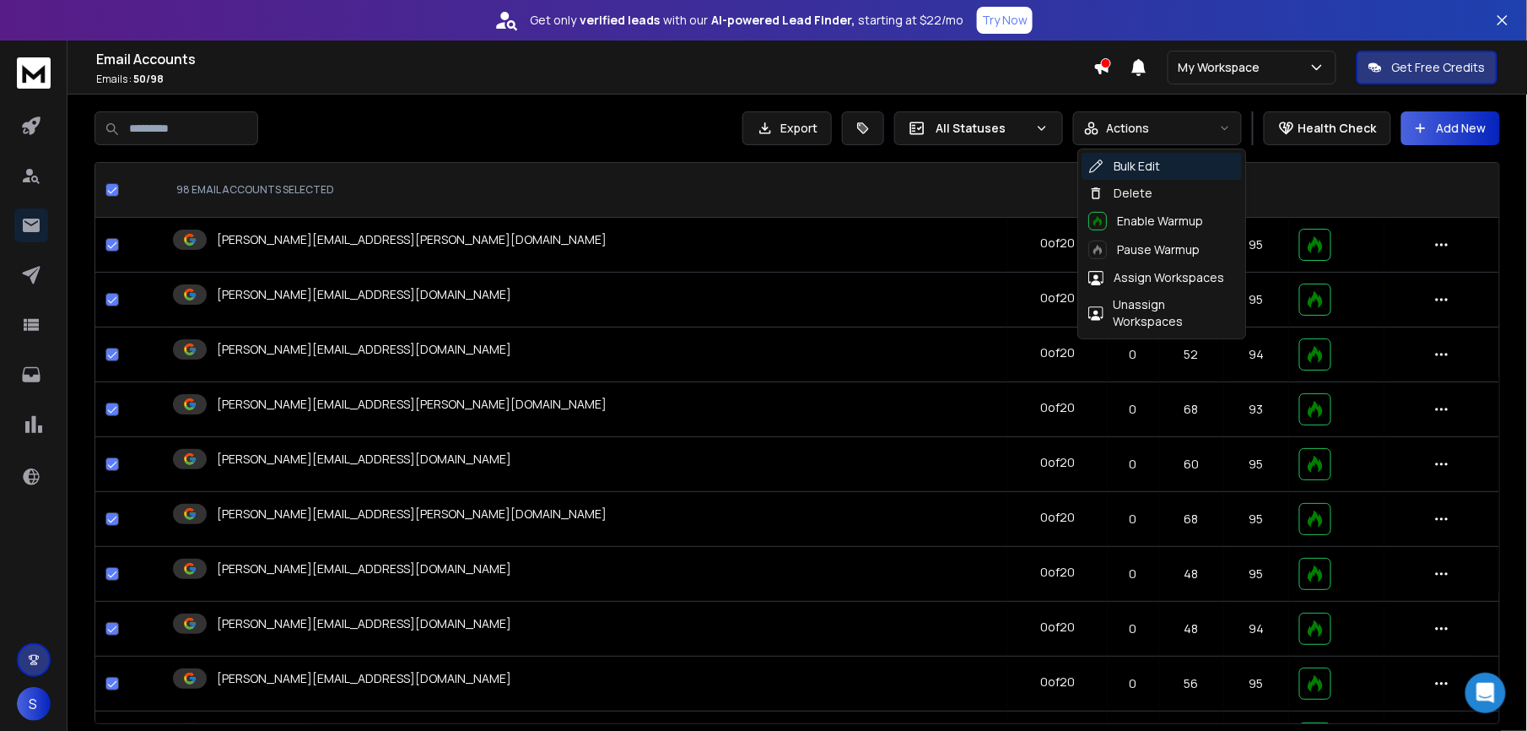
click at [1156, 160] on div "Bulk Edit" at bounding box center [1124, 166] width 72 height 17
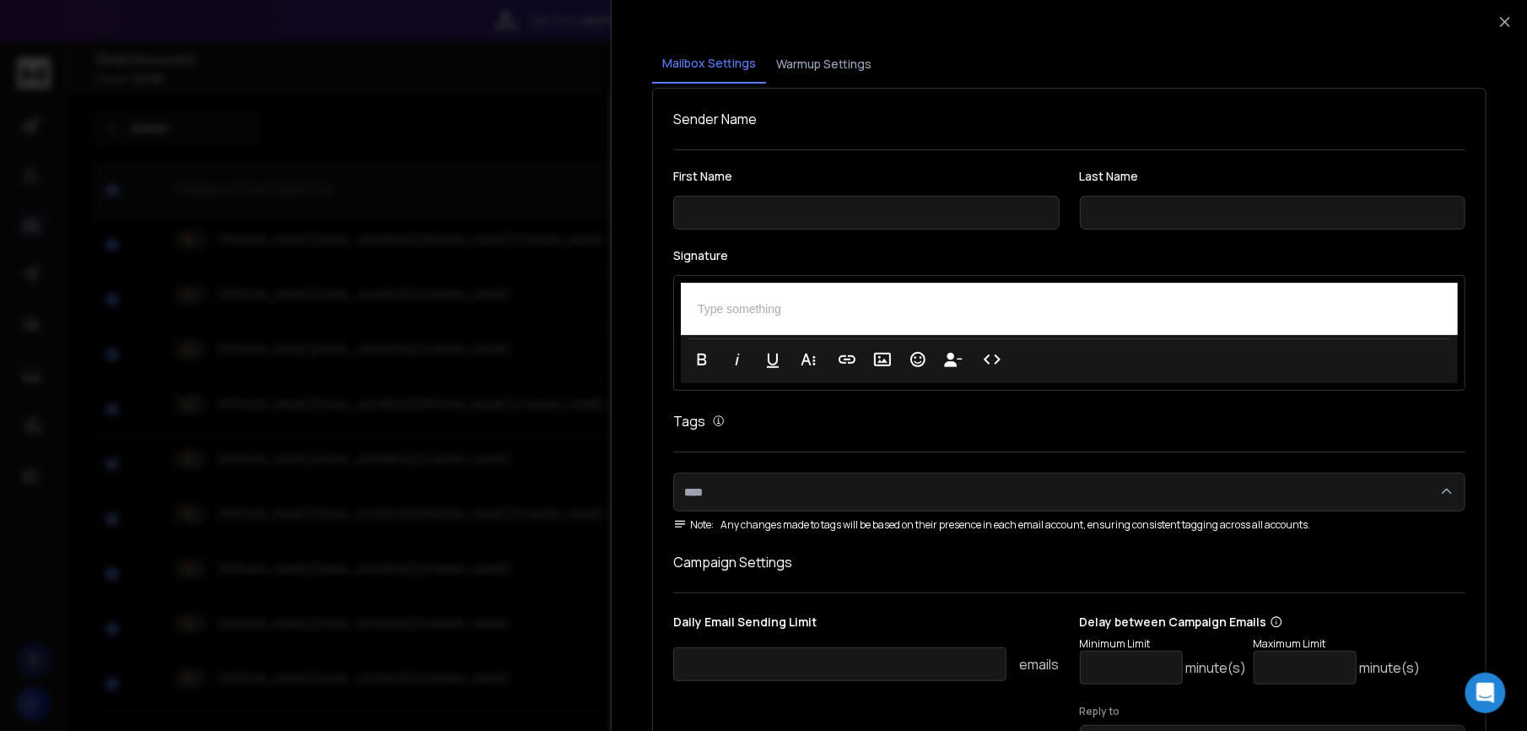
click at [834, 62] on button "Warmup Settings" at bounding box center [824, 64] width 116 height 37
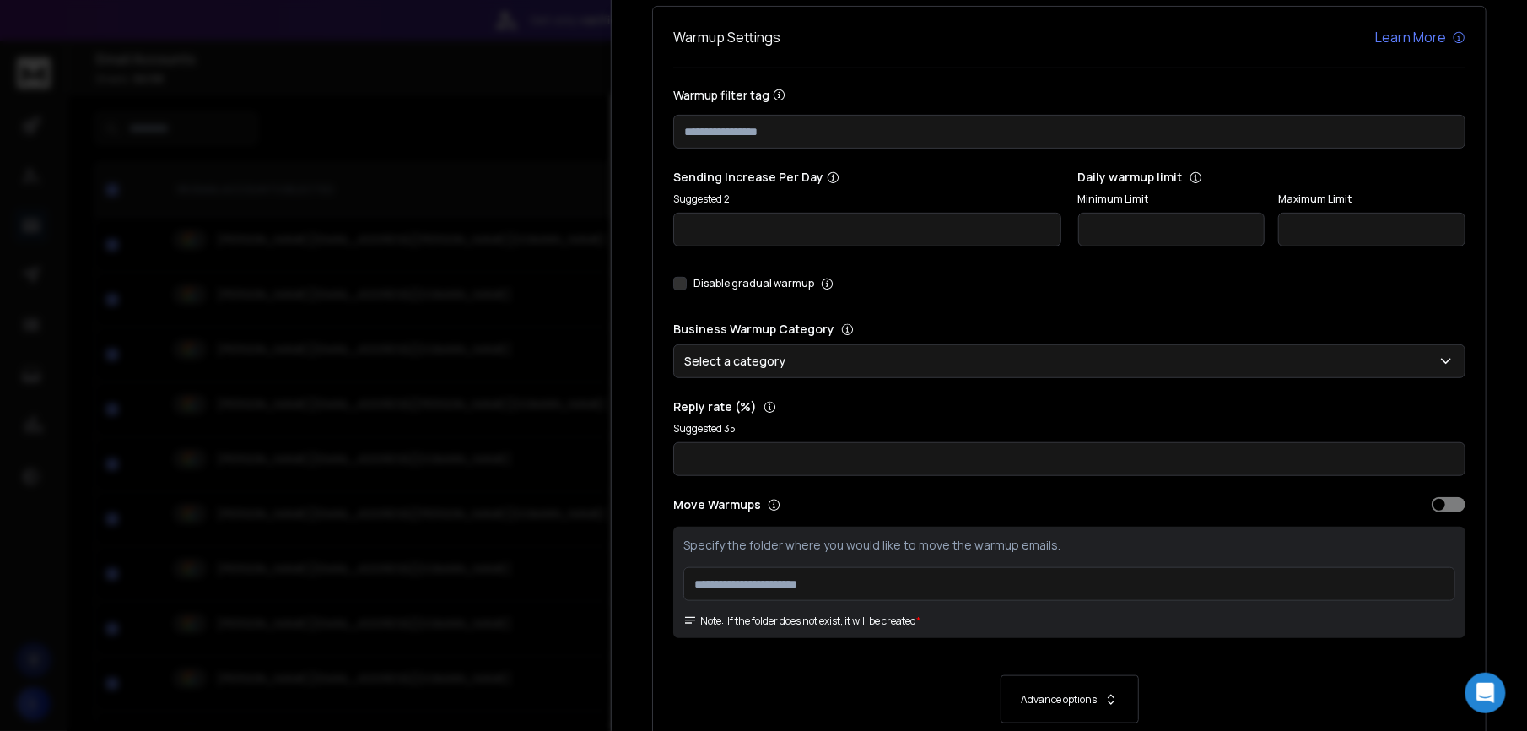
scroll to position [281, 0]
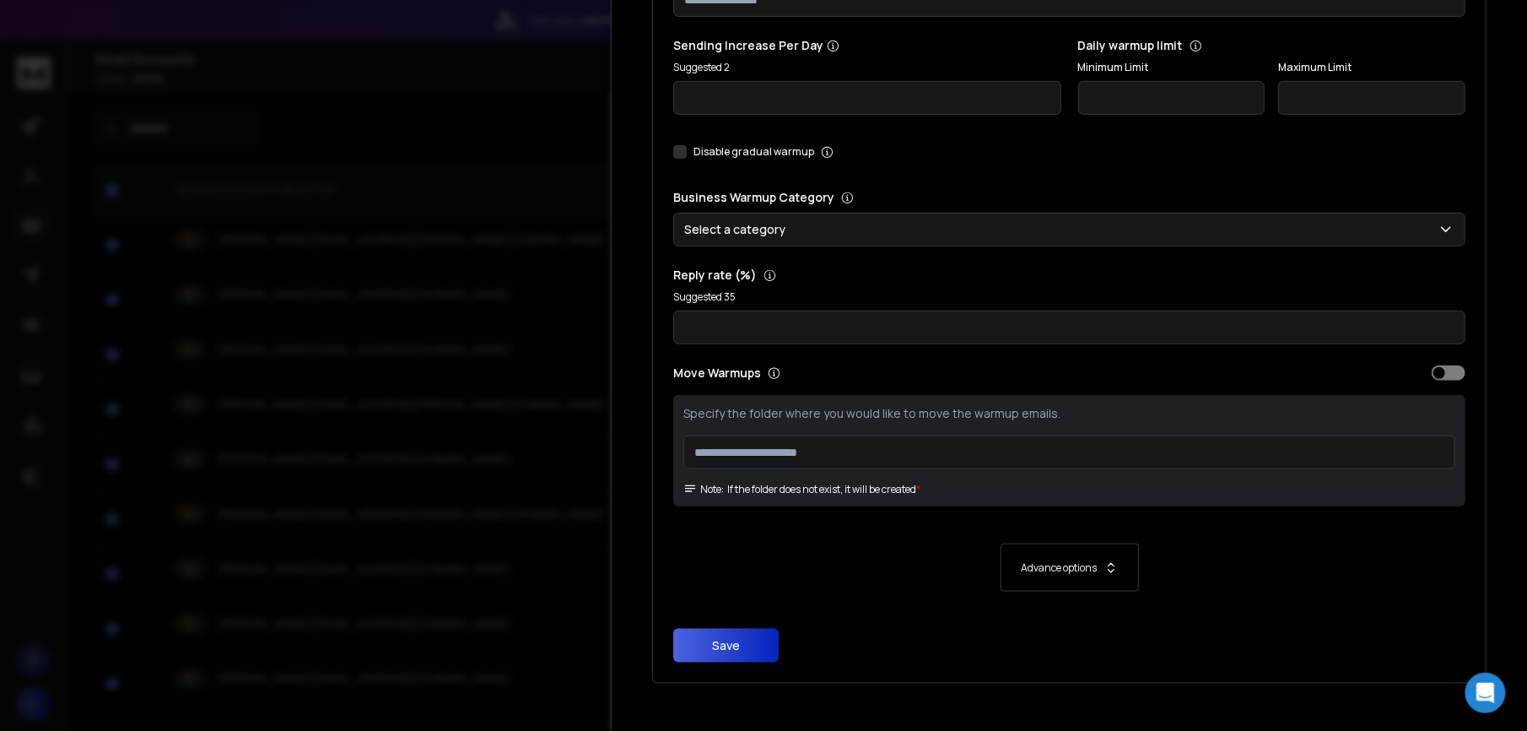
click at [1098, 569] on div "Advance options" at bounding box center [1070, 567] width 138 height 48
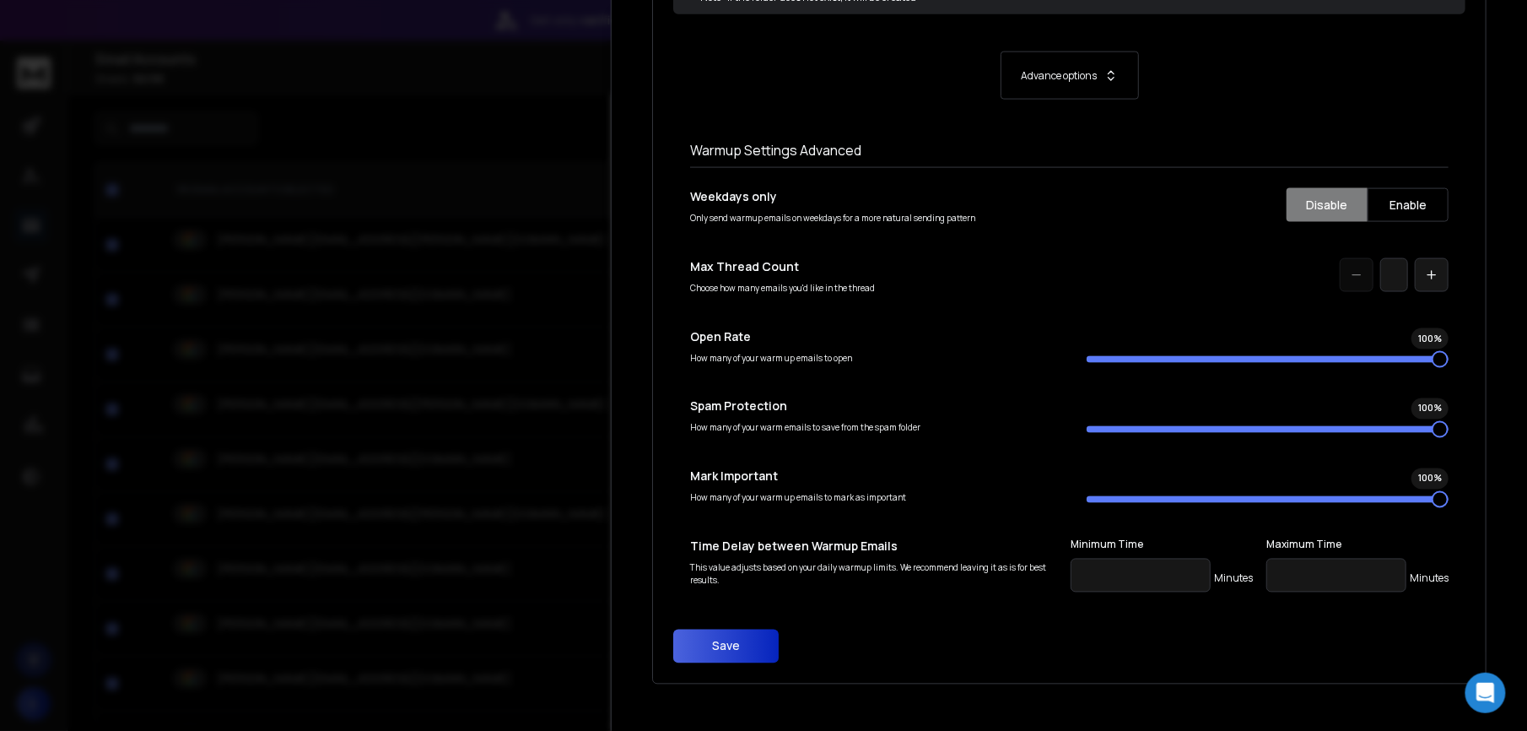
scroll to position [774, 0]
click at [1428, 274] on icon "button" at bounding box center [1431, 274] width 8 height 0
type input "*"
click at [725, 642] on button "Save" at bounding box center [725, 645] width 105 height 34
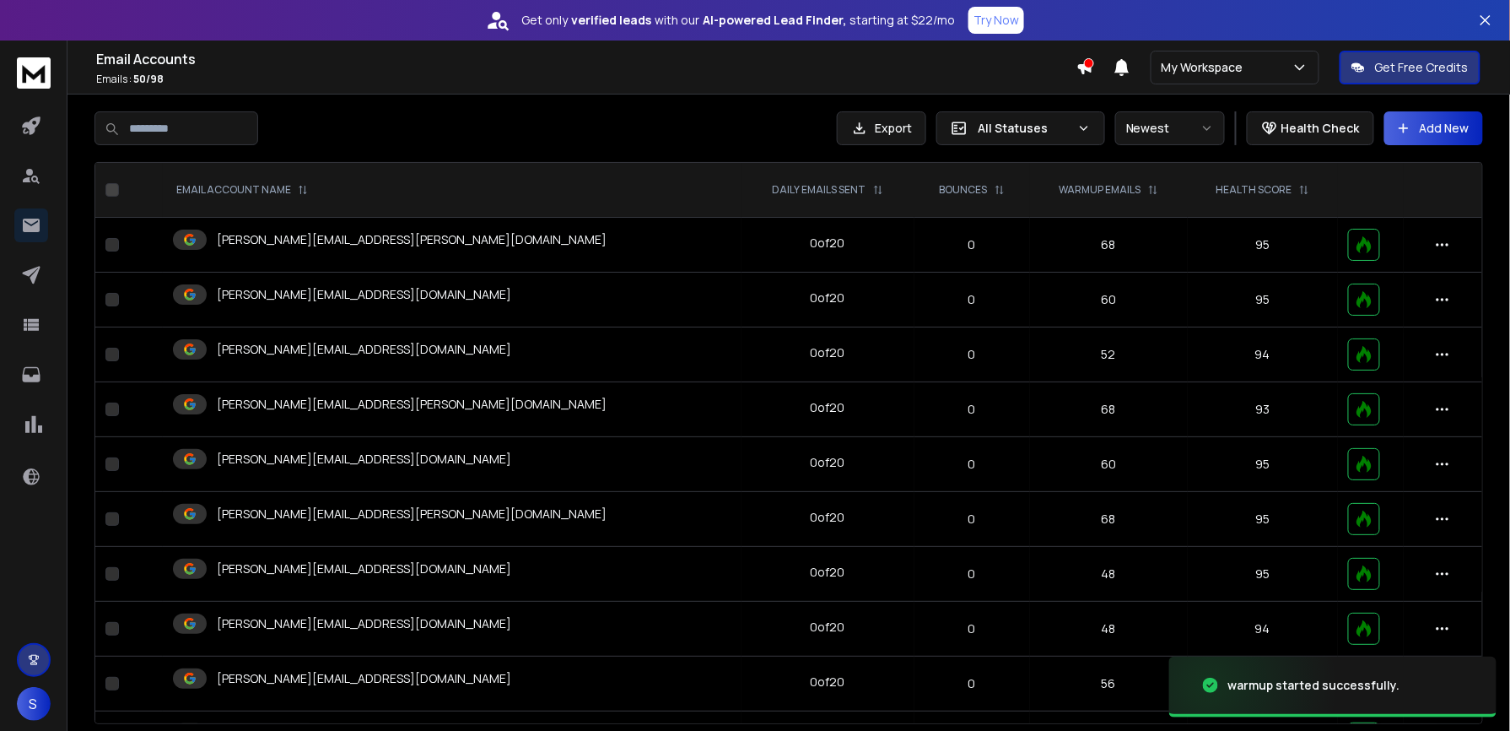
click at [301, 393] on td "[PERSON_NAME][EMAIL_ADDRESS][PERSON_NAME][DOMAIN_NAME]" at bounding box center [452, 409] width 579 height 55
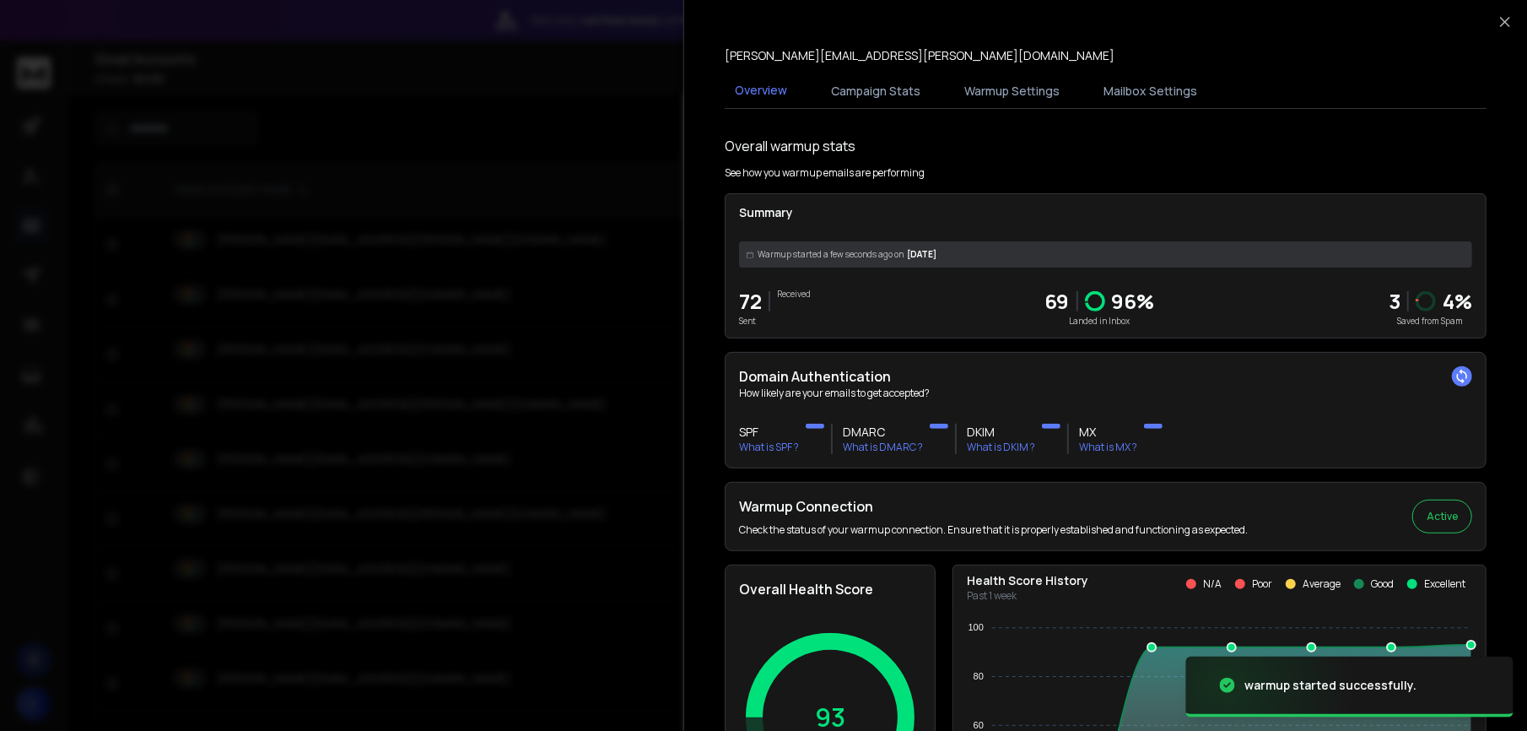
click at [1145, 76] on button "Mailbox Settings" at bounding box center [1150, 91] width 114 height 37
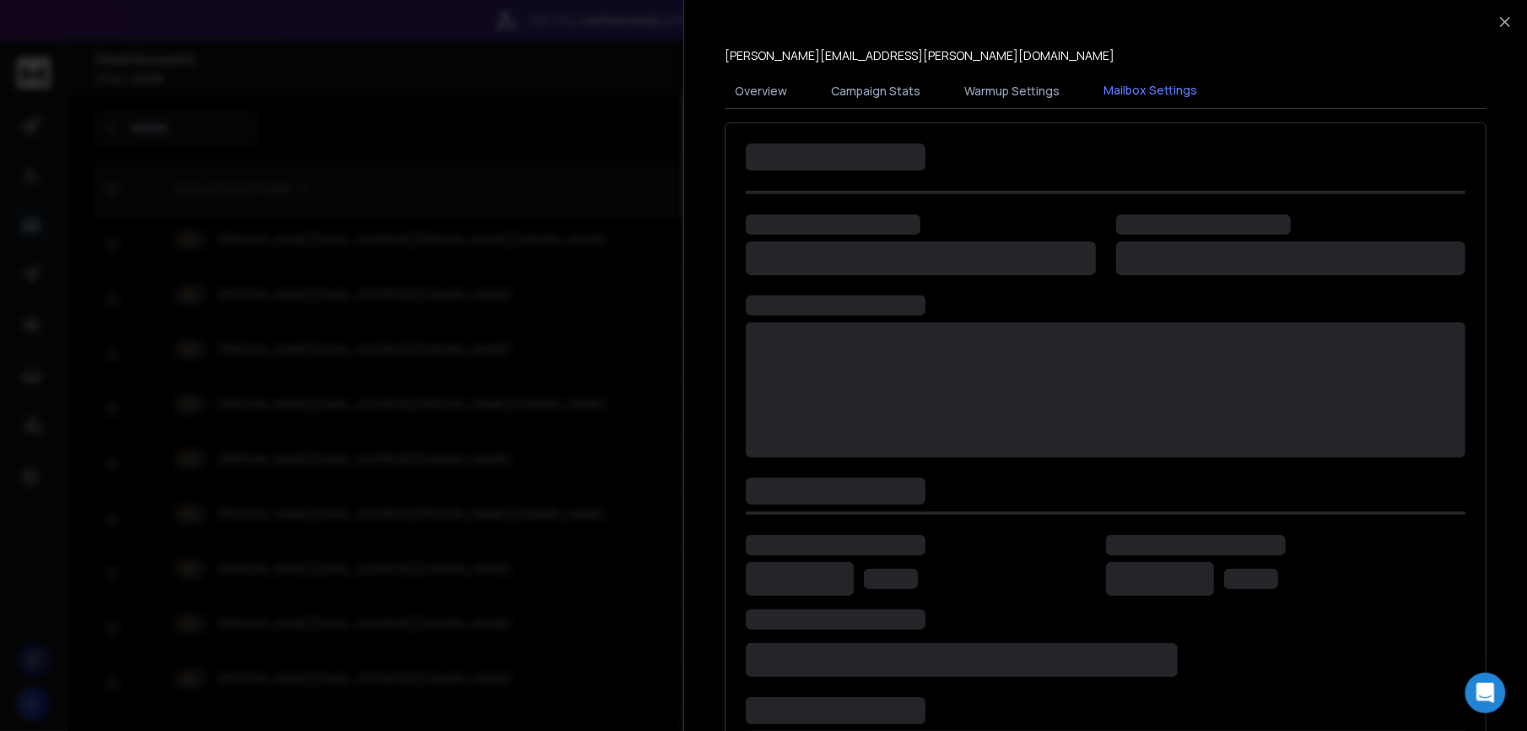
click at [1012, 85] on button "Warmup Settings" at bounding box center [1012, 91] width 116 height 37
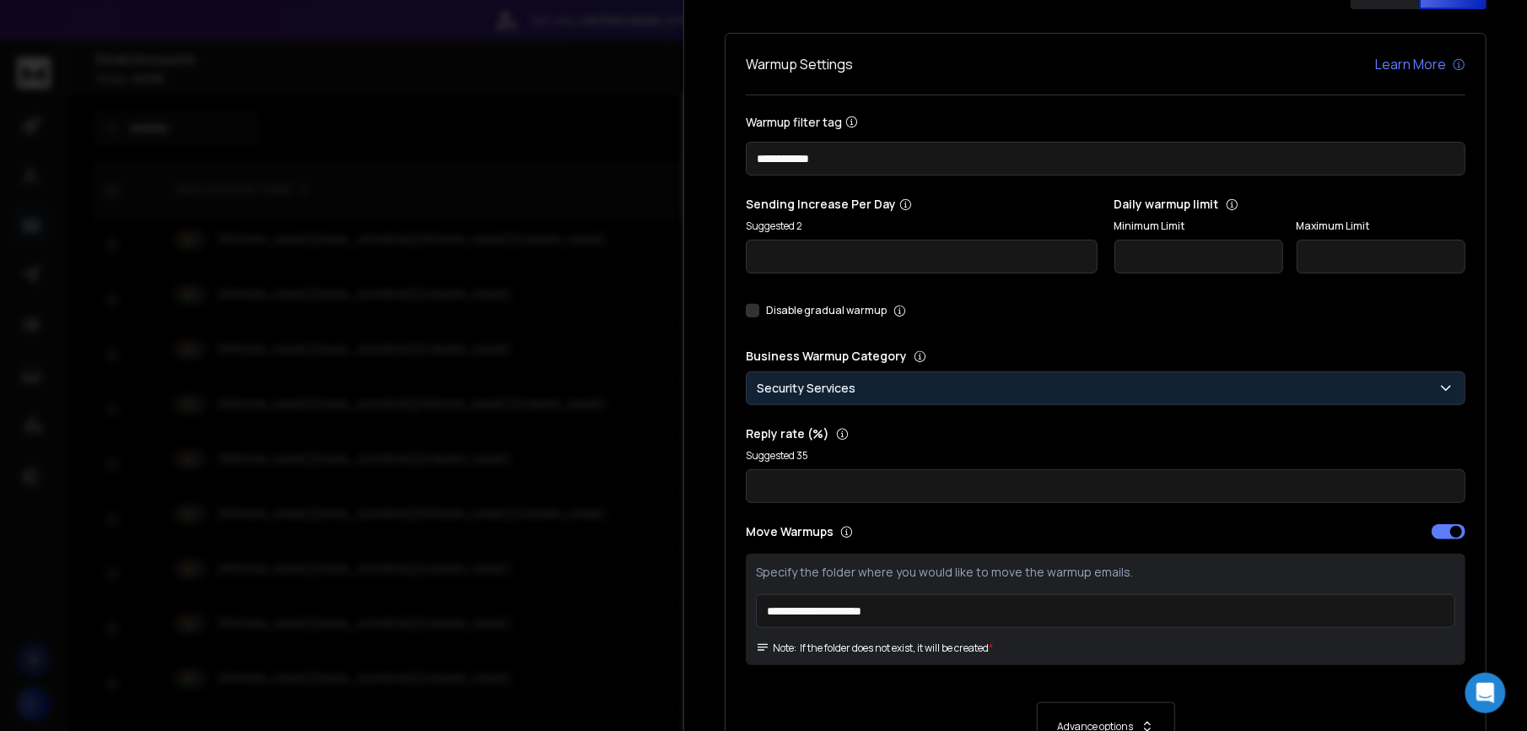
scroll to position [316, 0]
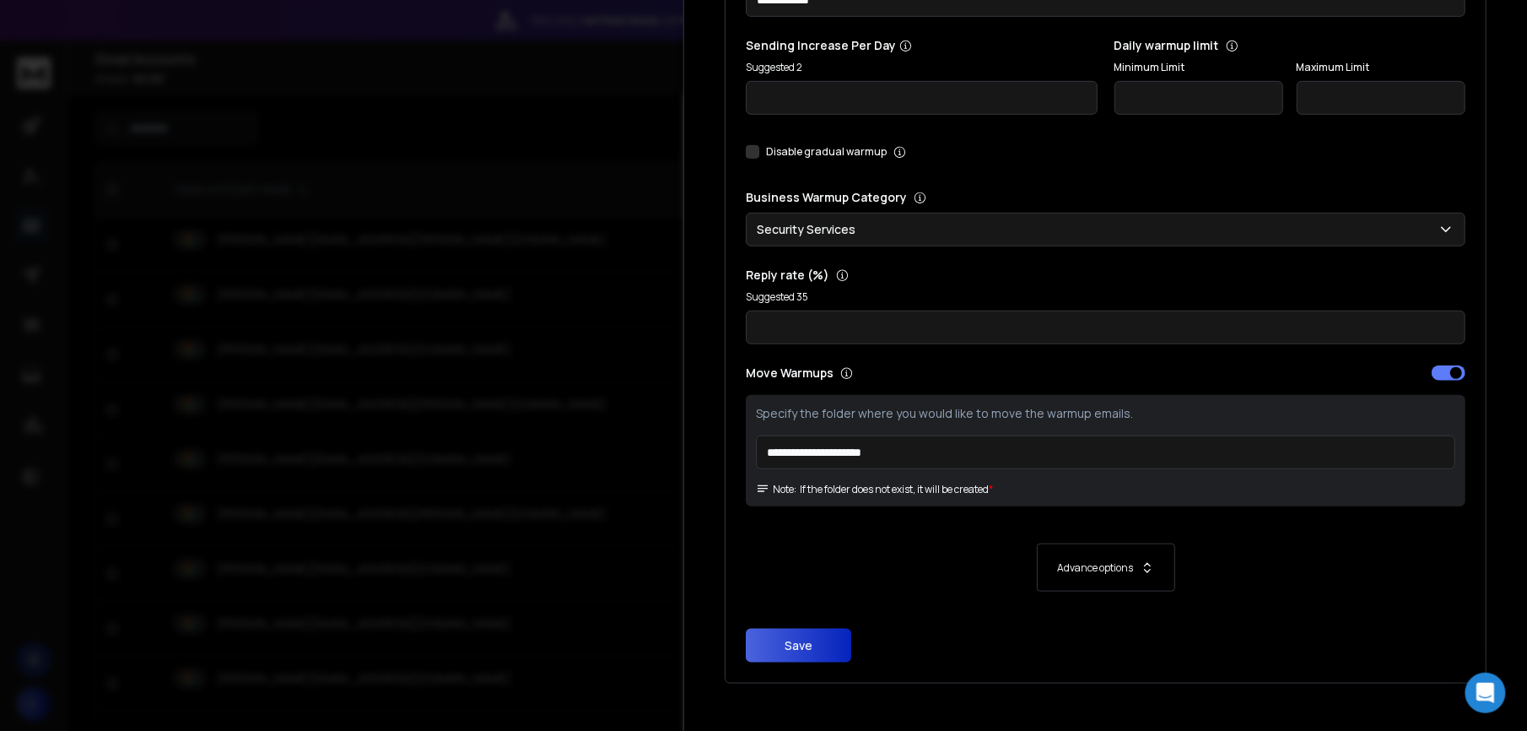
click at [1111, 535] on div "Advance options" at bounding box center [1106, 567] width 720 height 82
click at [1121, 569] on p "Advance options" at bounding box center [1096, 567] width 76 height 13
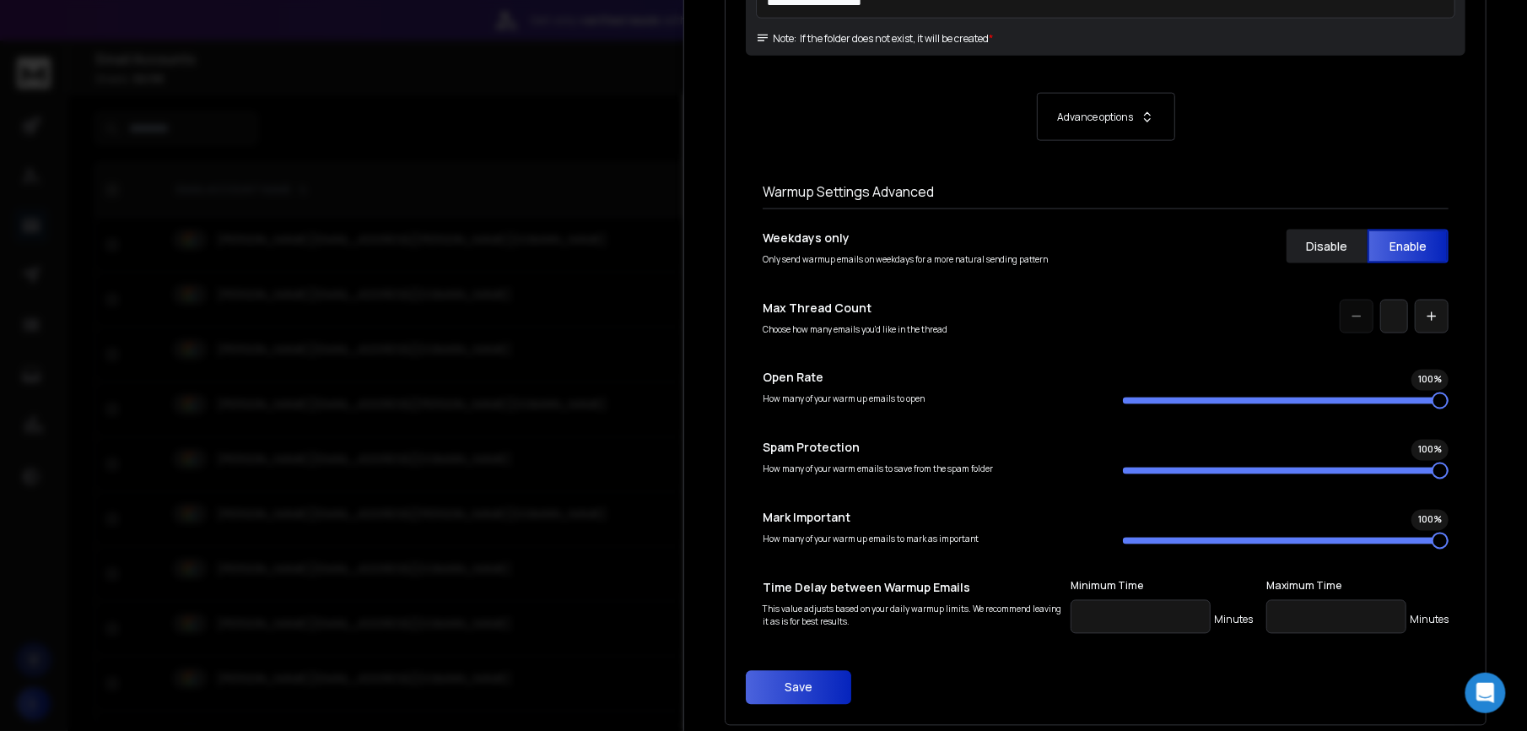
scroll to position [808, 0]
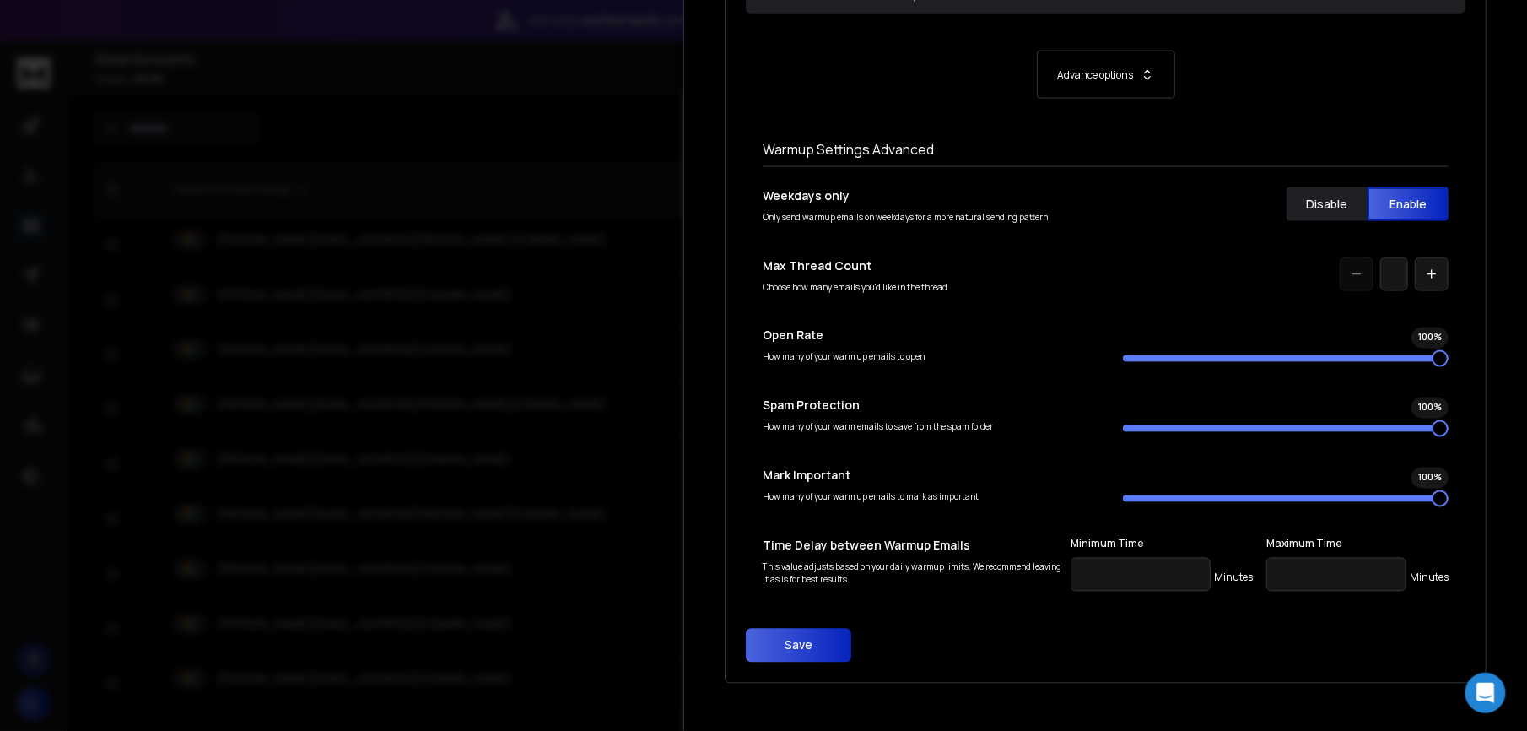
click at [445, 169] on div at bounding box center [763, 365] width 1527 height 731
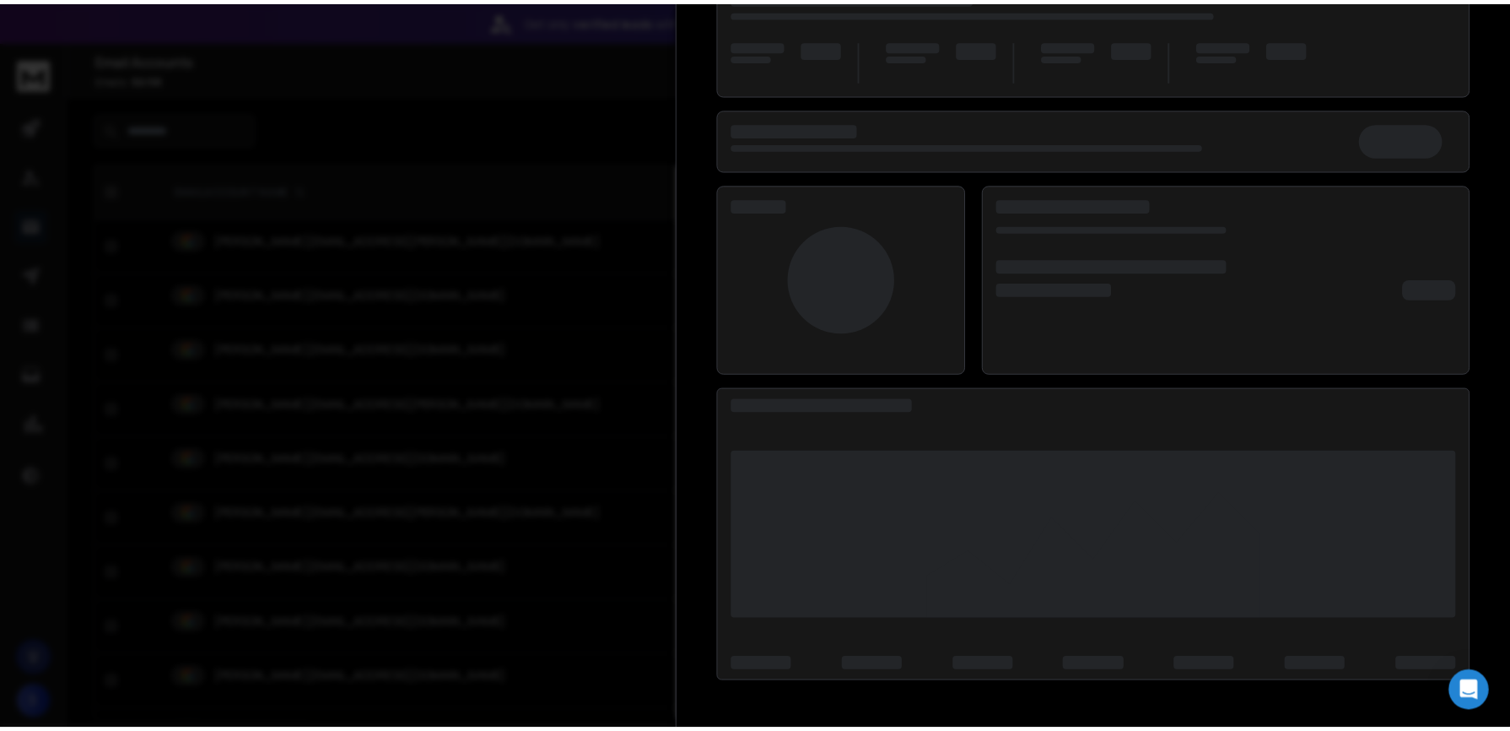
scroll to position [383, 0]
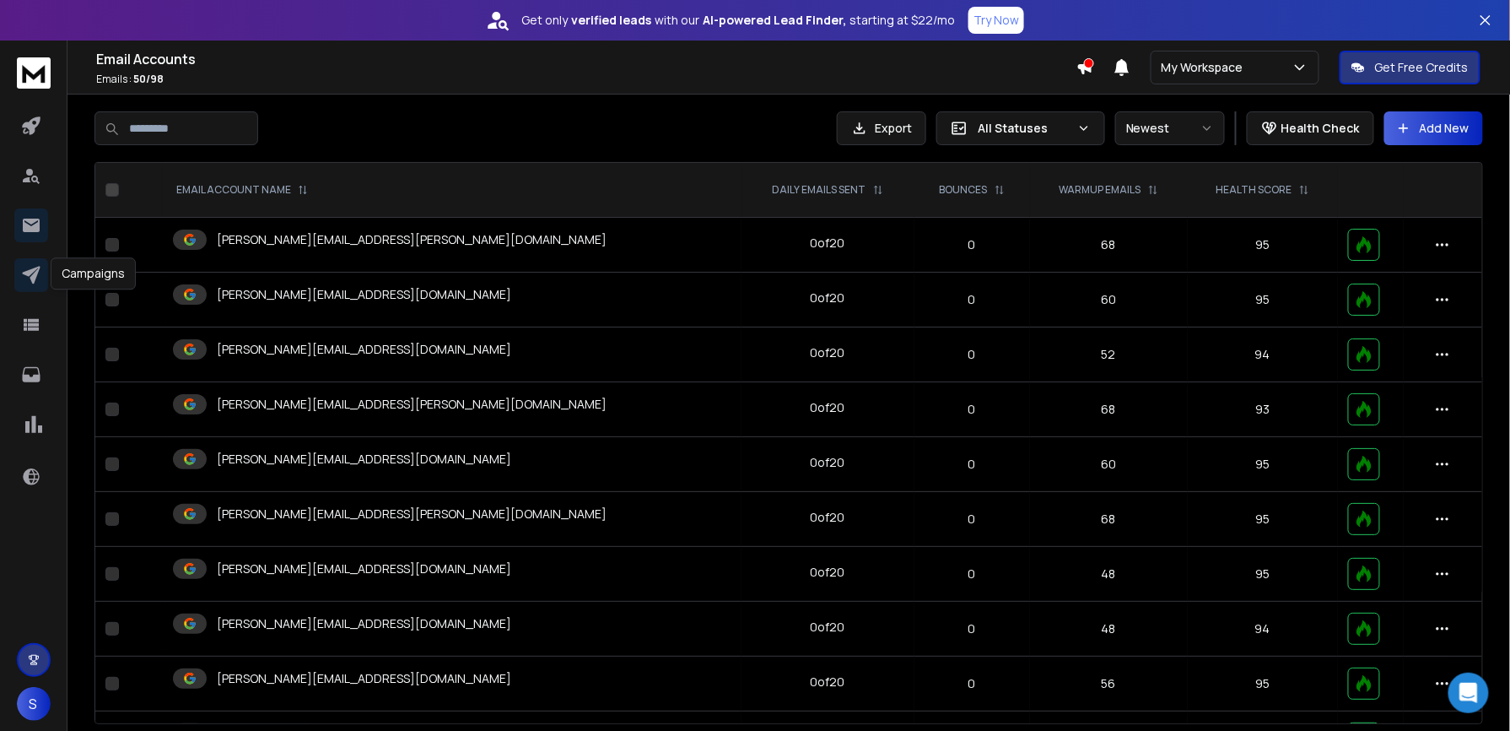
click at [24, 271] on icon at bounding box center [31, 275] width 18 height 18
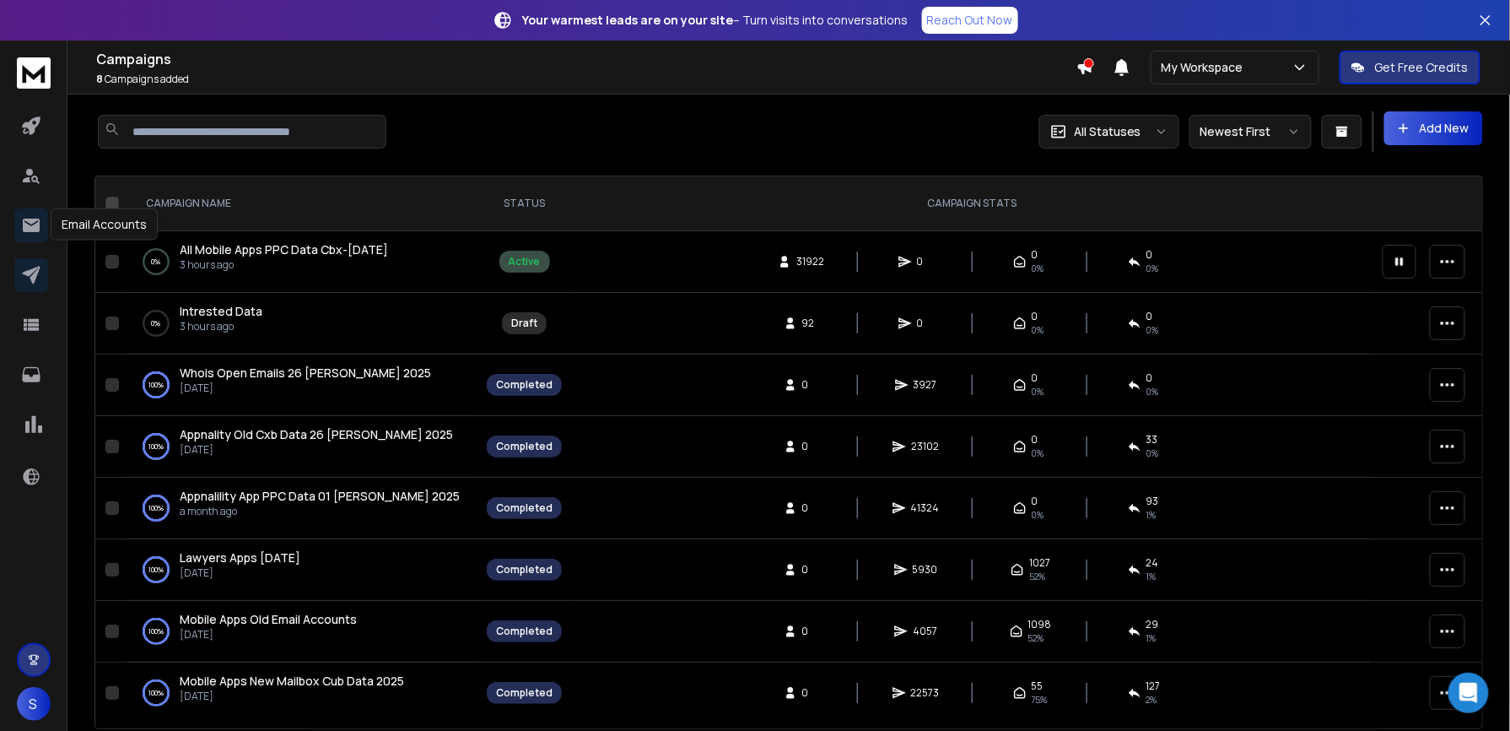
click at [27, 229] on icon at bounding box center [31, 224] width 17 height 13
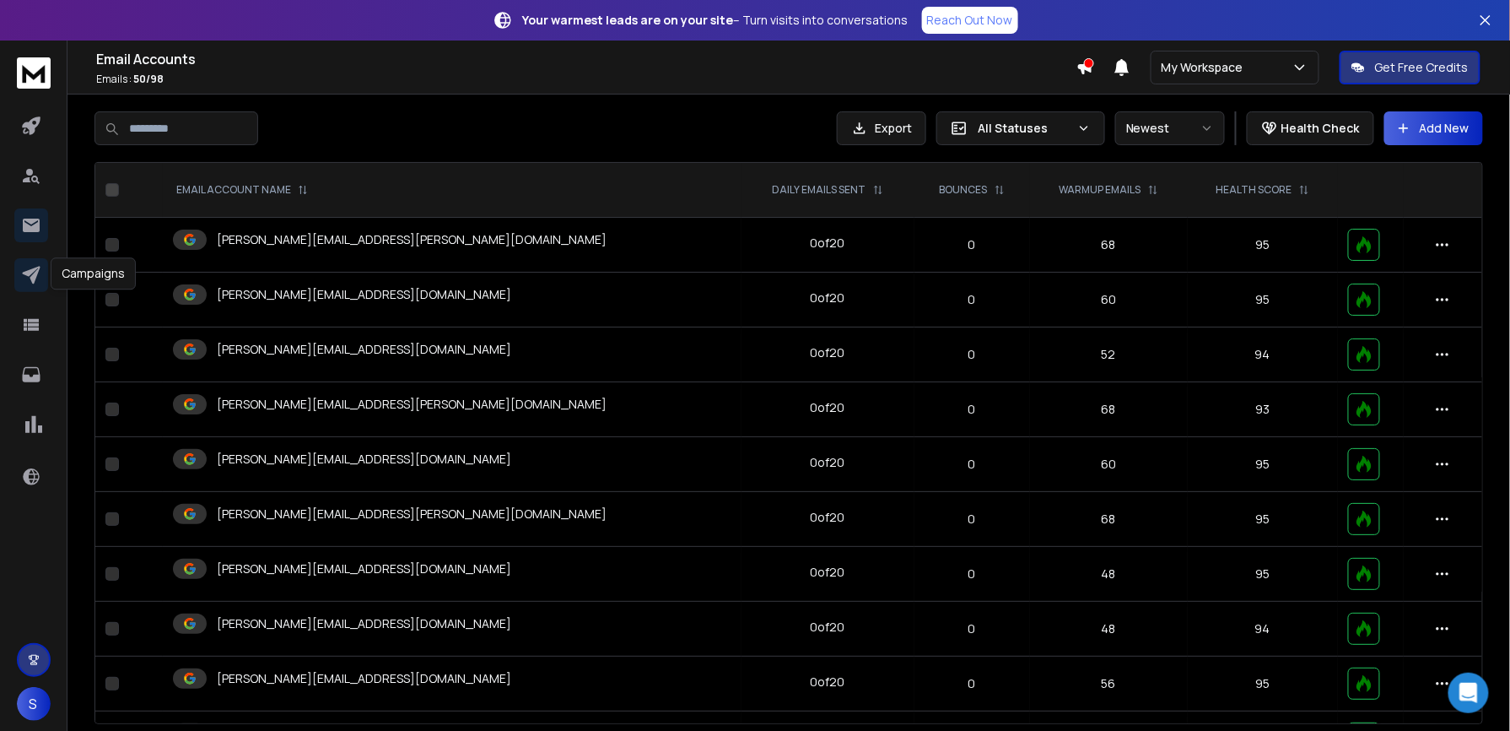
click at [37, 268] on icon at bounding box center [31, 275] width 18 height 18
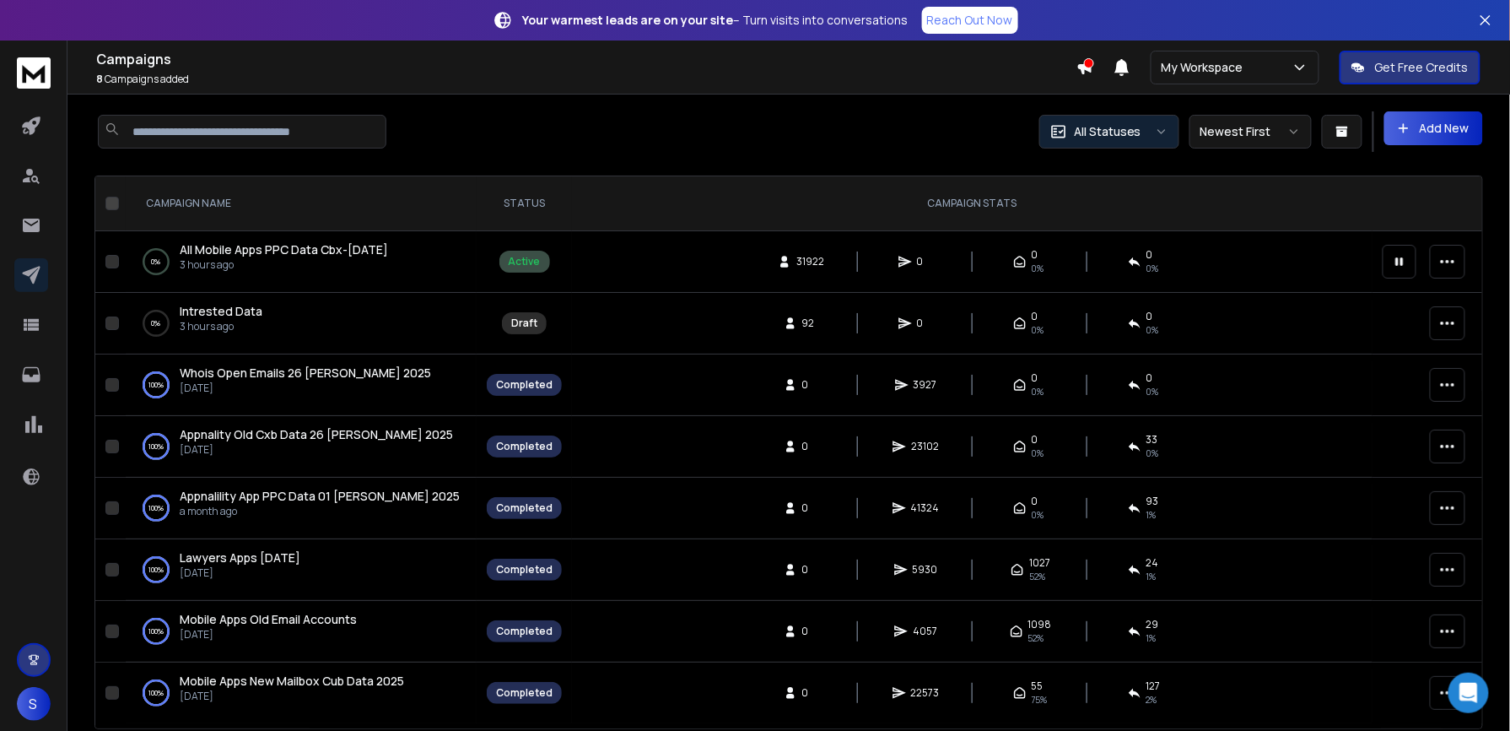
click at [1165, 138] on div "All Statuses" at bounding box center [1109, 131] width 118 height 17
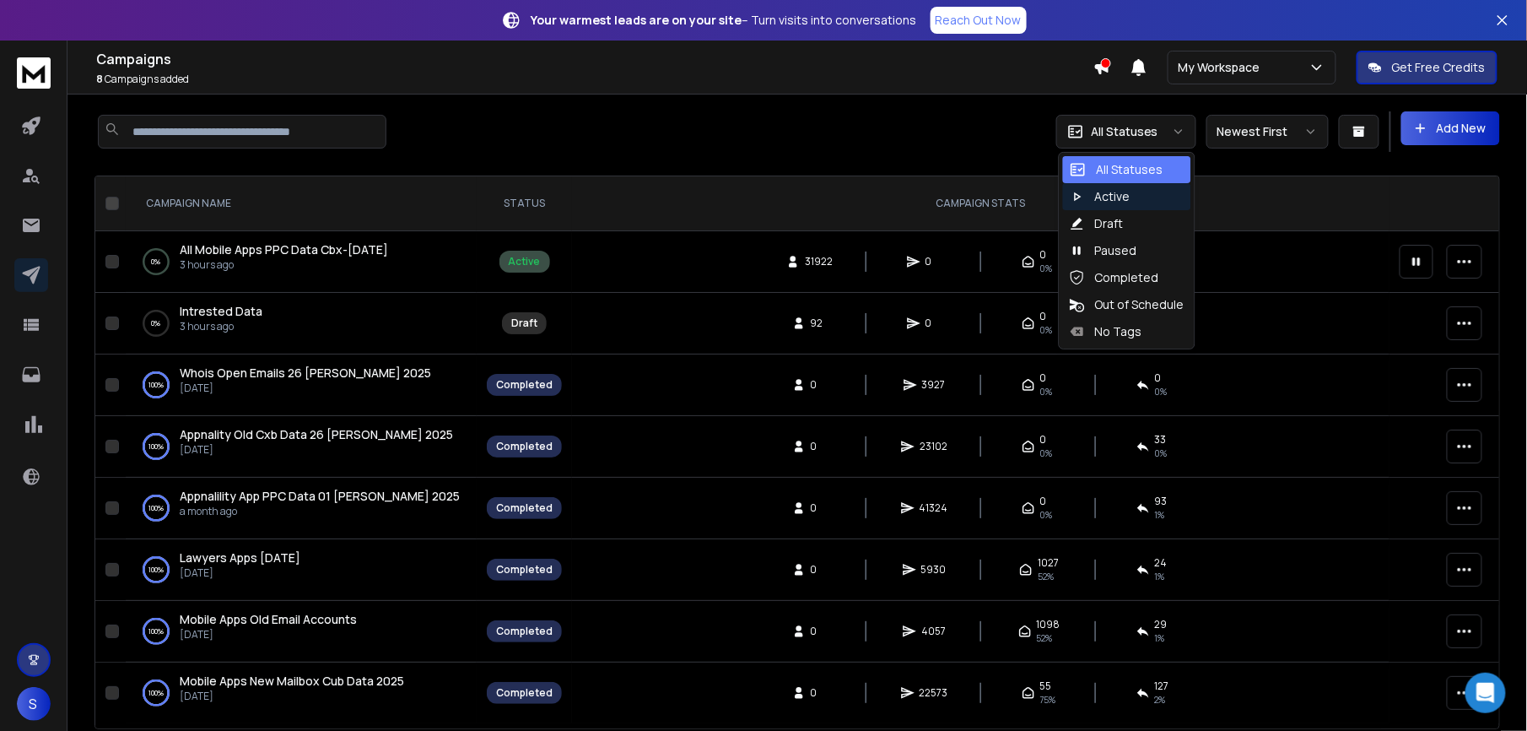
click at [1127, 194] on div "Active" at bounding box center [1100, 196] width 61 height 17
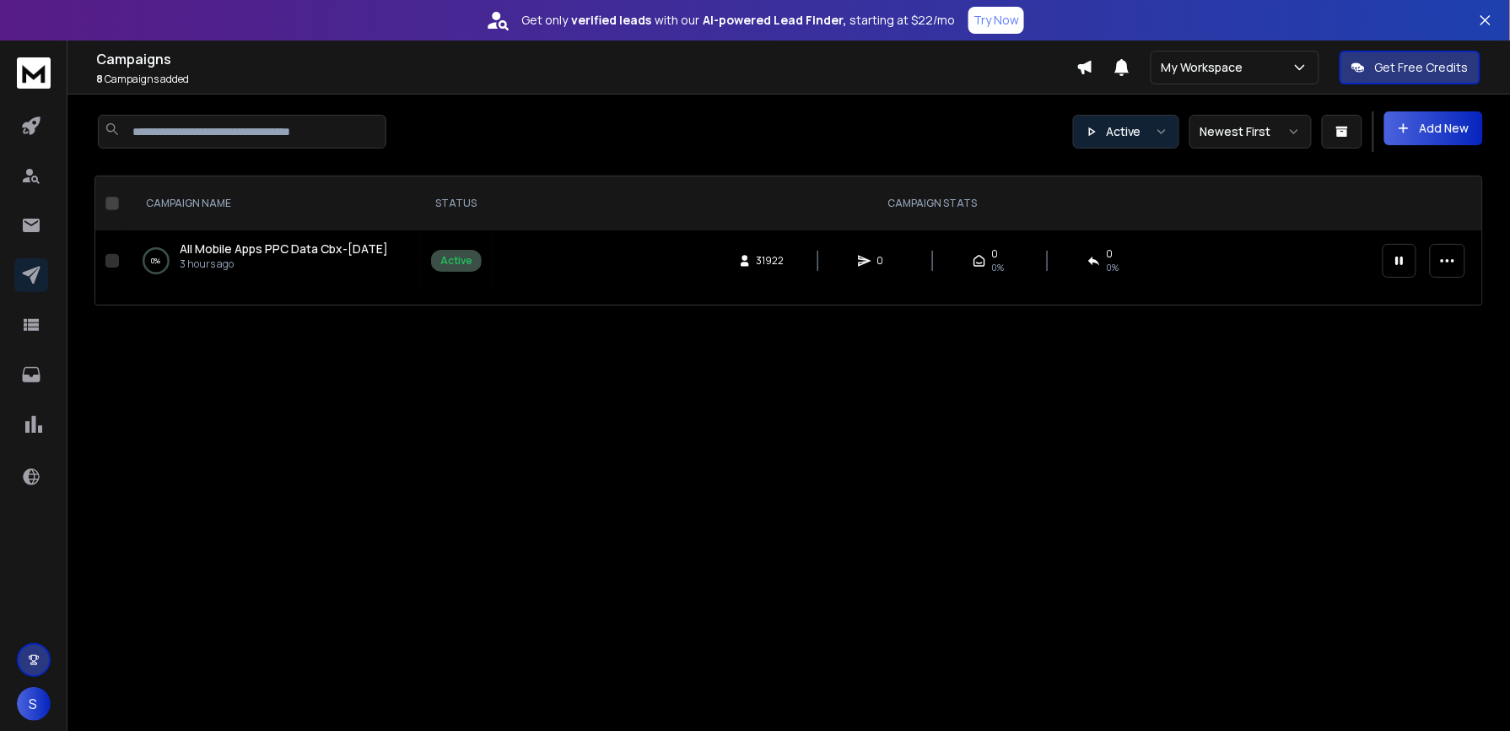
click at [1171, 132] on button "Active" at bounding box center [1126, 132] width 106 height 34
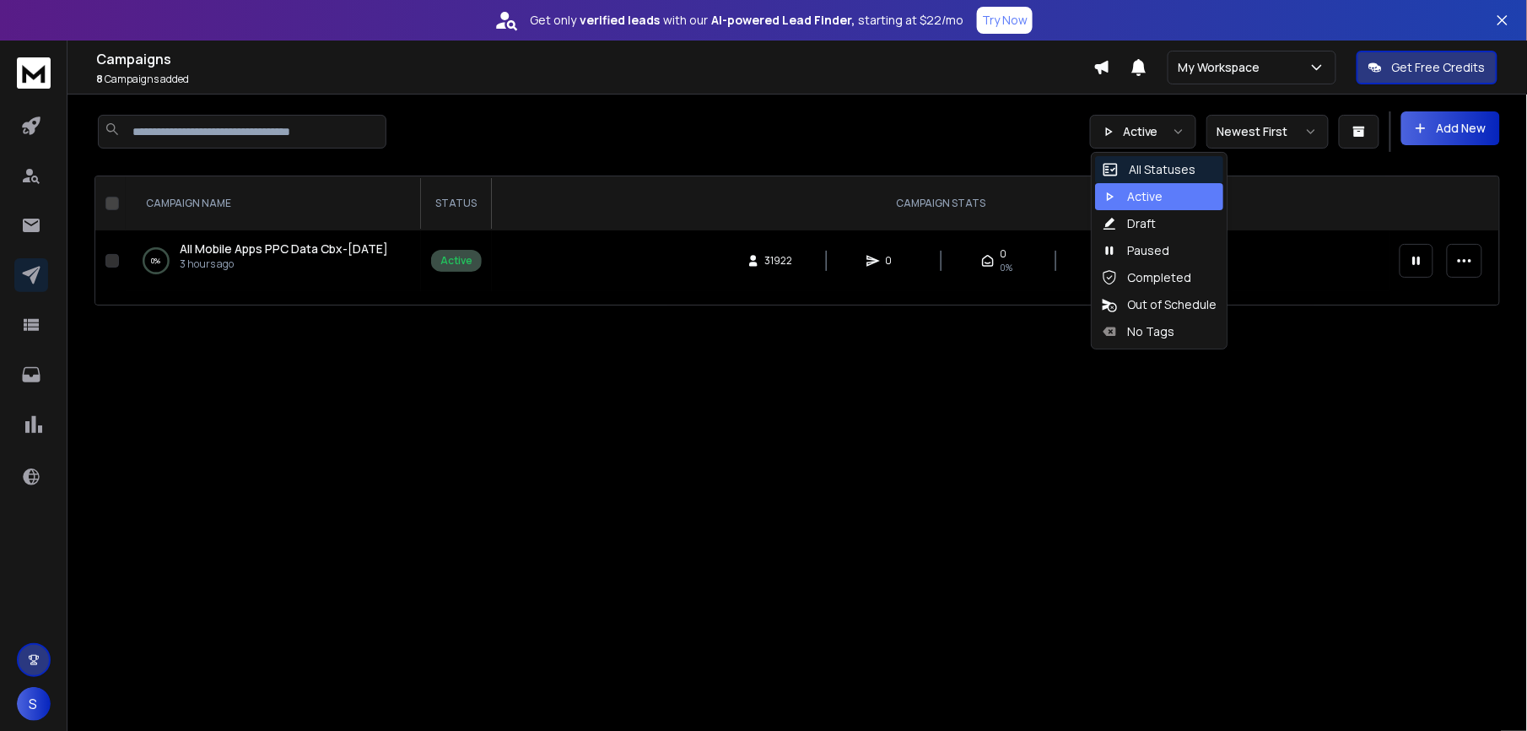
click at [1141, 173] on div "All Statuses" at bounding box center [1149, 169] width 94 height 17
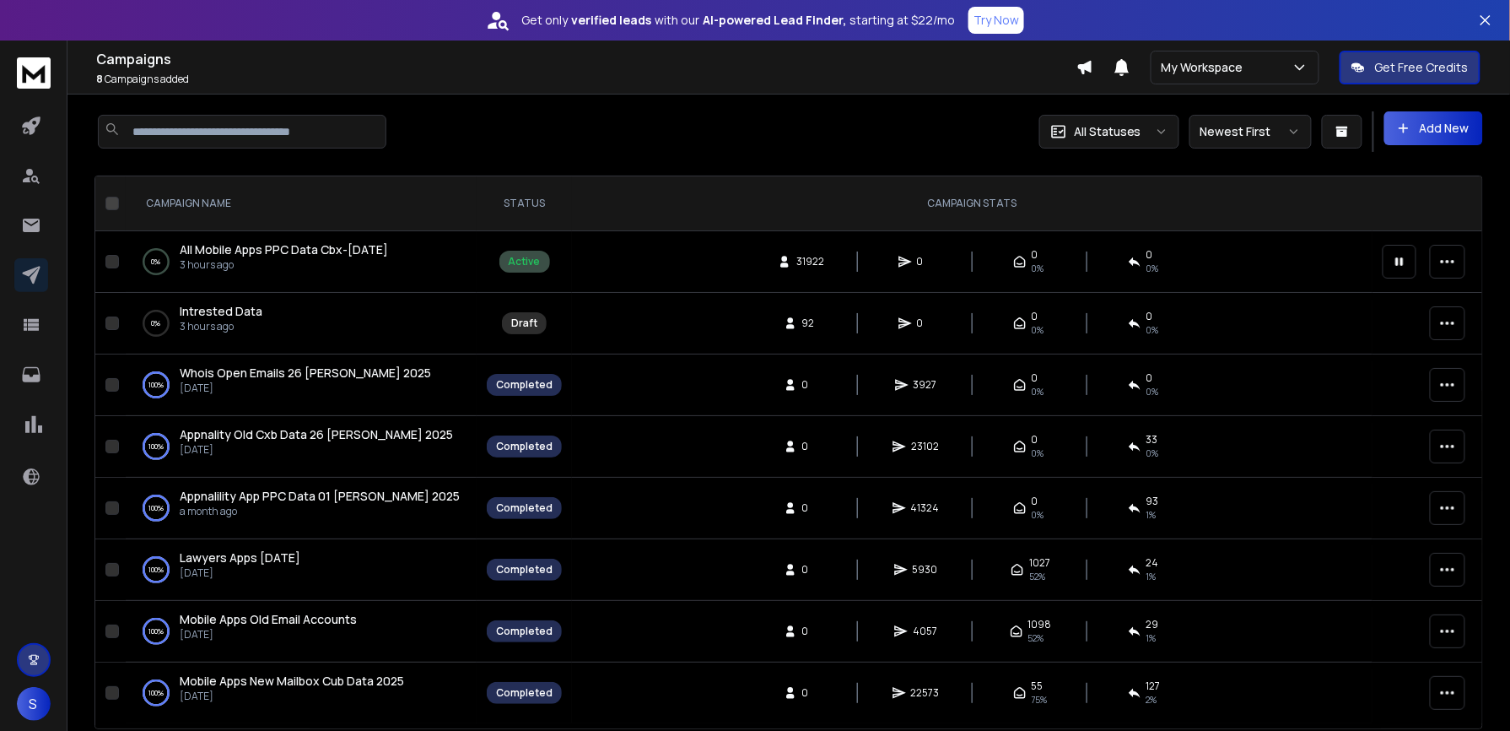
scroll to position [10, 0]
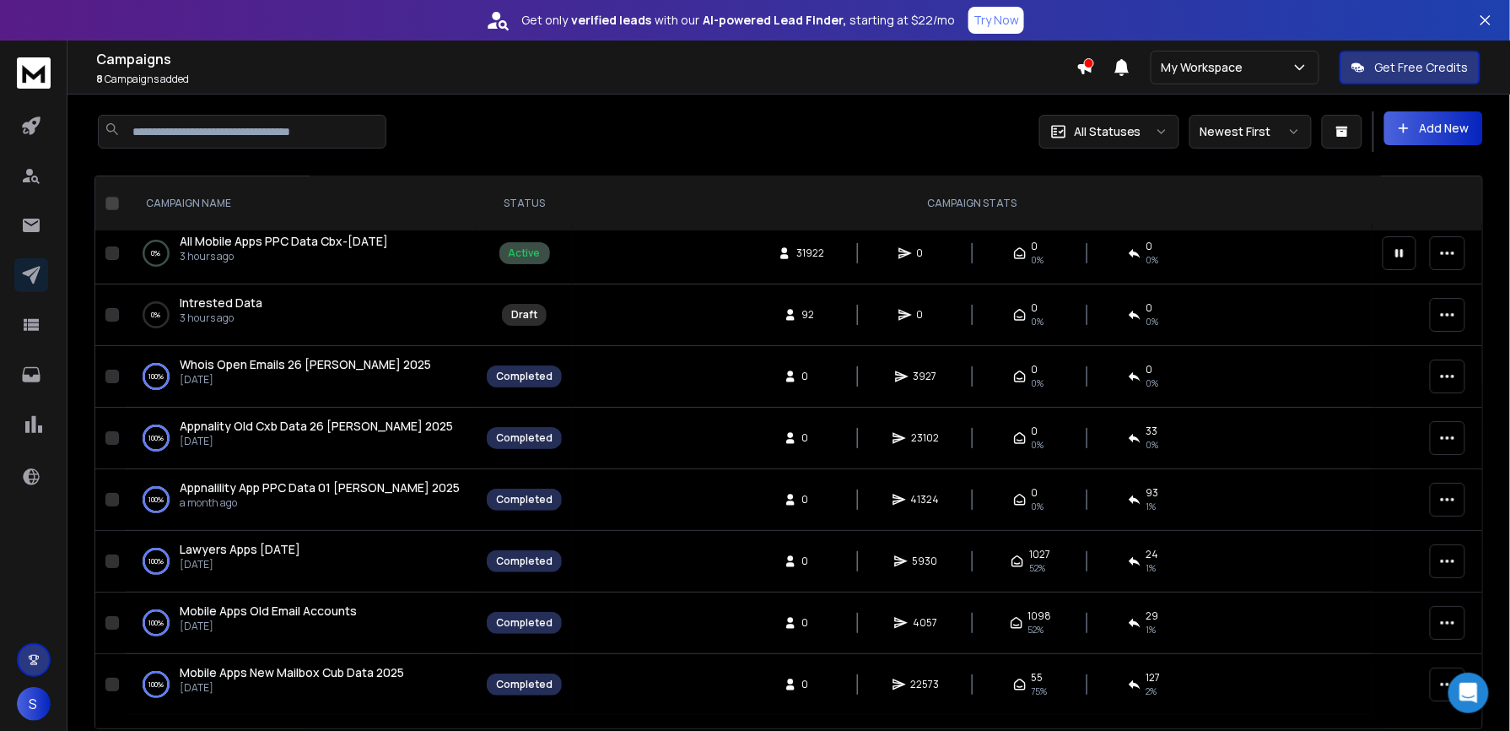
click at [287, 665] on span "Mobile Apps New Mailbox Cub Data 2025" at bounding box center [292, 672] width 224 height 16
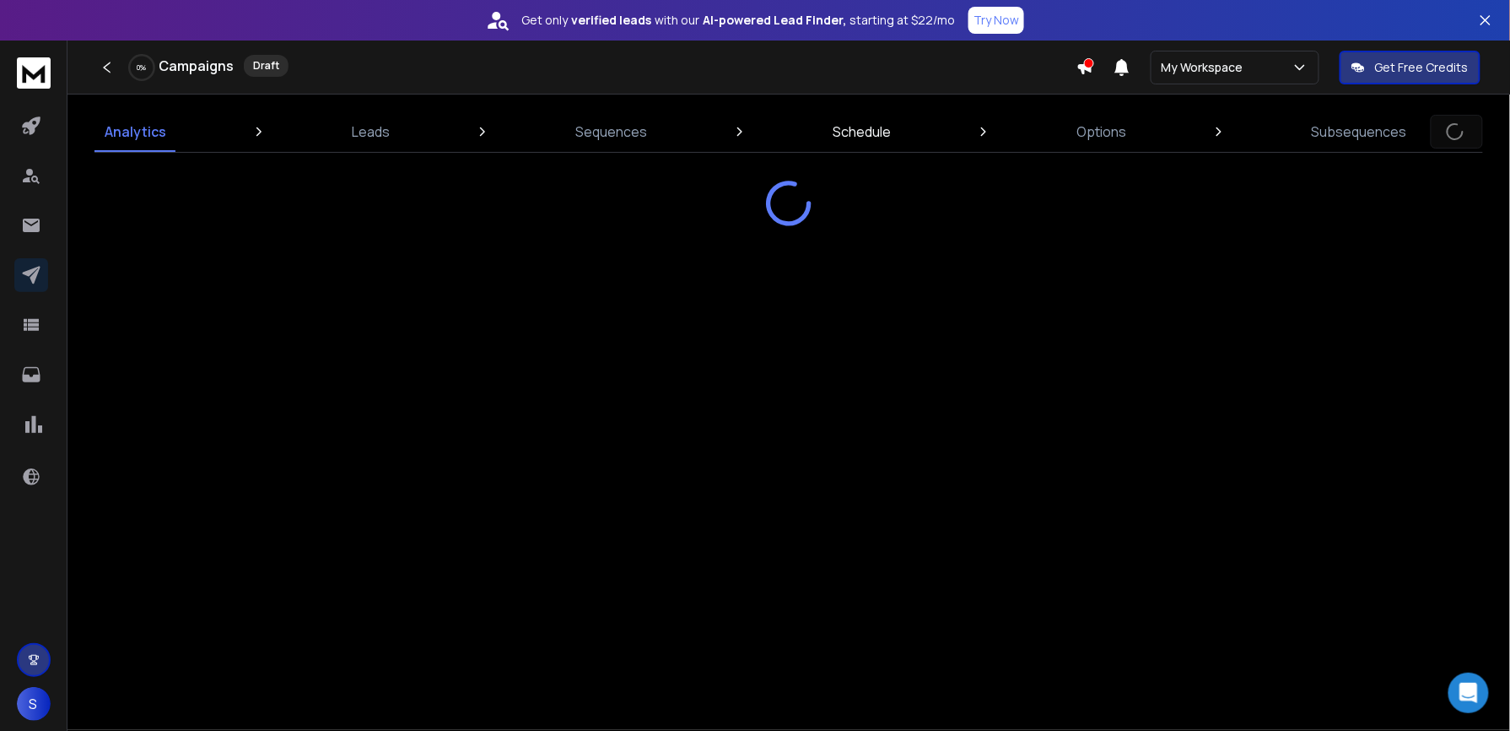
click at [882, 135] on p "Schedule" at bounding box center [862, 131] width 58 height 20
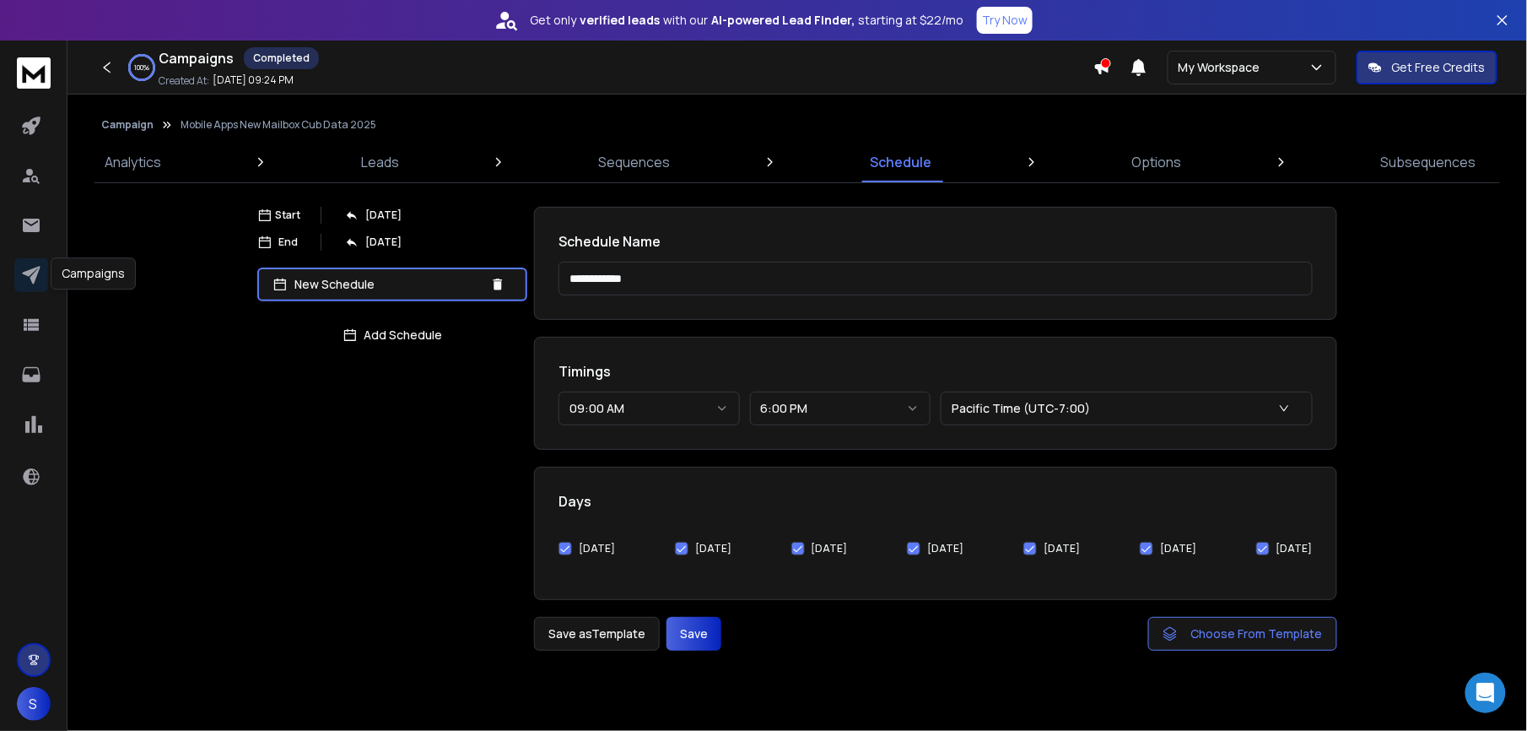
click at [35, 267] on icon at bounding box center [31, 275] width 18 height 18
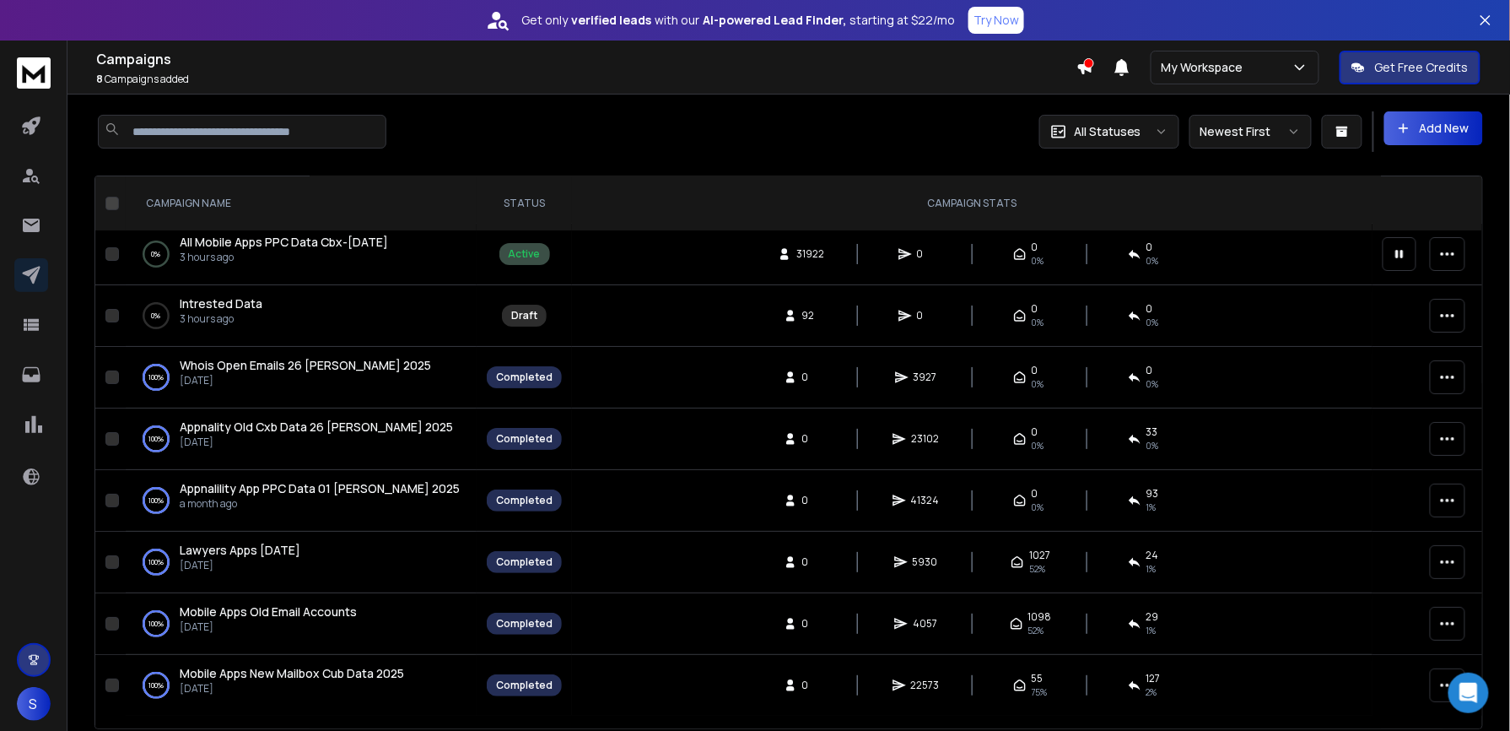
scroll to position [10, 0]
click at [270, 607] on span "Mobile Apps Old Email Accounts" at bounding box center [268, 610] width 177 height 16
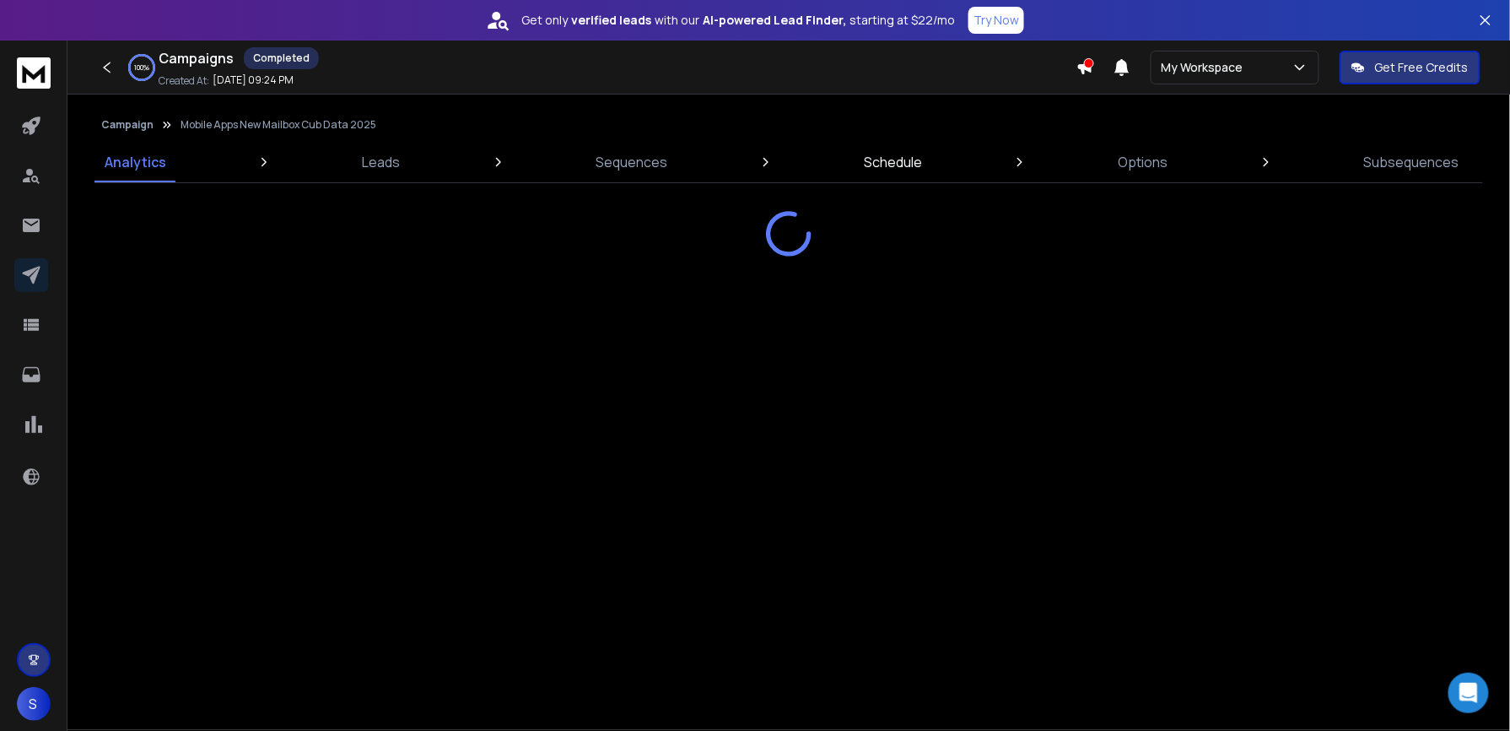
click at [895, 155] on p "Schedule" at bounding box center [893, 162] width 58 height 20
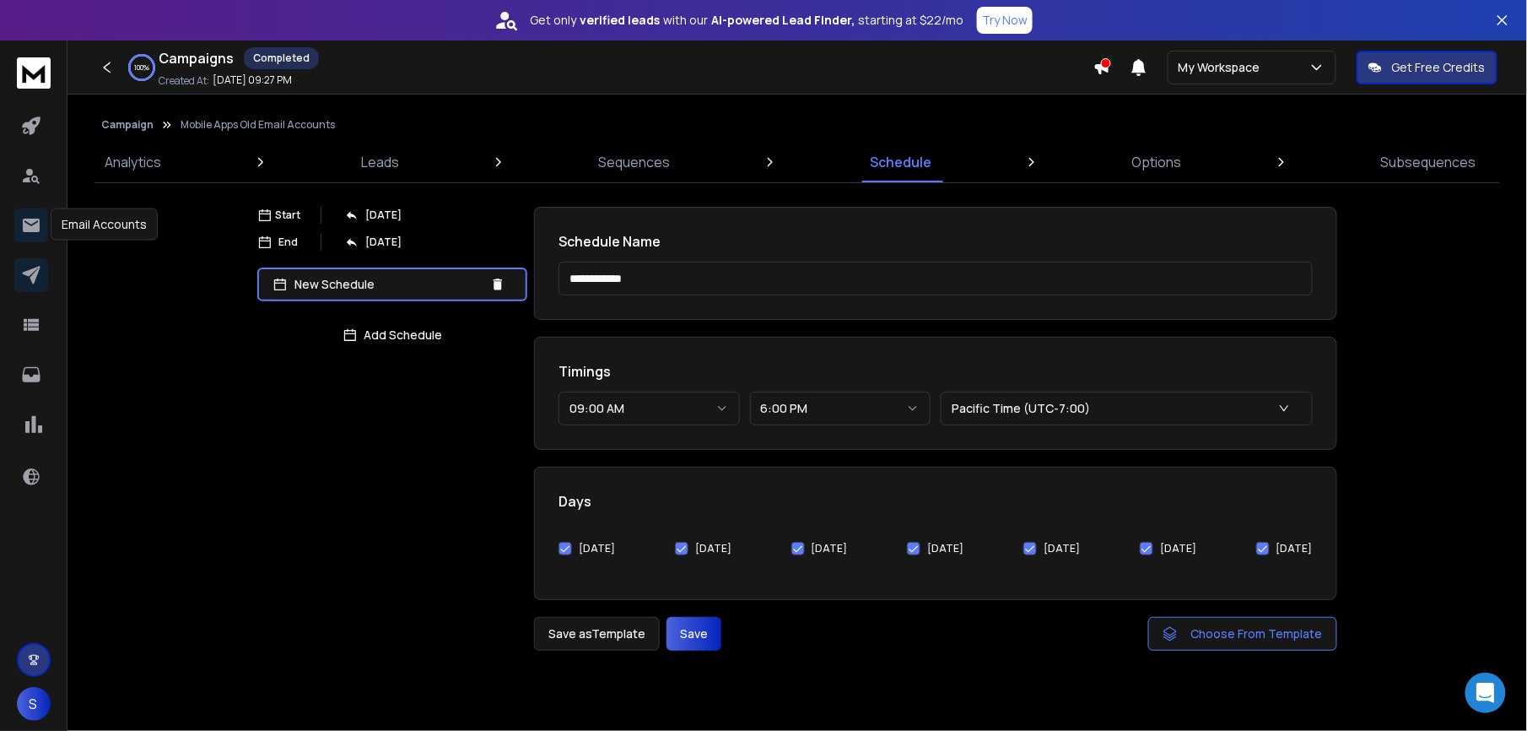
click at [28, 227] on icon at bounding box center [31, 224] width 17 height 13
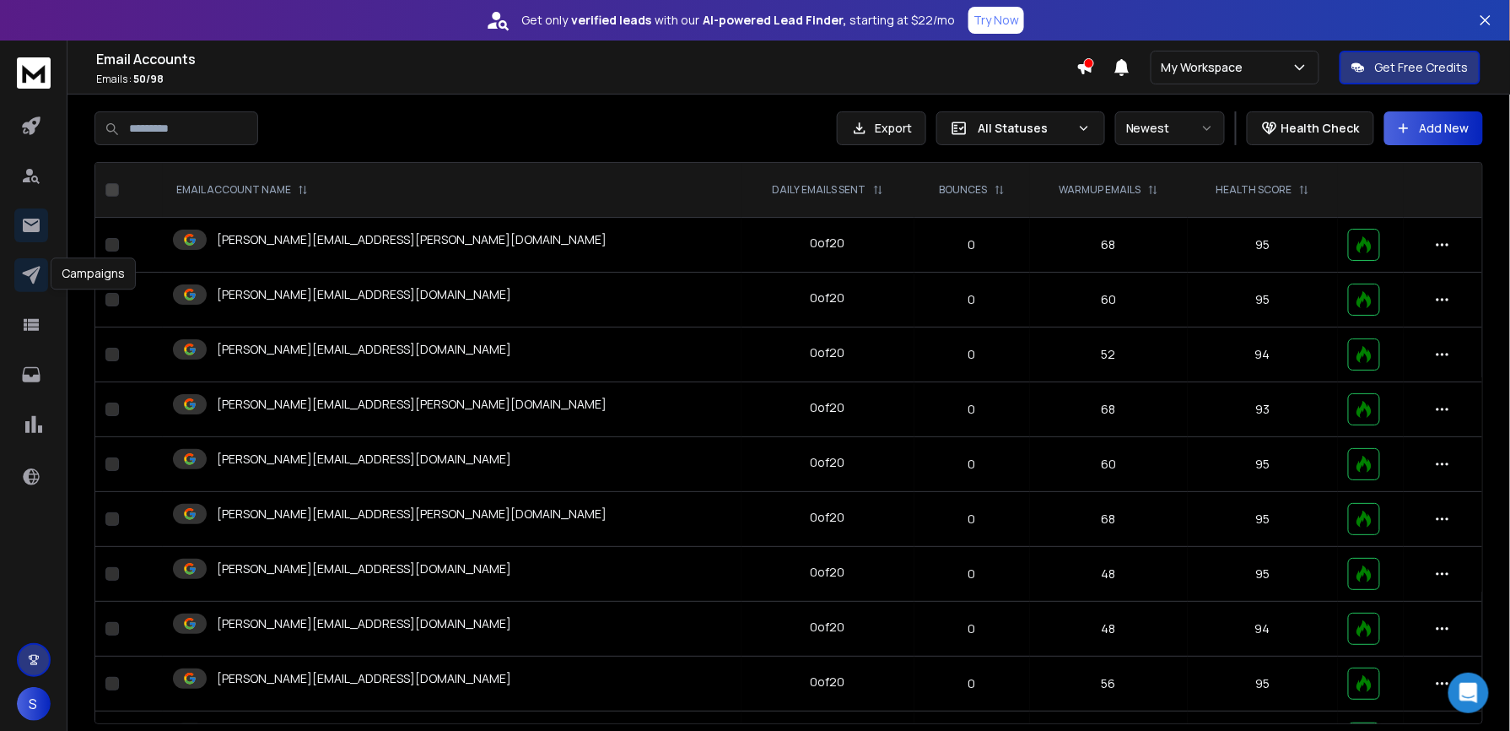
click at [28, 277] on icon at bounding box center [31, 275] width 20 height 20
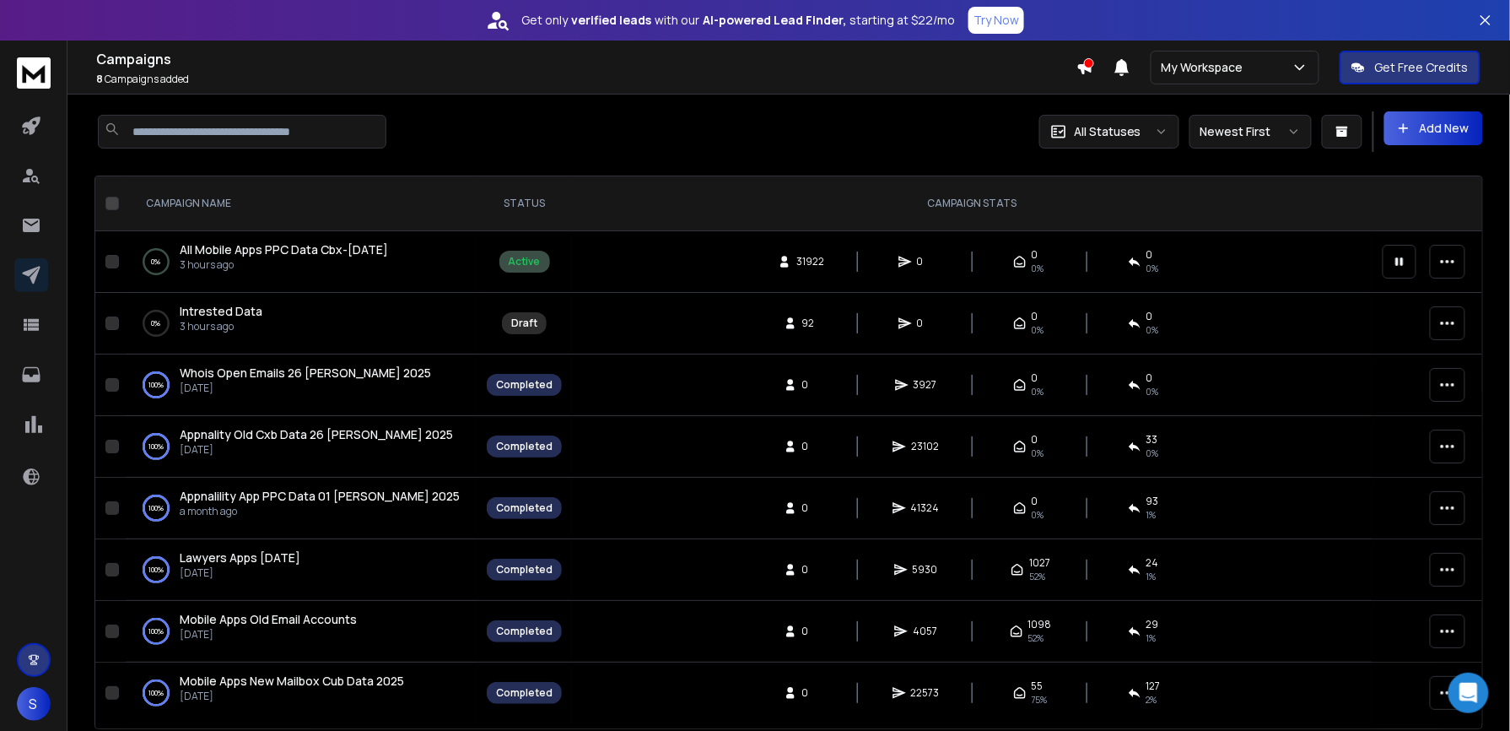
click at [255, 244] on span "All Mobile Apps PPC Data Cbx-[DATE]" at bounding box center [284, 249] width 208 height 16
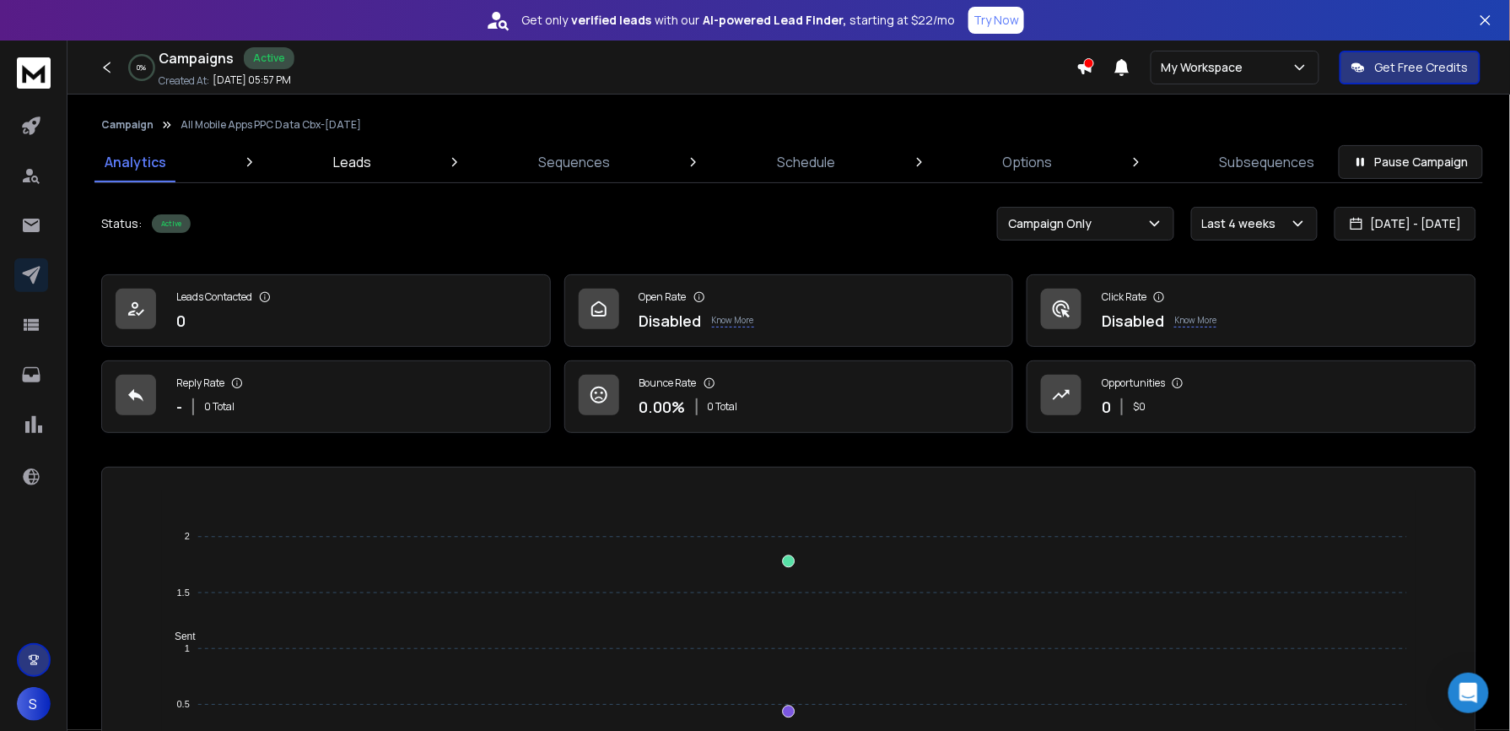
click at [361, 163] on p "Leads" at bounding box center [352, 162] width 38 height 20
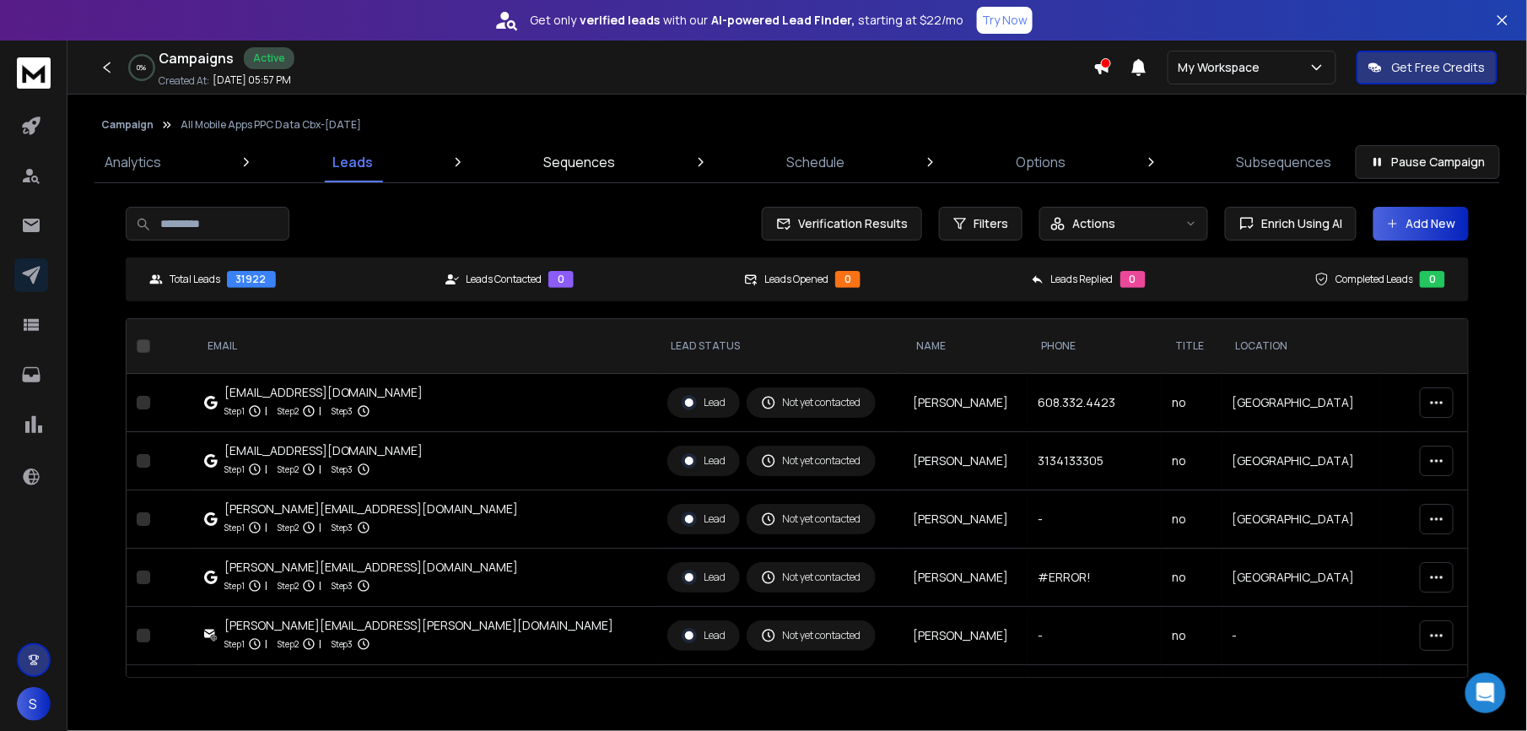
click at [557, 163] on p "Sequences" at bounding box center [580, 162] width 72 height 20
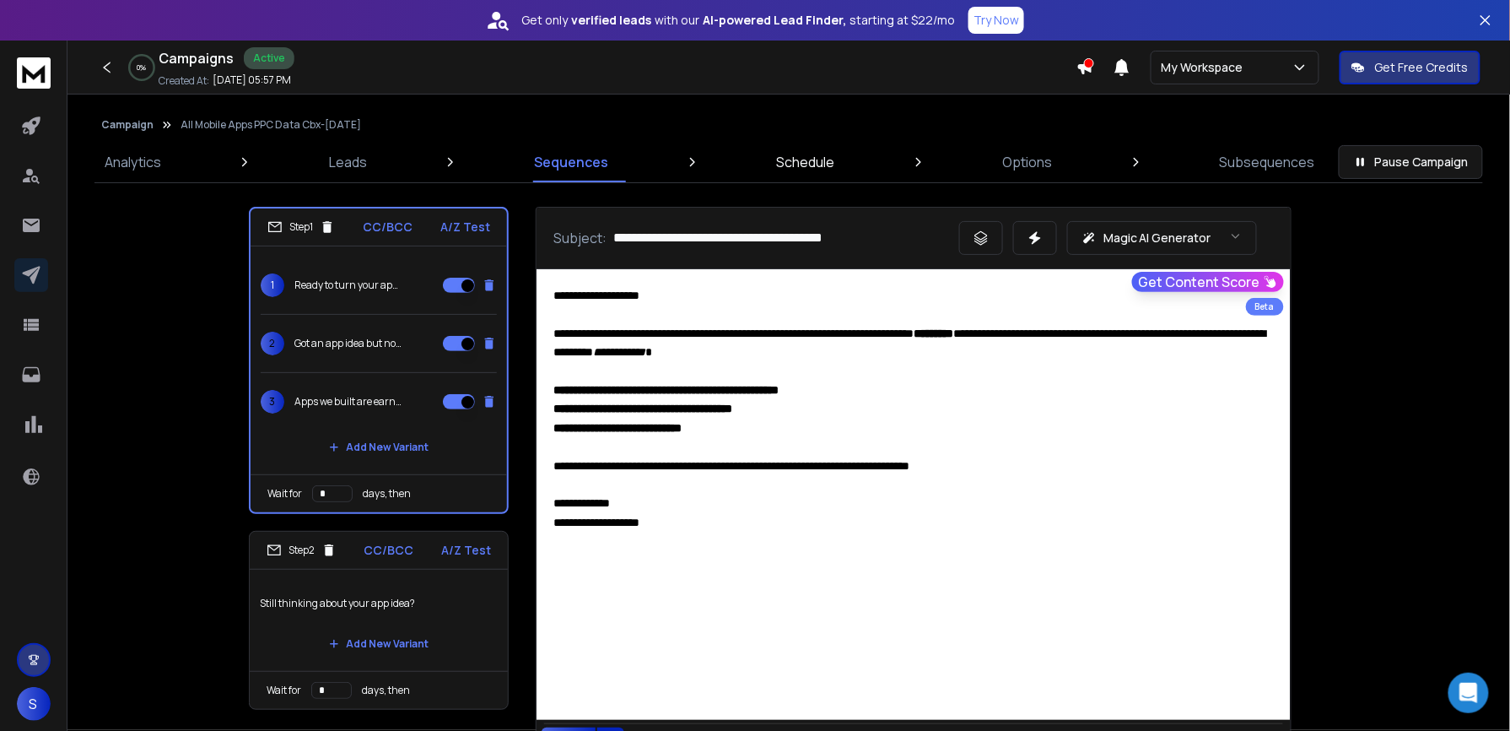
click at [807, 159] on p "Schedule" at bounding box center [805, 162] width 58 height 20
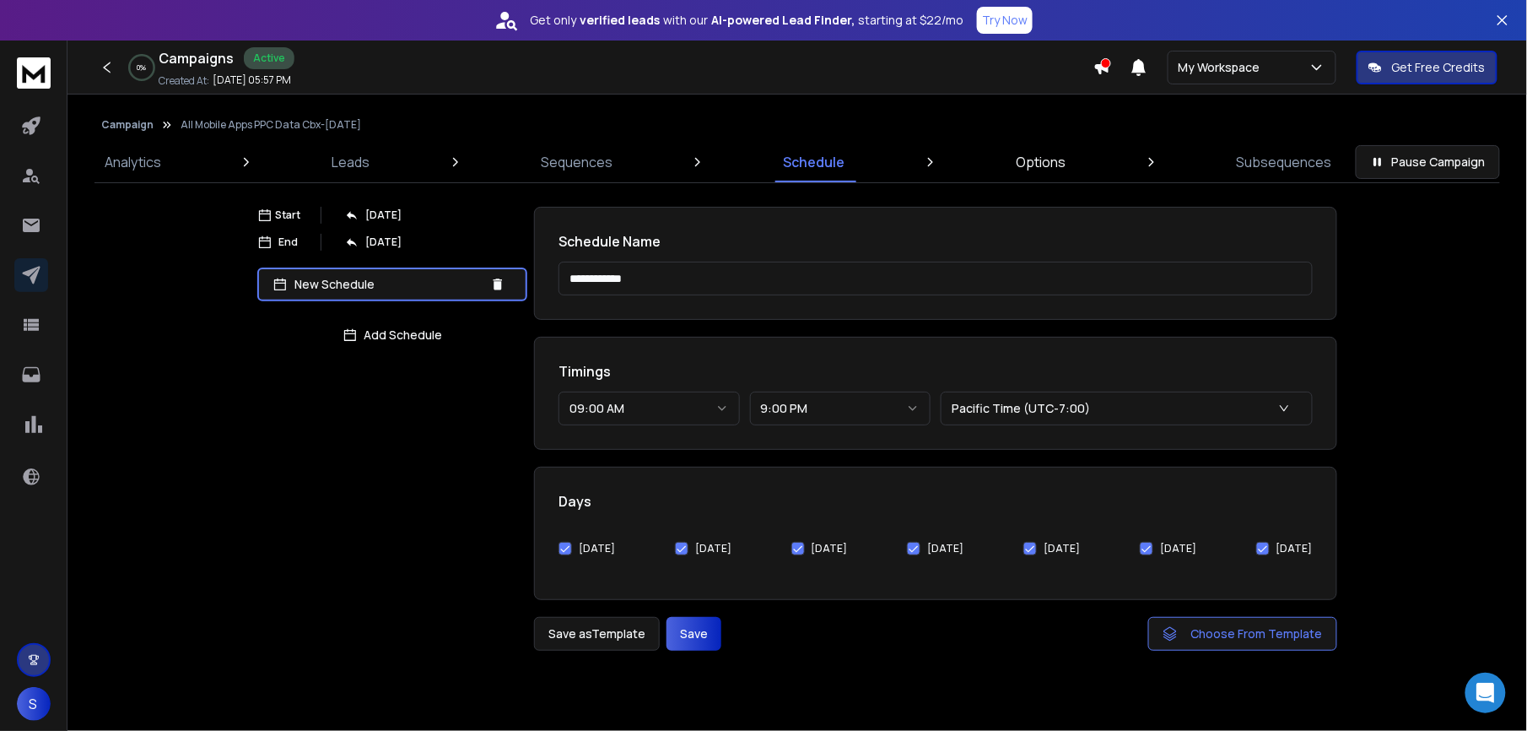
click at [1054, 154] on p "Options" at bounding box center [1041, 162] width 50 height 20
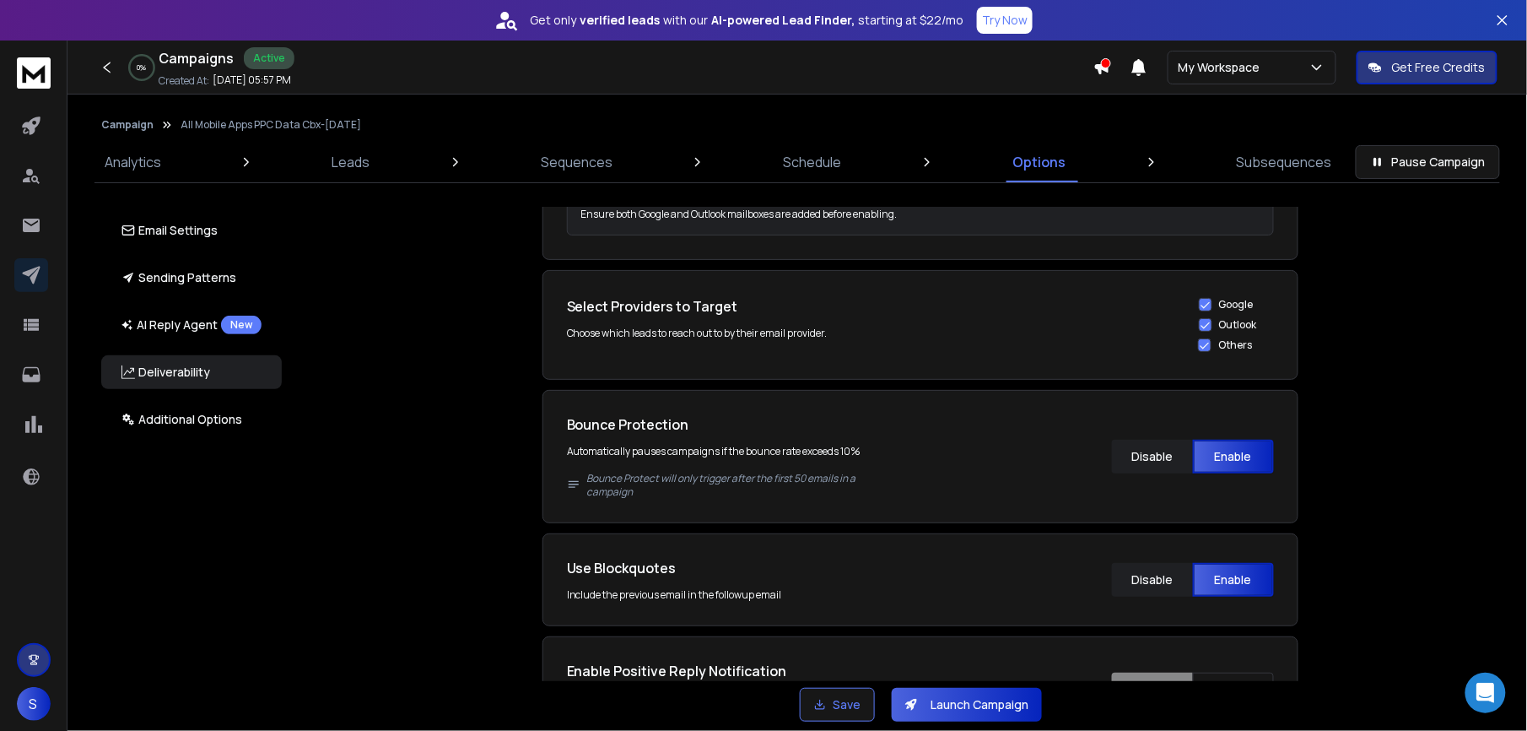
scroll to position [2474, 0]
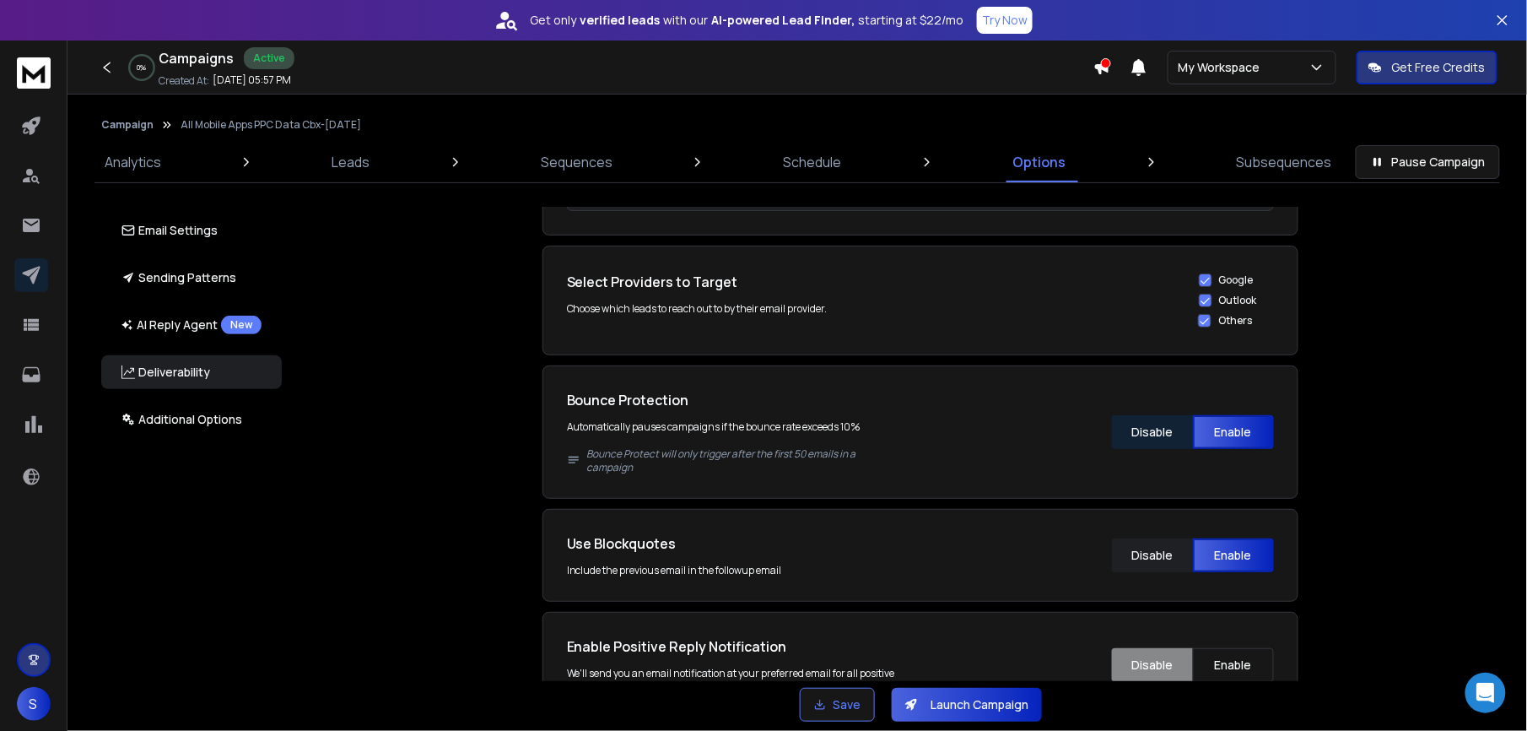
click at [1139, 440] on button "Disable" at bounding box center [1152, 432] width 81 height 34
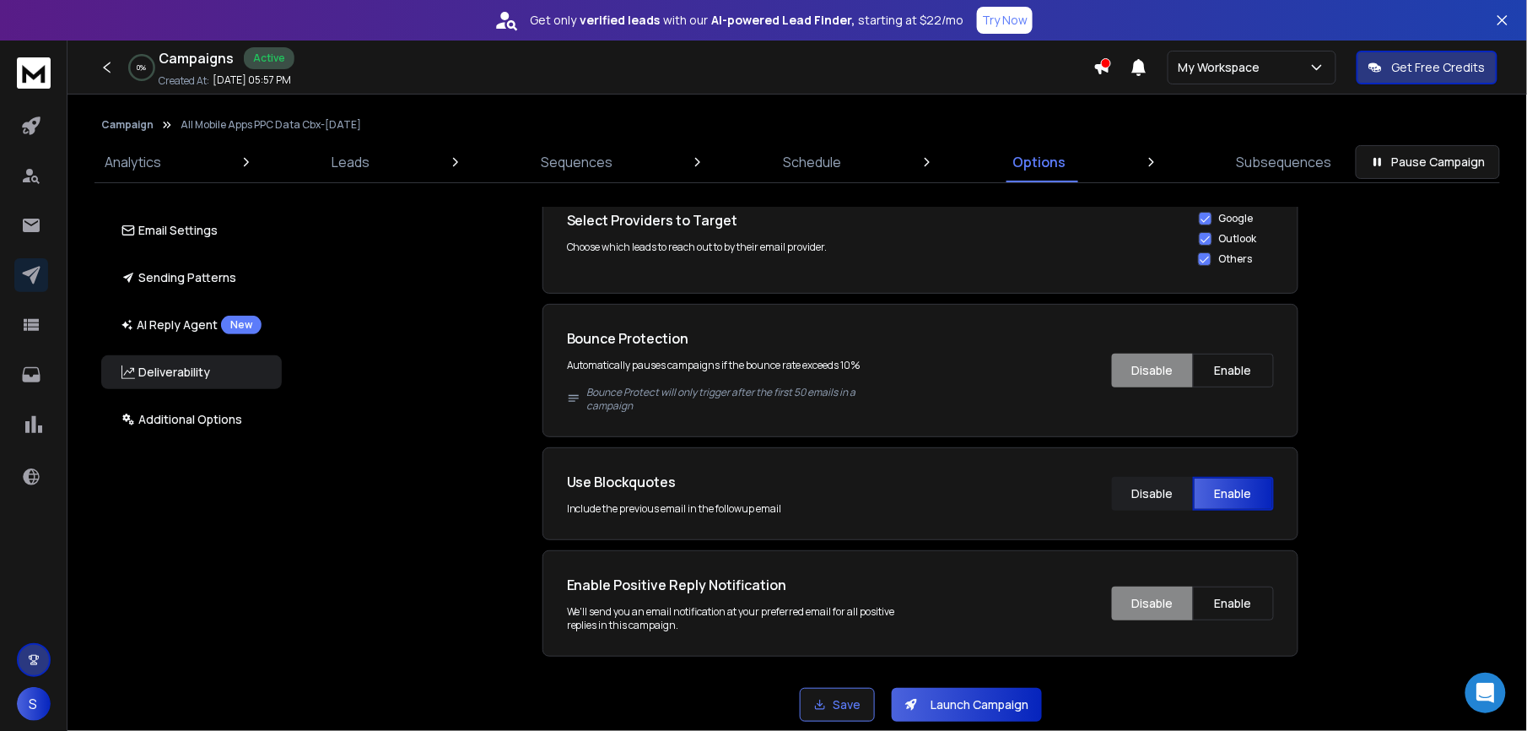
scroll to position [2586, 0]
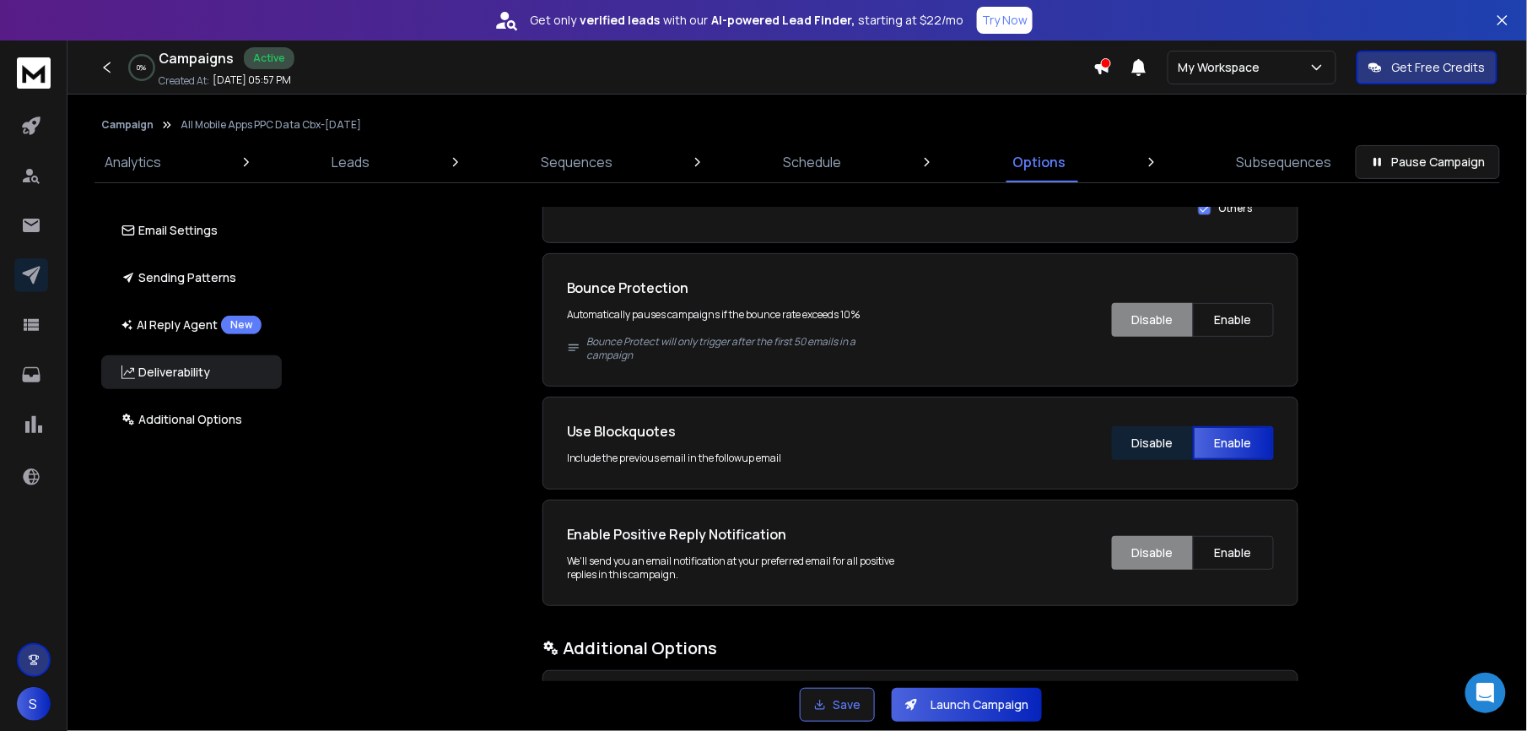
click at [1139, 443] on button "Disable" at bounding box center [1152, 443] width 81 height 34
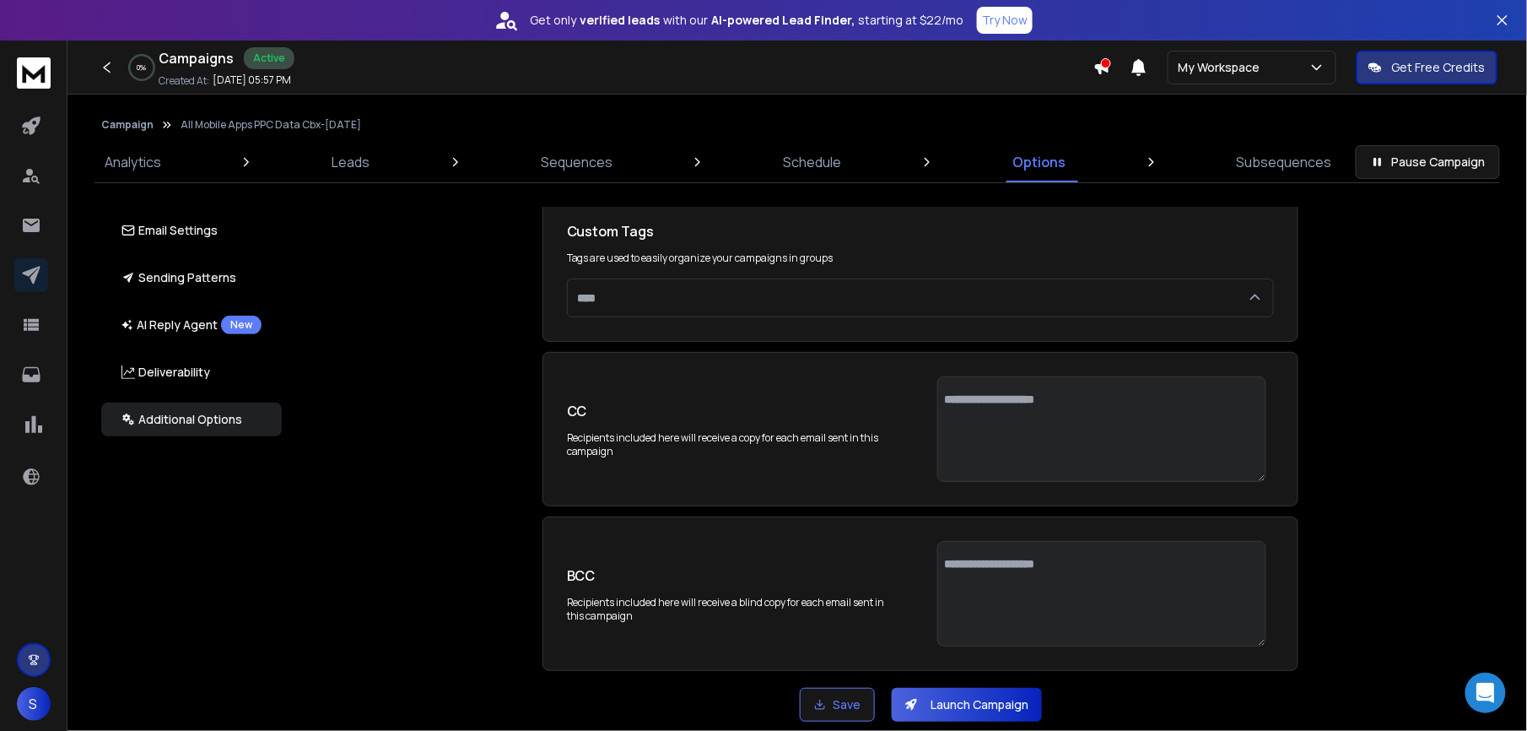
scroll to position [3292, 0]
click at [818, 729] on div "Get only verified leads with our AI-powered Lead Finder, starting at $22/mo Try…" at bounding box center [763, 365] width 1527 height 731
click at [824, 689] on button "Save" at bounding box center [837, 705] width 75 height 34
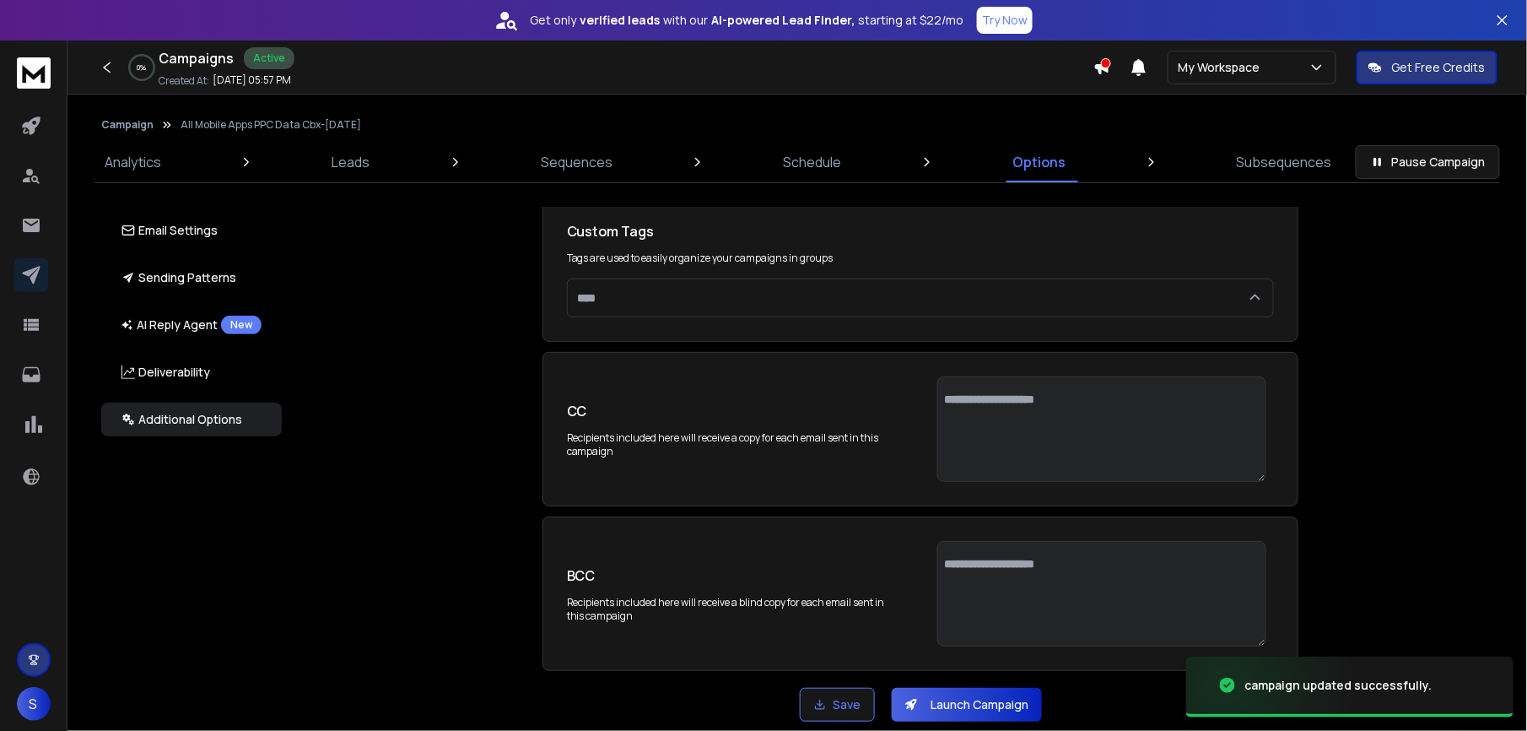
click at [994, 700] on button "Launch Campaign" at bounding box center [967, 705] width 150 height 34
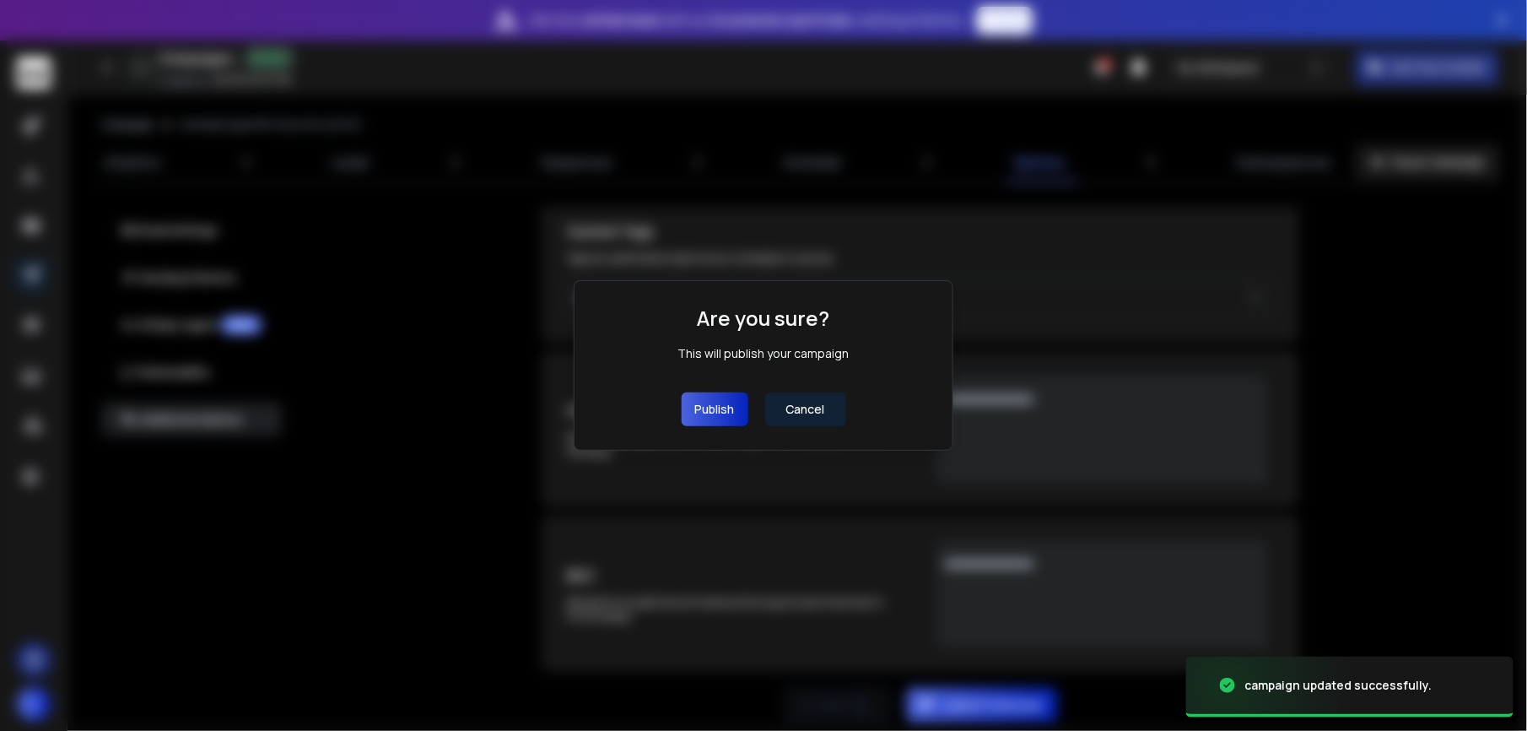
click at [715, 402] on button "Publish" at bounding box center [715, 409] width 67 height 34
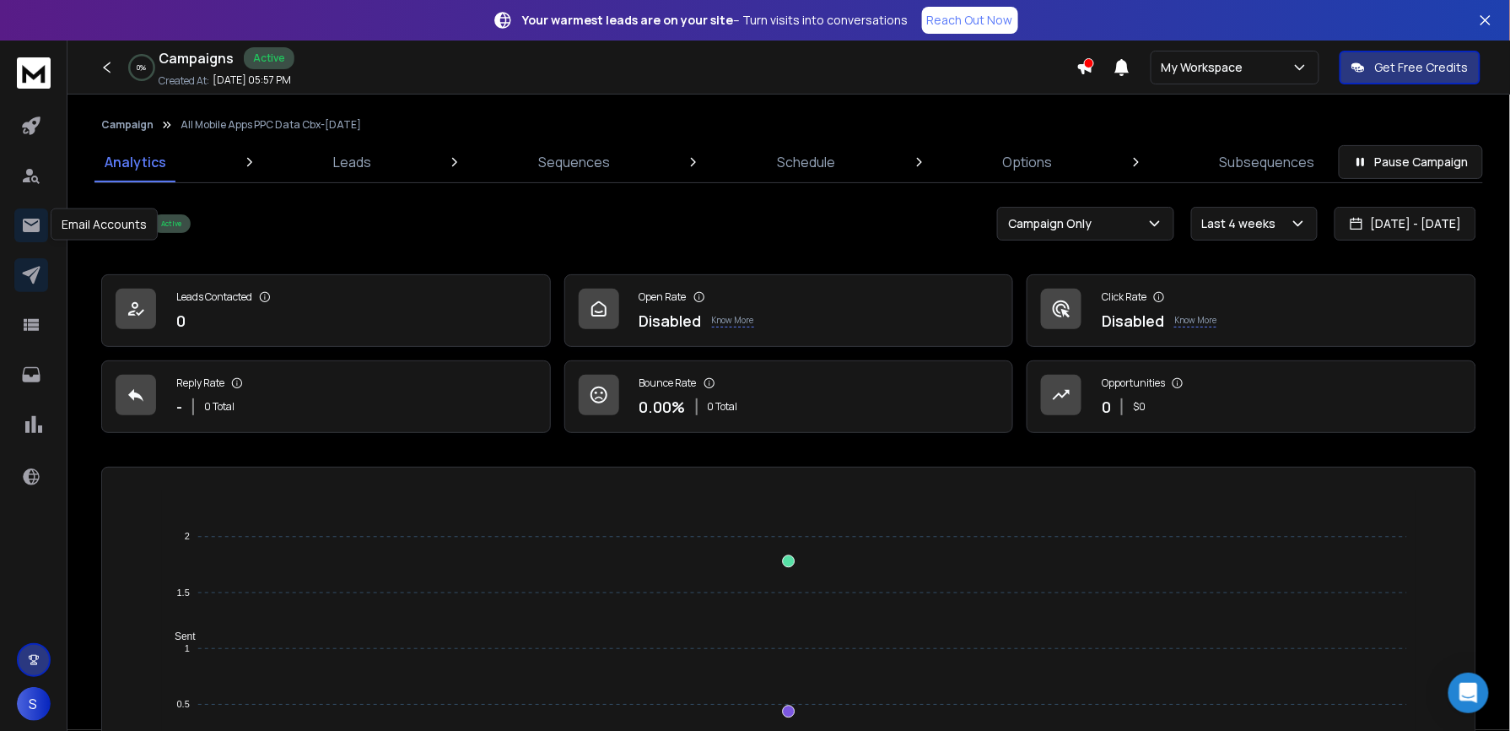
click at [44, 231] on link at bounding box center [31, 225] width 34 height 34
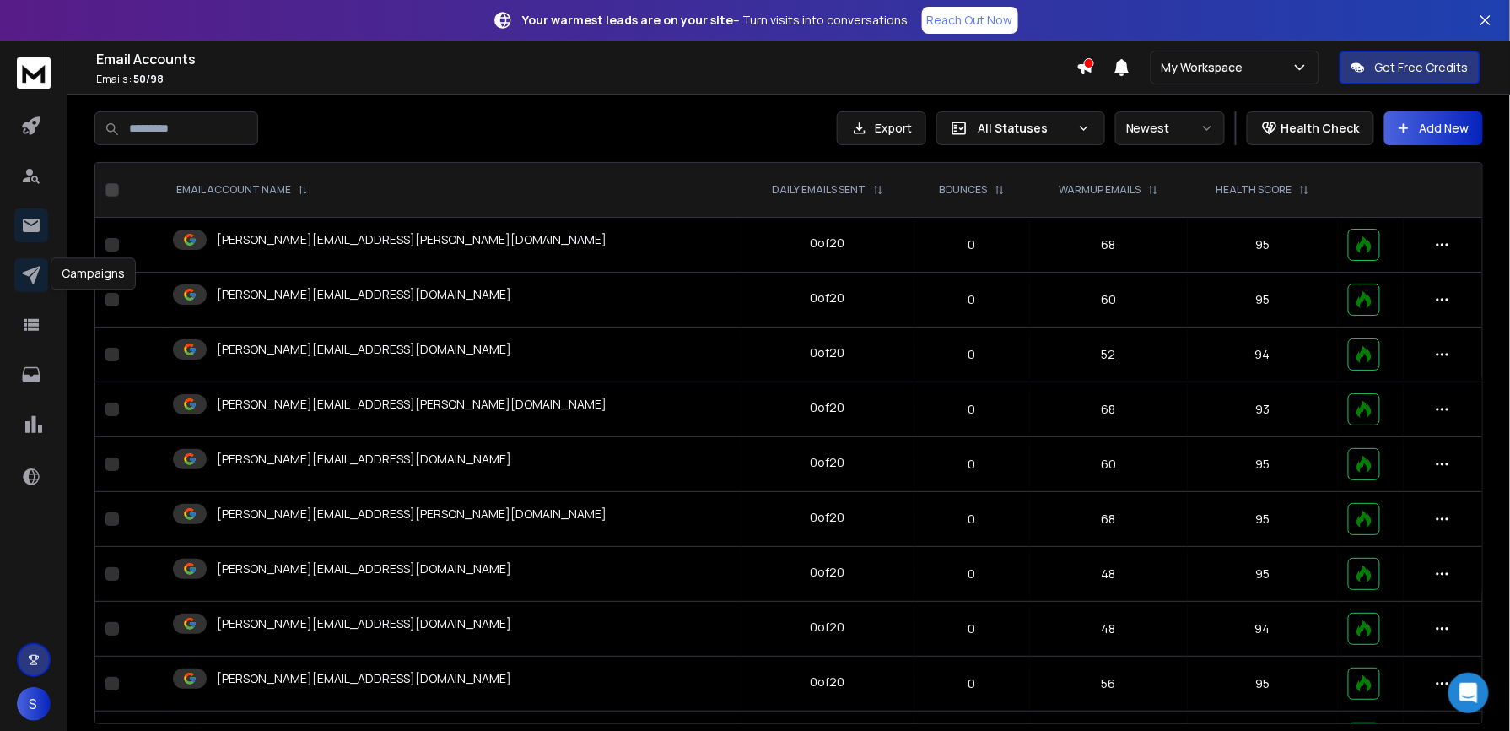
click at [44, 282] on link at bounding box center [31, 275] width 34 height 34
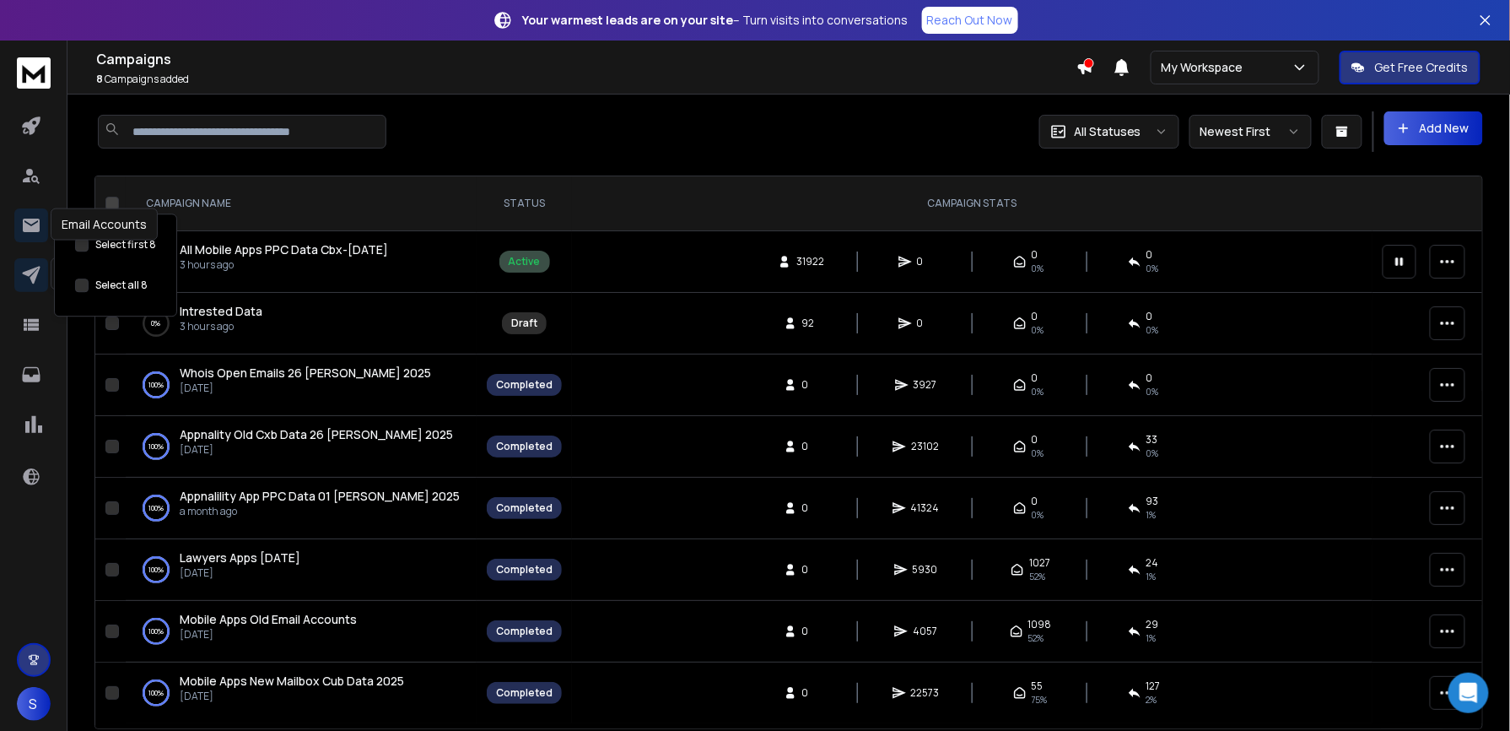
click at [23, 228] on icon at bounding box center [31, 224] width 17 height 13
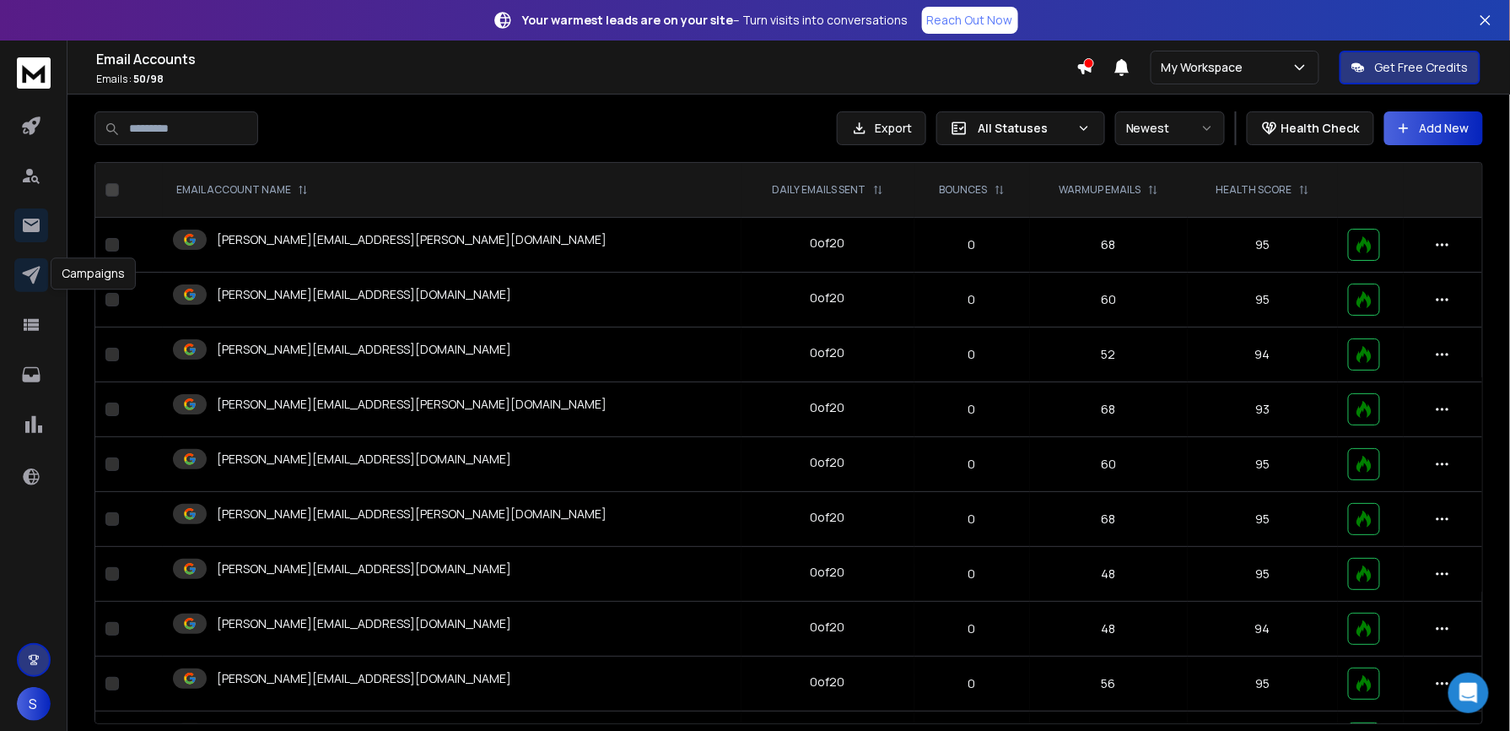
click at [34, 278] on icon at bounding box center [31, 275] width 18 height 18
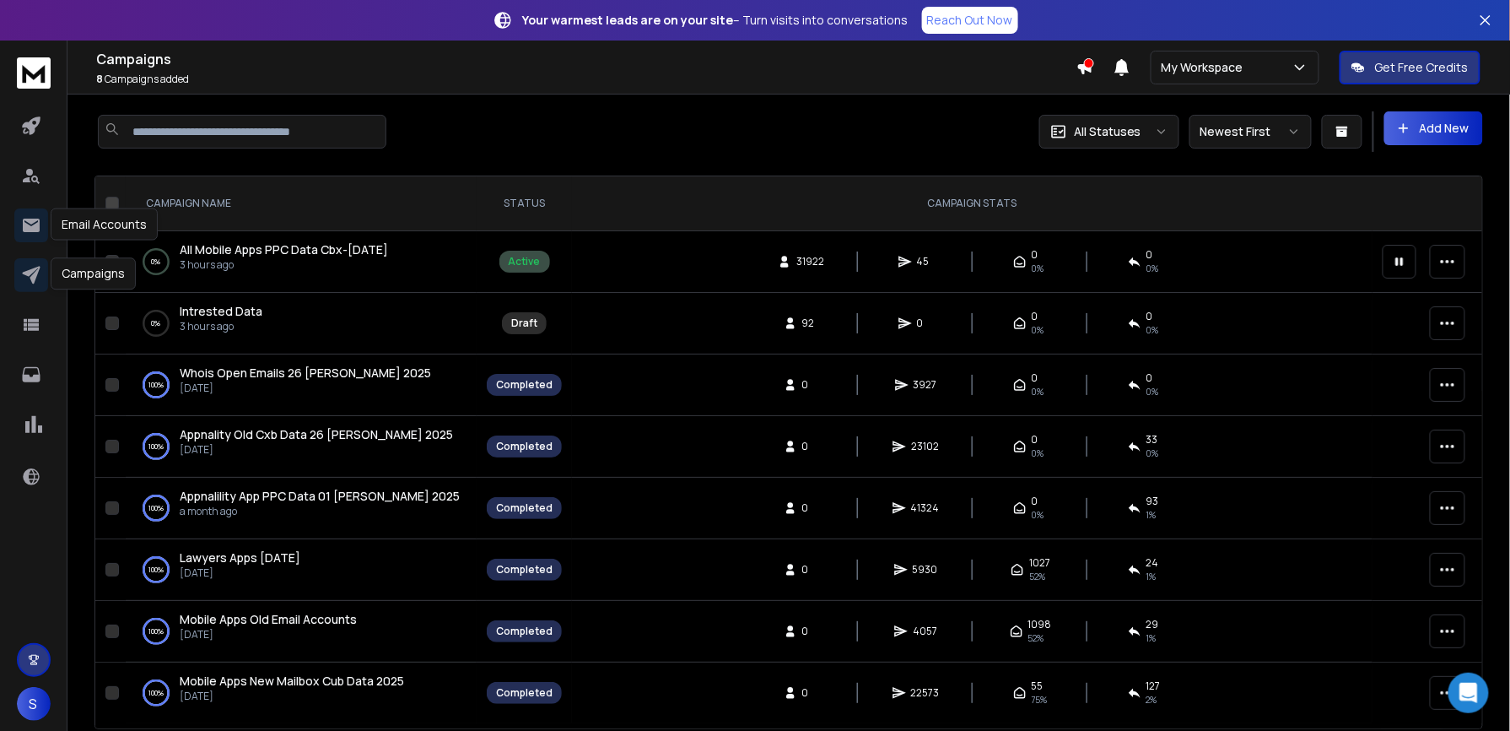
click at [28, 235] on link at bounding box center [31, 225] width 34 height 34
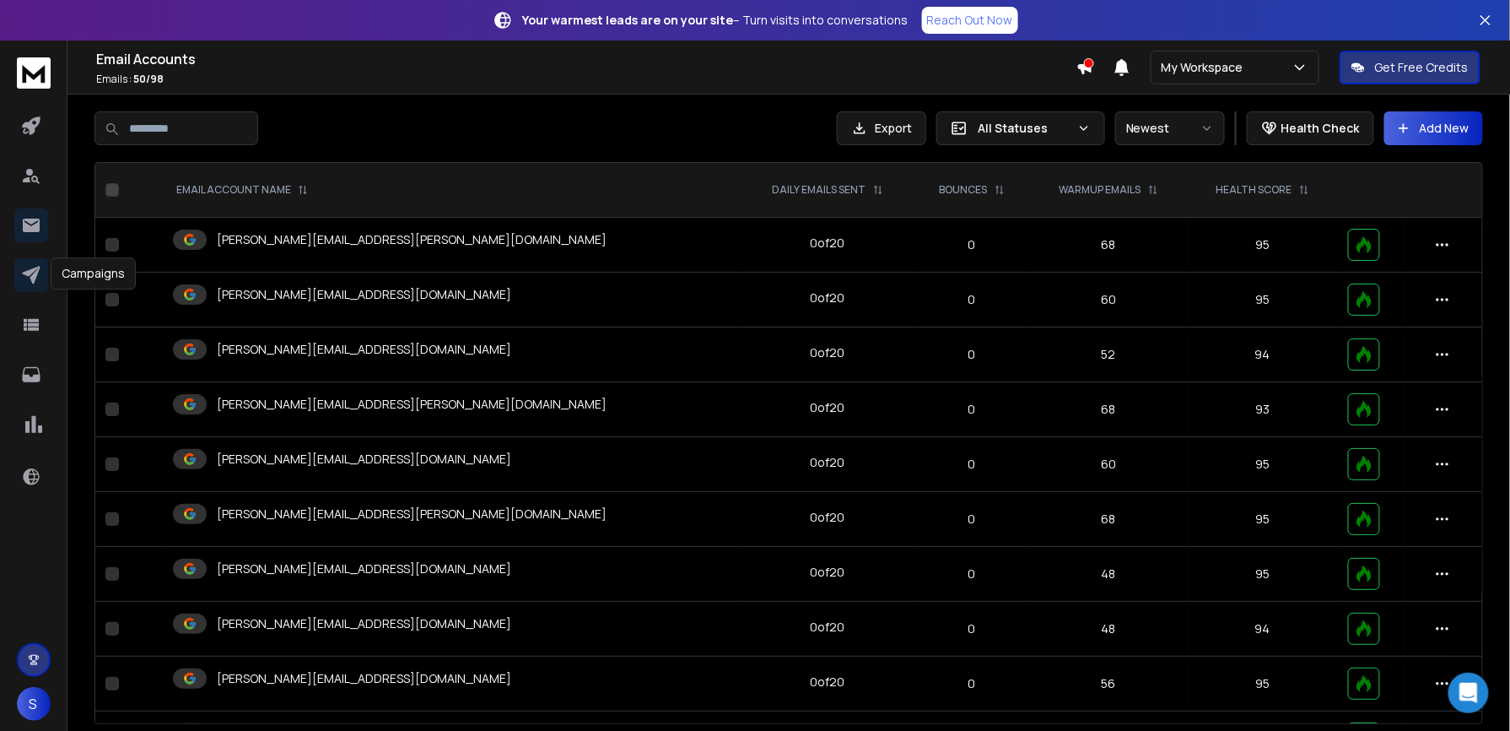
click at [27, 273] on icon at bounding box center [31, 275] width 18 height 18
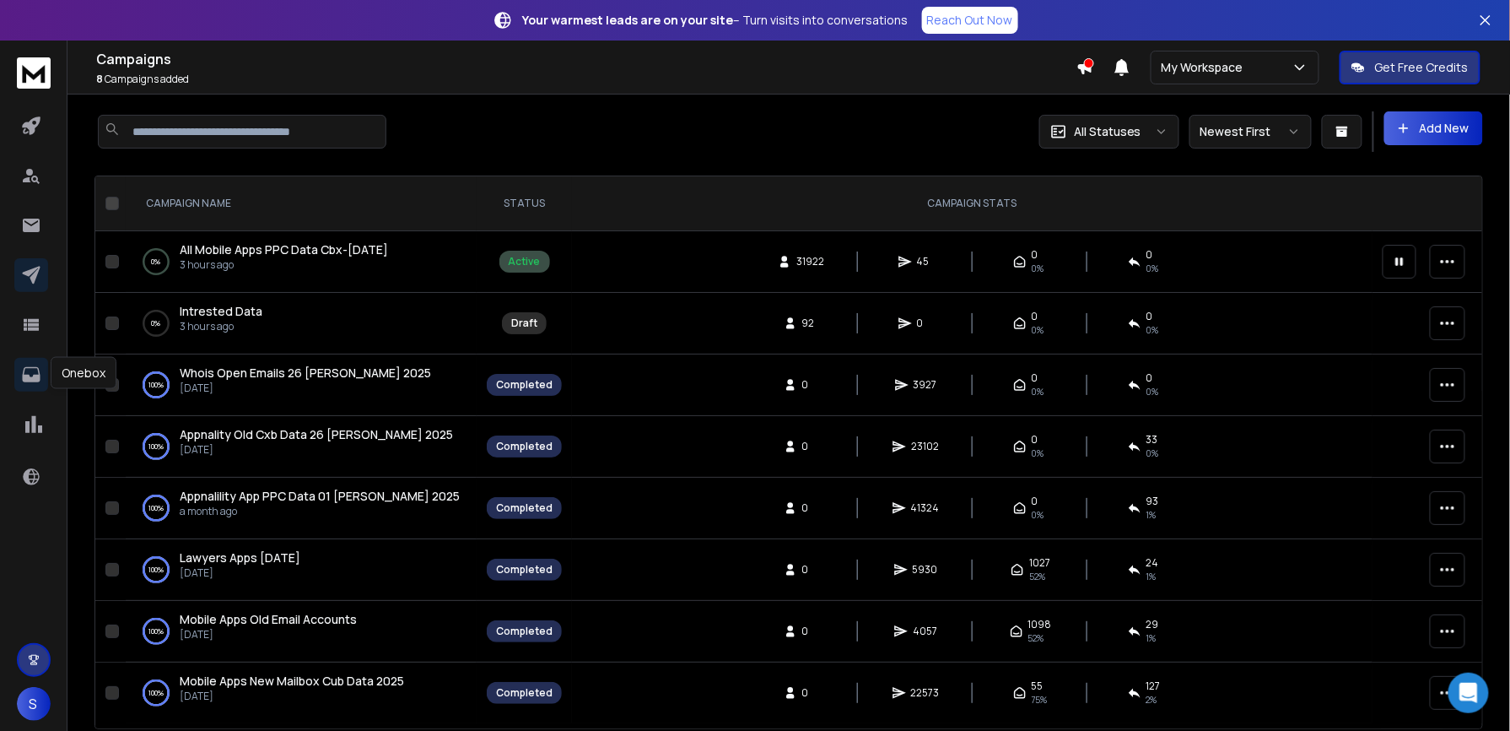
click at [29, 369] on icon at bounding box center [31, 374] width 20 height 20
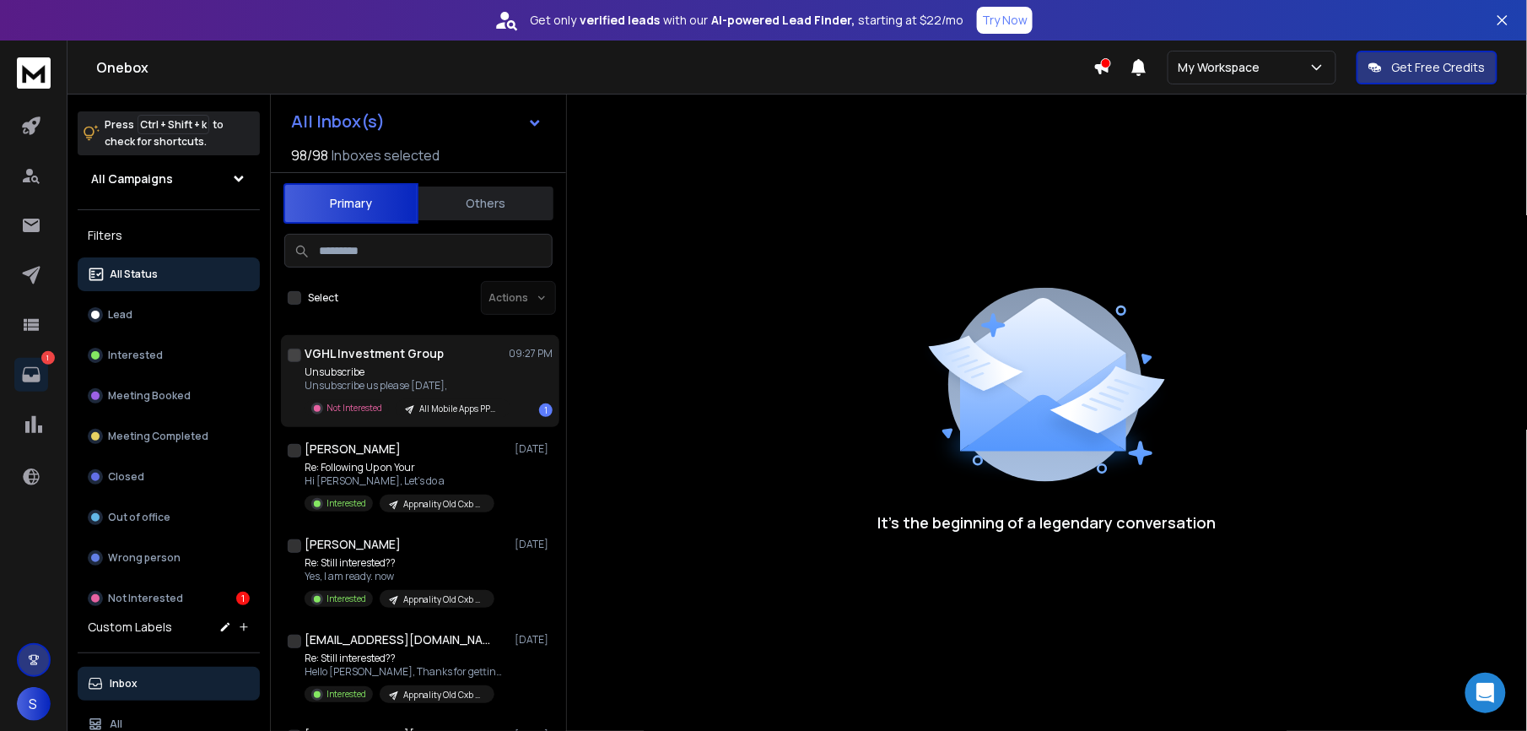
click at [390, 369] on p "Unsubscribe" at bounding box center [406, 371] width 202 height 13
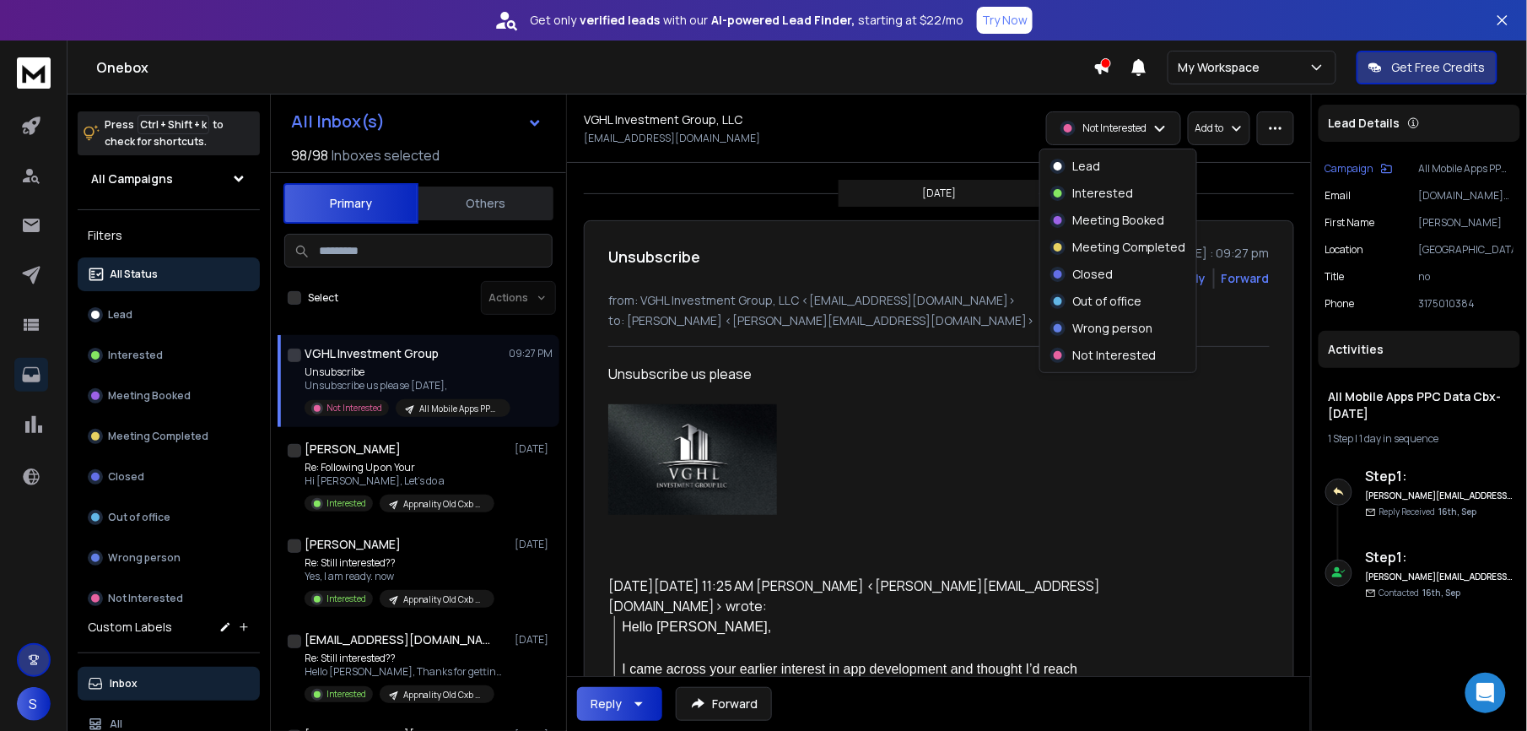
click at [1155, 123] on icon at bounding box center [1159, 127] width 13 height 13
click at [1272, 123] on icon "button" at bounding box center [1275, 128] width 15 height 15
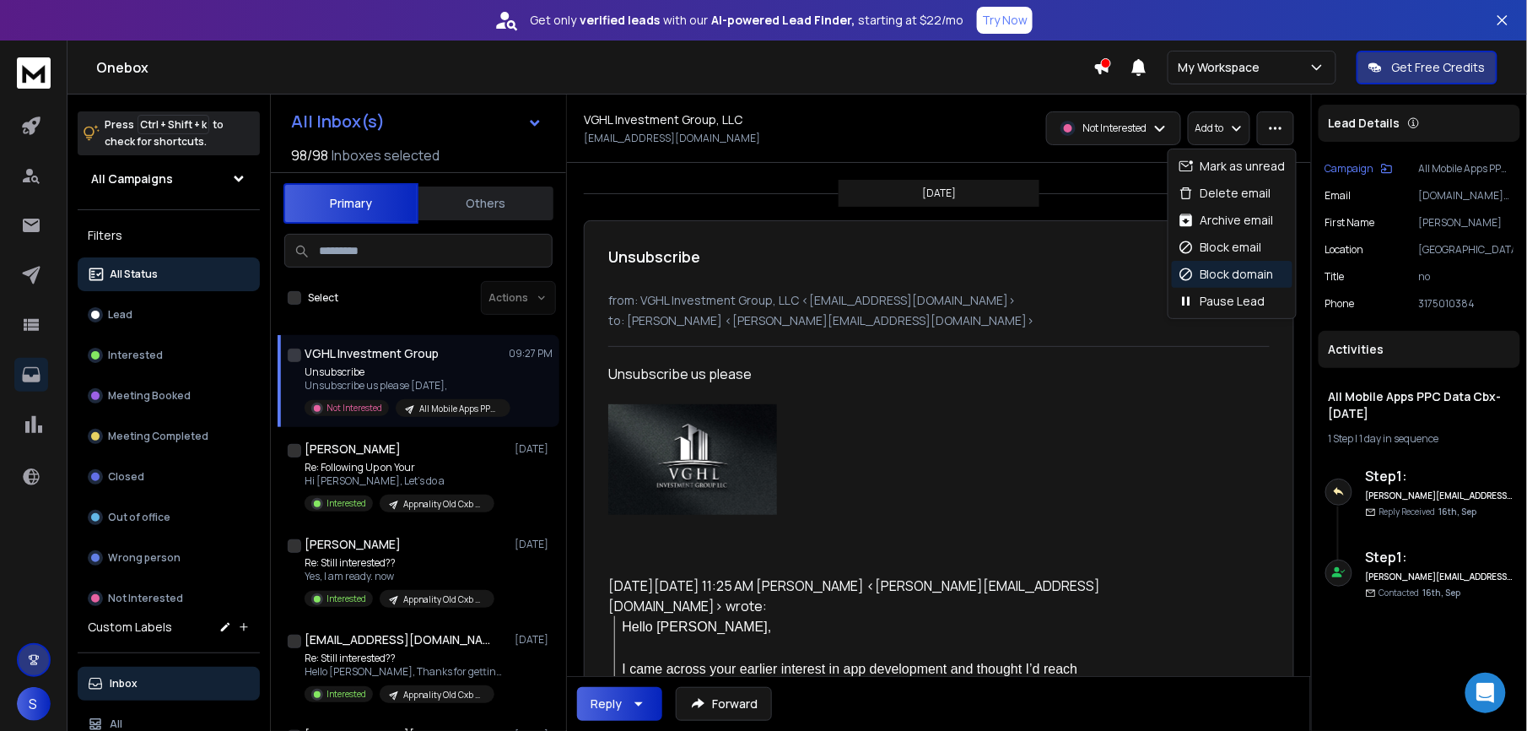
click at [1232, 273] on div "Block domain" at bounding box center [1226, 274] width 95 height 17
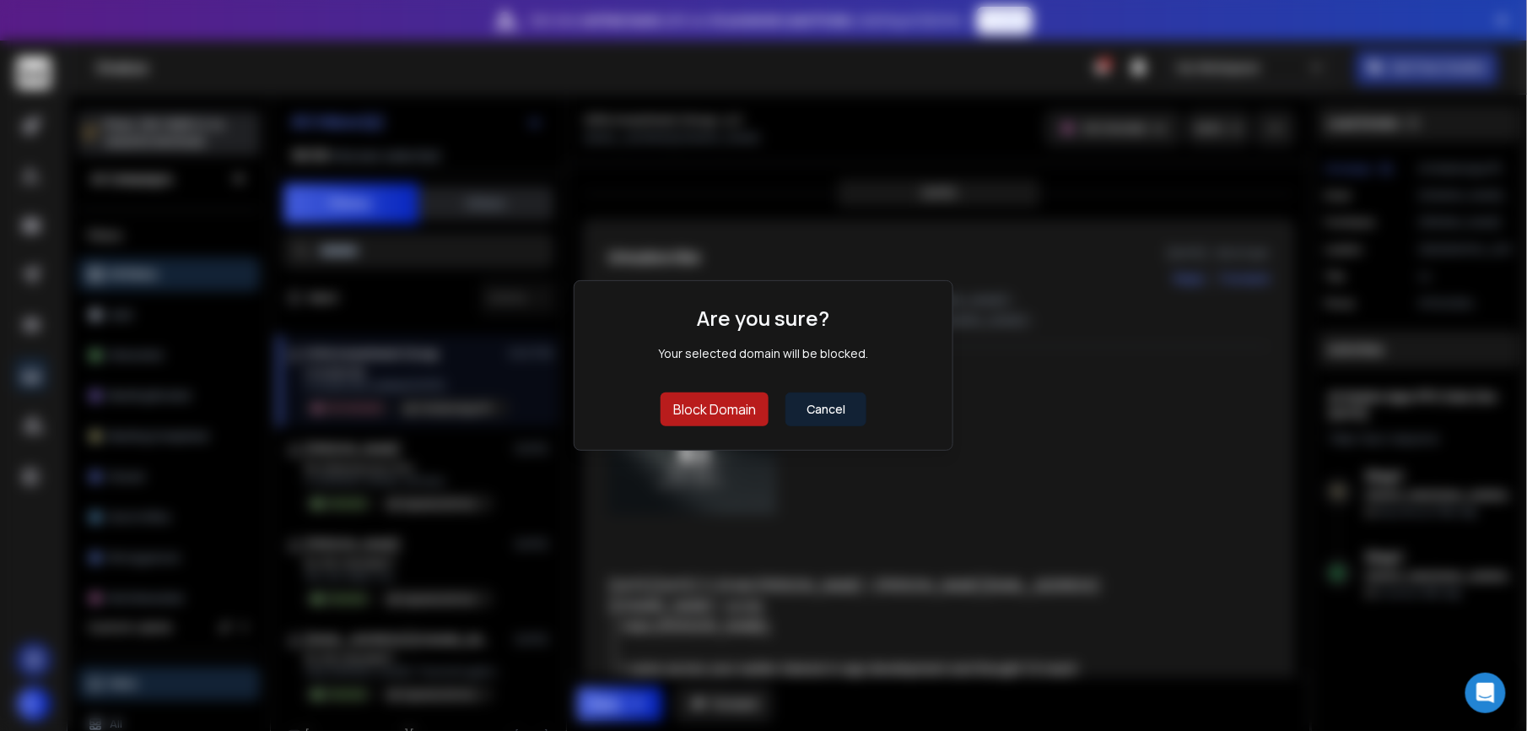
click at [679, 413] on button "Block Domain" at bounding box center [715, 409] width 108 height 34
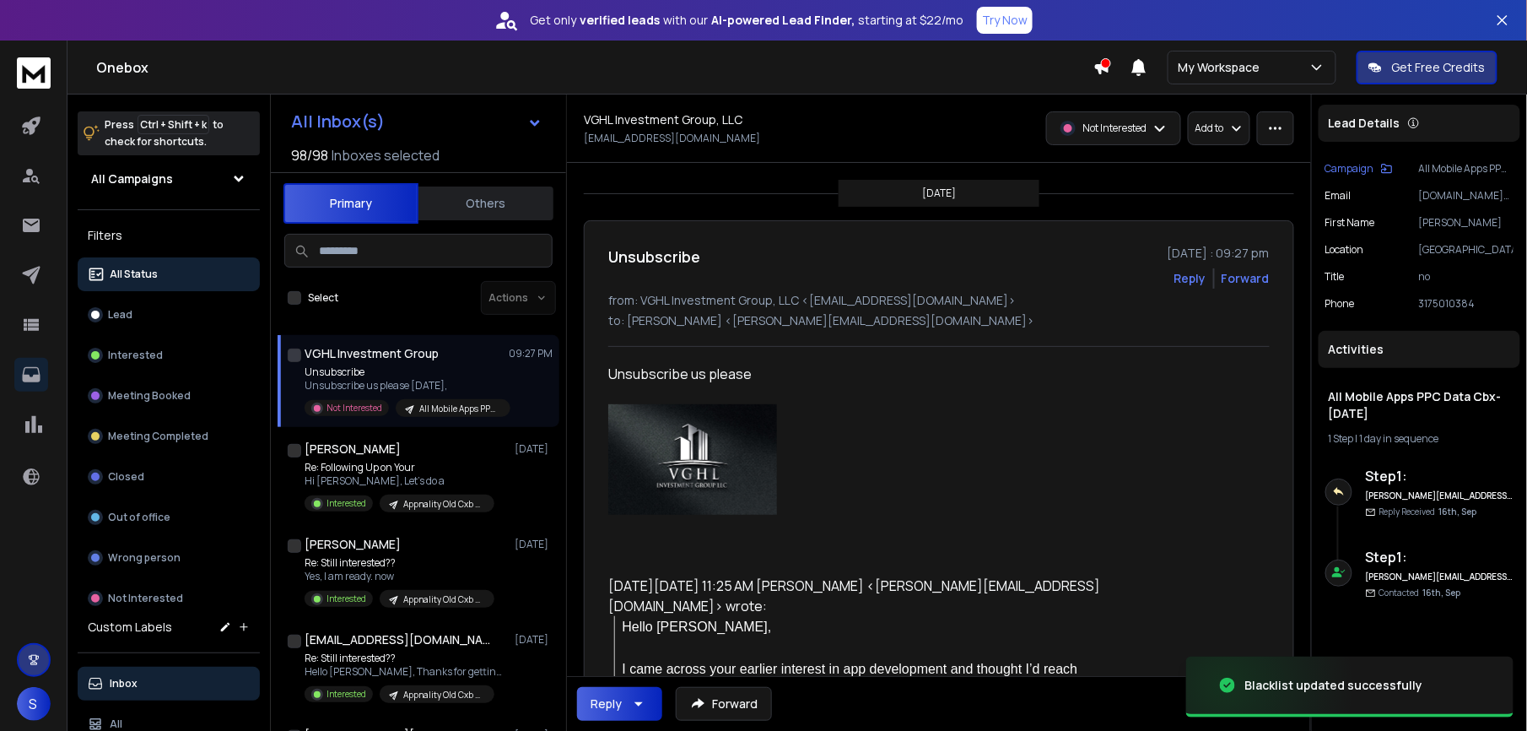
click at [480, 200] on button "Others" at bounding box center [485, 203] width 135 height 37
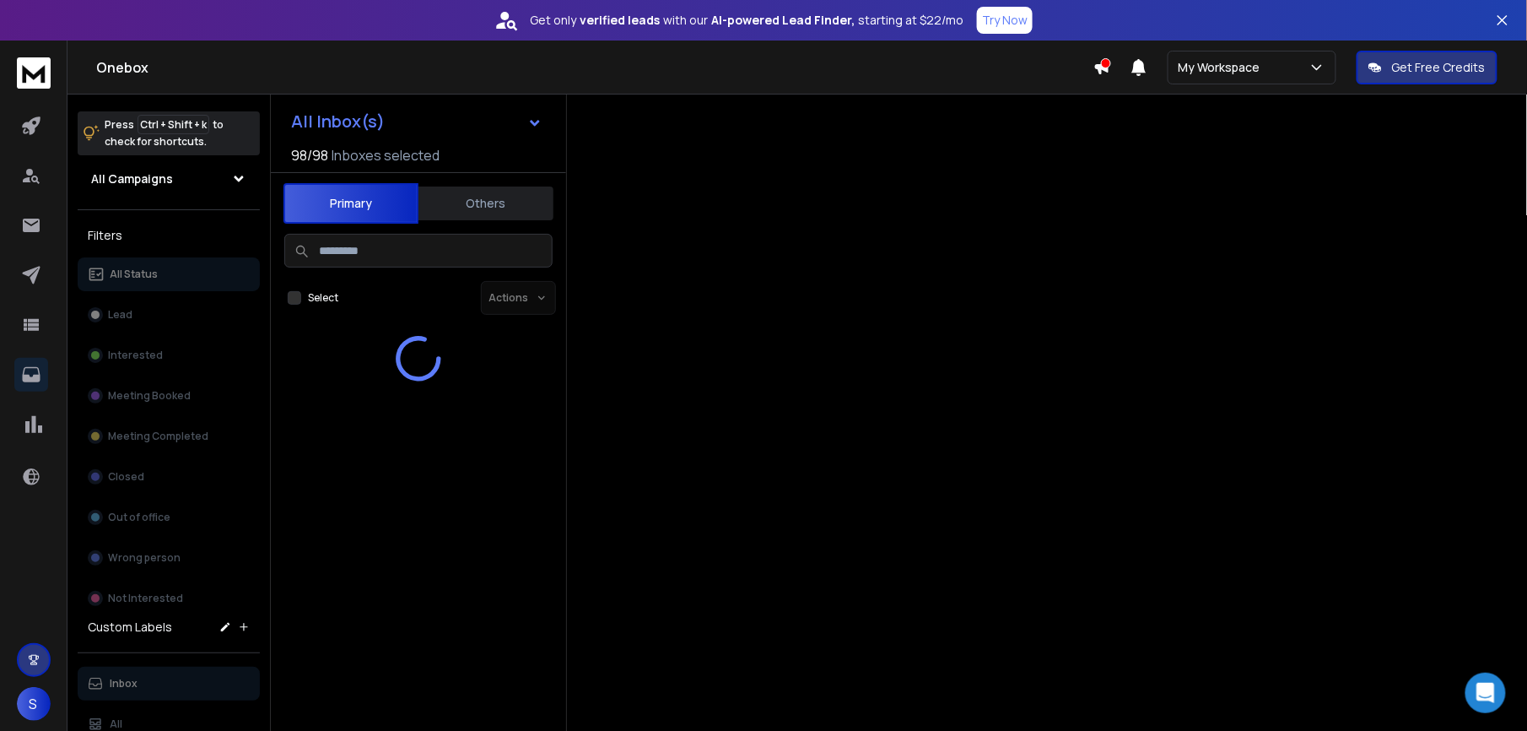
click at [334, 206] on button "Primary" at bounding box center [350, 203] width 135 height 40
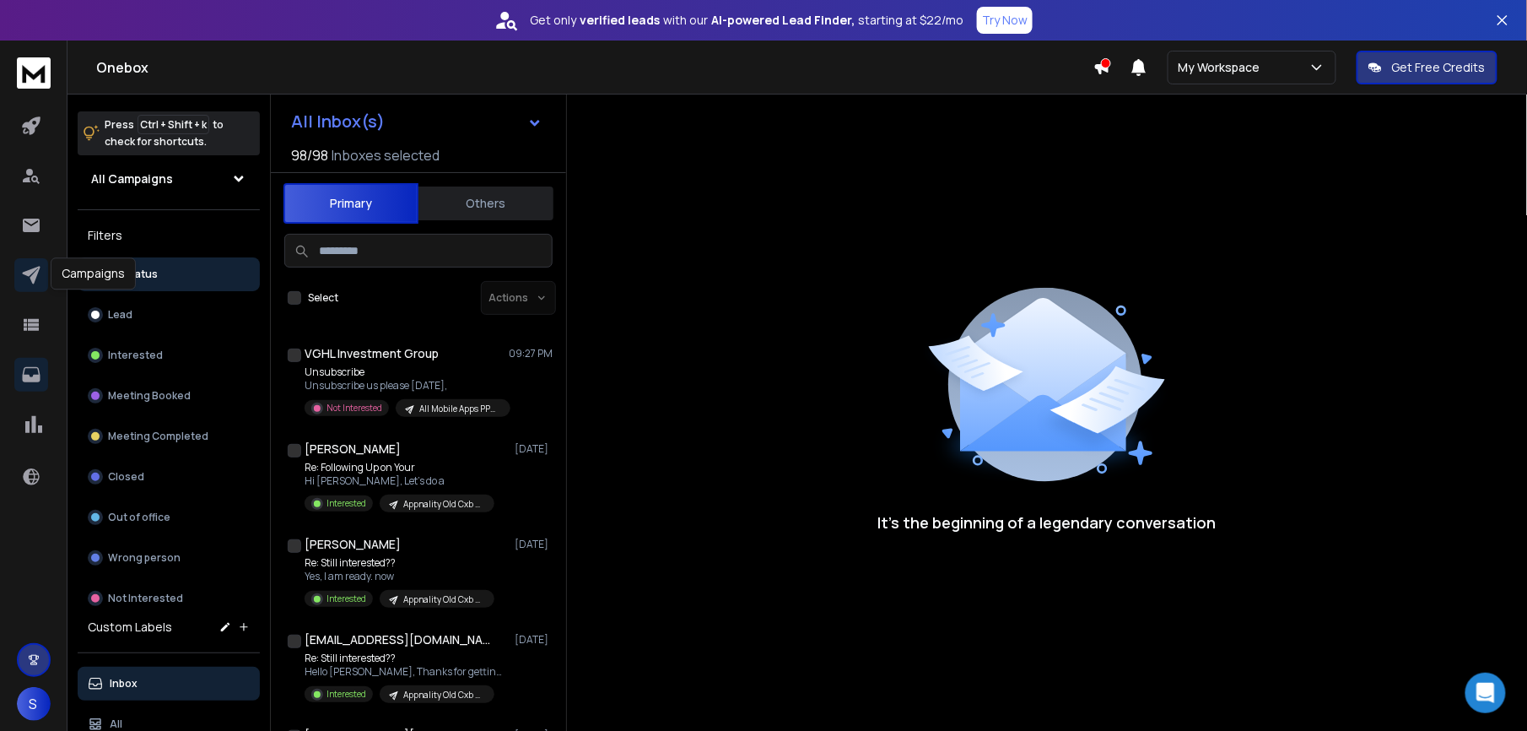
click at [19, 272] on link at bounding box center [31, 275] width 34 height 34
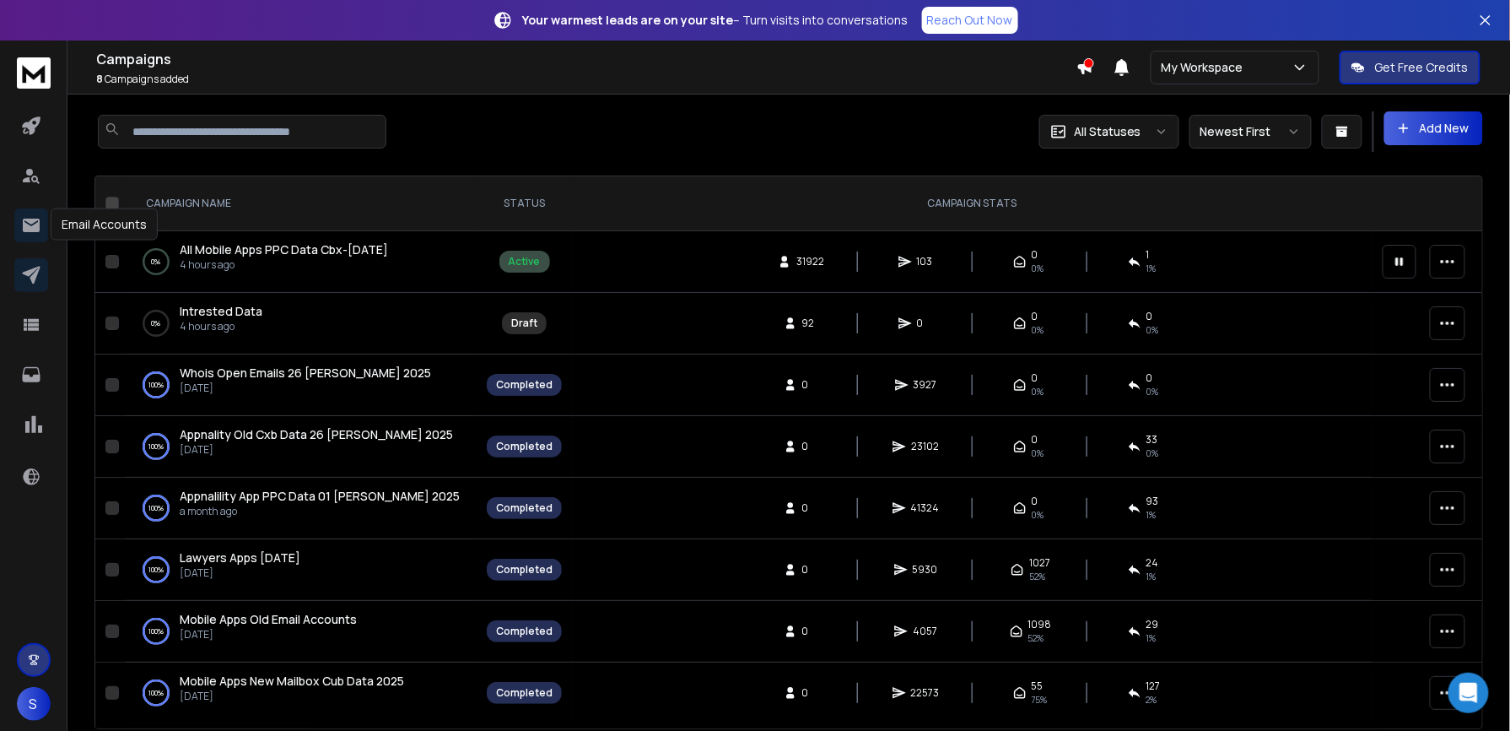
click at [25, 224] on icon at bounding box center [31, 224] width 17 height 13
